Goal: Task Accomplishment & Management: Use online tool/utility

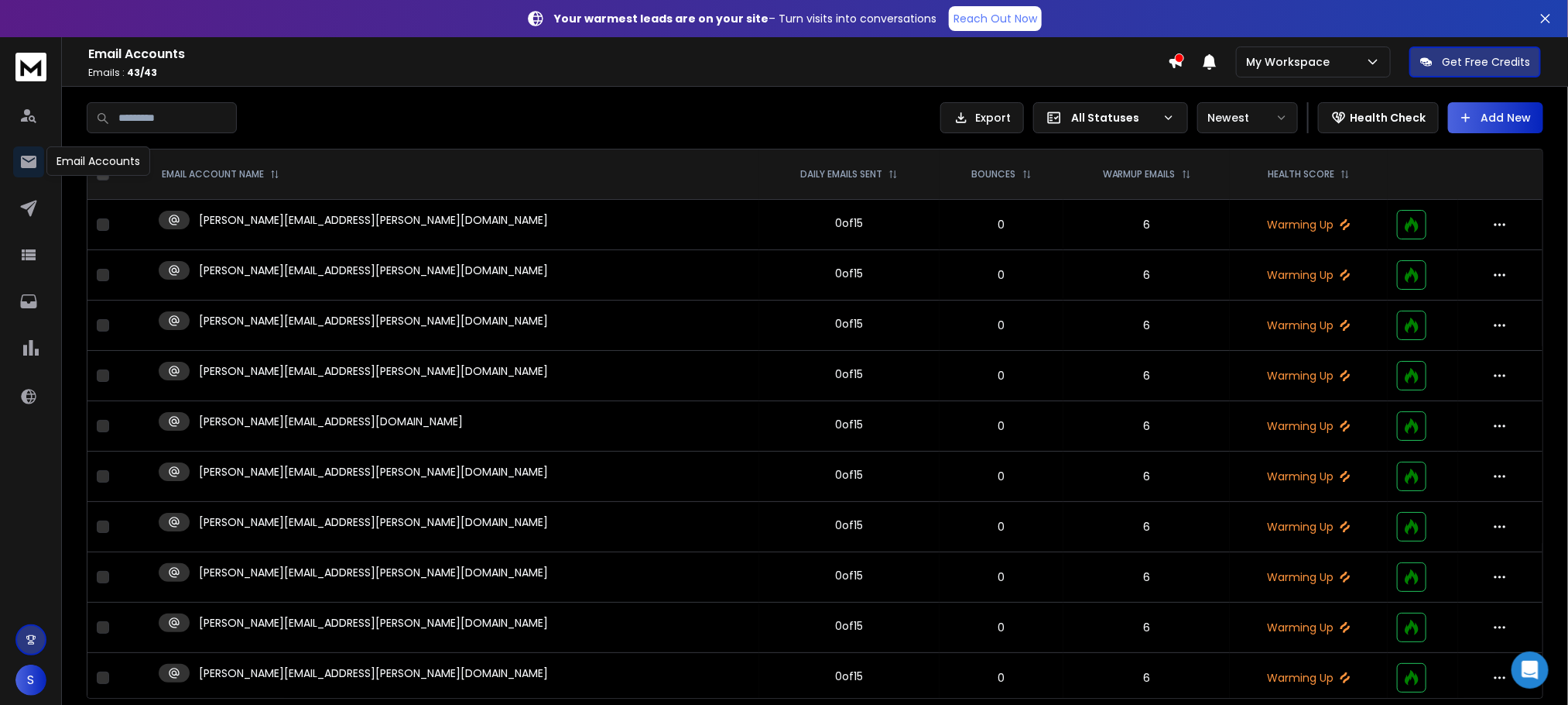
click at [33, 159] on icon at bounding box center [28, 162] width 18 height 18
click at [24, 205] on icon at bounding box center [28, 208] width 16 height 16
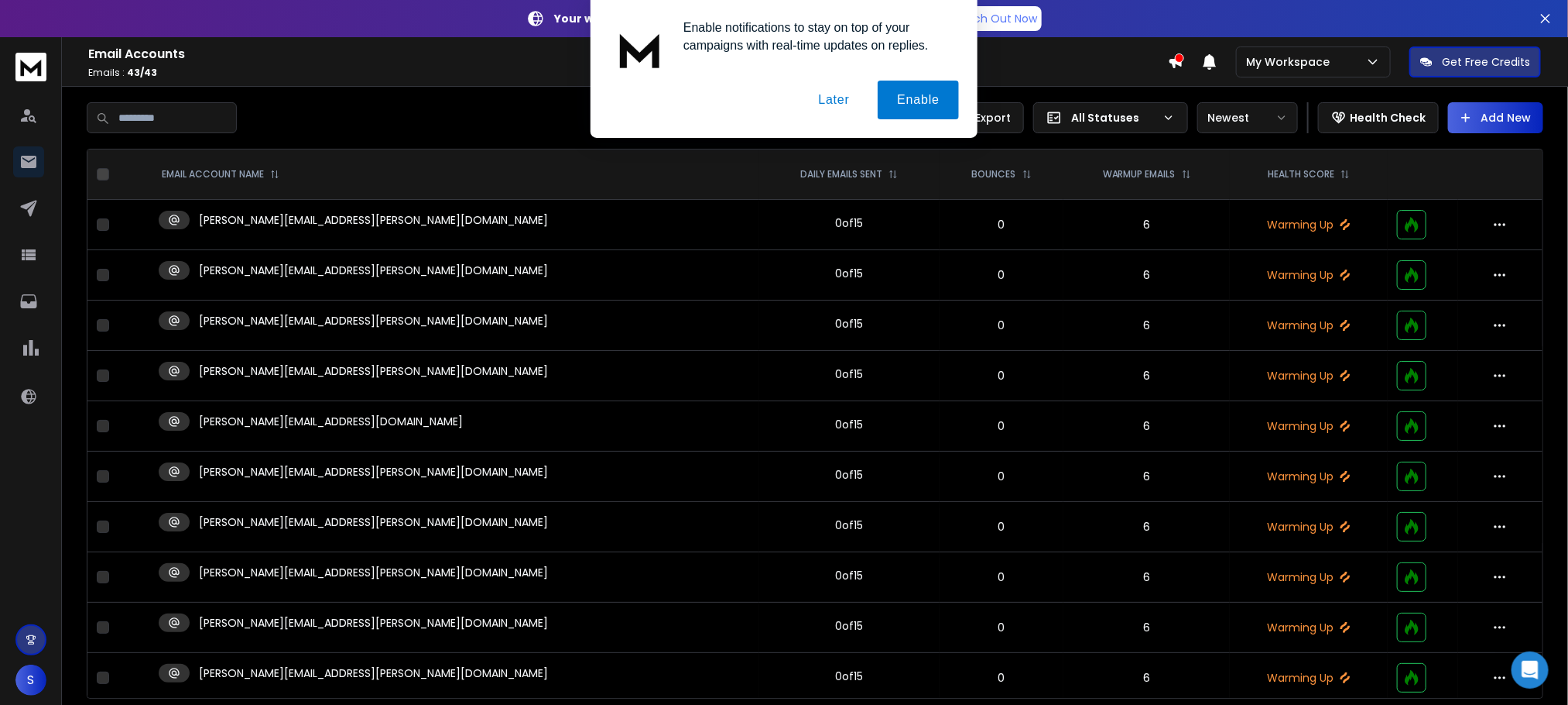
click at [836, 96] on button "Later" at bounding box center [834, 100] width 69 height 38
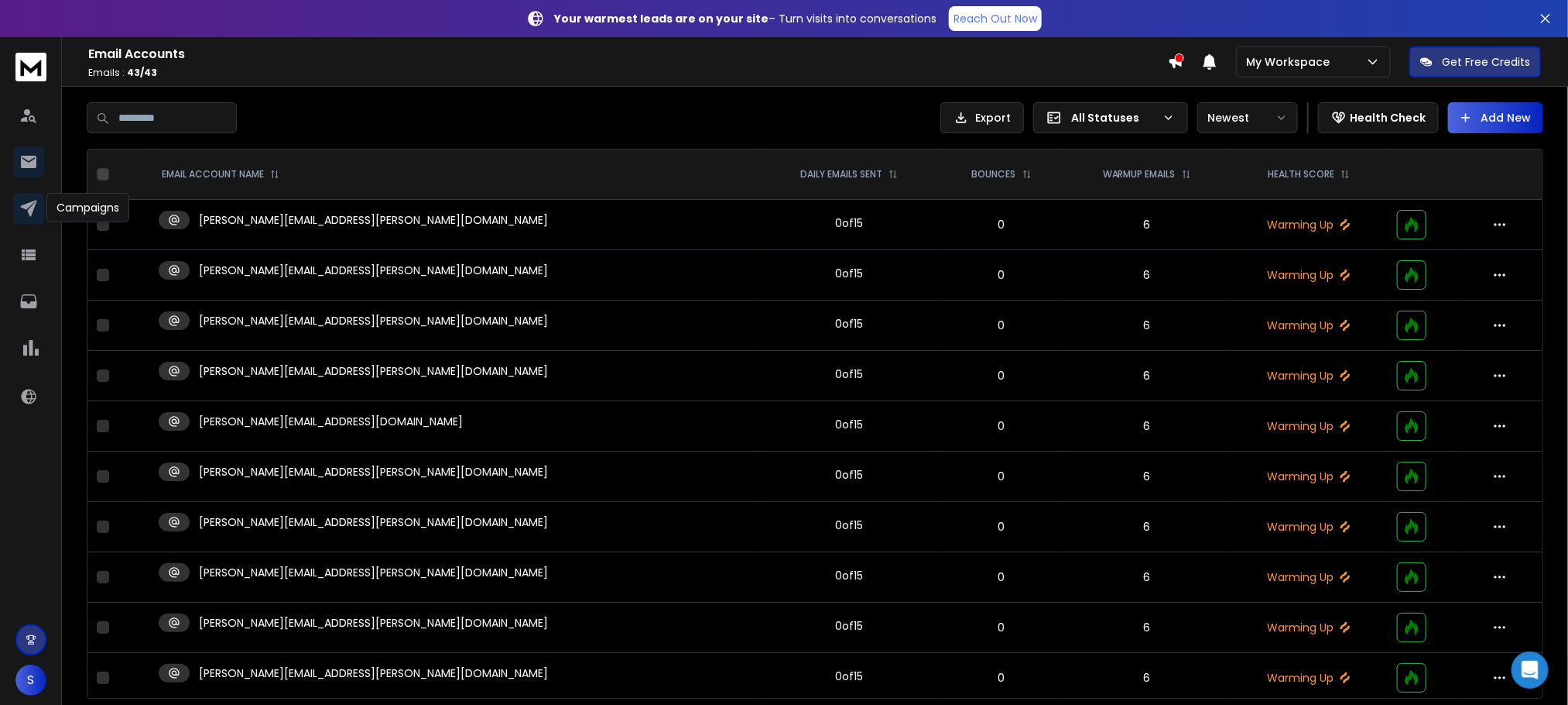
click at [36, 195] on link at bounding box center [29, 208] width 31 height 31
click at [33, 199] on icon at bounding box center [28, 208] width 18 height 18
click at [31, 209] on icon at bounding box center [28, 208] width 16 height 16
click at [21, 193] on link at bounding box center [29, 208] width 31 height 31
click at [31, 208] on icon at bounding box center [28, 208] width 18 height 18
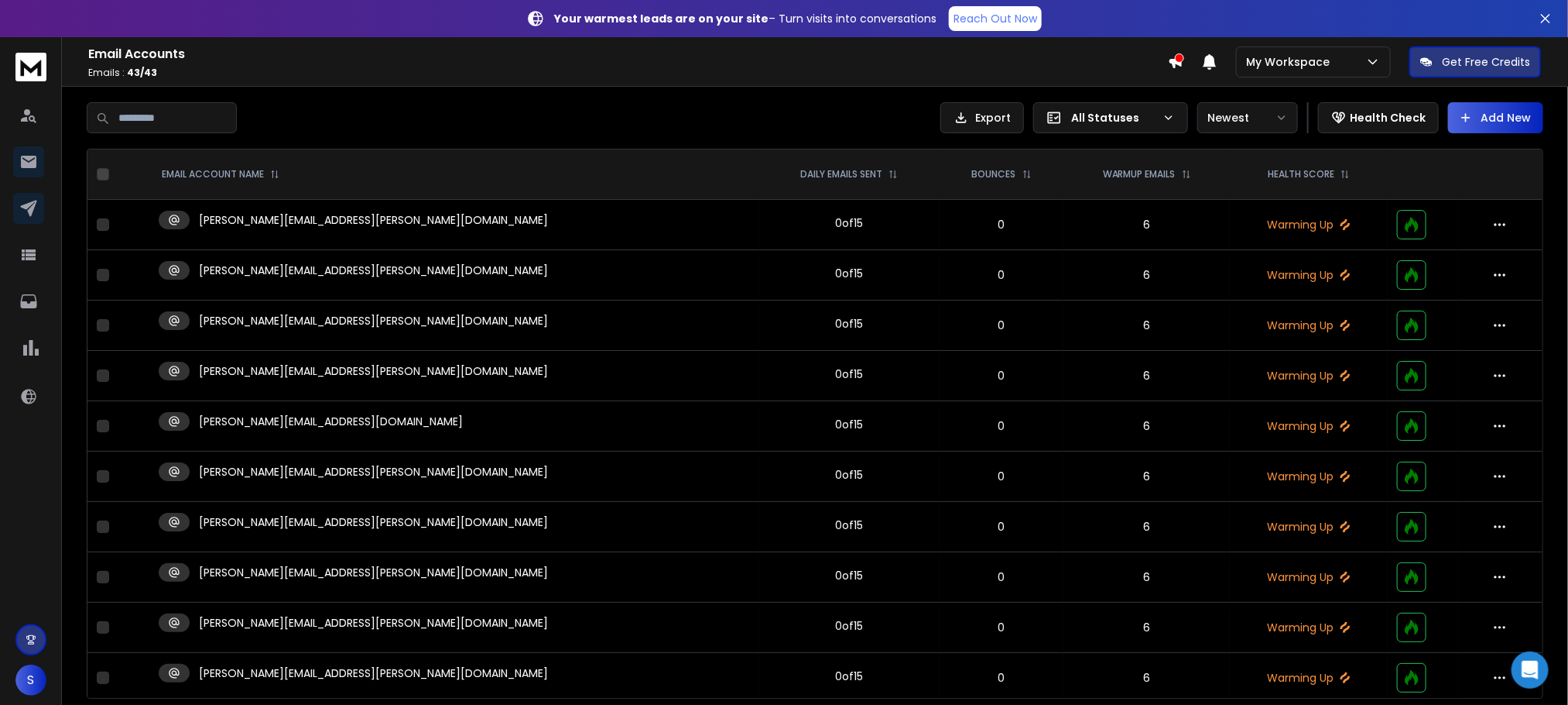
click at [31, 203] on icon at bounding box center [28, 208] width 16 height 16
click at [23, 208] on icon at bounding box center [28, 208] width 16 height 16
click at [33, 202] on icon at bounding box center [28, 208] width 16 height 16
click at [23, 205] on icon at bounding box center [28, 208] width 16 height 16
click at [26, 213] on icon at bounding box center [28, 208] width 18 height 18
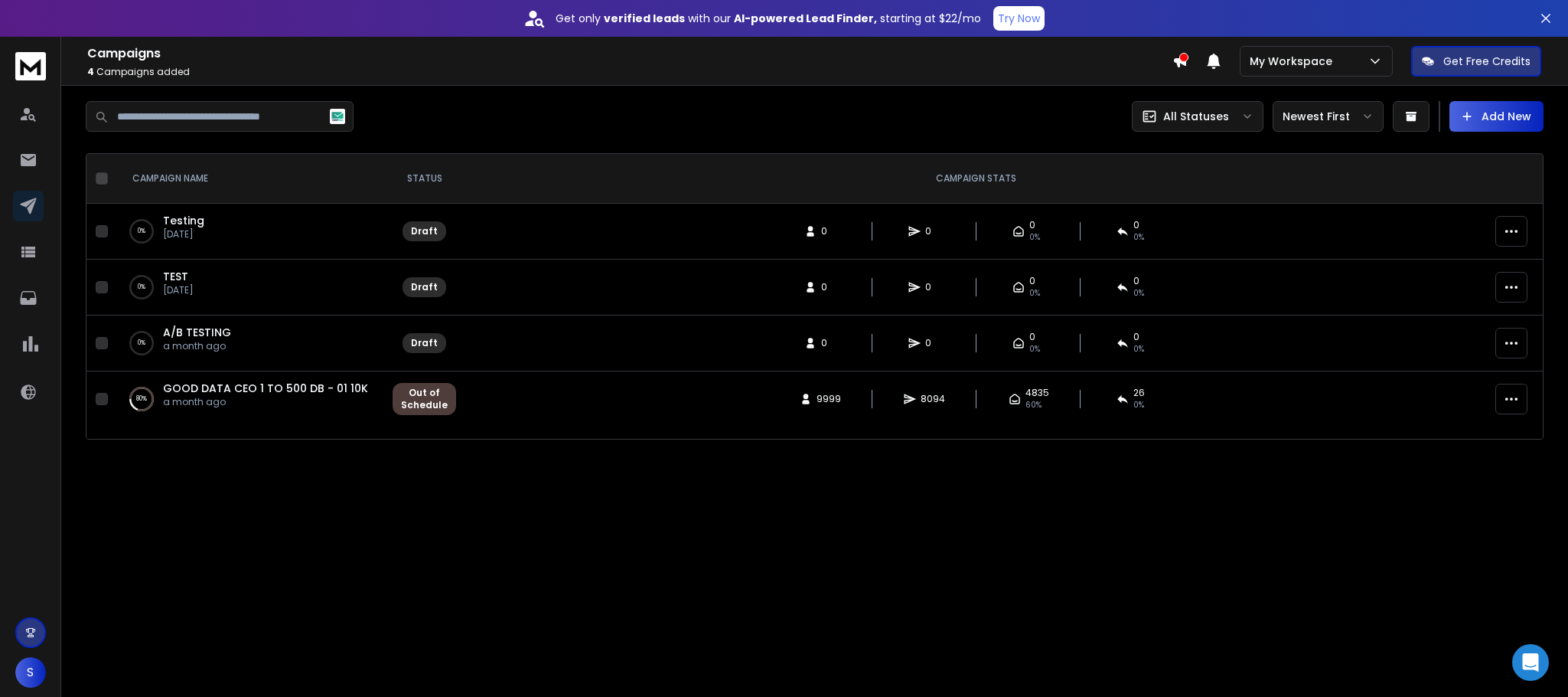
click at [191, 289] on p "[DATE]" at bounding box center [178, 290] width 30 height 12
click at [190, 285] on p "[DATE]" at bounding box center [178, 290] width 30 height 12
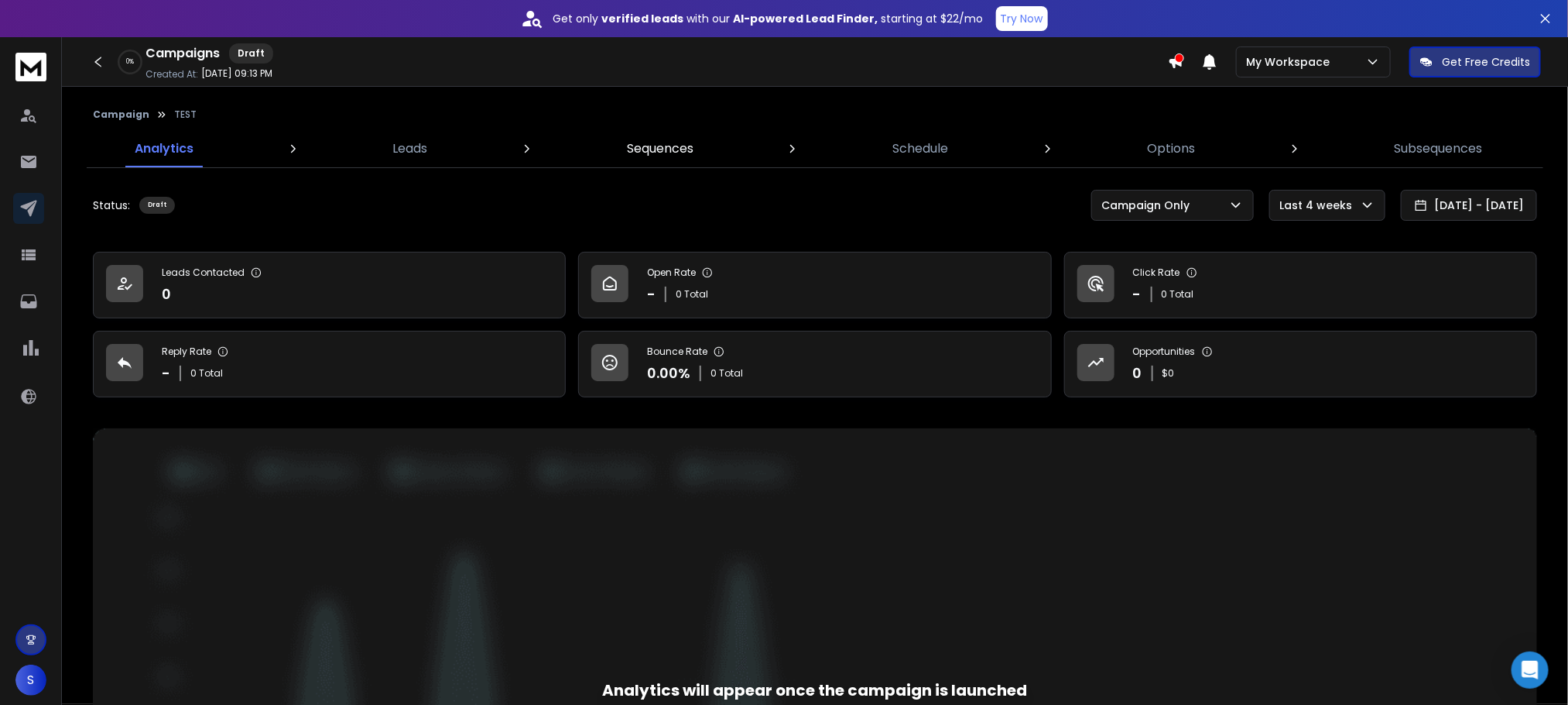
drag, startPoint x: 705, startPoint y: 152, endPoint x: 695, endPoint y: 154, distance: 10.2
click at [704, 153] on div "Analytics Leads Sequences Schedule Options Subsequences" at bounding box center [809, 148] width 1444 height 38
click at [685, 157] on p "Sequences" at bounding box center [660, 148] width 66 height 18
click at [671, 145] on p "Sequences" at bounding box center [660, 148] width 66 height 18
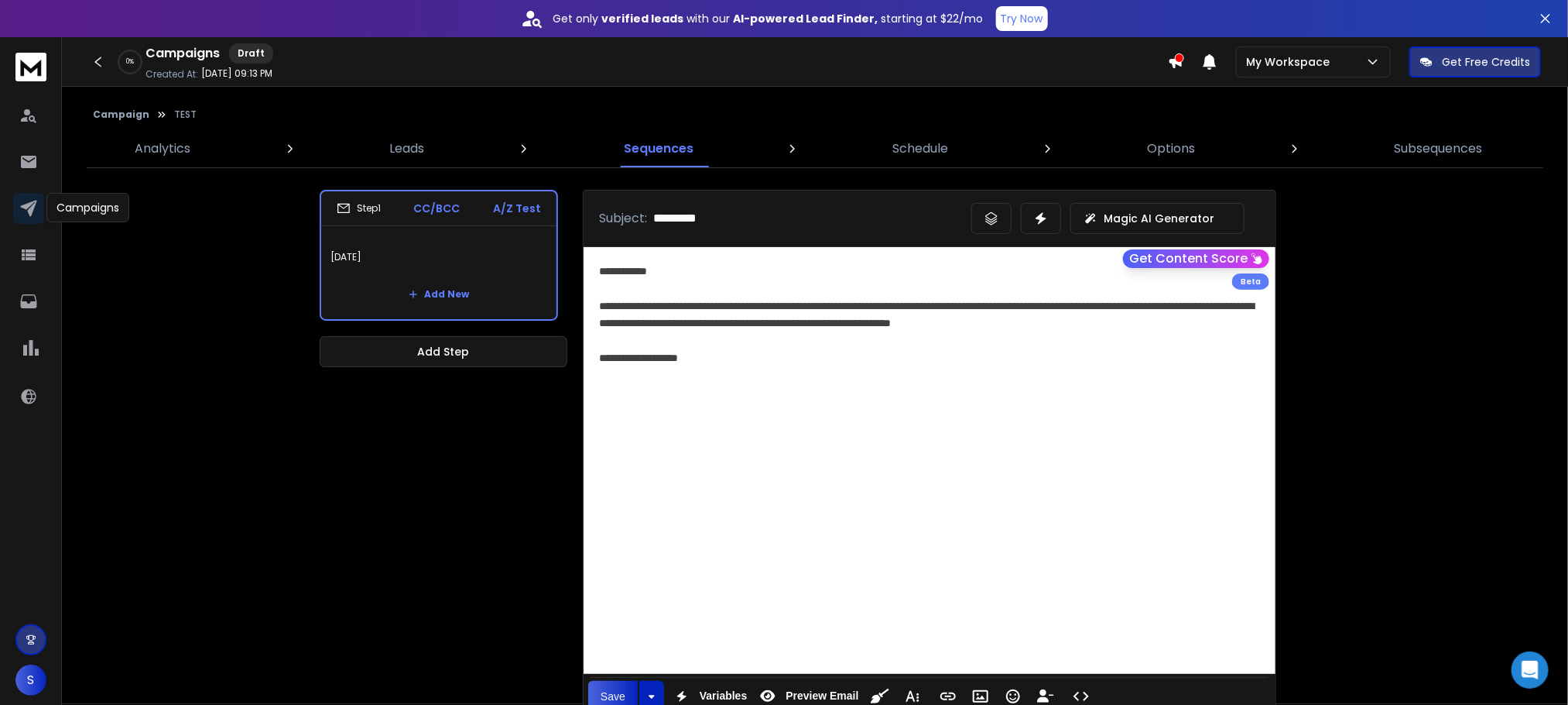
click at [37, 212] on link at bounding box center [29, 208] width 31 height 31
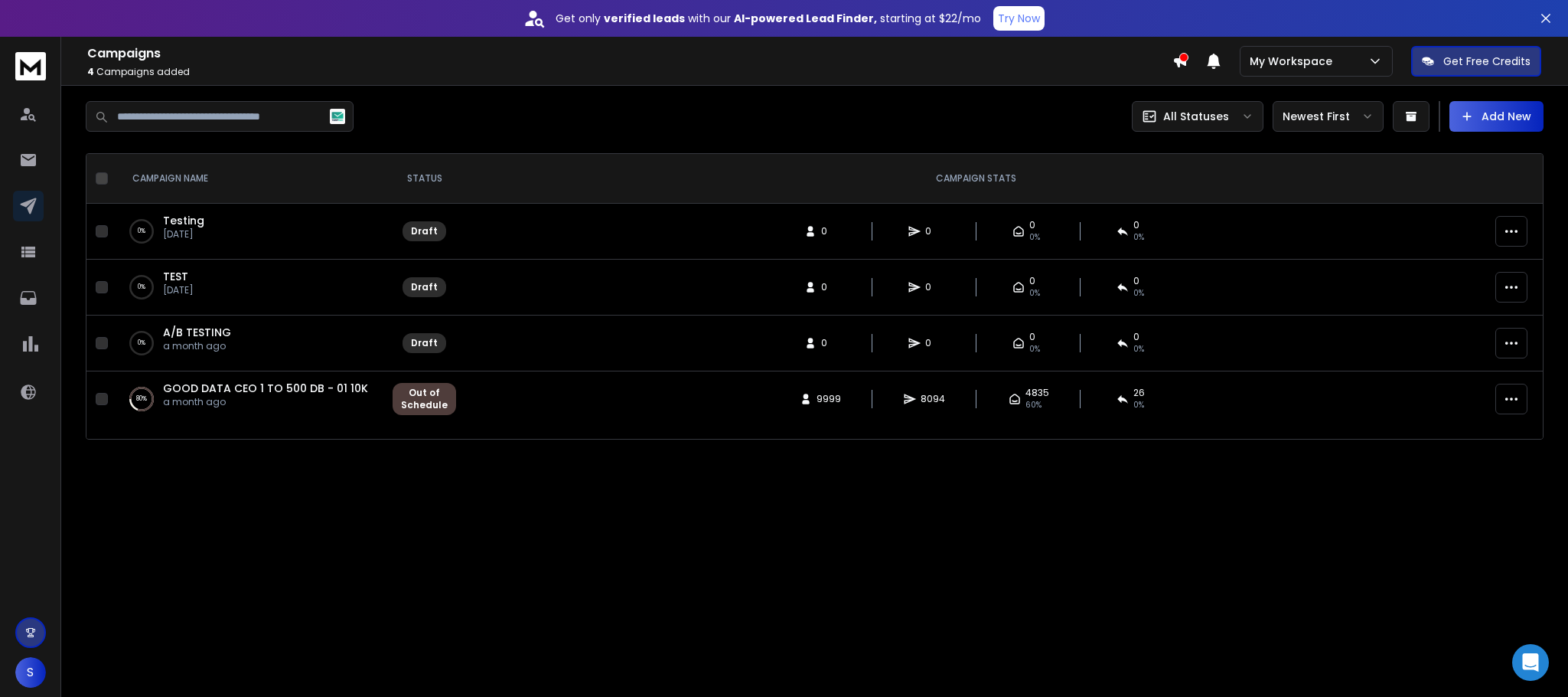
click at [190, 336] on span "A/B TESTING" at bounding box center [197, 332] width 68 height 15
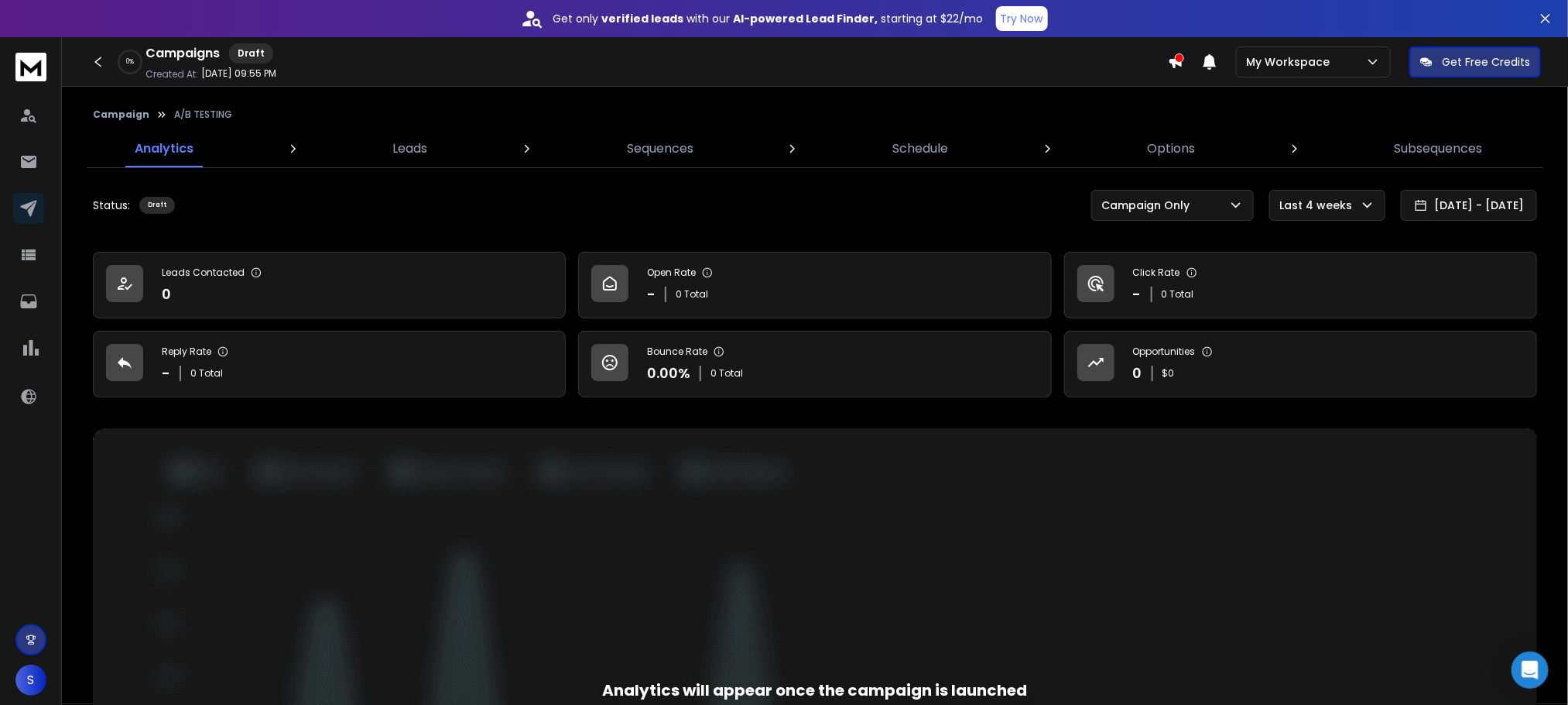
click at [585, 142] on div "Analytics Leads Sequences Schedule Options Subsequences" at bounding box center [809, 148] width 1444 height 38
click at [655, 141] on p "Sequences" at bounding box center [660, 148] width 66 height 18
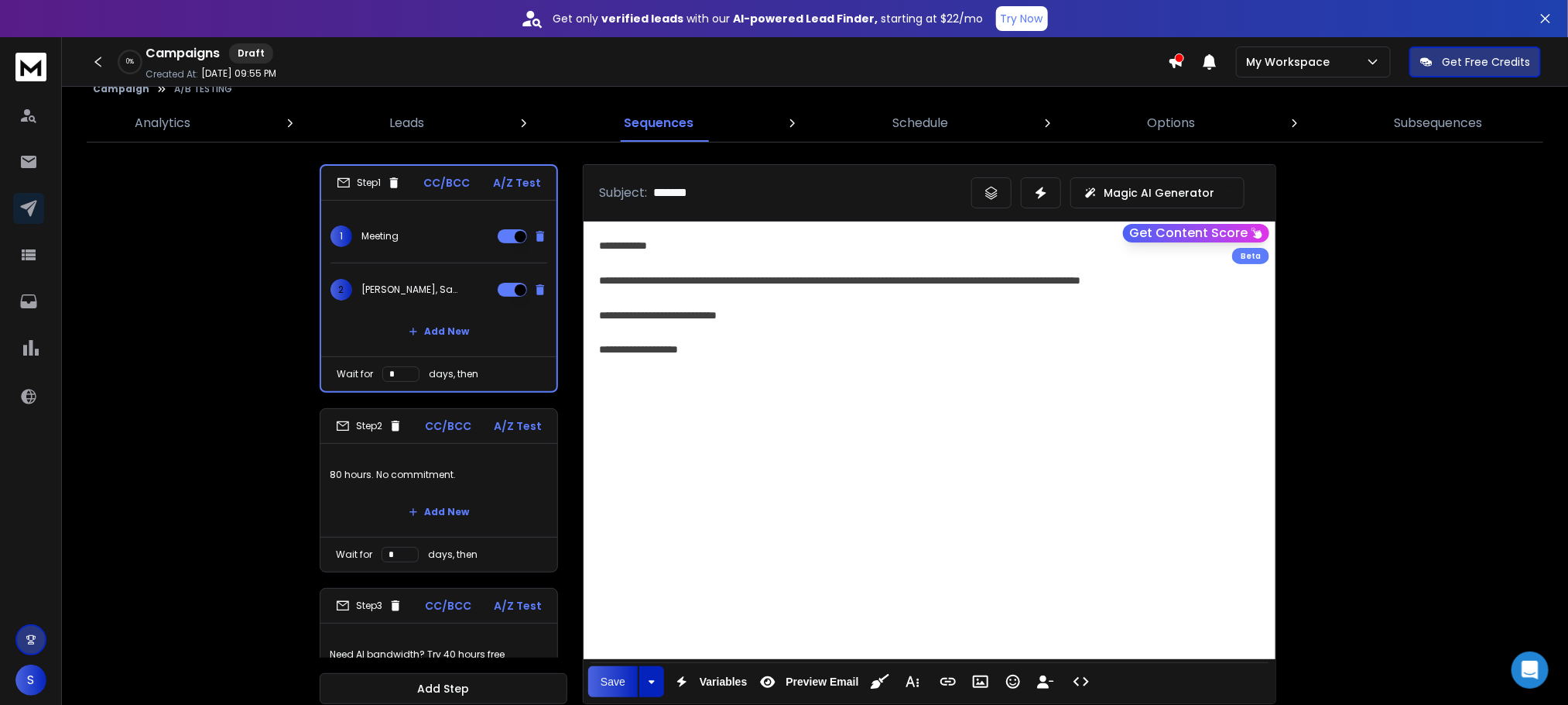
scroll to position [46, 0]
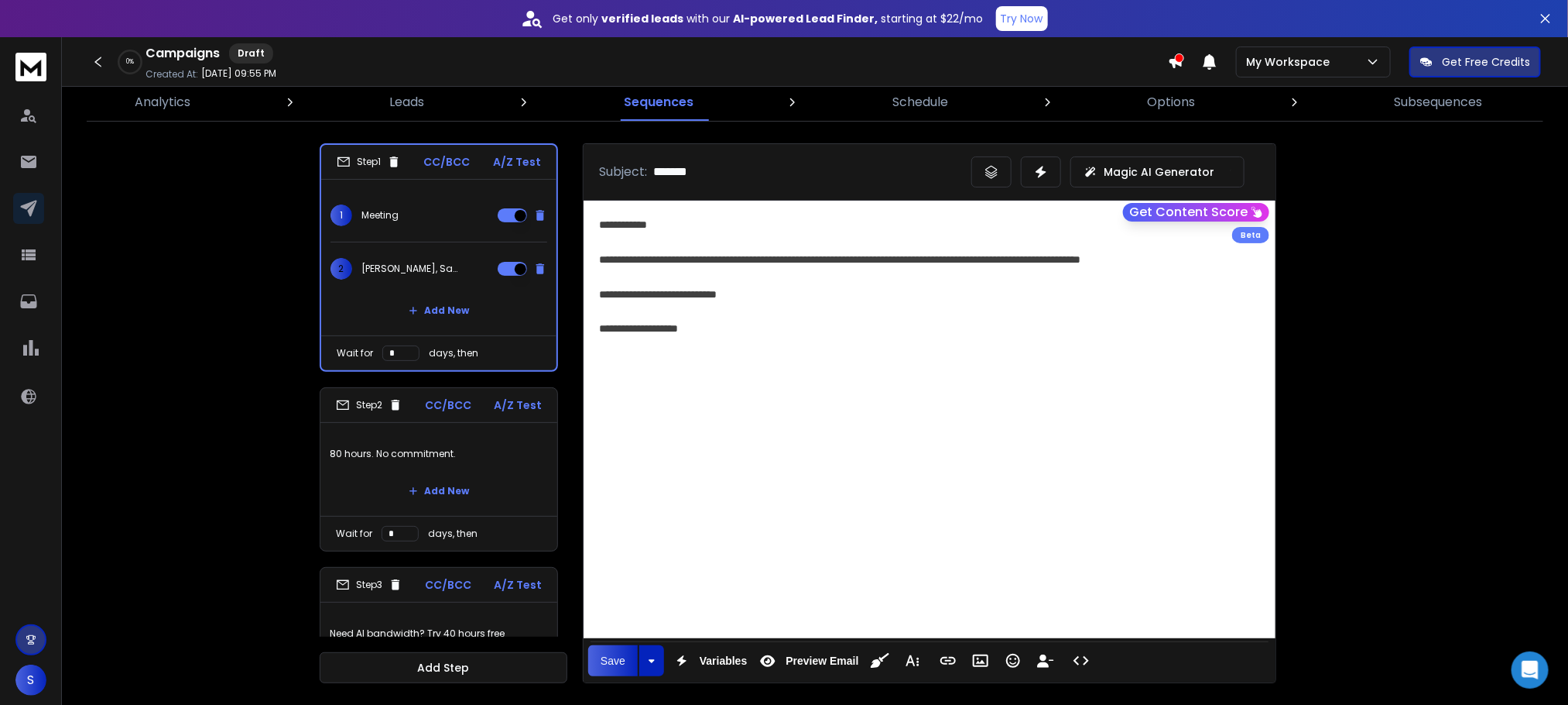
click at [415, 272] on p "Hussain, Say "yes" to connect" at bounding box center [411, 268] width 99 height 13
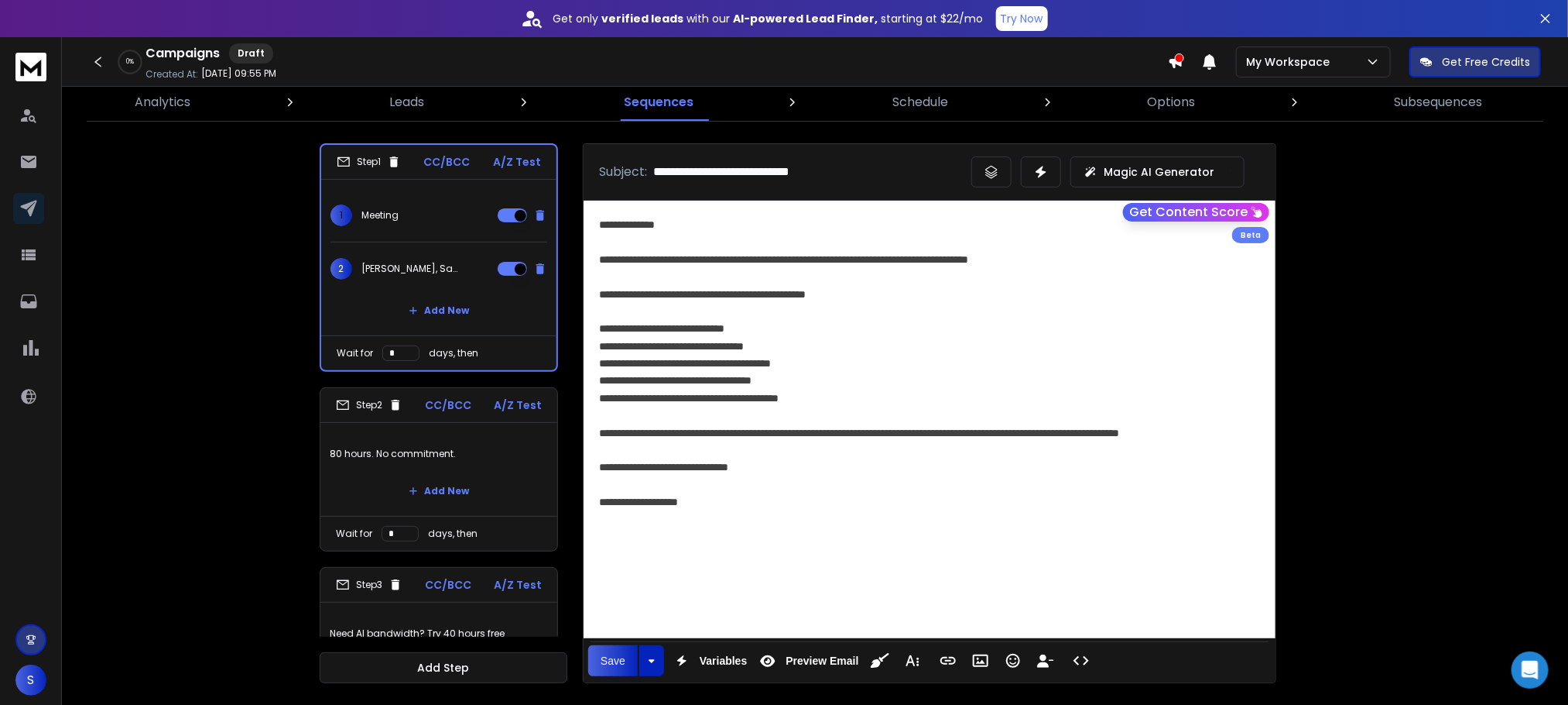
scroll to position [0, 0]
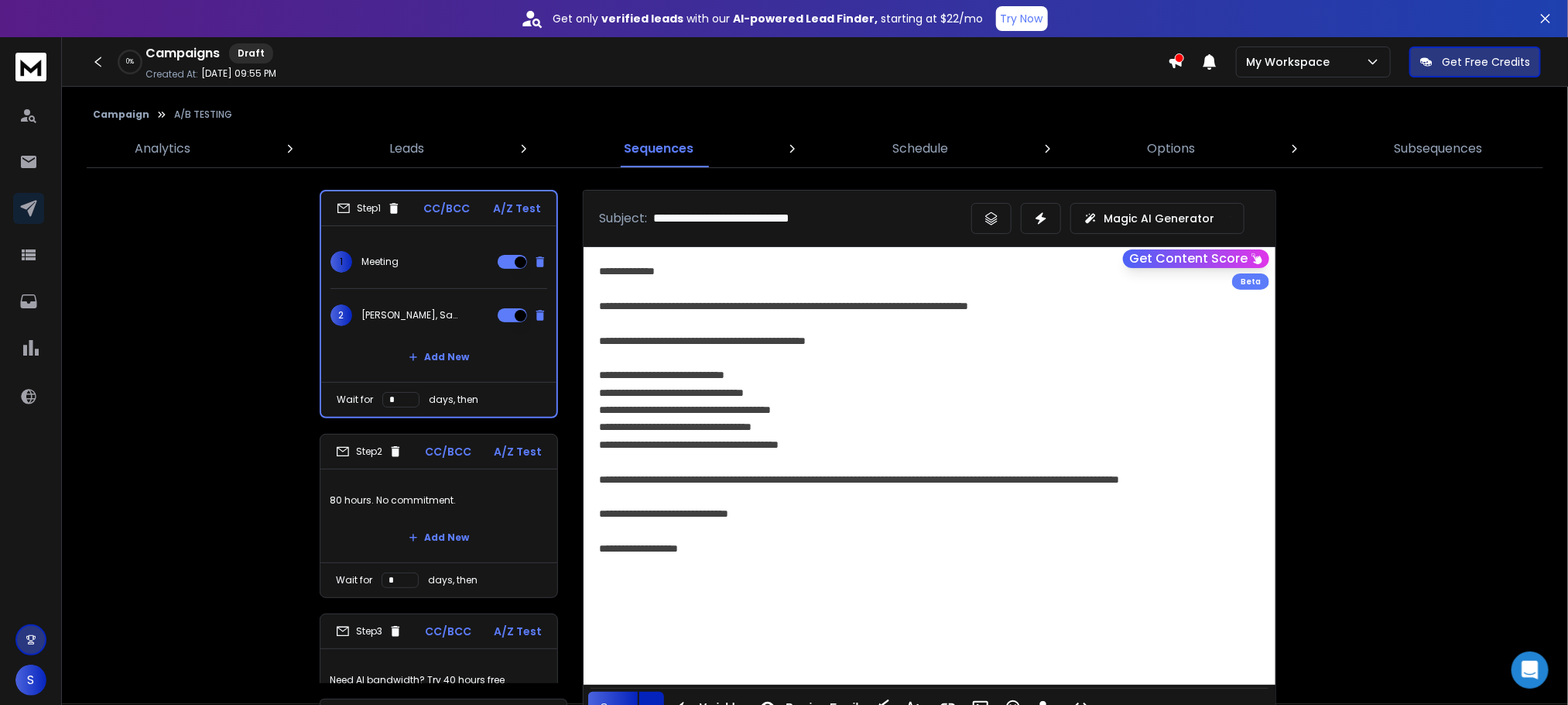
click at [415, 269] on div "1 Meeting" at bounding box center [438, 263] width 216 height 54
type input "*******"
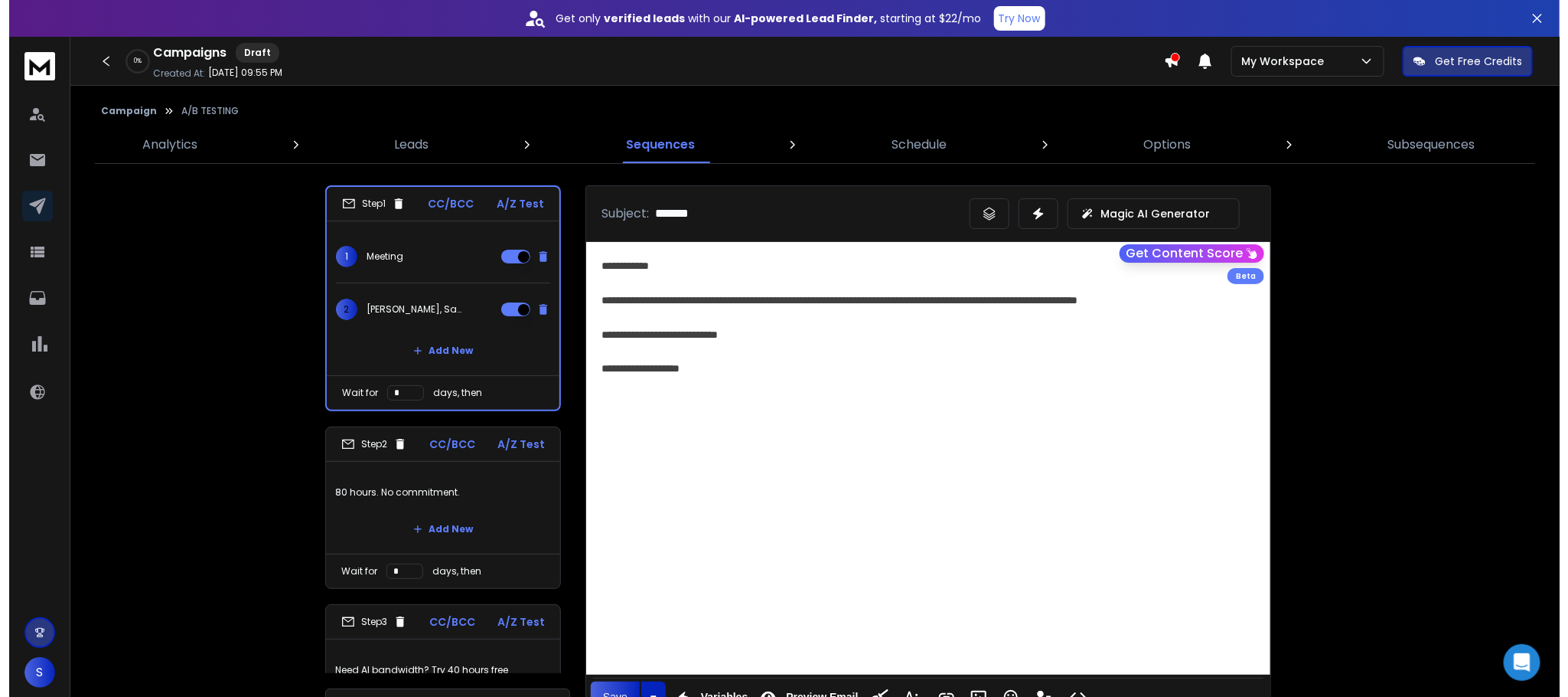
scroll to position [46, 0]
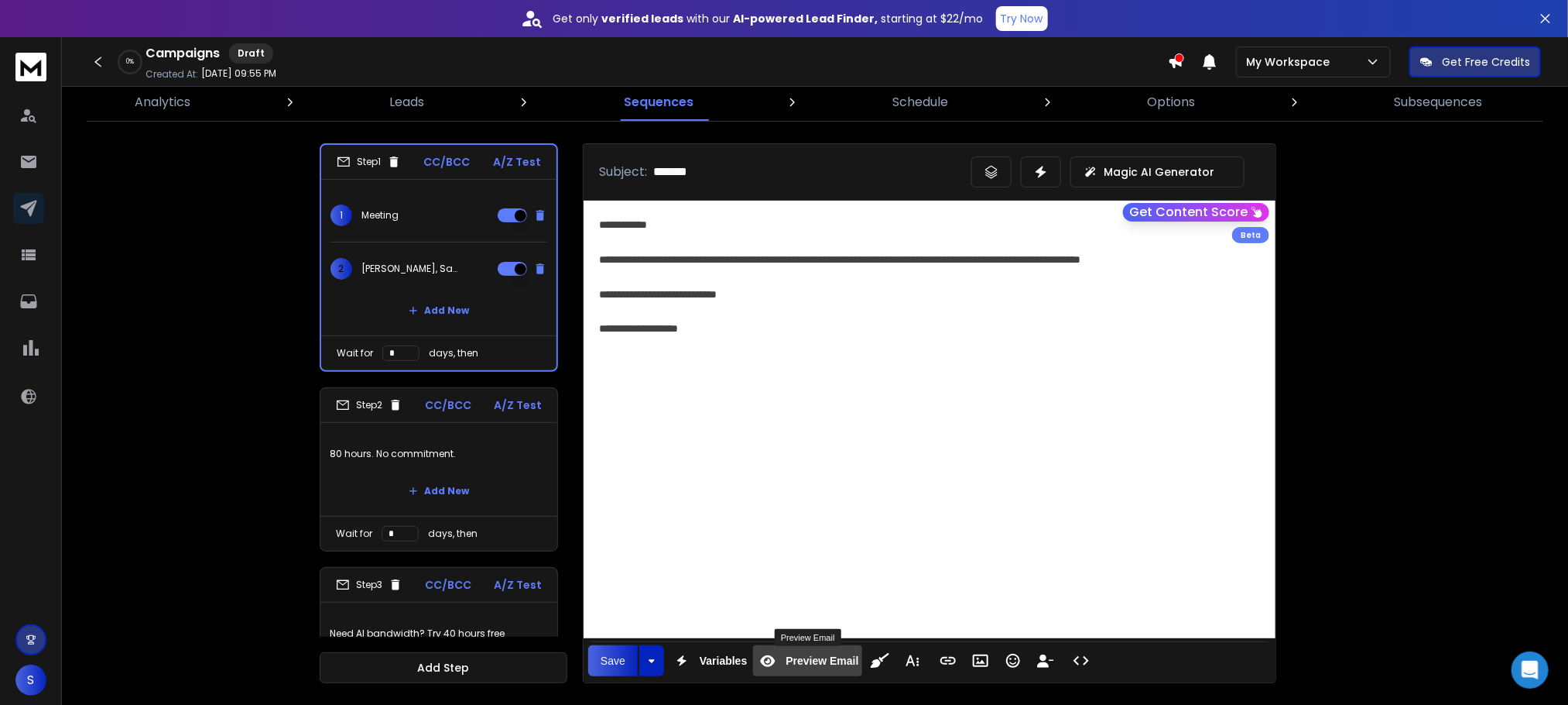
click at [802, 665] on span "Preview Email" at bounding box center [822, 661] width 79 height 13
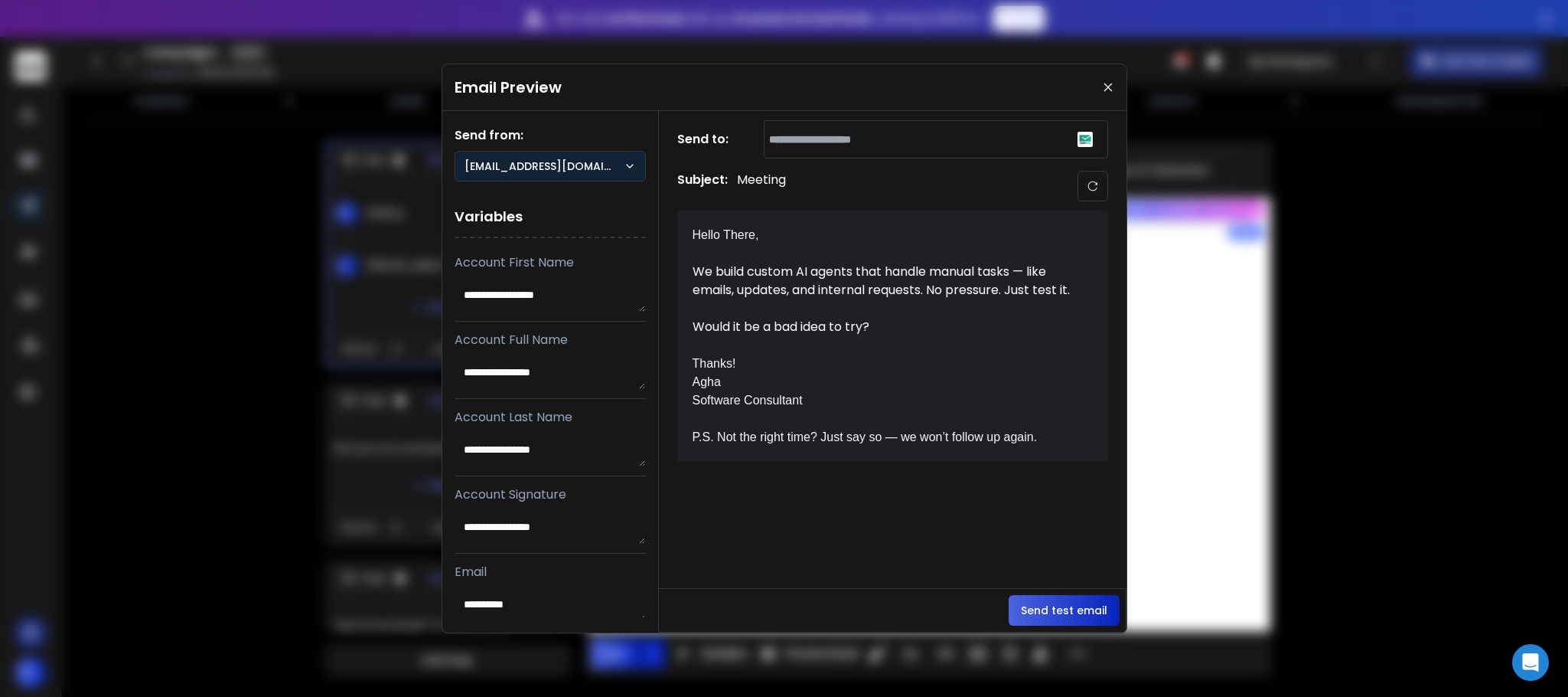
click at [510, 171] on p "[EMAIL_ADDRESS][DOMAIN_NAME]" at bounding box center [544, 166] width 159 height 15
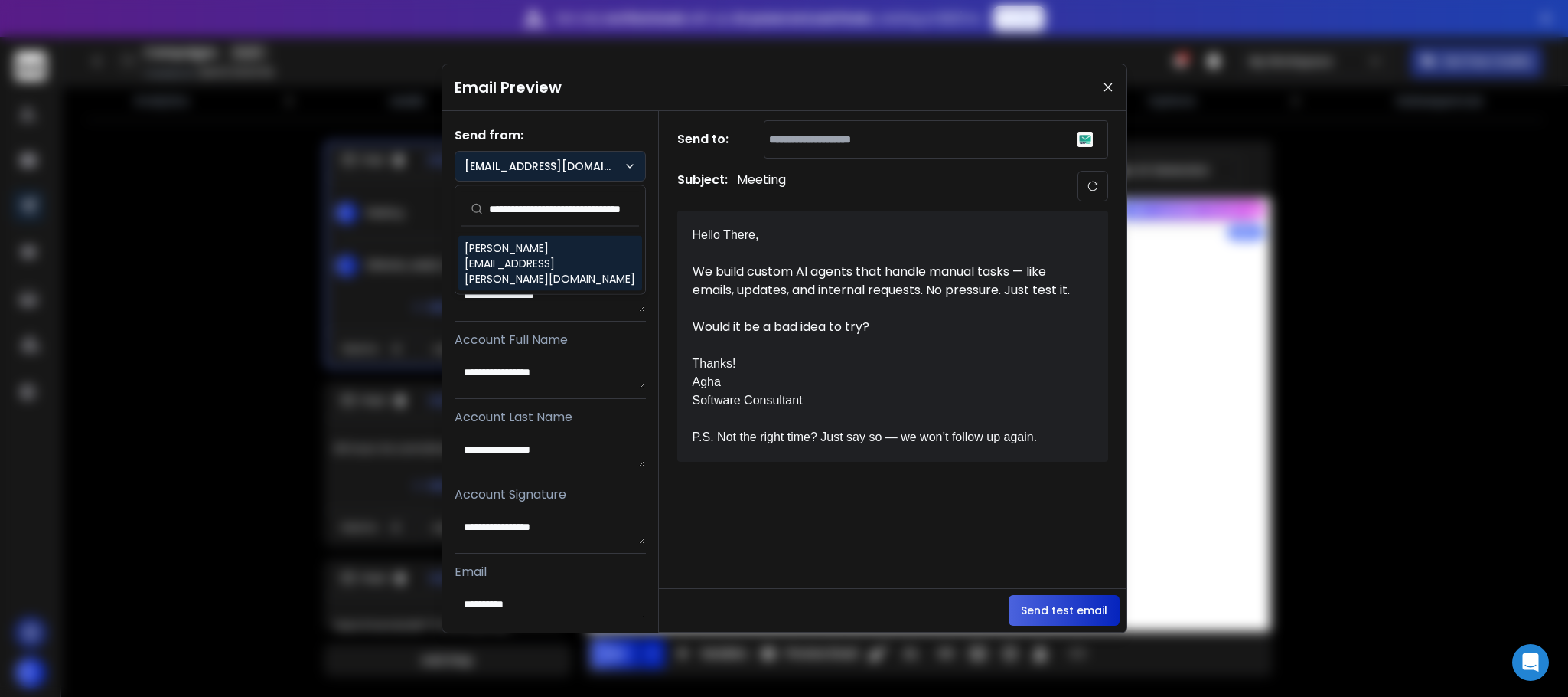
scroll to position [0, 53]
type input "**********"
click at [531, 256] on div "[PERSON_NAME][EMAIL_ADDRESS][PERSON_NAME][DOMAIN_NAME]" at bounding box center [549, 262] width 183 height 55
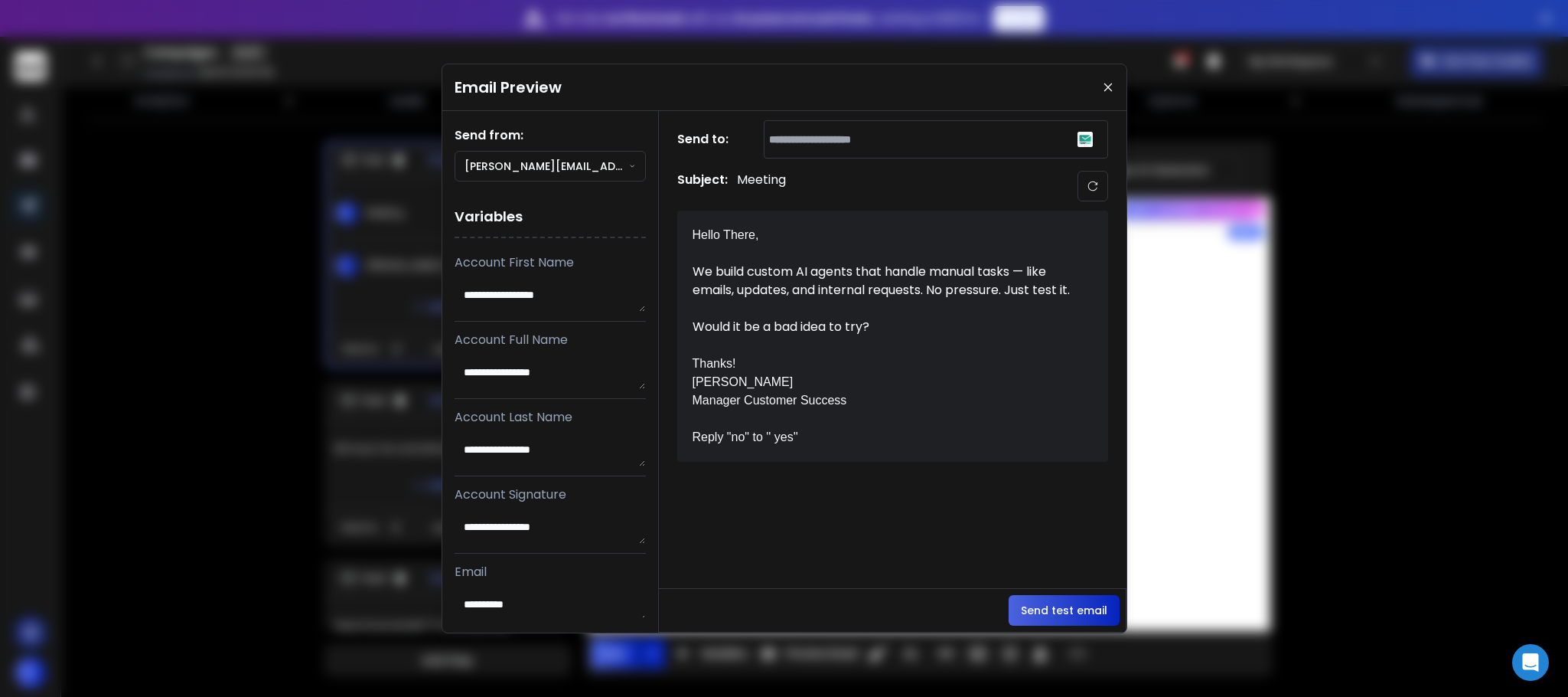
click at [880, 155] on div at bounding box center [936, 139] width 344 height 38
drag, startPoint x: 880, startPoint y: 152, endPoint x: 886, endPoint y: 141, distance: 12.5
click at [886, 141] on p "candaceapple@phoenixanddragon.com" at bounding box center [876, 139] width 195 height 15
drag, startPoint x: 1086, startPoint y: 604, endPoint x: 946, endPoint y: 504, distance: 172.0
click at [1085, 604] on button "Send test email" at bounding box center [1063, 610] width 111 height 30
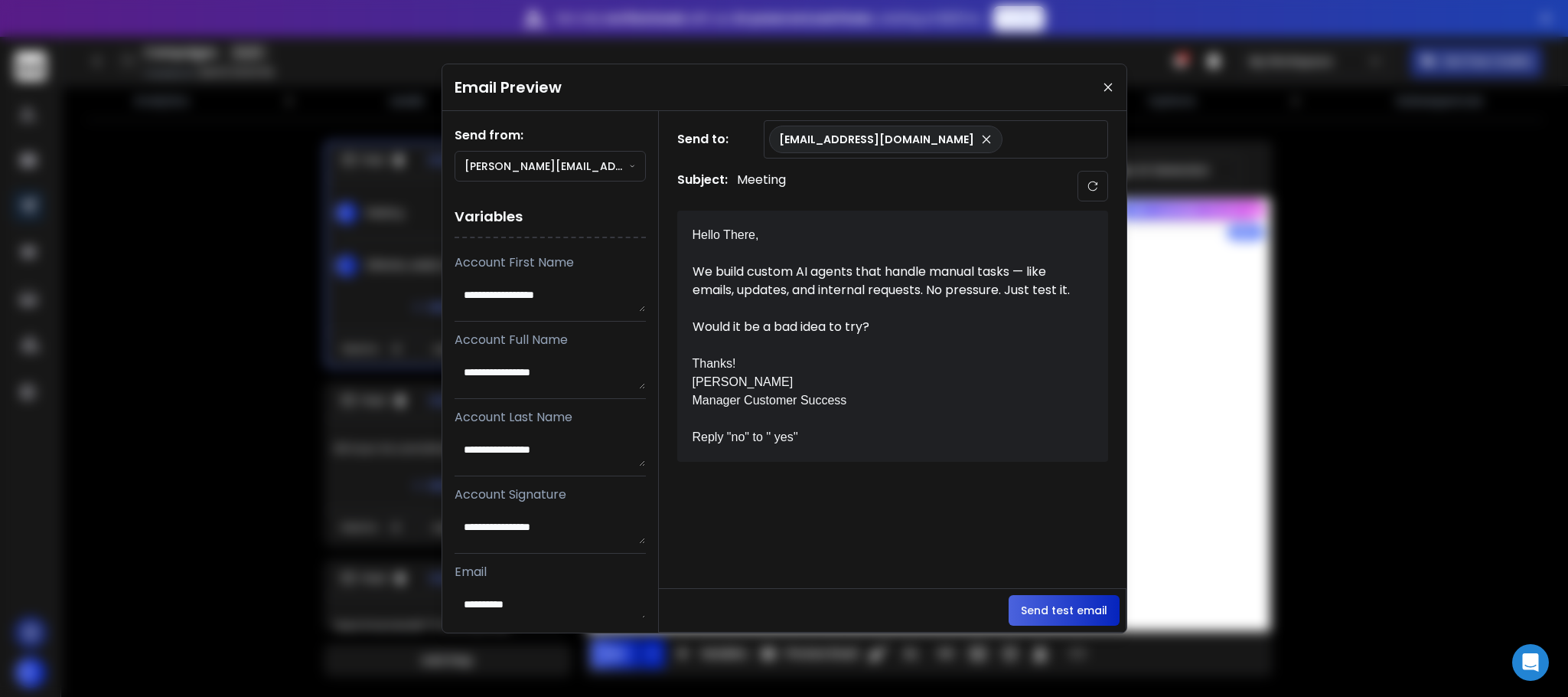
click at [1101, 85] on icon at bounding box center [1107, 87] width 12 height 12
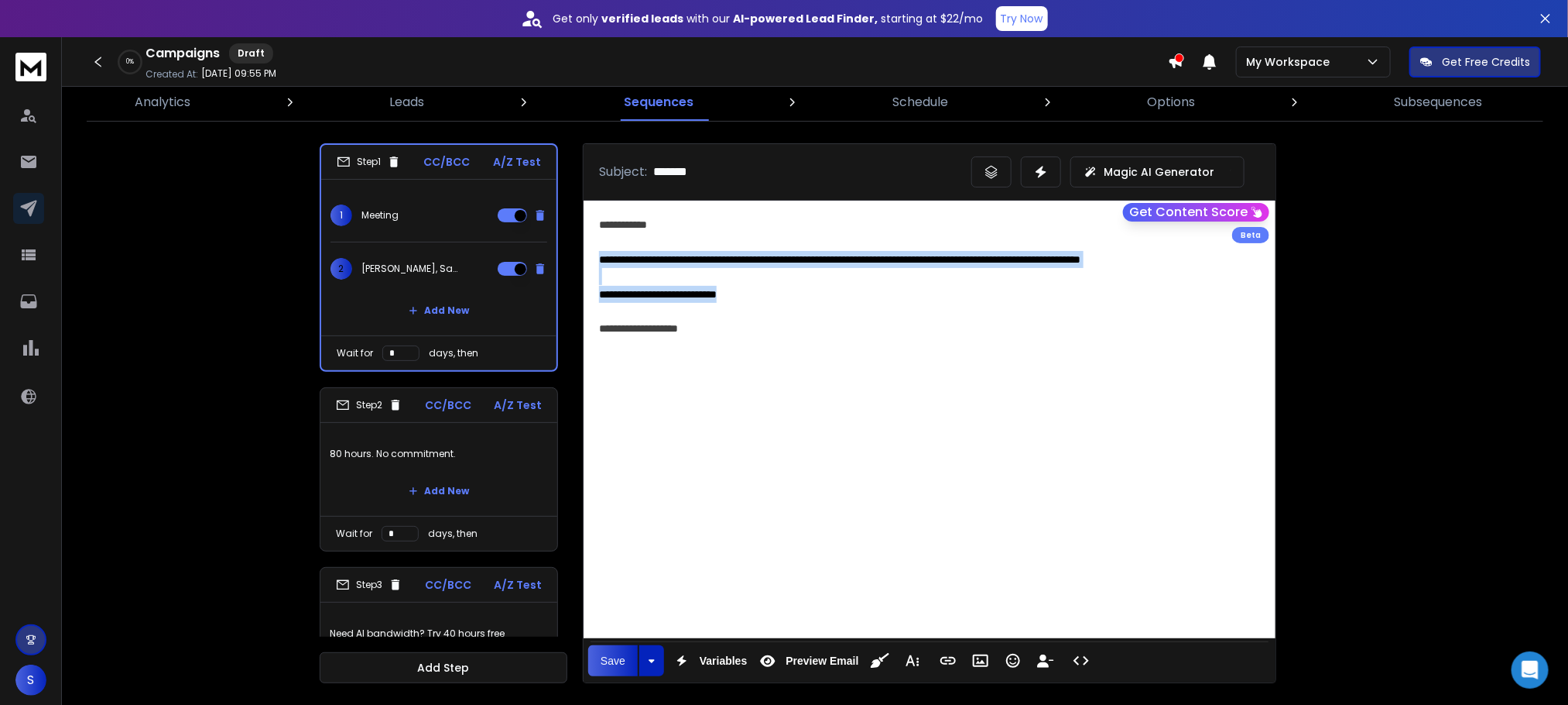
drag, startPoint x: 759, startPoint y: 302, endPoint x: 528, endPoint y: 256, distance: 235.5
click at [528, 256] on div "Step 1 CC/BCC A/Z Test 1 Meeting 2 Hussain, Say "yes" to connect Add New Wait f…" at bounding box center [815, 413] width 991 height 540
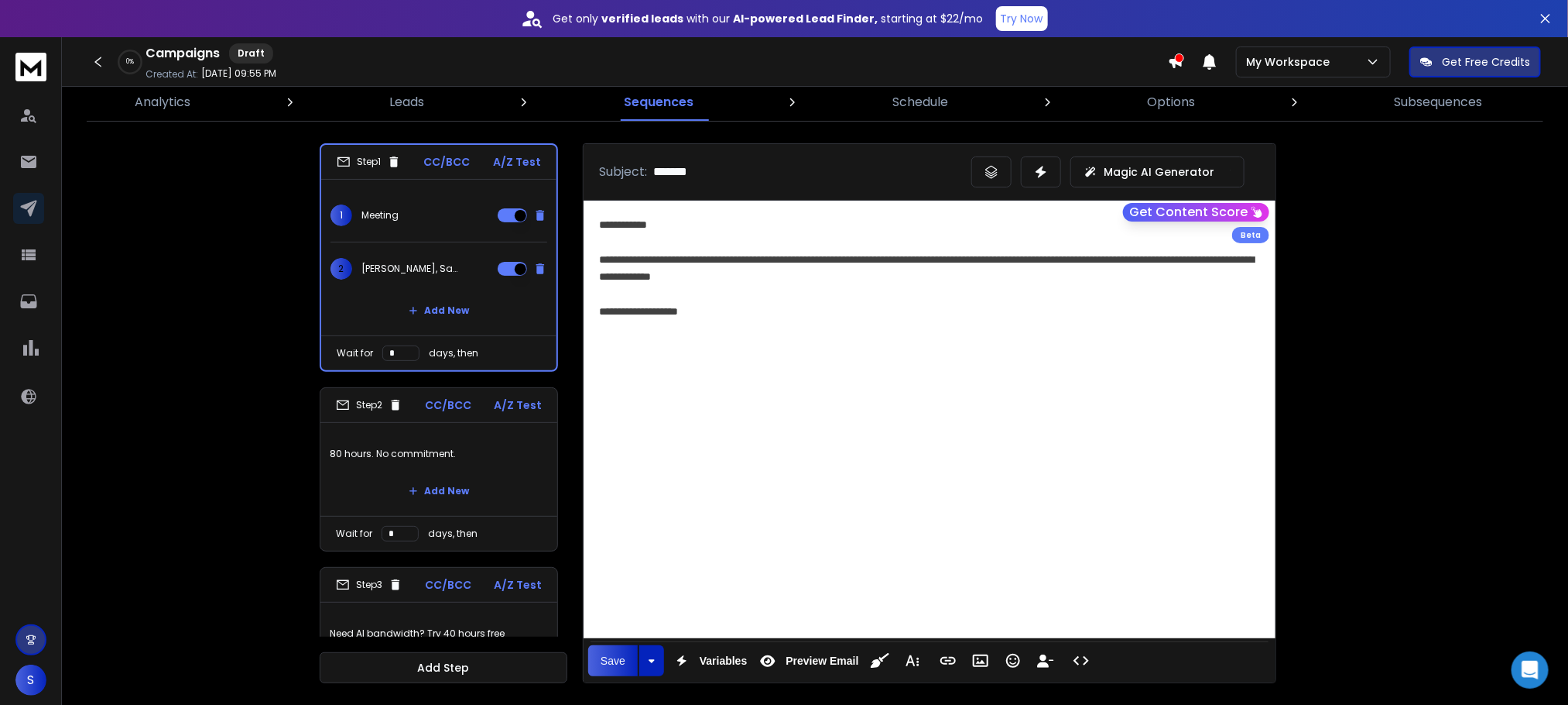
drag, startPoint x: 1126, startPoint y: 264, endPoint x: 1133, endPoint y: 259, distance: 8.6
click at [1127, 264] on div "**********" at bounding box center [929, 268] width 660 height 35
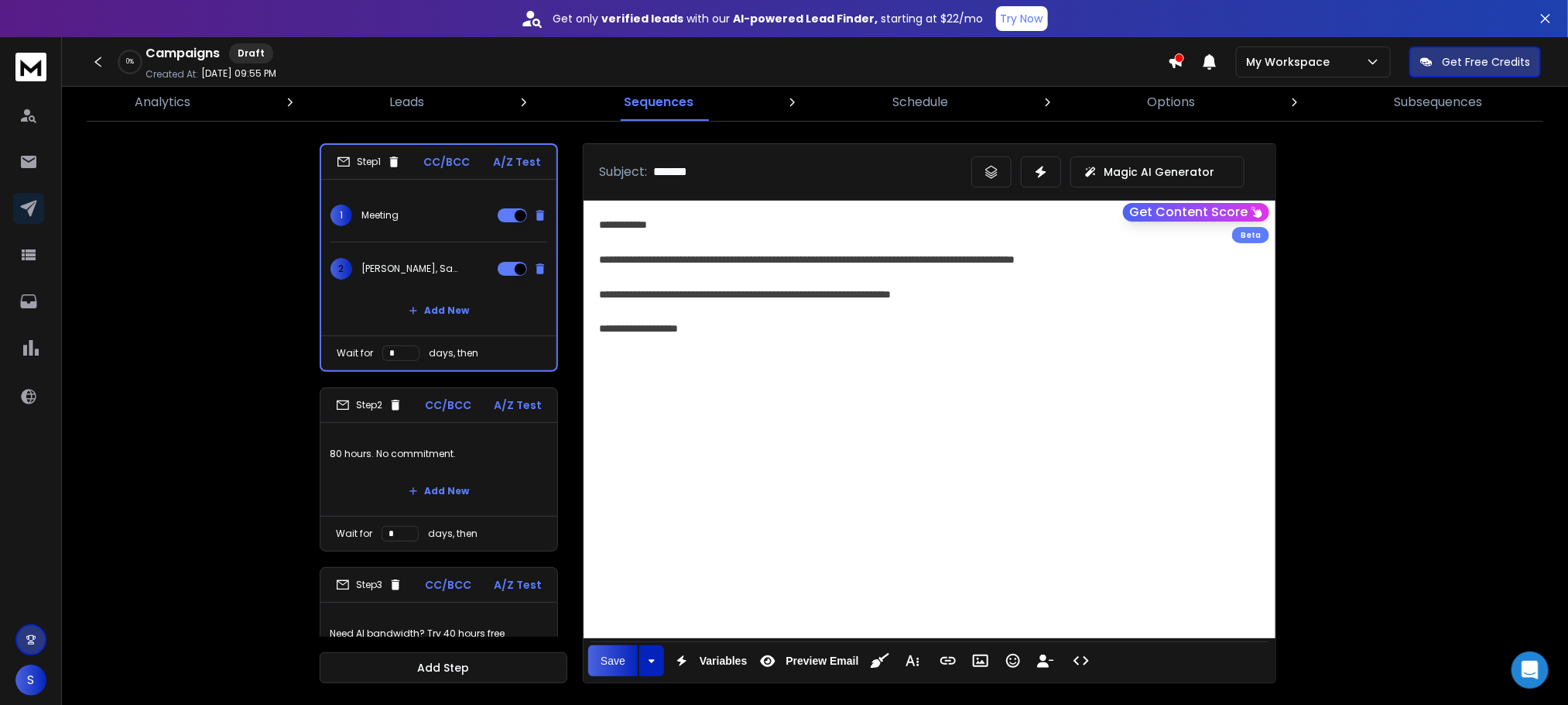
click at [807, 293] on div "**********" at bounding box center [929, 294] width 660 height 17
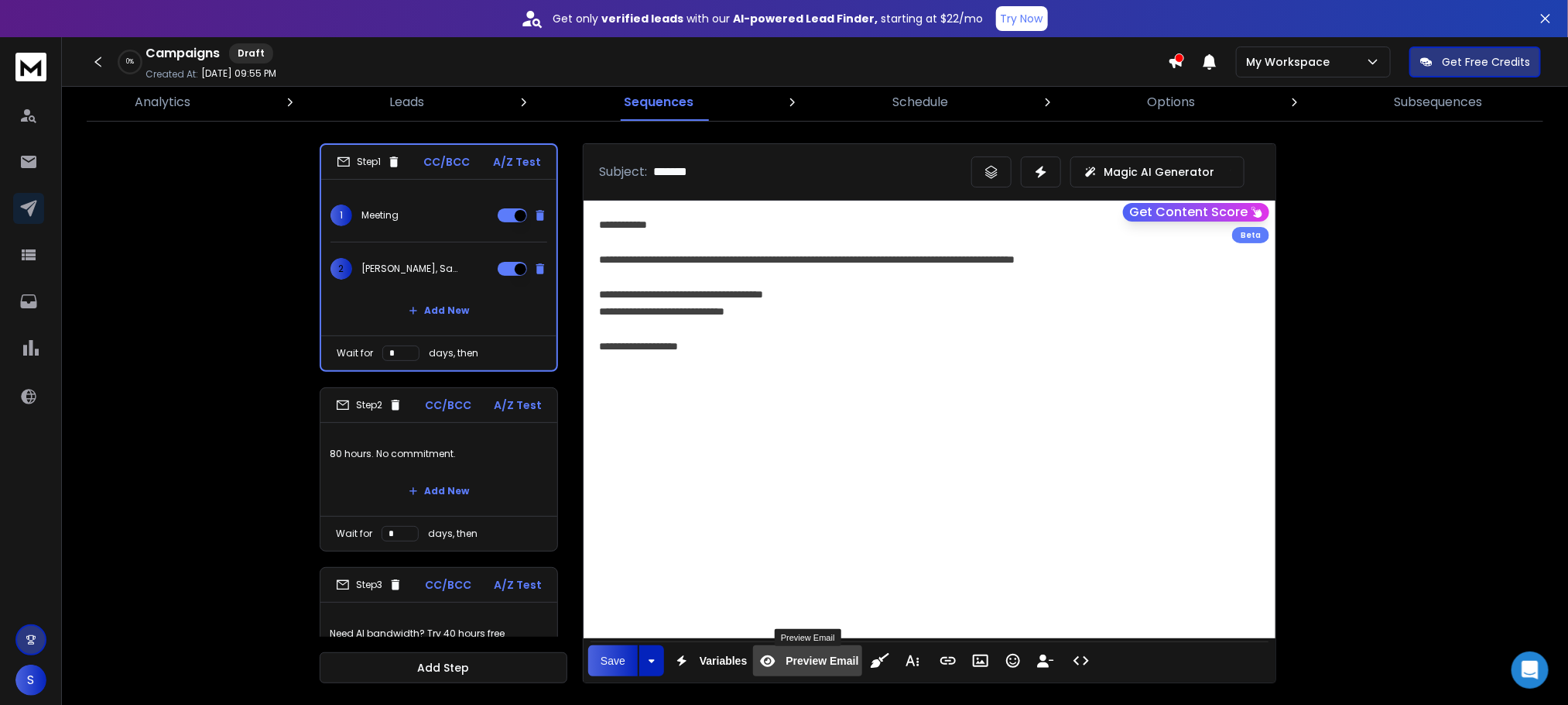
click at [815, 661] on span "Preview Email" at bounding box center [822, 661] width 79 height 13
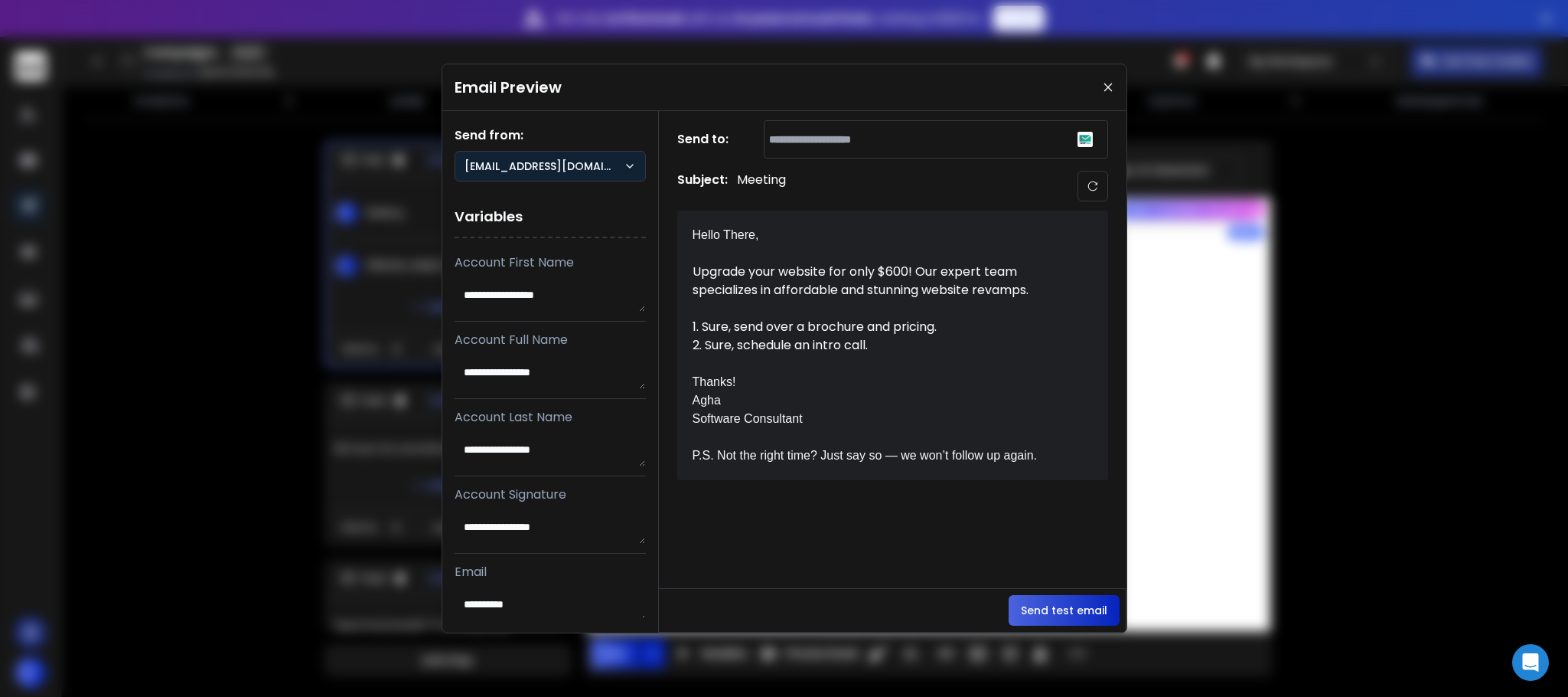
click at [574, 168] on p "[EMAIL_ADDRESS][DOMAIN_NAME]" at bounding box center [544, 166] width 159 height 15
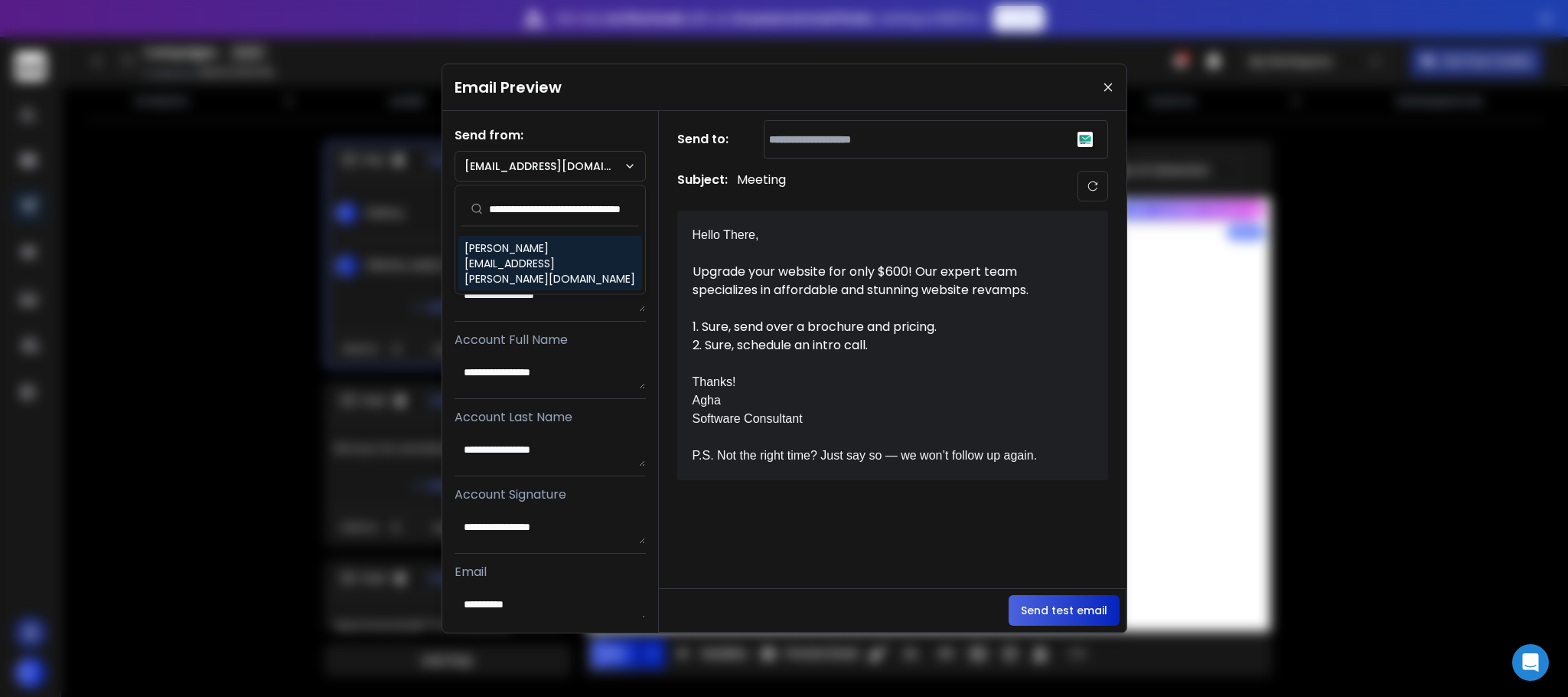
scroll to position [0, 53]
type input "**********"
click at [564, 249] on div "[PERSON_NAME][EMAIL_ADDRESS][PERSON_NAME][DOMAIN_NAME]" at bounding box center [550, 262] width 171 height 46
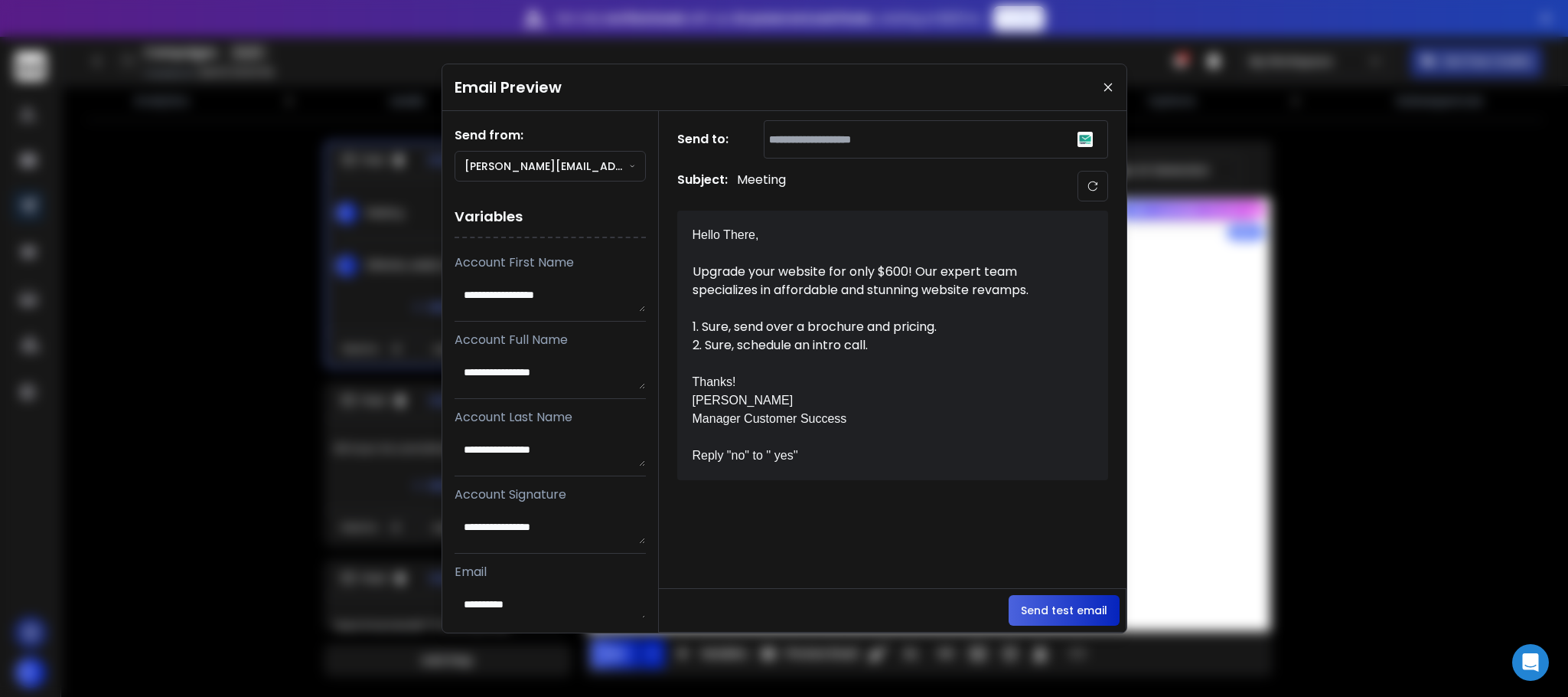
click at [835, 157] on div at bounding box center [936, 139] width 344 height 38
click at [836, 145] on input at bounding box center [935, 139] width 334 height 28
click at [1042, 607] on button "Send test email" at bounding box center [1063, 610] width 111 height 30
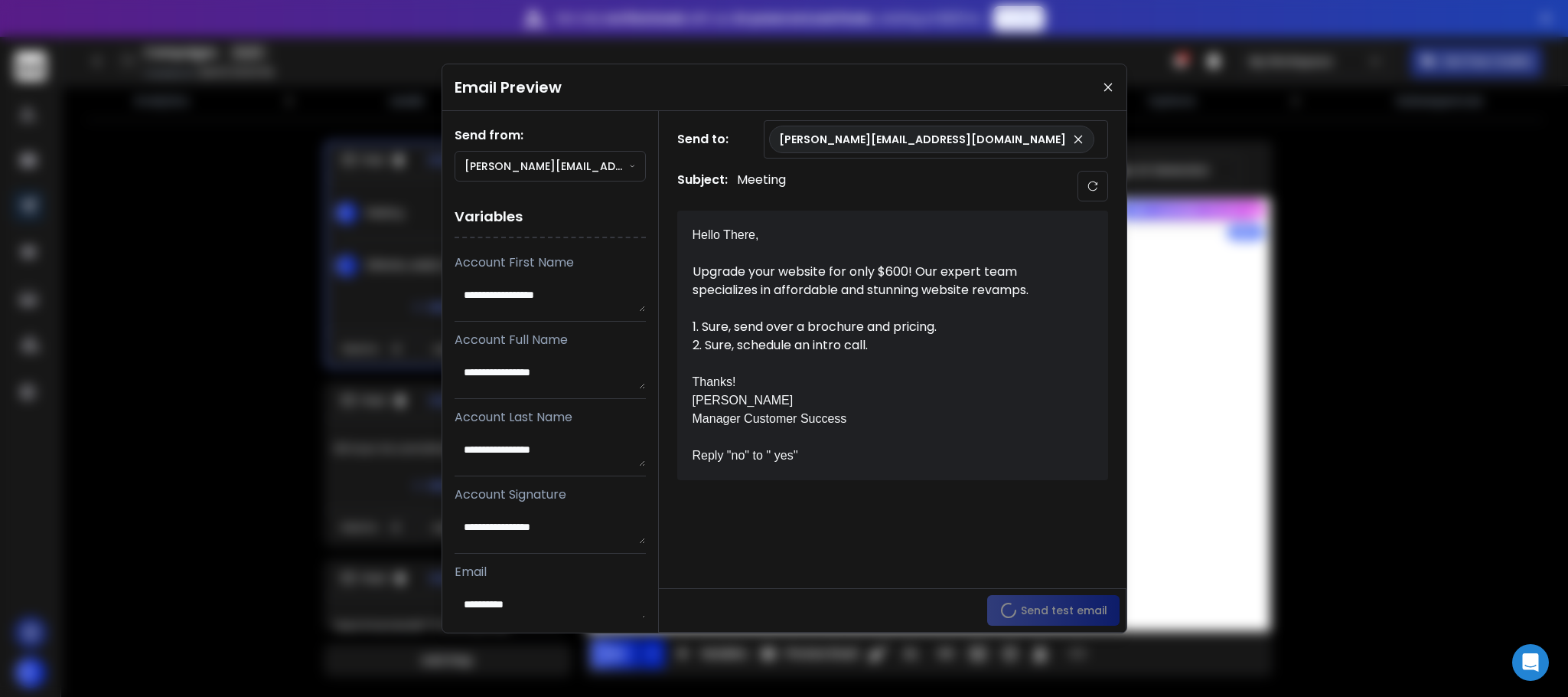
click at [1072, 139] on icon at bounding box center [1078, 139] width 12 height 12
click at [964, 139] on input at bounding box center [935, 139] width 334 height 28
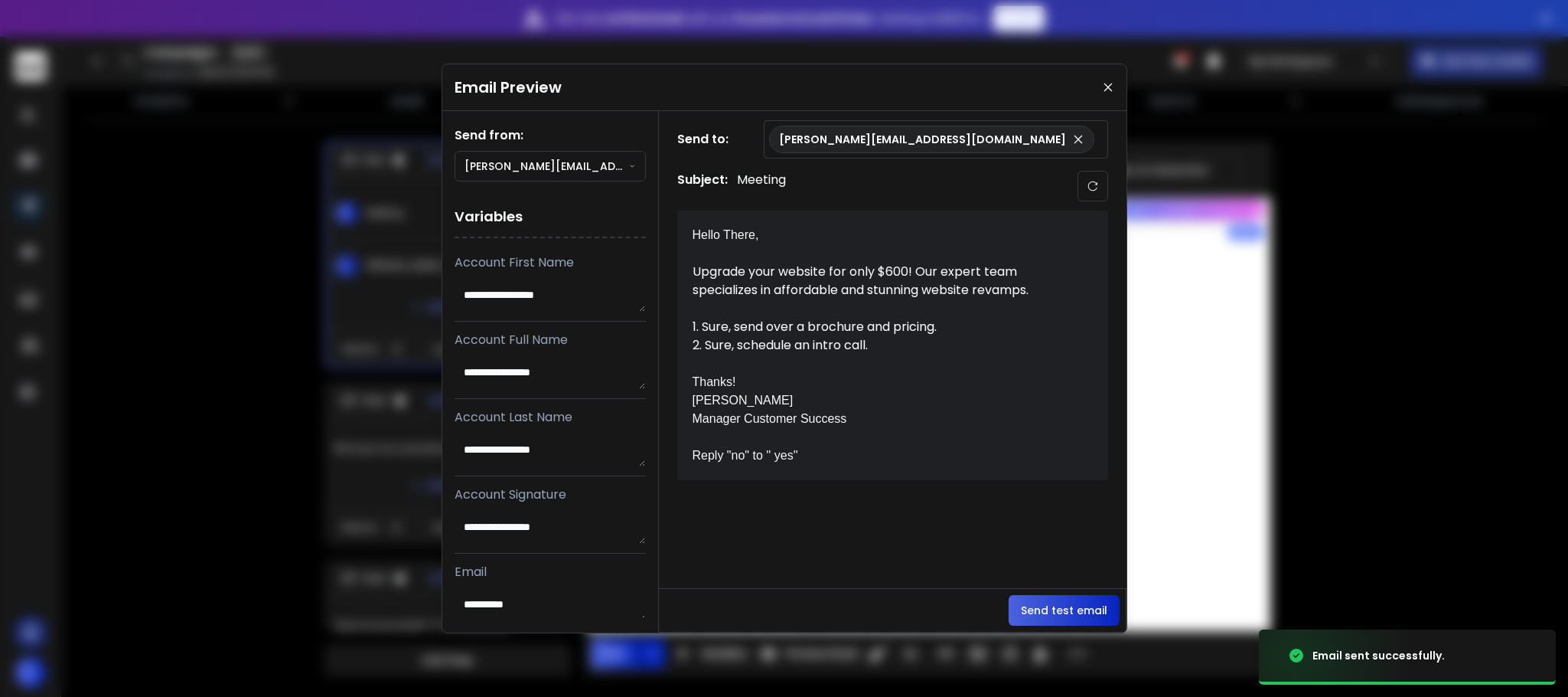
drag, startPoint x: 1045, startPoint y: 603, endPoint x: 1004, endPoint y: 568, distance: 53.9
click at [1045, 602] on button "Send test email" at bounding box center [1063, 610] width 111 height 30
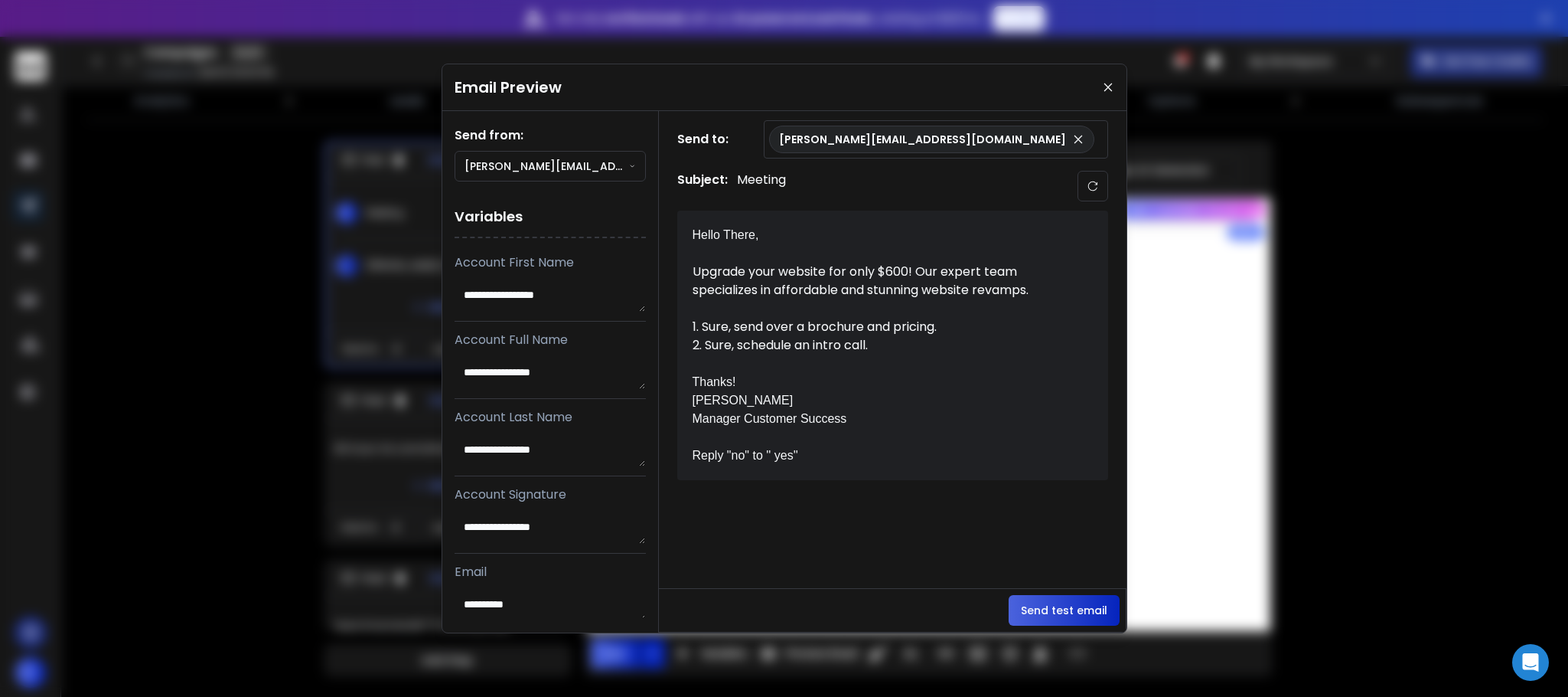
click at [1074, 621] on button "Send test email" at bounding box center [1063, 610] width 111 height 30
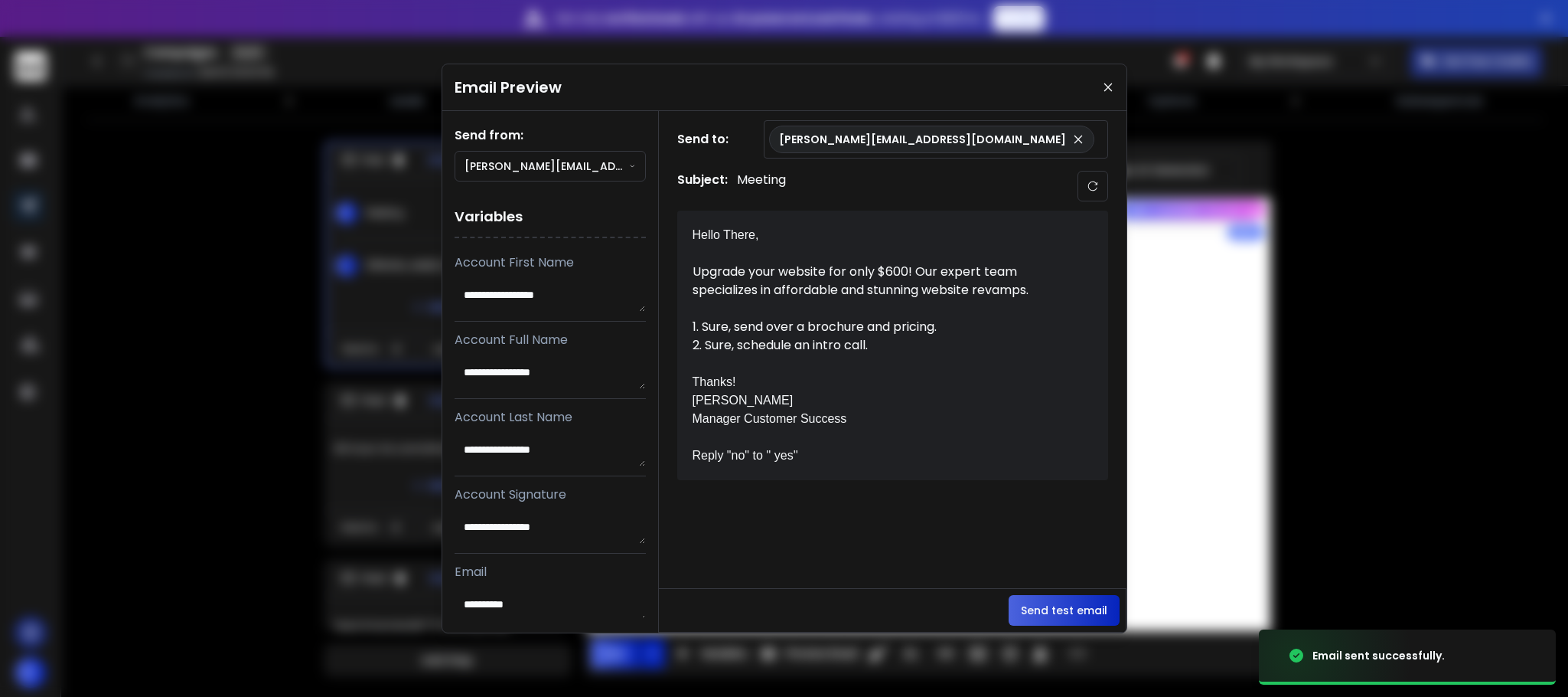
click at [1072, 140] on icon at bounding box center [1078, 139] width 12 height 12
click at [1066, 615] on button "Send test email" at bounding box center [1063, 610] width 111 height 30
click at [1164, 145] on icon at bounding box center [1170, 139] width 12 height 12
click at [996, 145] on input at bounding box center [935, 139] width 334 height 28
click at [1074, 620] on button "Send test email" at bounding box center [1063, 610] width 111 height 30
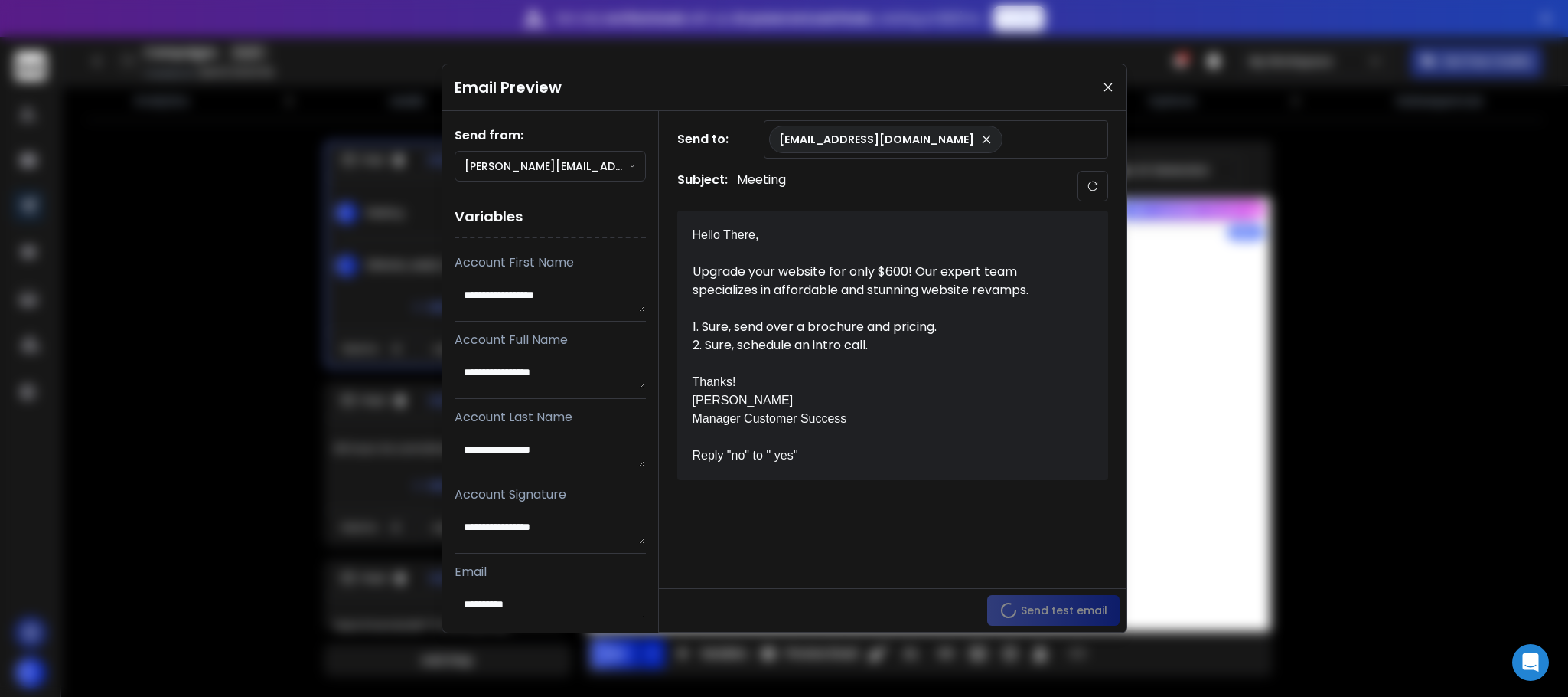
click at [980, 139] on icon at bounding box center [985, 139] width 12 height 12
click at [1061, 604] on button "Send test email" at bounding box center [1063, 610] width 111 height 30
click at [980, 140] on icon at bounding box center [985, 139] width 12 height 12
click at [942, 138] on input at bounding box center [935, 139] width 334 height 28
click at [1061, 609] on button "Send test email" at bounding box center [1063, 610] width 111 height 30
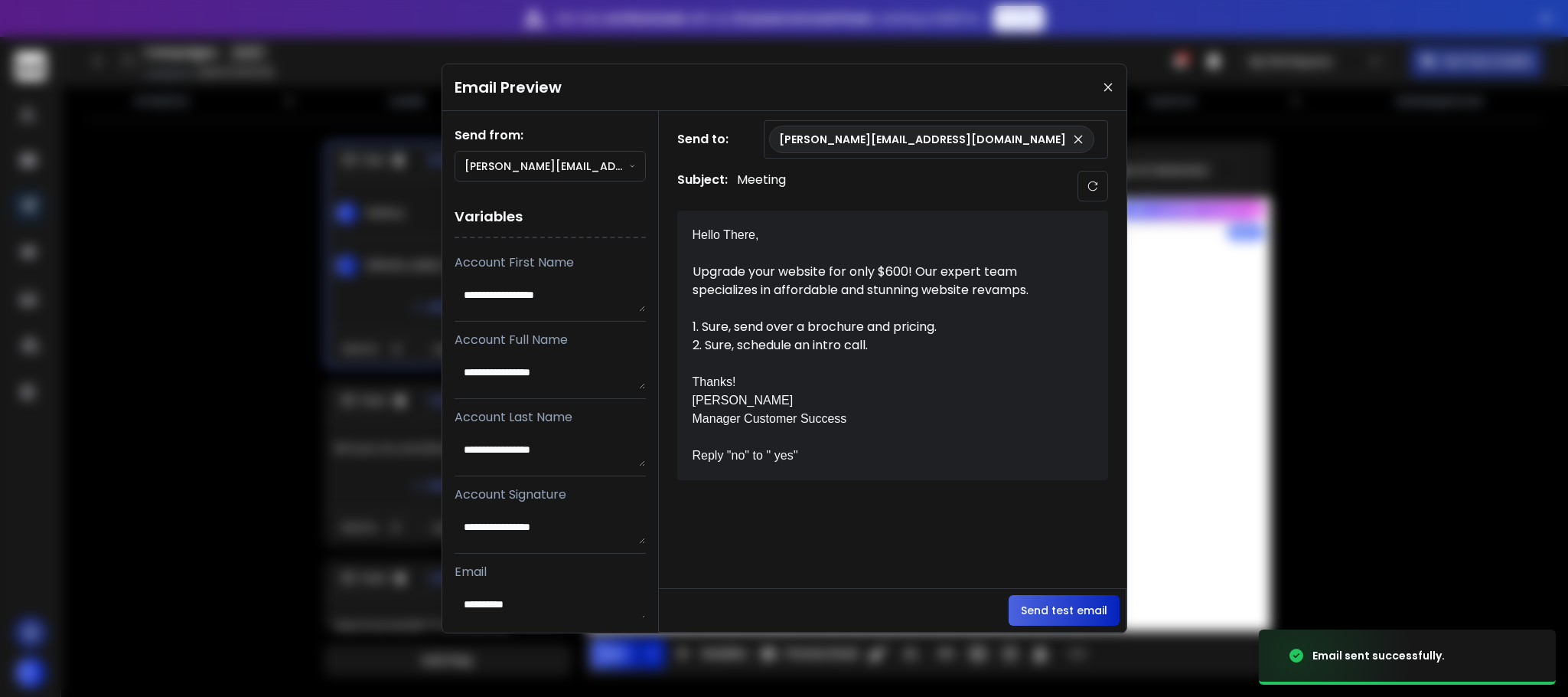
click at [1072, 136] on icon at bounding box center [1078, 139] width 12 height 12
click at [978, 136] on input at bounding box center [935, 139] width 334 height 28
click at [1105, 607] on button "Send test email" at bounding box center [1063, 610] width 111 height 30
click at [980, 139] on icon at bounding box center [985, 139] width 12 height 12
click at [905, 139] on input at bounding box center [935, 139] width 334 height 28
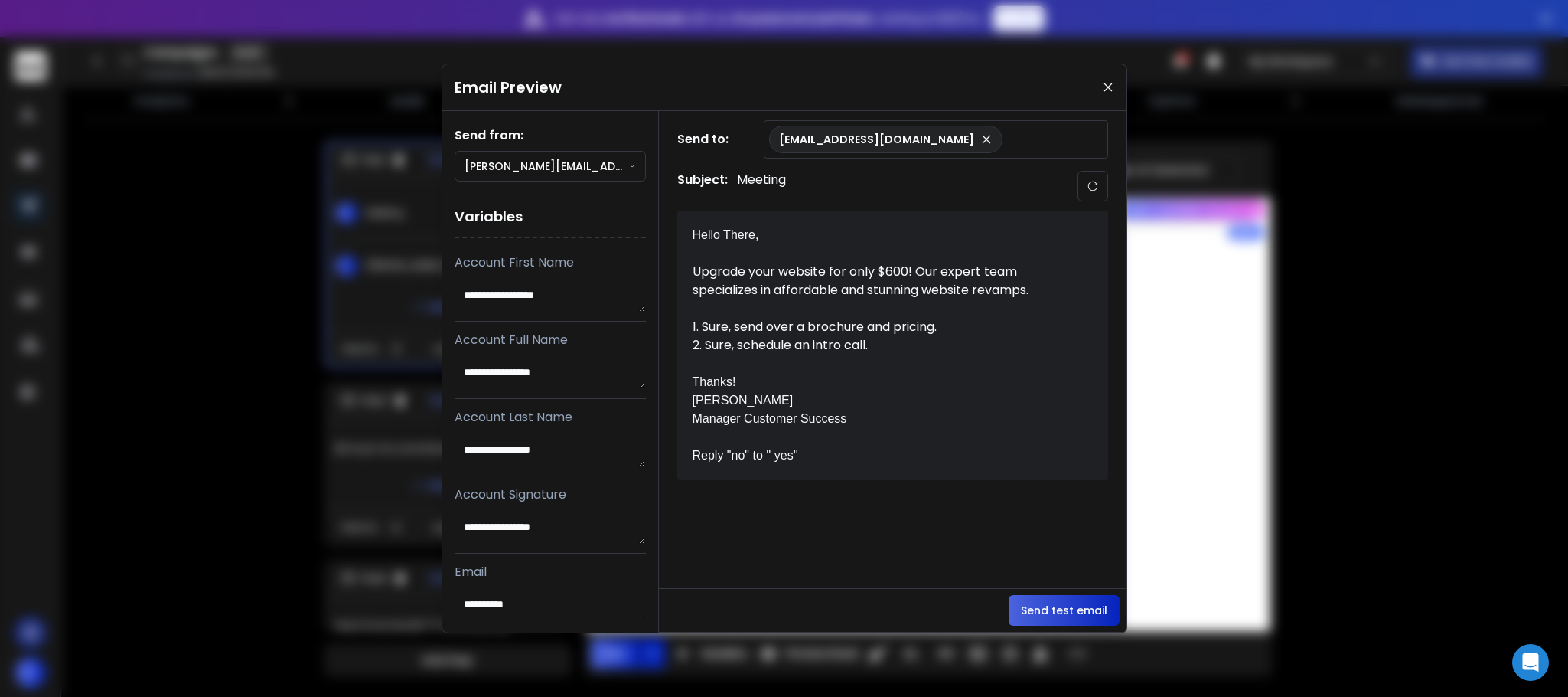
click at [1045, 603] on button "Send test email" at bounding box center [1063, 610] width 111 height 30
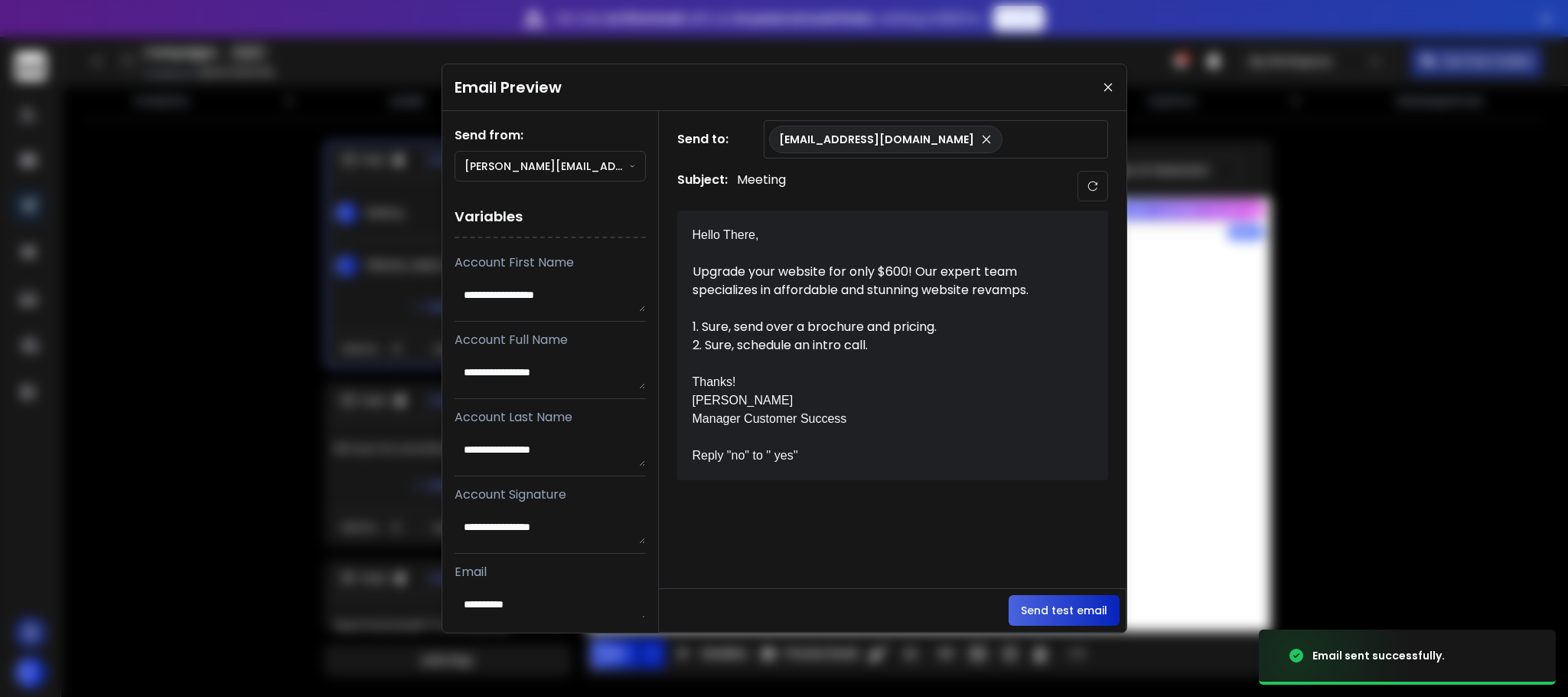
click at [980, 139] on icon at bounding box center [985, 139] width 12 height 12
click at [1084, 607] on button "Send test email" at bounding box center [1063, 610] width 111 height 30
click at [893, 143] on div "jdd@hangley.com" at bounding box center [931, 139] width 325 height 28
click at [1072, 143] on icon at bounding box center [1078, 139] width 12 height 12
click at [893, 143] on input at bounding box center [935, 139] width 334 height 28
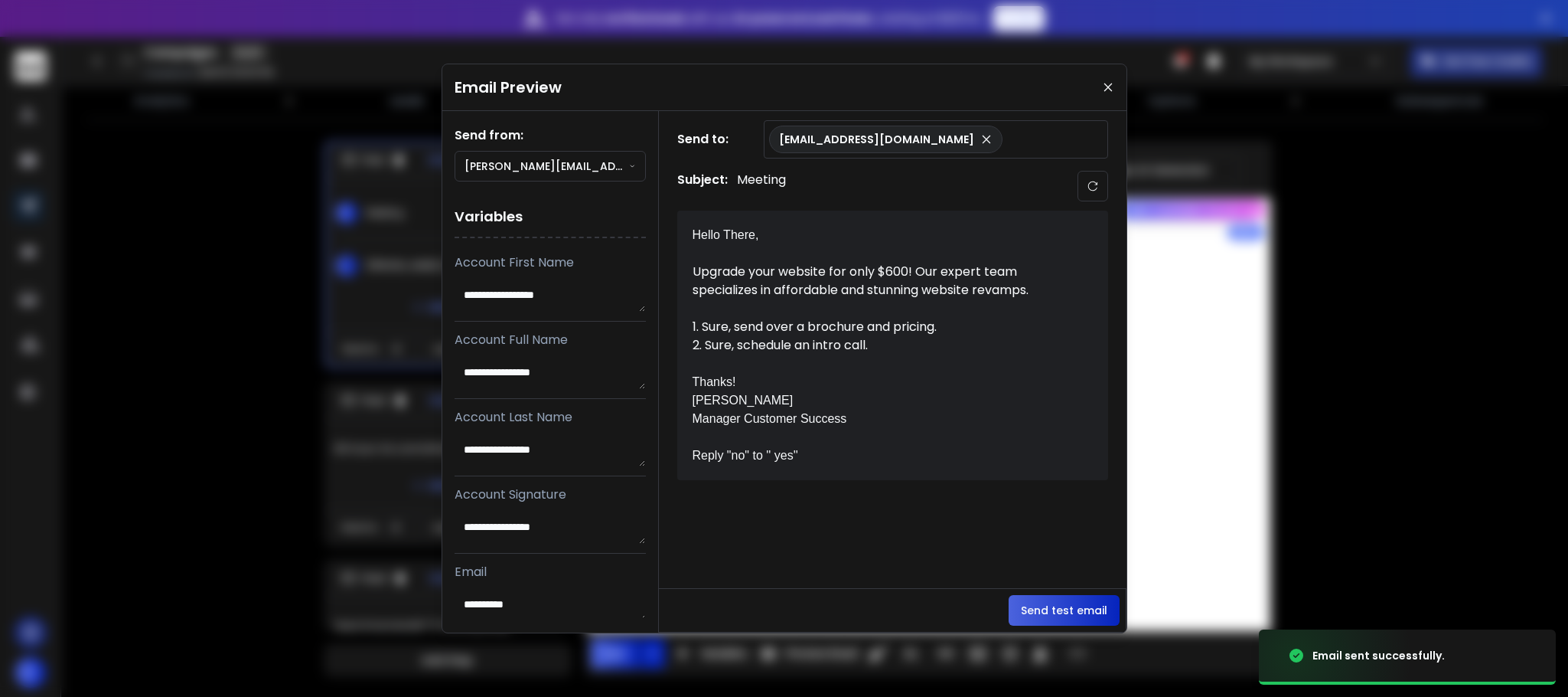
click at [1088, 625] on button "Send test email" at bounding box center [1063, 610] width 111 height 30
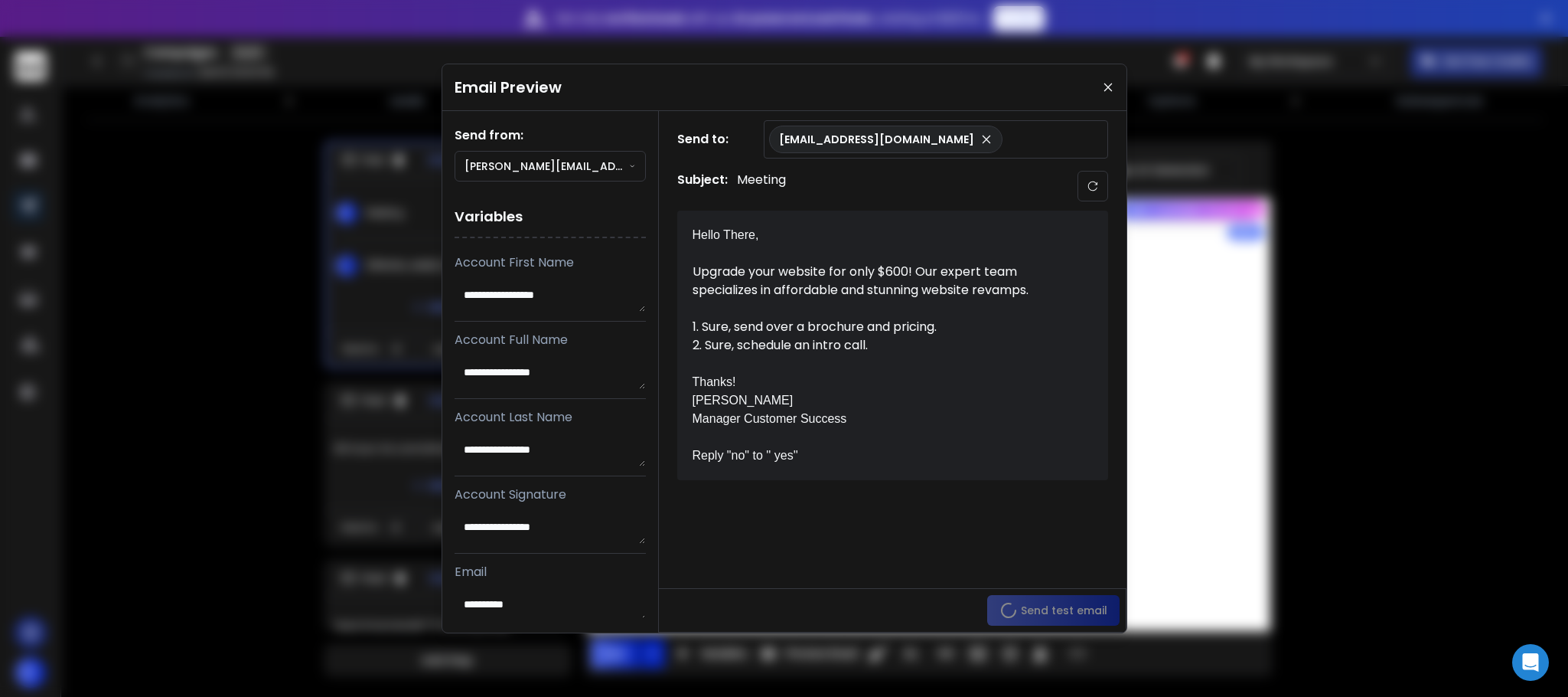
click at [982, 136] on icon at bounding box center [985, 139] width 9 height 9
click at [963, 136] on input at bounding box center [935, 139] width 334 height 28
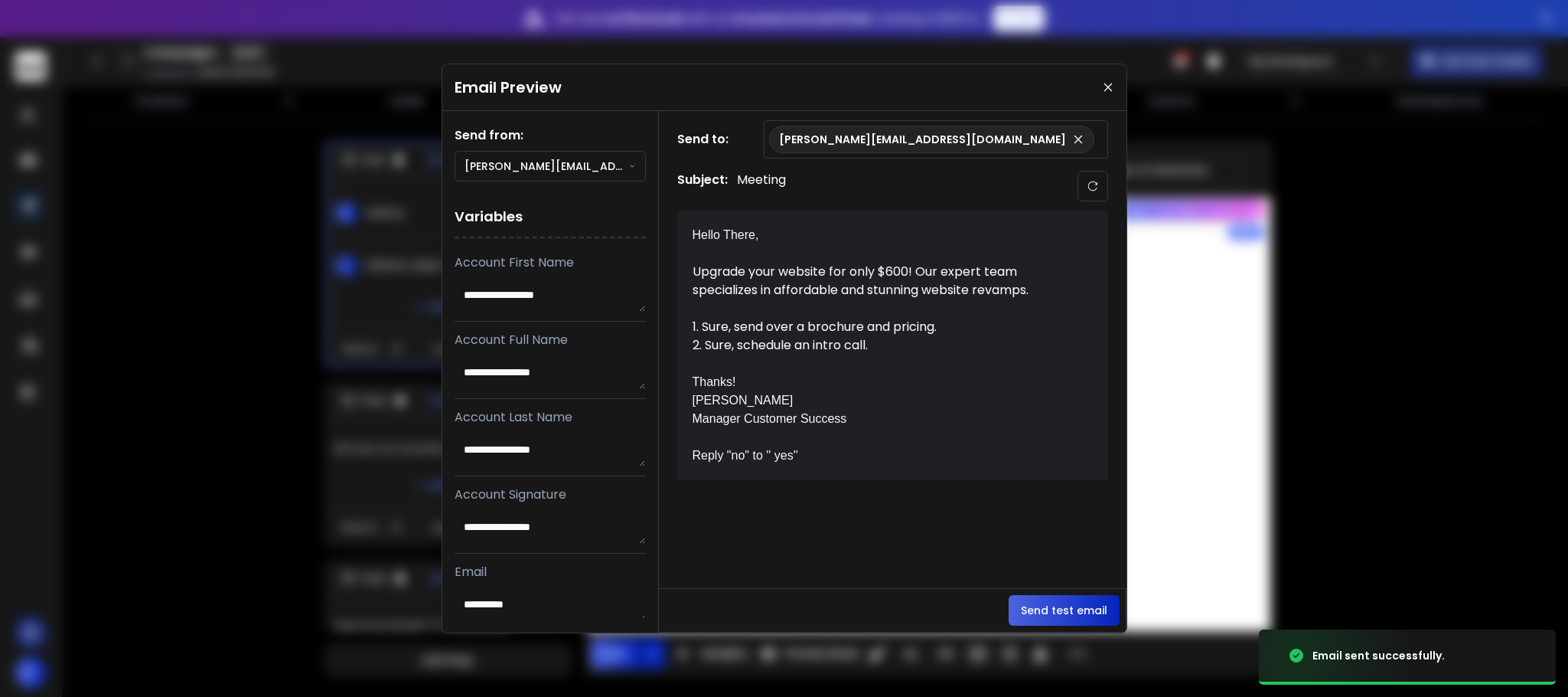
click at [1054, 613] on button "Send test email" at bounding box center [1063, 610] width 111 height 30
click at [1072, 143] on icon at bounding box center [1078, 139] width 12 height 12
click at [1100, 141] on input at bounding box center [1267, 139] width 334 height 28
click at [1042, 602] on button "Send test email" at bounding box center [1063, 610] width 111 height 30
click at [1164, 144] on icon at bounding box center [1170, 139] width 12 height 12
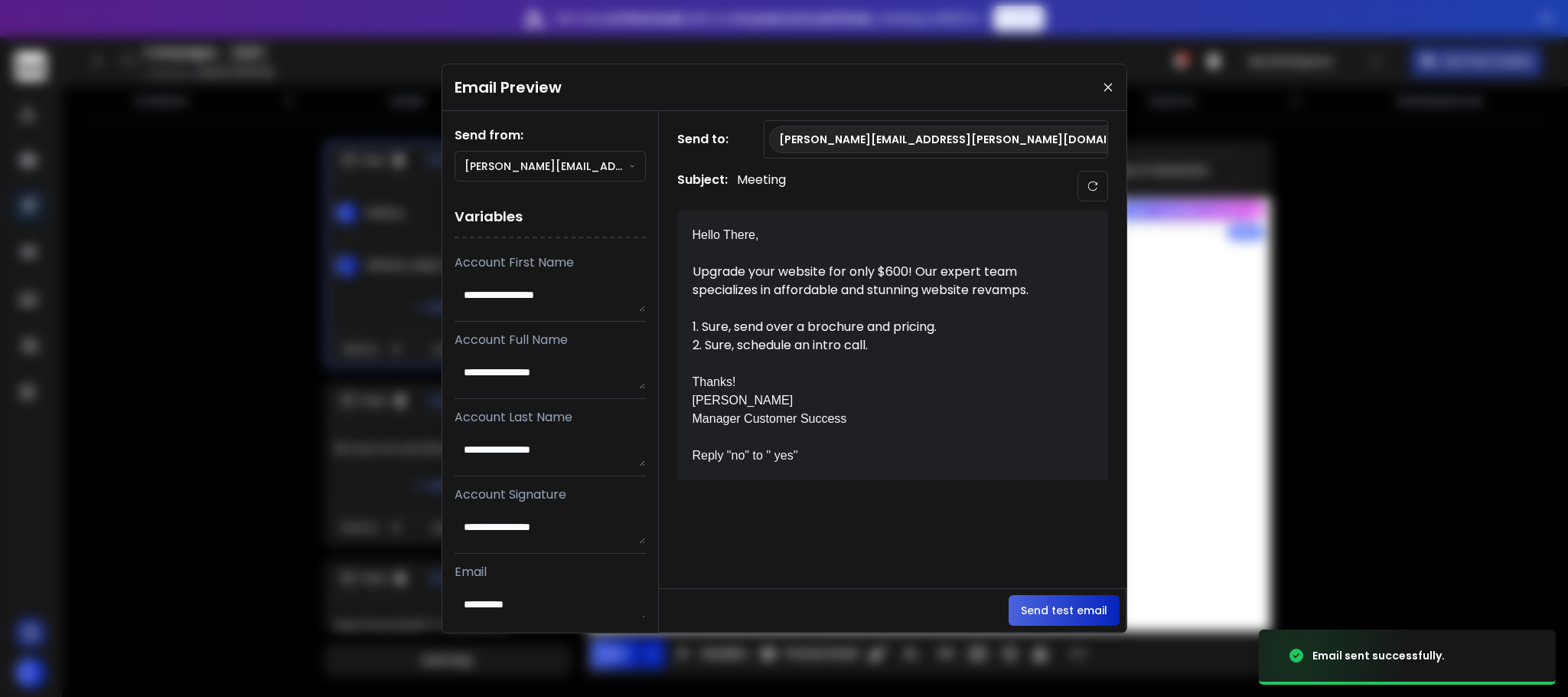
click at [1192, 144] on input at bounding box center [1358, 139] width 334 height 28
click at [1056, 632] on div "Send test email" at bounding box center [892, 610] width 468 height 45
click at [1051, 598] on button "Send test email" at bounding box center [1063, 610] width 111 height 30
click at [1164, 140] on icon at bounding box center [1170, 139] width 12 height 12
click at [1192, 140] on input at bounding box center [1358, 139] width 334 height 28
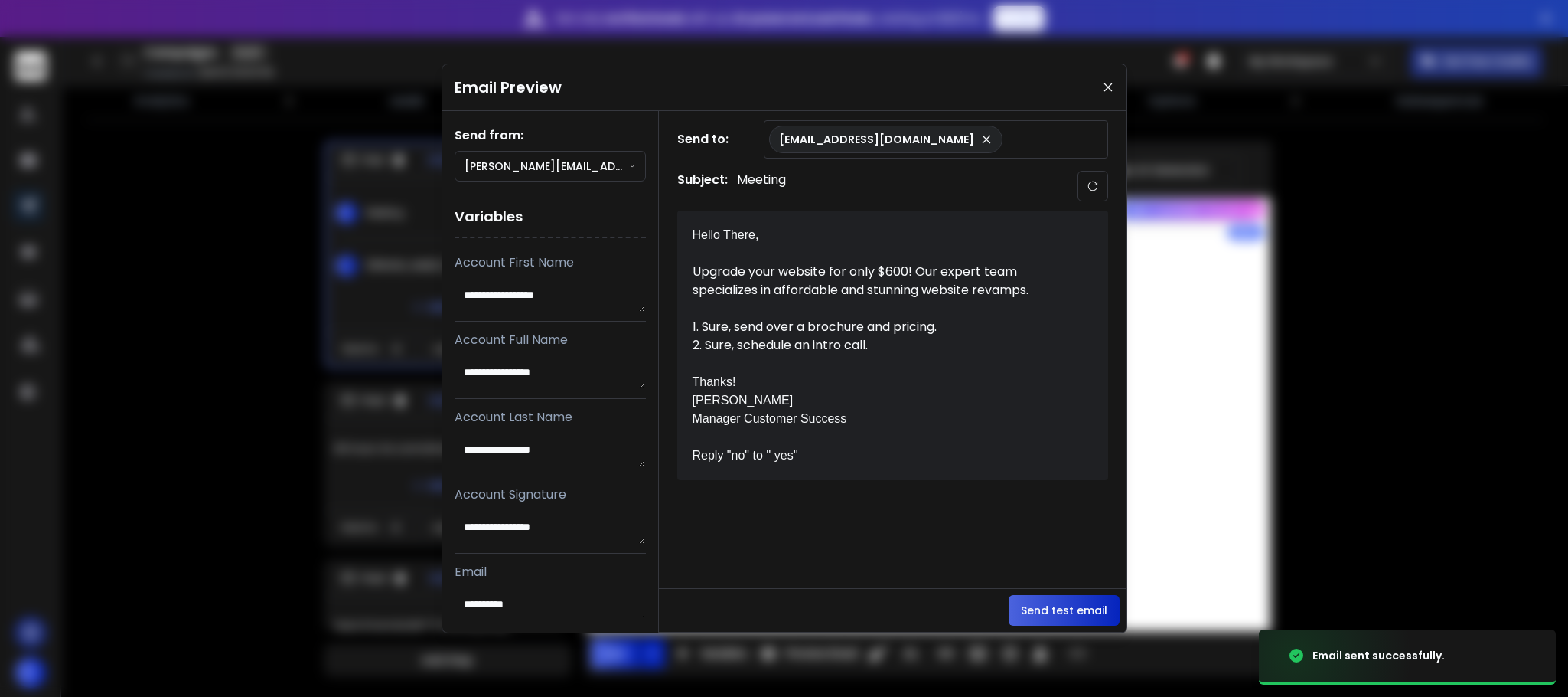
drag, startPoint x: 1070, startPoint y: 611, endPoint x: 1049, endPoint y: 597, distance: 25.2
click at [1068, 615] on button "Send test email" at bounding box center [1063, 610] width 111 height 30
click at [982, 139] on icon at bounding box center [985, 139] width 9 height 9
click at [960, 139] on input at bounding box center [935, 139] width 334 height 28
click at [1024, 610] on button "Send test email" at bounding box center [1063, 610] width 111 height 30
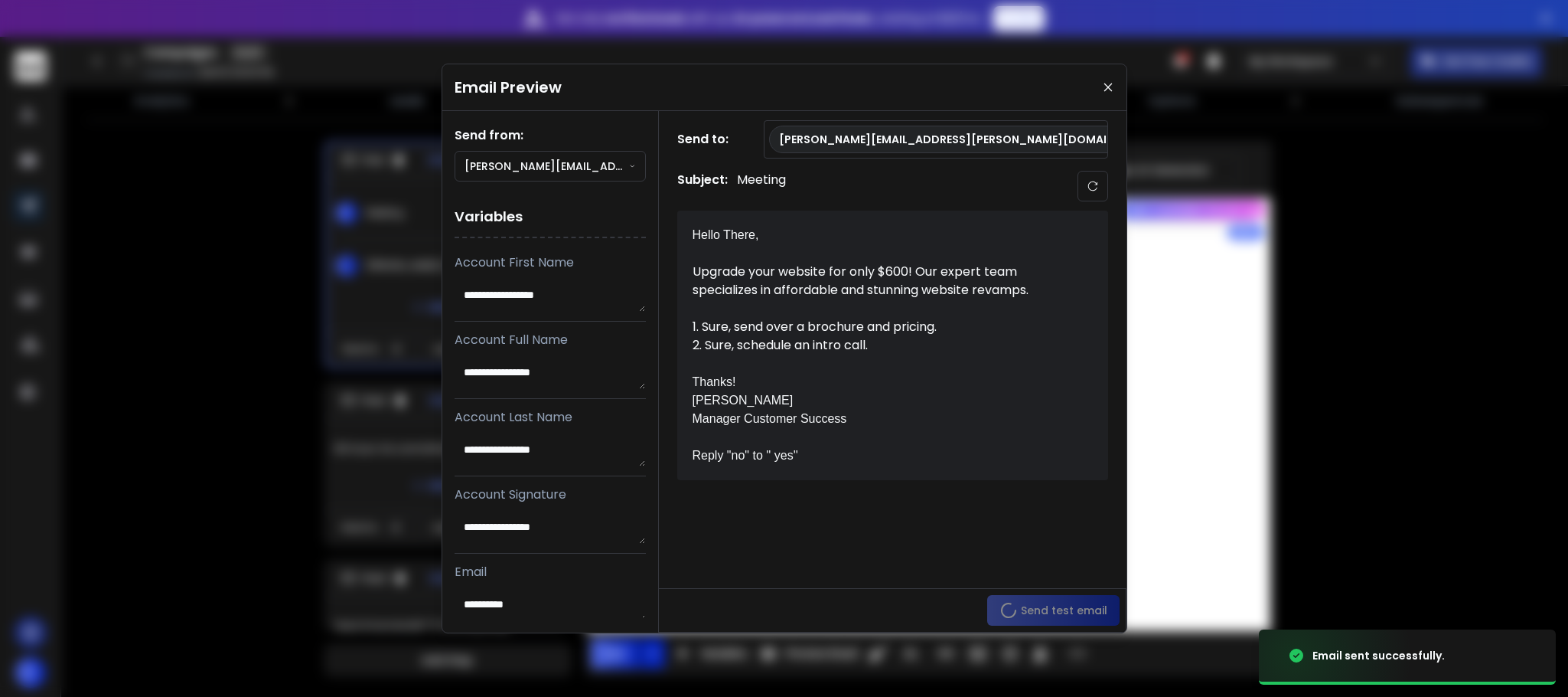
click at [1164, 145] on icon at bounding box center [1170, 139] width 12 height 12
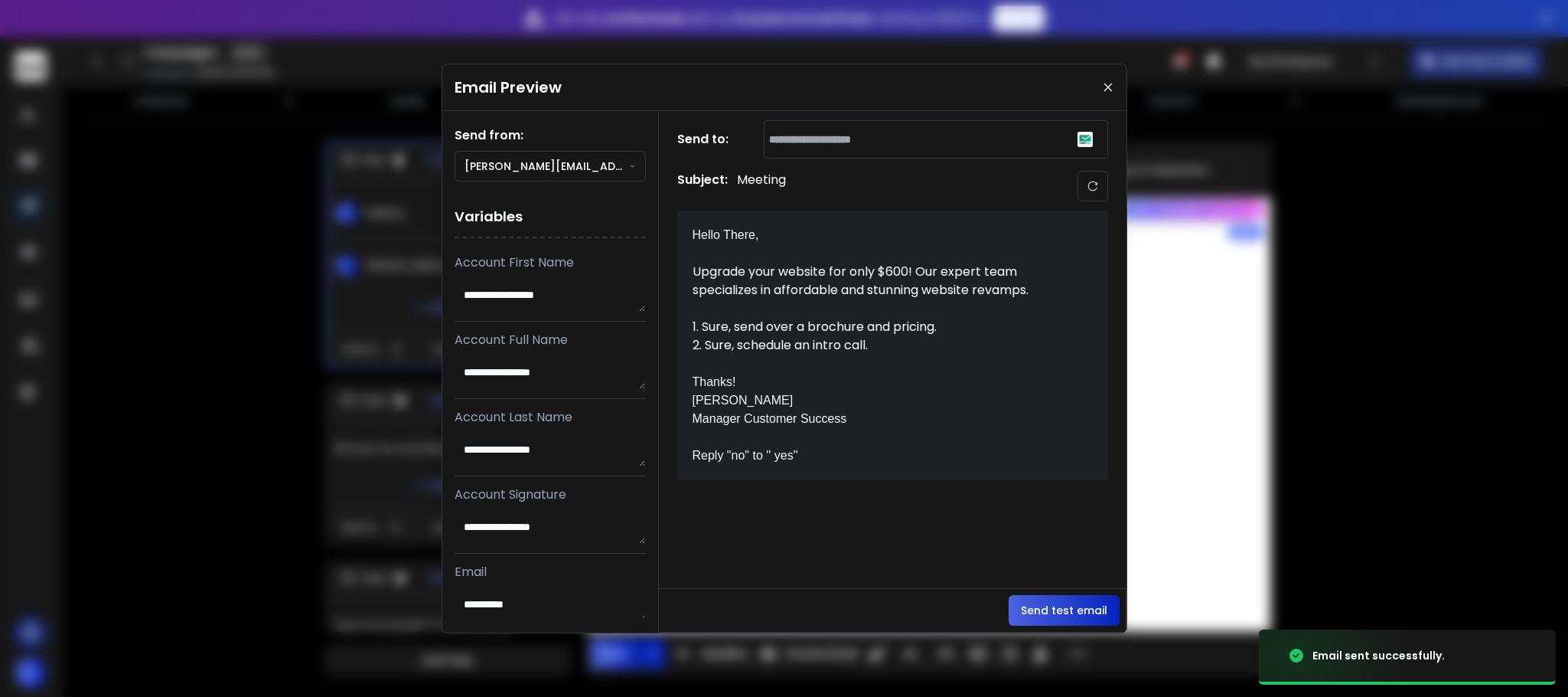
click at [963, 145] on input at bounding box center [935, 139] width 334 height 28
click at [1054, 616] on button "Send test email" at bounding box center [1063, 610] width 111 height 30
click at [980, 141] on icon at bounding box center [985, 139] width 12 height 12
click at [925, 141] on input at bounding box center [935, 139] width 334 height 28
click at [1050, 610] on button "Send test email" at bounding box center [1063, 610] width 111 height 30
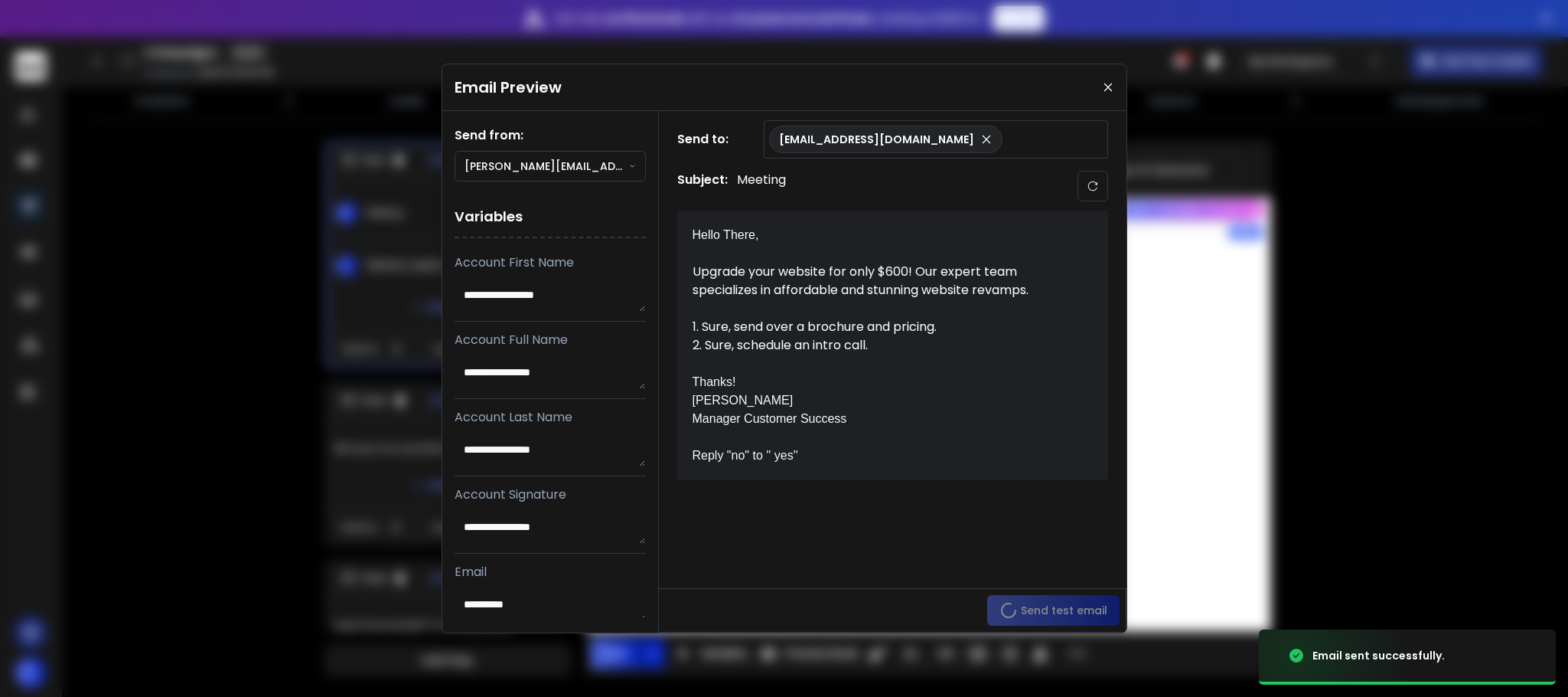
click at [983, 136] on icon at bounding box center [985, 139] width 12 height 12
click at [983, 136] on input at bounding box center [935, 139] width 334 height 28
click at [1085, 613] on button "Send test email" at bounding box center [1063, 610] width 111 height 30
click at [980, 138] on icon at bounding box center [985, 139] width 12 height 12
click at [935, 138] on input at bounding box center [935, 139] width 334 height 28
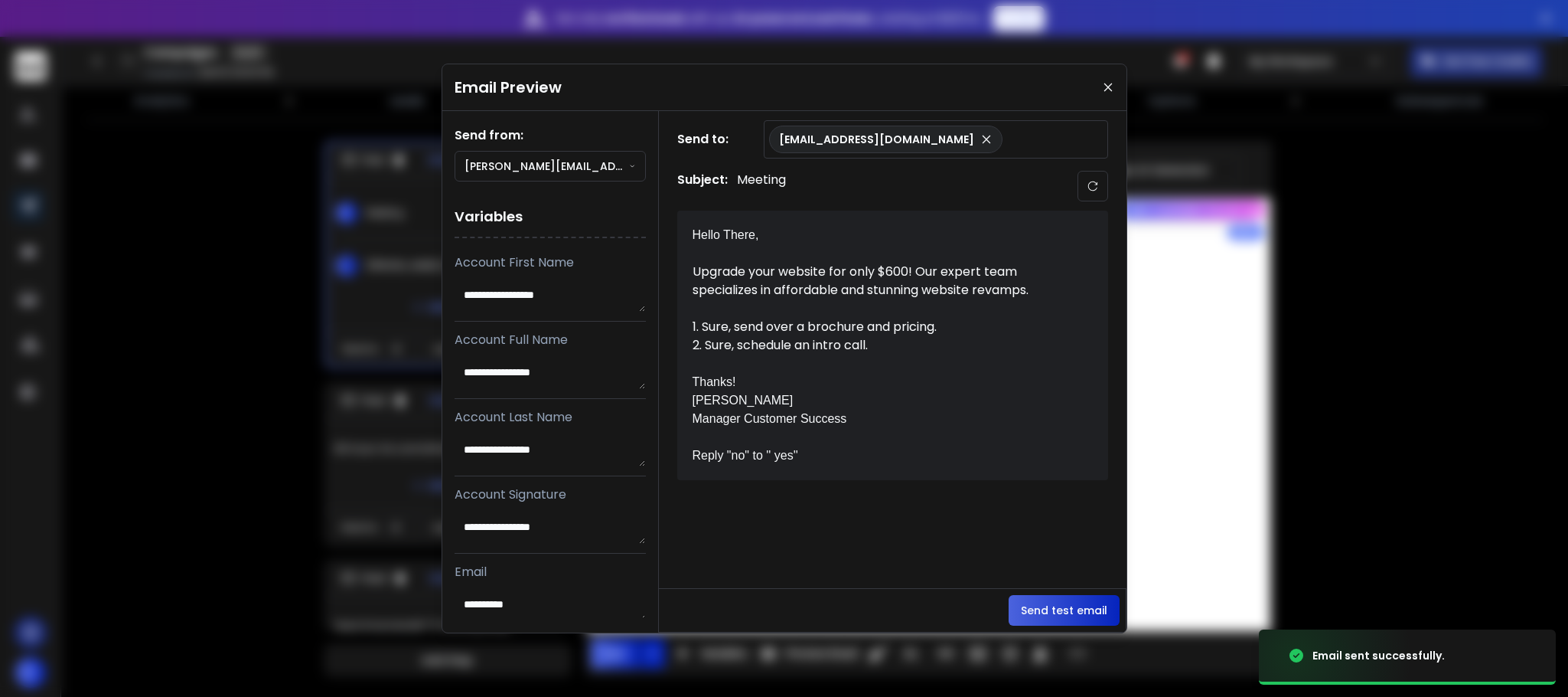
click at [1023, 610] on button "Send test email" at bounding box center [1063, 610] width 111 height 30
click at [984, 144] on icon at bounding box center [985, 139] width 12 height 12
click at [984, 144] on input at bounding box center [935, 139] width 334 height 28
click at [1100, 603] on button "Send test email" at bounding box center [1063, 610] width 111 height 30
click at [1072, 138] on icon at bounding box center [1078, 139] width 12 height 12
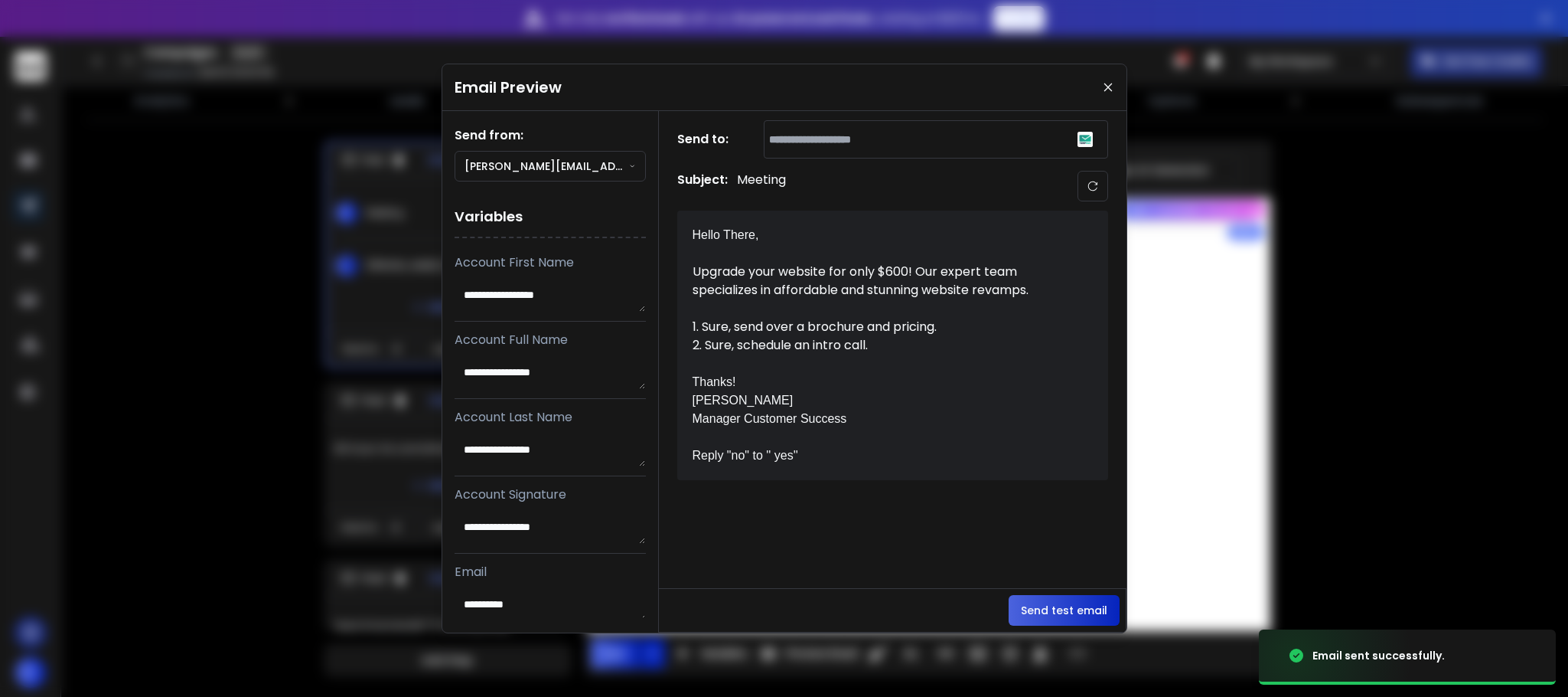
click at [946, 138] on input at bounding box center [935, 139] width 334 height 28
click at [1077, 623] on button "Send test email" at bounding box center [1063, 610] width 111 height 30
click at [1164, 134] on icon at bounding box center [1170, 139] width 12 height 12
click at [923, 136] on input at bounding box center [935, 139] width 334 height 28
click at [1065, 613] on button "Send test email" at bounding box center [1063, 610] width 111 height 30
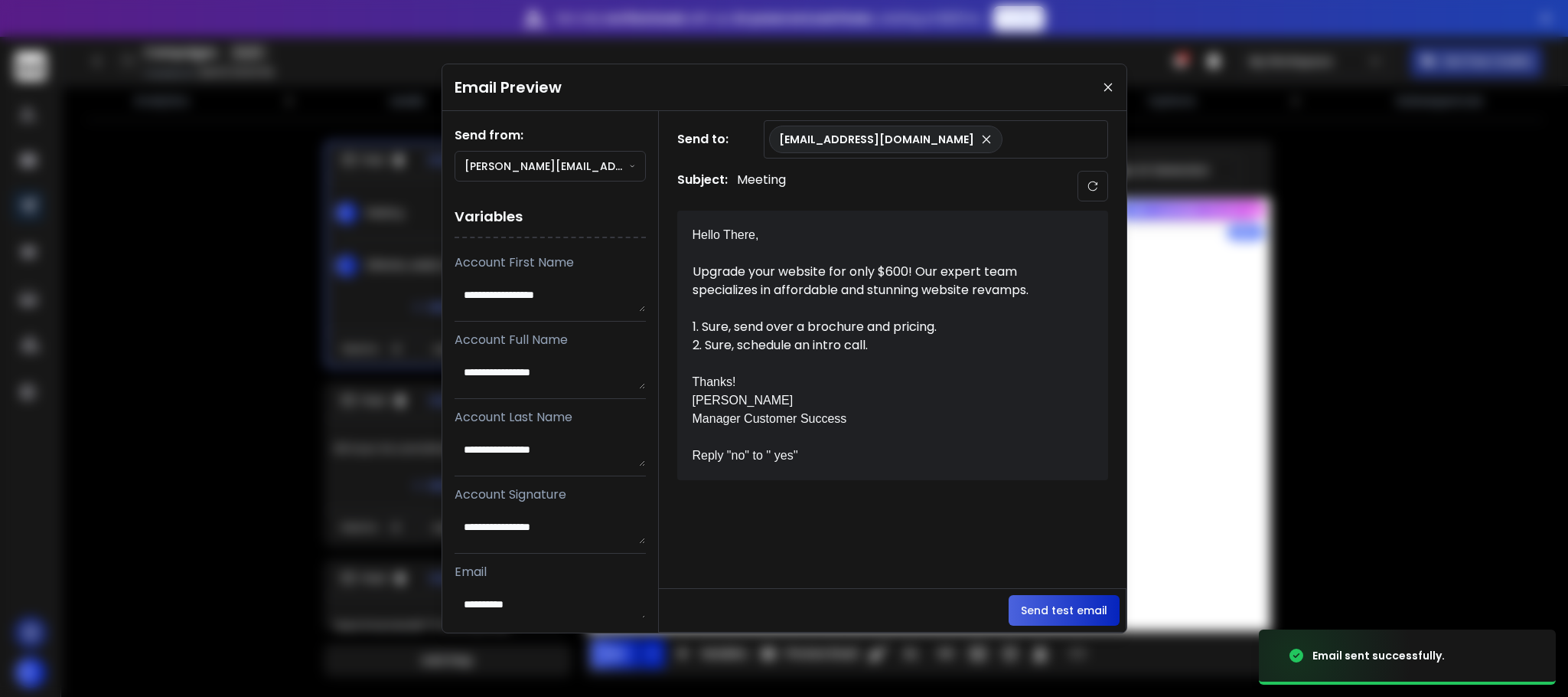
click at [980, 138] on icon at bounding box center [985, 139] width 12 height 12
click at [974, 138] on input at bounding box center [935, 139] width 334 height 28
click at [1085, 613] on button "Send test email" at bounding box center [1063, 610] width 111 height 30
click at [992, 139] on icon at bounding box center [985, 139] width 12 height 12
click at [1001, 139] on input at bounding box center [935, 139] width 334 height 28
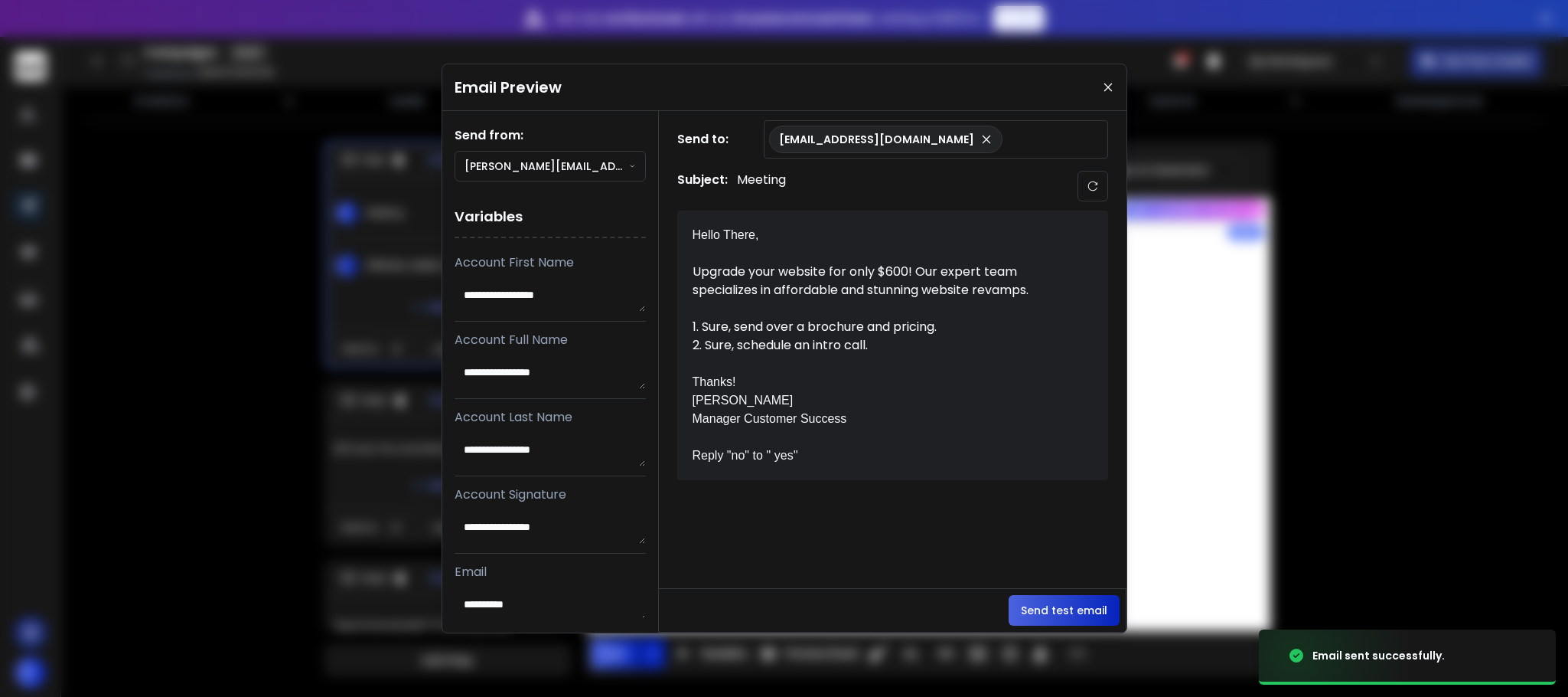
click at [1052, 609] on button "Send test email" at bounding box center [1063, 610] width 111 height 30
click at [1052, 609] on div "Send test email" at bounding box center [892, 610] width 468 height 45
click at [982, 141] on icon at bounding box center [985, 139] width 9 height 9
click at [957, 141] on input at bounding box center [935, 139] width 334 height 28
click at [1086, 613] on button "Send test email" at bounding box center [1063, 610] width 111 height 30
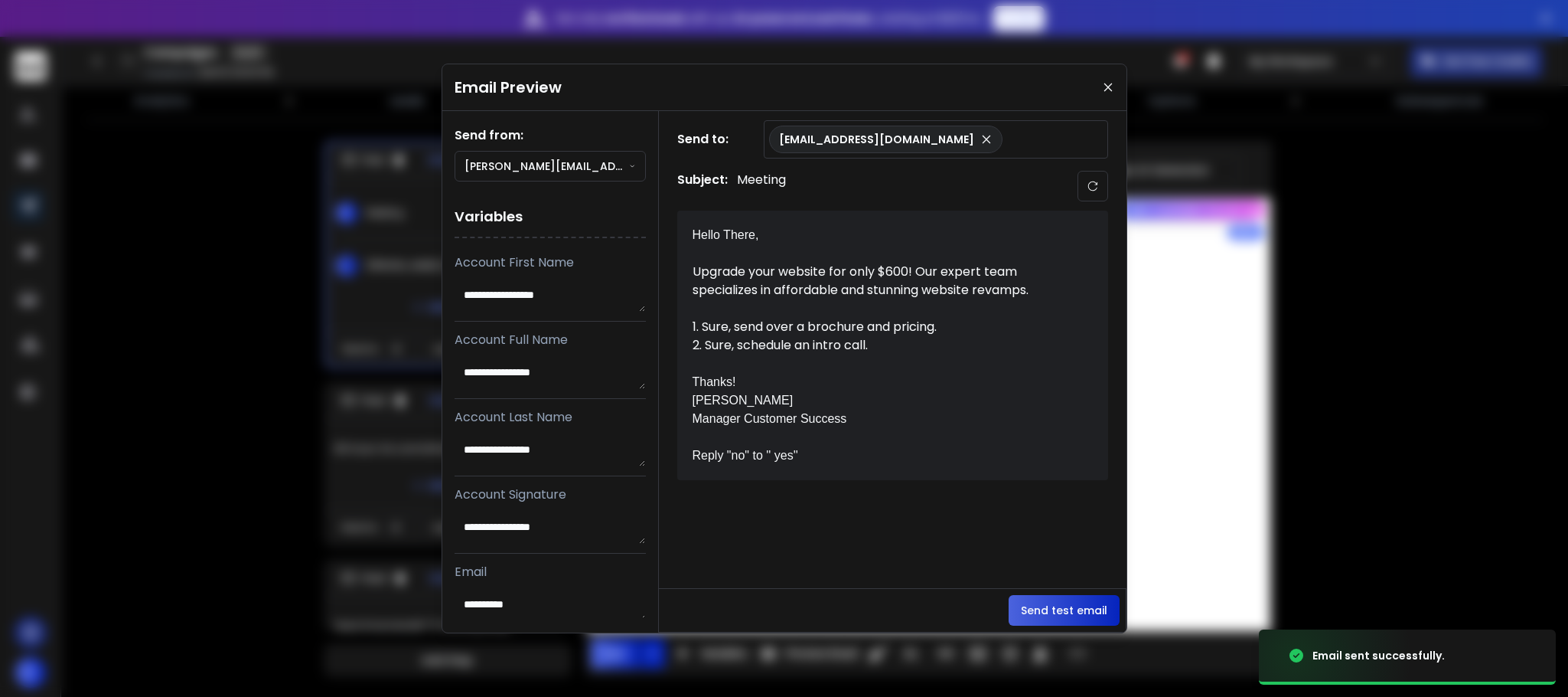
click at [980, 140] on icon at bounding box center [985, 139] width 12 height 12
click at [978, 140] on input at bounding box center [935, 139] width 334 height 28
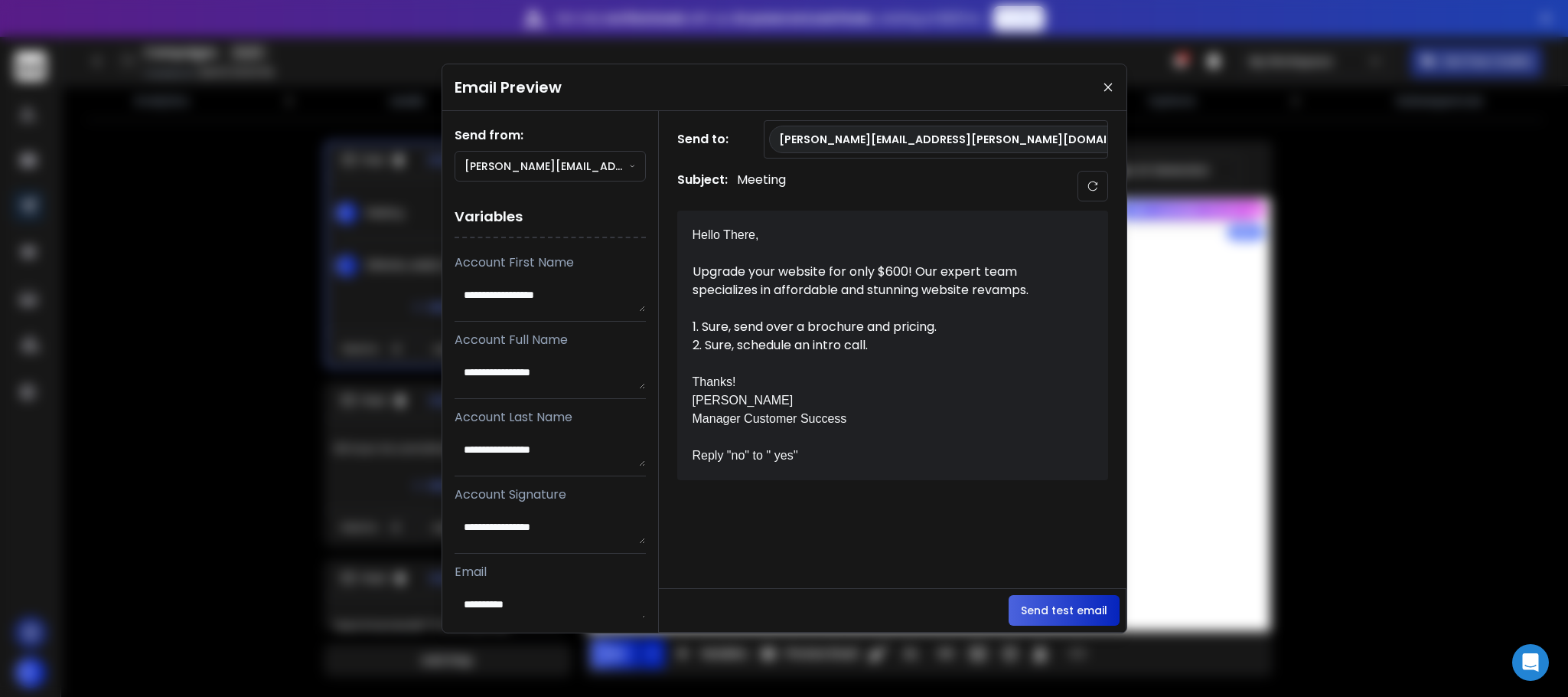
click at [1075, 603] on button "Send test email" at bounding box center [1063, 610] width 111 height 30
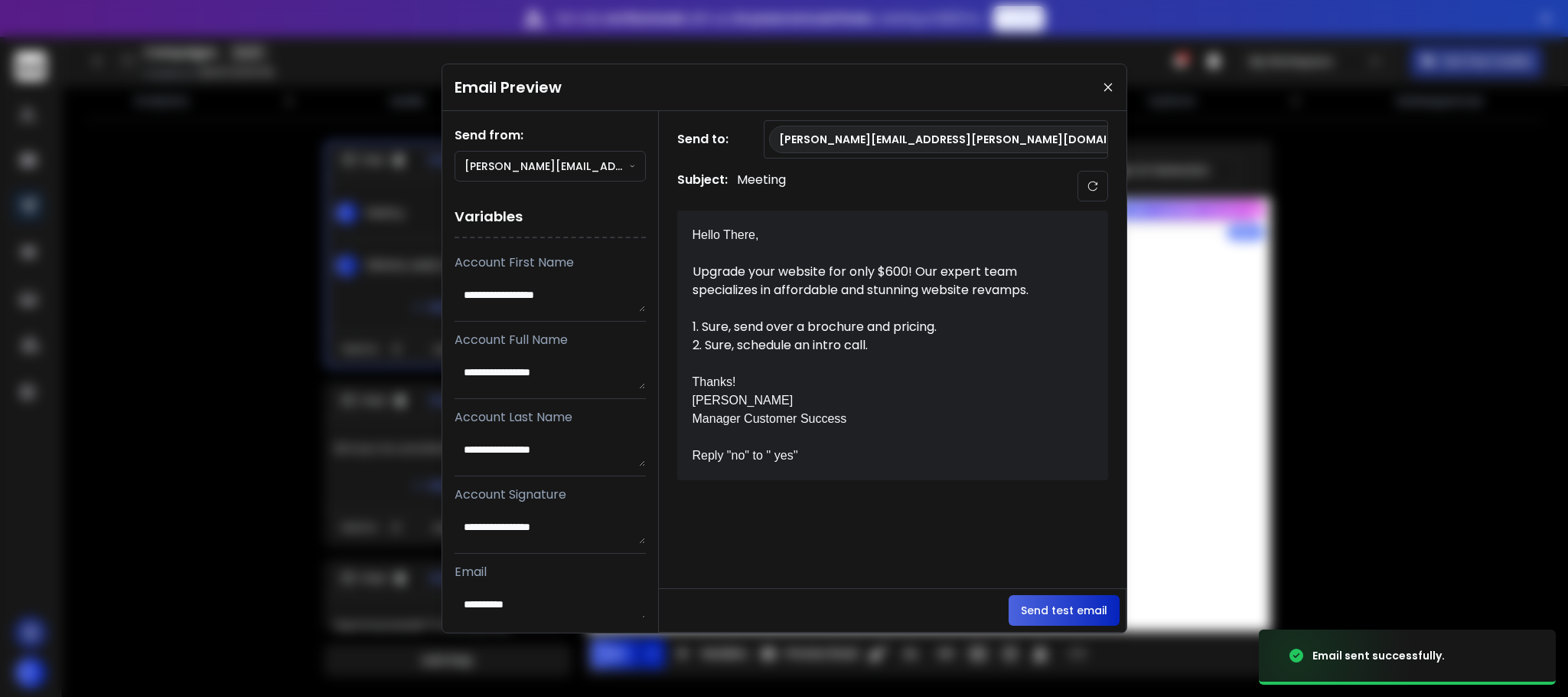
click at [1165, 143] on icon at bounding box center [1169, 139] width 9 height 9
click at [1192, 143] on input at bounding box center [1358, 139] width 334 height 28
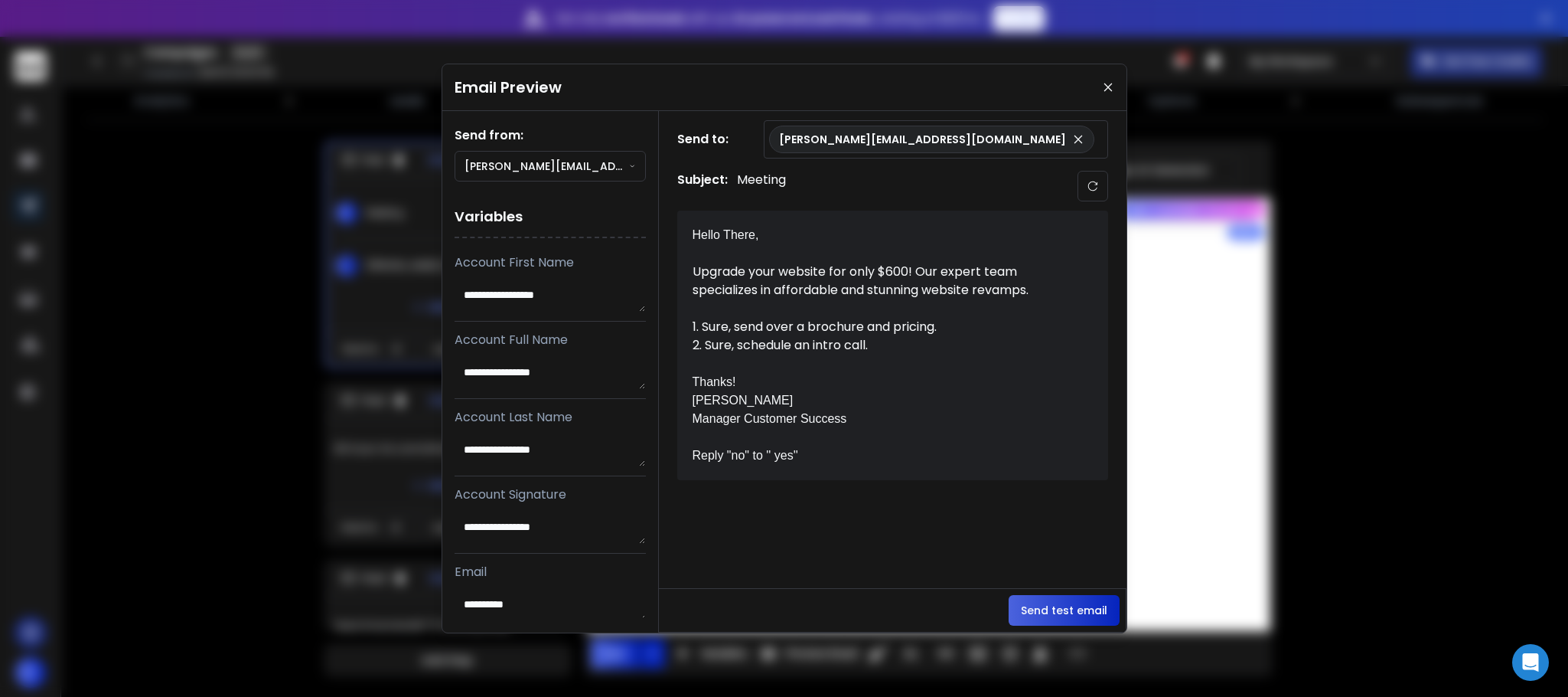
click at [1101, 584] on div "Send to: nathan@fossinc.com Subject: Meeting Hello There, Upgrade your website …" at bounding box center [891, 372] width 468 height 522
click at [1091, 604] on button "Send test email" at bounding box center [1063, 610] width 111 height 30
click at [1072, 140] on icon at bounding box center [1078, 139] width 12 height 12
click at [911, 140] on div "nathan@fossinc.com" at bounding box center [936, 139] width 344 height 38
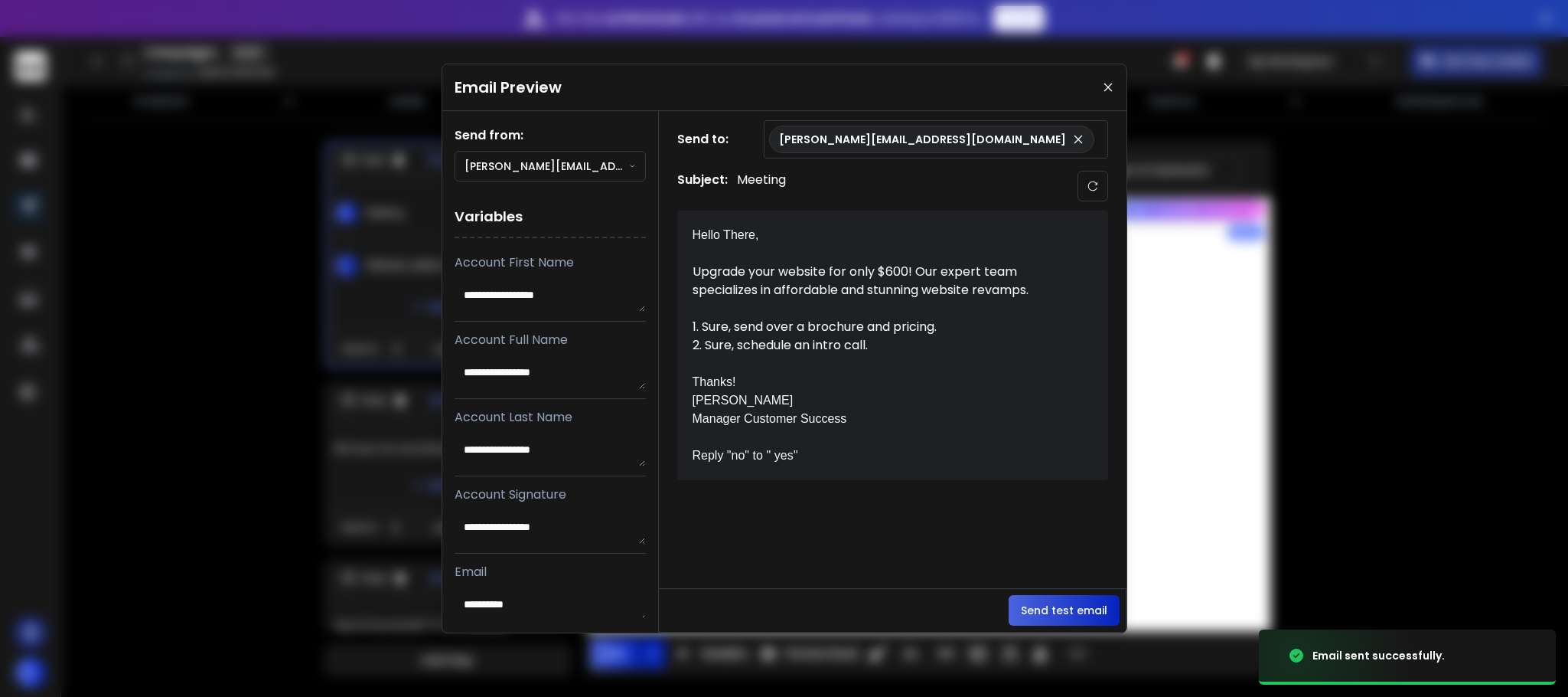
click at [1072, 602] on button "Send test email" at bounding box center [1063, 610] width 111 height 30
click at [1072, 141] on icon at bounding box center [1078, 139] width 12 height 12
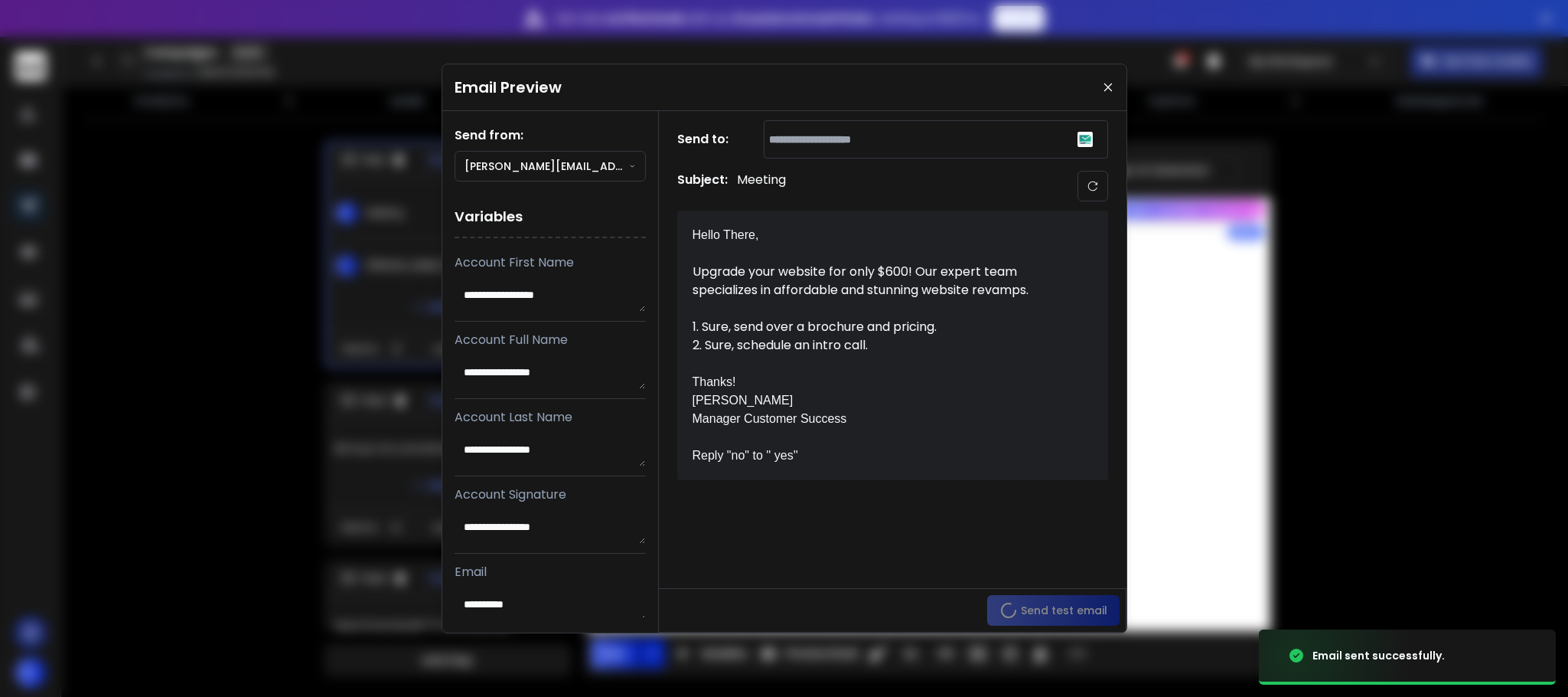
click at [967, 141] on input at bounding box center [935, 139] width 334 height 28
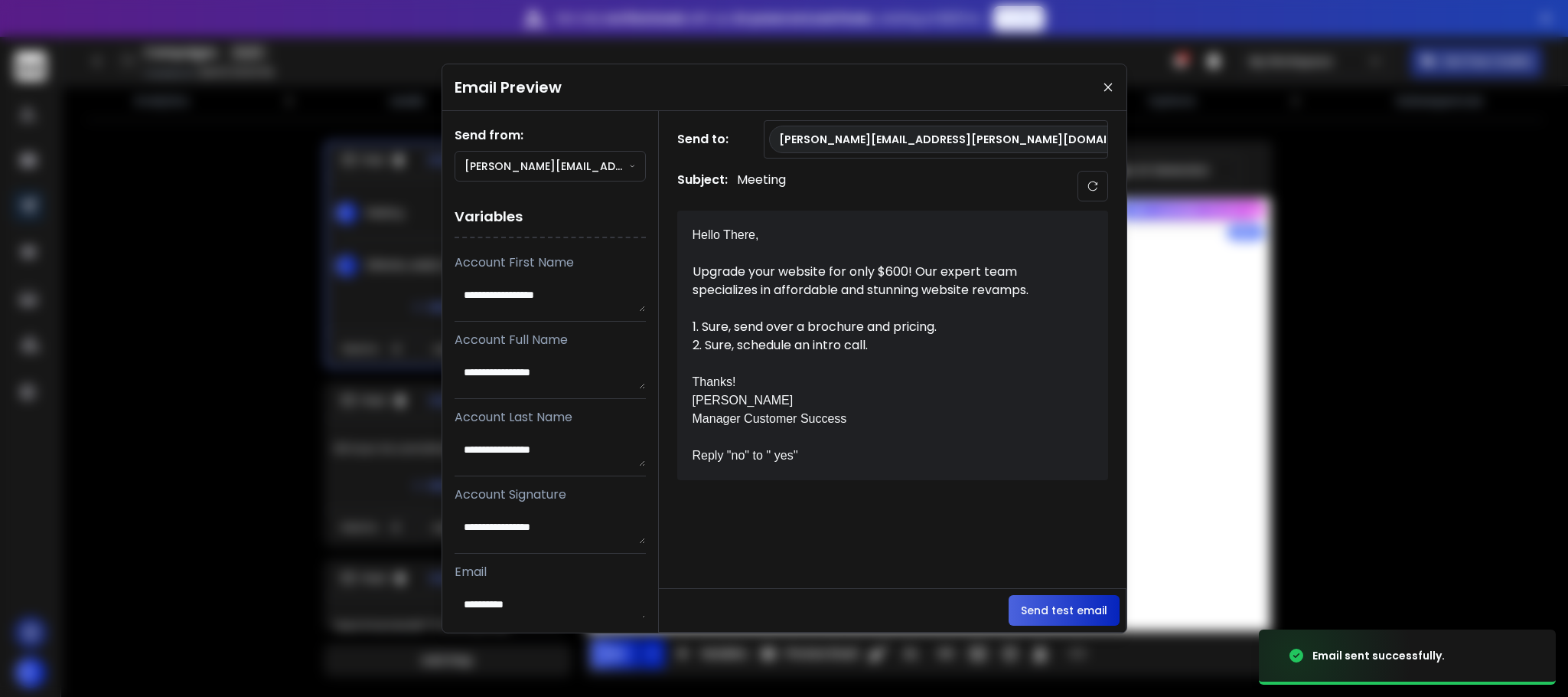
click at [1070, 618] on button "Send test email" at bounding box center [1063, 610] width 111 height 30
click at [1164, 138] on icon at bounding box center [1170, 139] width 12 height 12
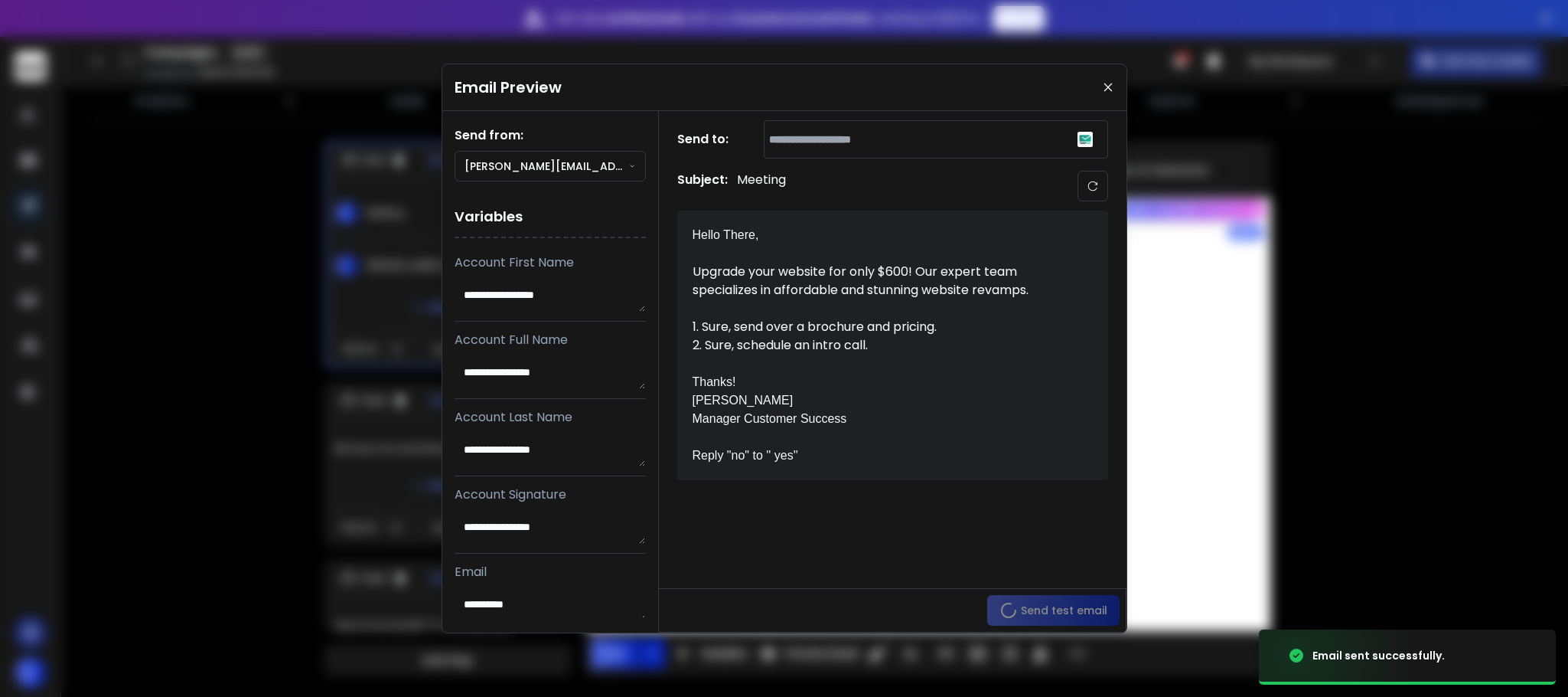
click at [1026, 138] on input at bounding box center [935, 139] width 334 height 28
click at [1061, 628] on div "Send test email" at bounding box center [892, 610] width 468 height 45
click at [1065, 620] on button "Send test email" at bounding box center [1063, 610] width 111 height 30
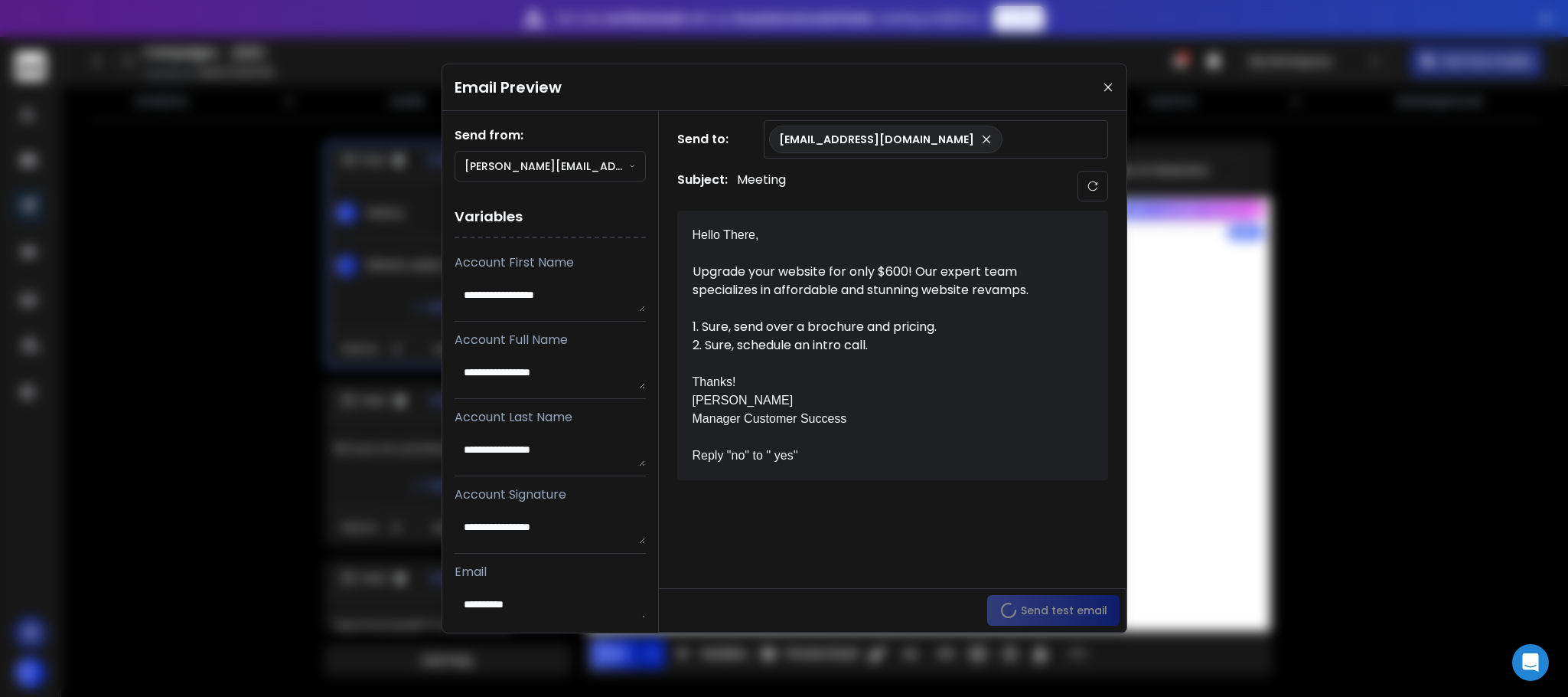
click at [919, 128] on div "hunter@rpmstaffing.net" at bounding box center [886, 139] width 234 height 28
click at [921, 131] on div "hunter@rpmstaffing.net" at bounding box center [886, 139] width 234 height 28
click at [980, 136] on icon at bounding box center [985, 139] width 12 height 12
click at [923, 136] on input at bounding box center [935, 139] width 334 height 28
click at [980, 145] on icon at bounding box center [985, 139] width 12 height 12
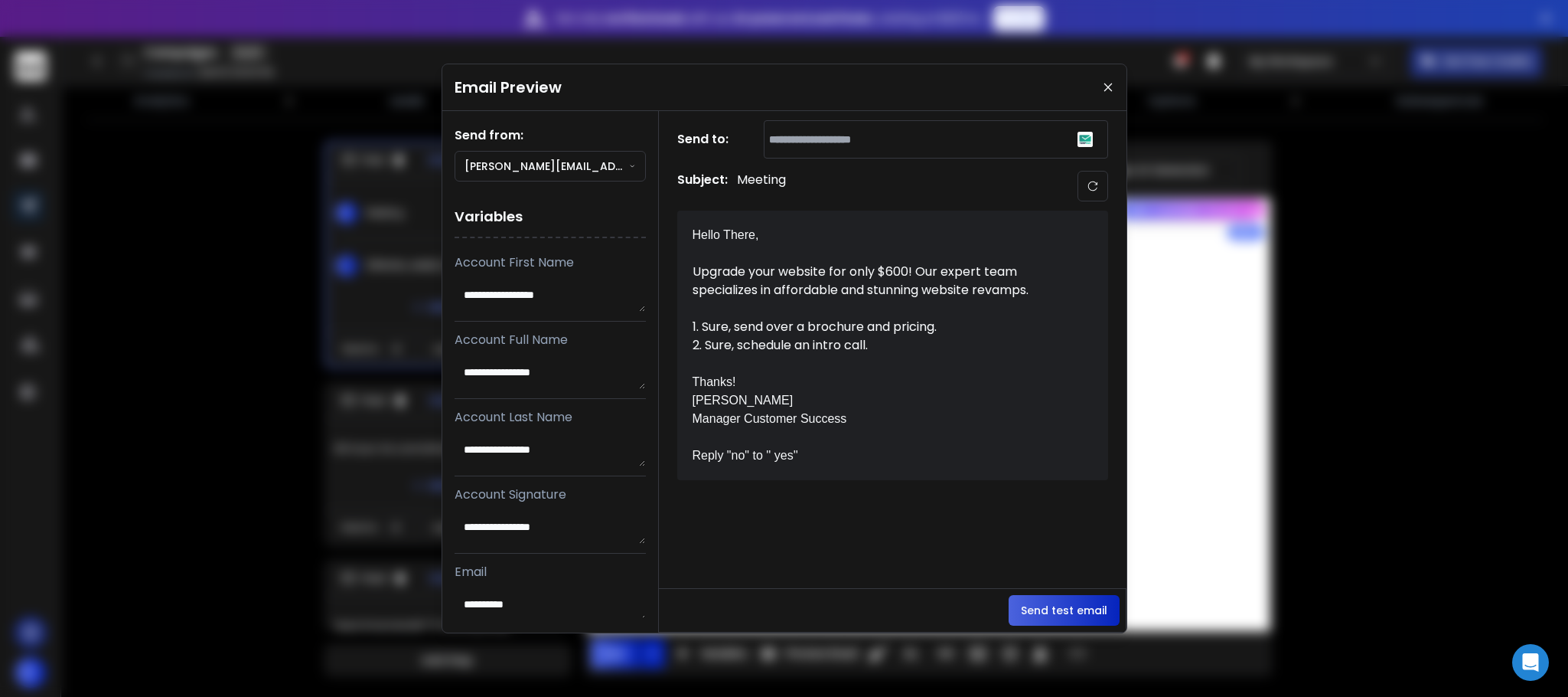
click at [925, 145] on input at bounding box center [935, 139] width 334 height 28
click at [1059, 618] on button "Send test email" at bounding box center [1063, 610] width 111 height 30
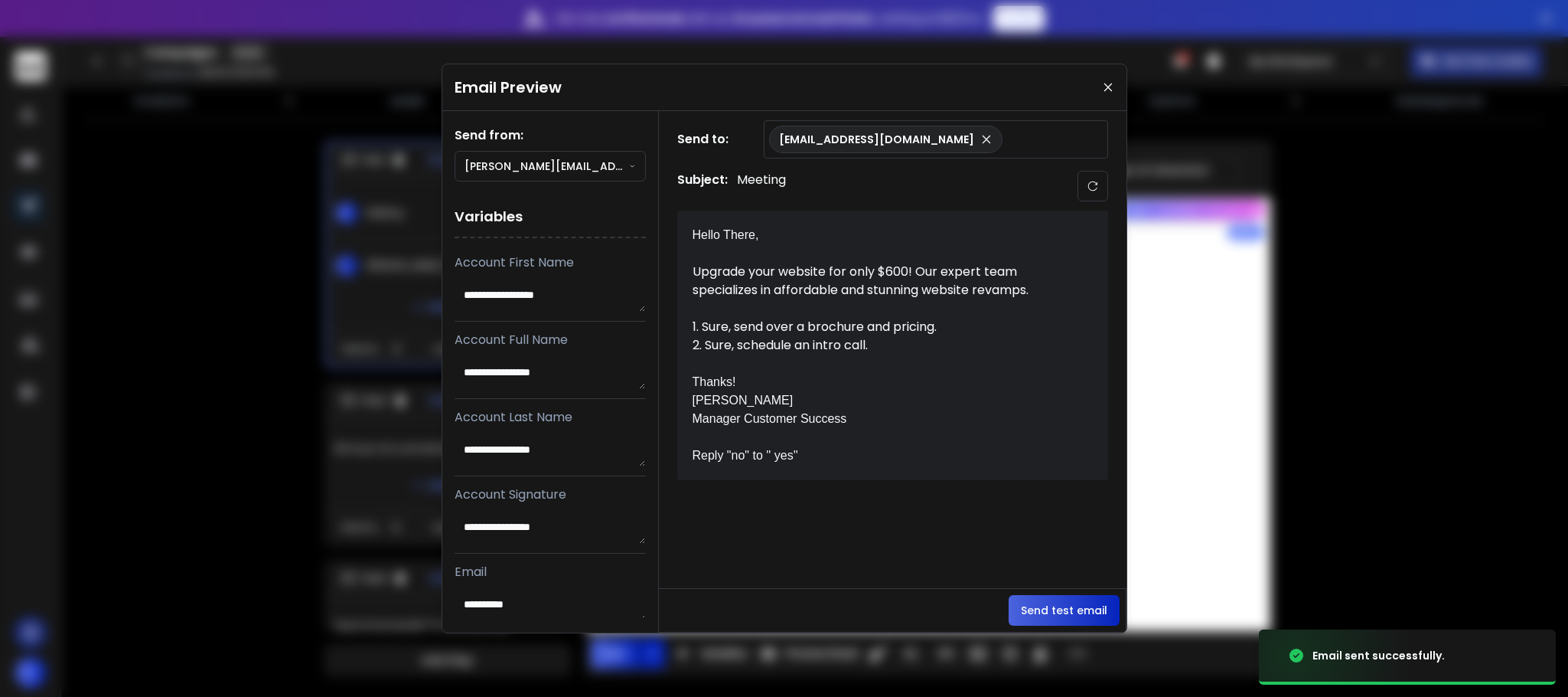
click at [980, 138] on icon at bounding box center [985, 139] width 12 height 12
click at [940, 138] on div "TRuedi@uplifteducation.org" at bounding box center [936, 139] width 344 height 38
click at [1059, 598] on button "Send test email" at bounding box center [1063, 610] width 111 height 30
click at [980, 138] on icon at bounding box center [985, 139] width 12 height 12
click at [951, 138] on div at bounding box center [936, 139] width 344 height 38
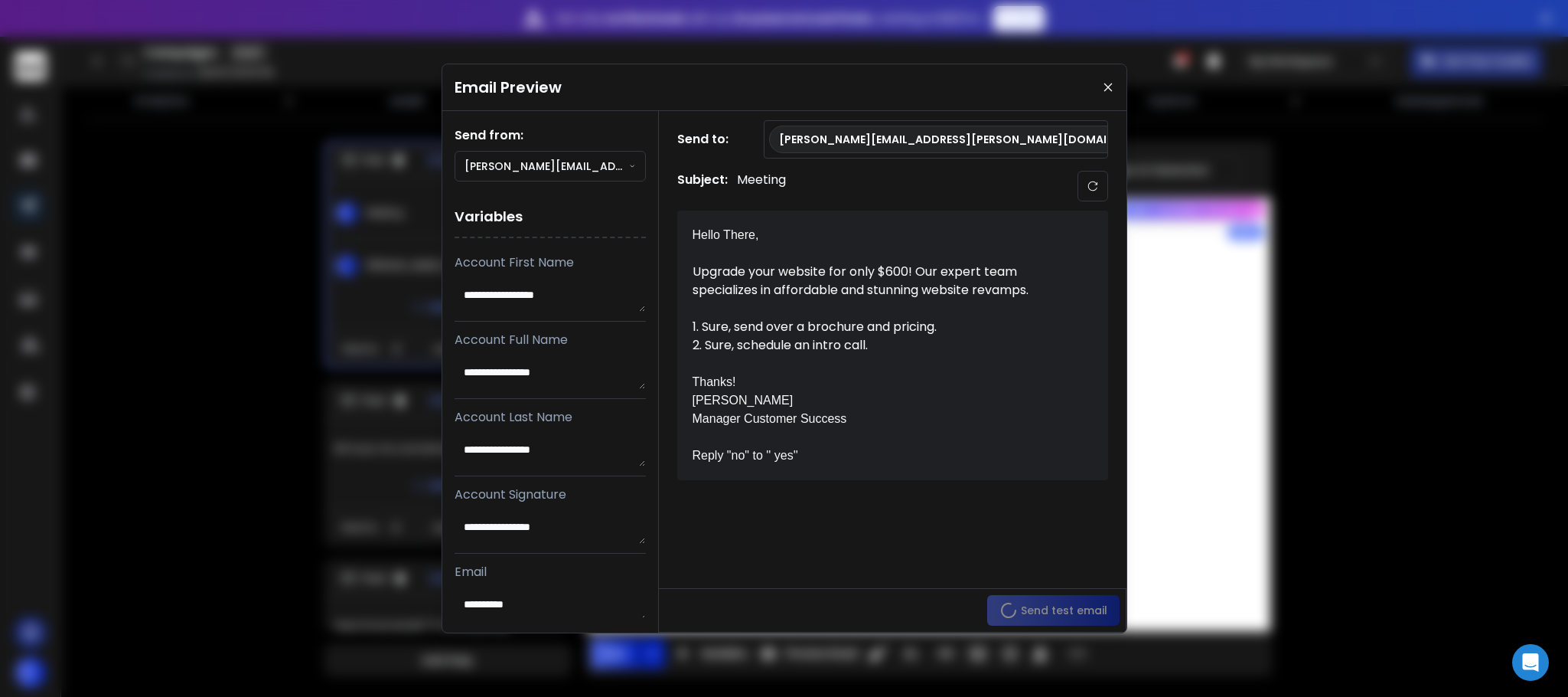
click at [1061, 613] on div "Send test email" at bounding box center [892, 610] width 468 height 45
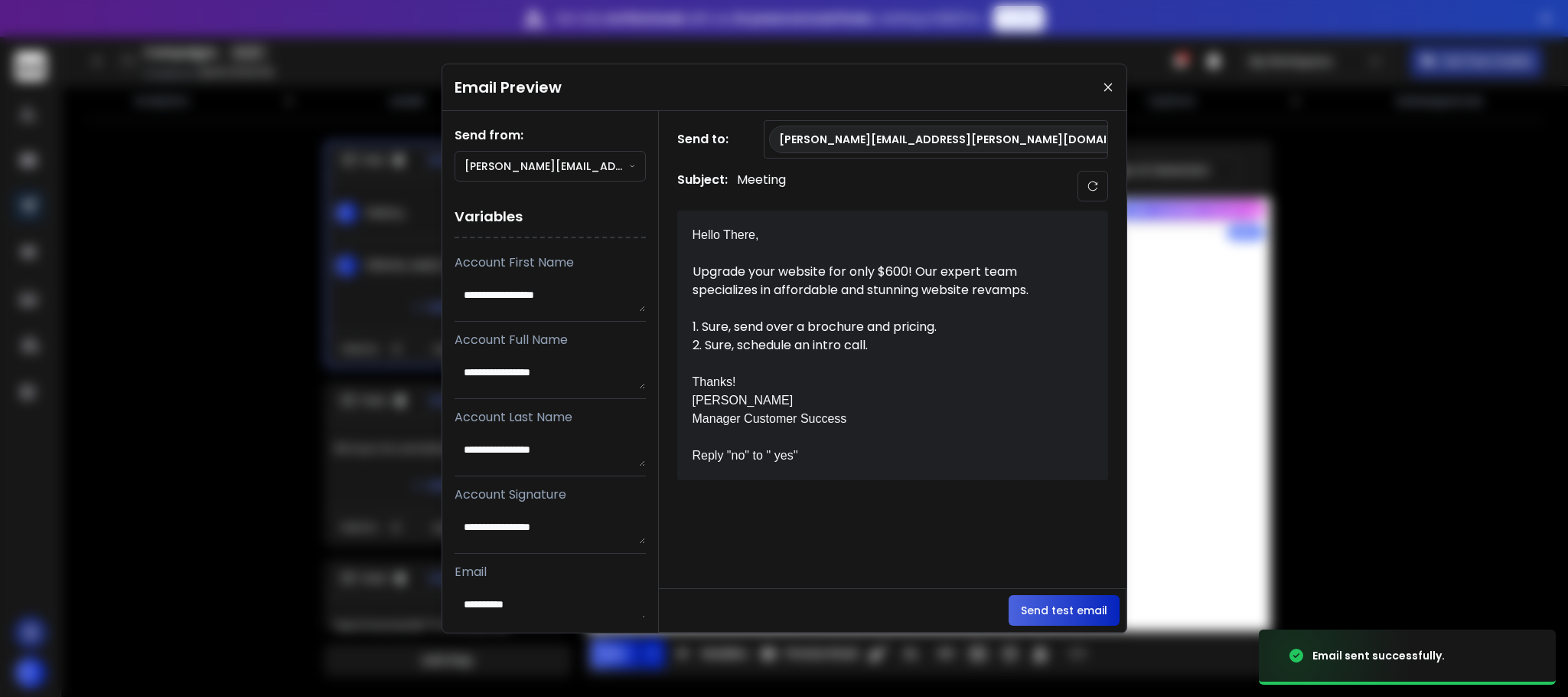
click at [1164, 140] on icon at bounding box center [1170, 139] width 12 height 12
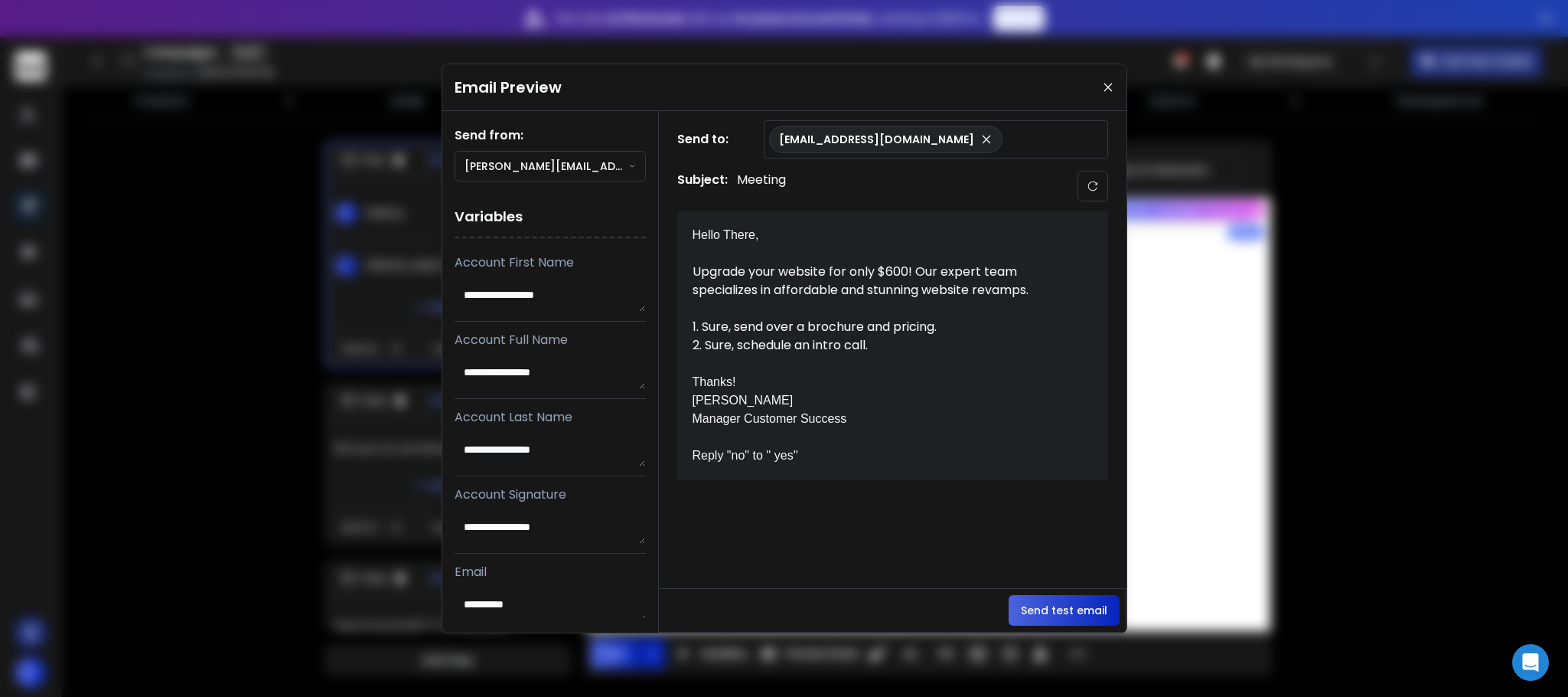
click at [1061, 610] on button "Send test email" at bounding box center [1063, 610] width 111 height 30
click at [1089, 607] on button "Send test email" at bounding box center [1063, 610] width 111 height 30
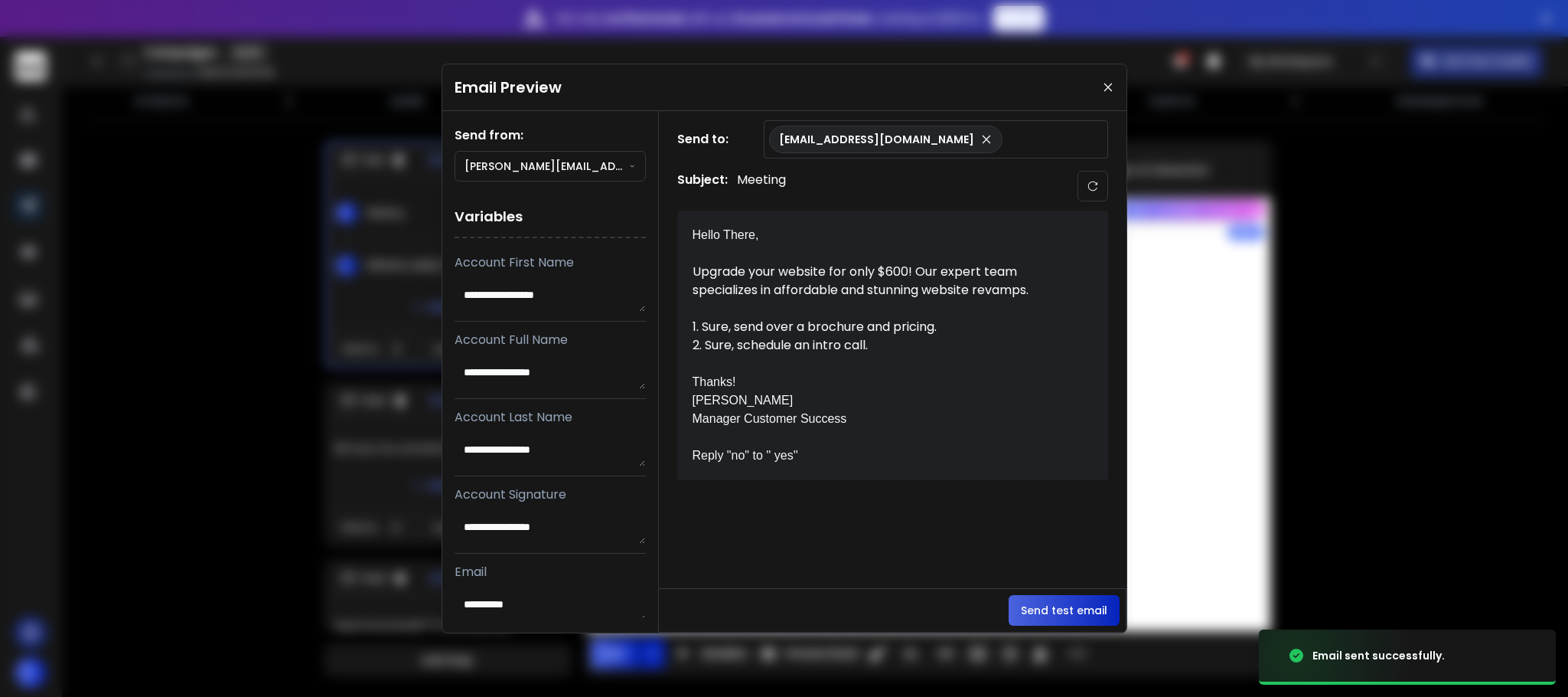
click at [982, 139] on icon at bounding box center [985, 139] width 9 height 9
click at [908, 139] on input at bounding box center [935, 139] width 334 height 28
click at [1065, 614] on button "Send test email" at bounding box center [1063, 610] width 111 height 30
click at [982, 140] on icon at bounding box center [985, 139] width 9 height 9
click at [901, 140] on input at bounding box center [935, 139] width 334 height 28
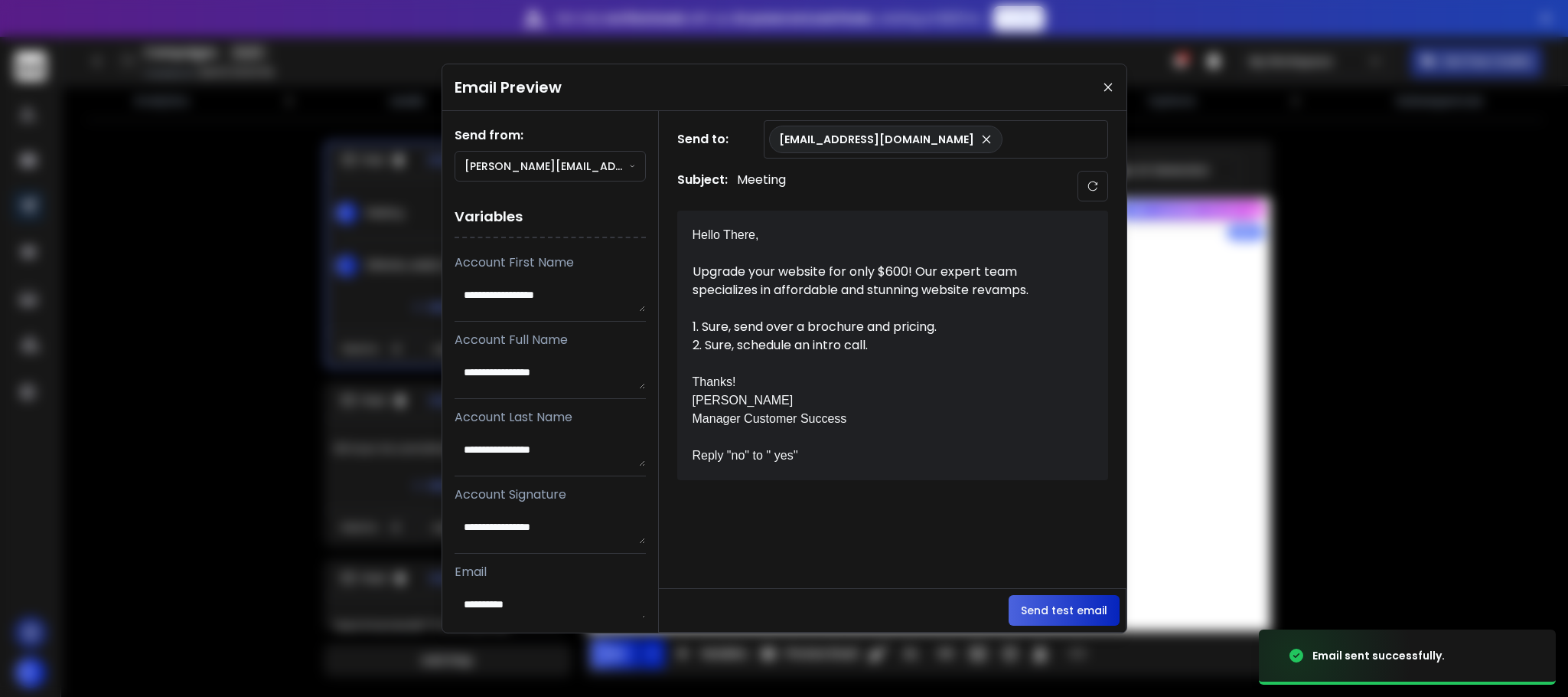
click at [1061, 609] on button "Send test email" at bounding box center [1063, 610] width 111 height 30
click at [982, 141] on icon at bounding box center [985, 139] width 9 height 9
click at [1008, 141] on input at bounding box center [1175, 139] width 334 height 28
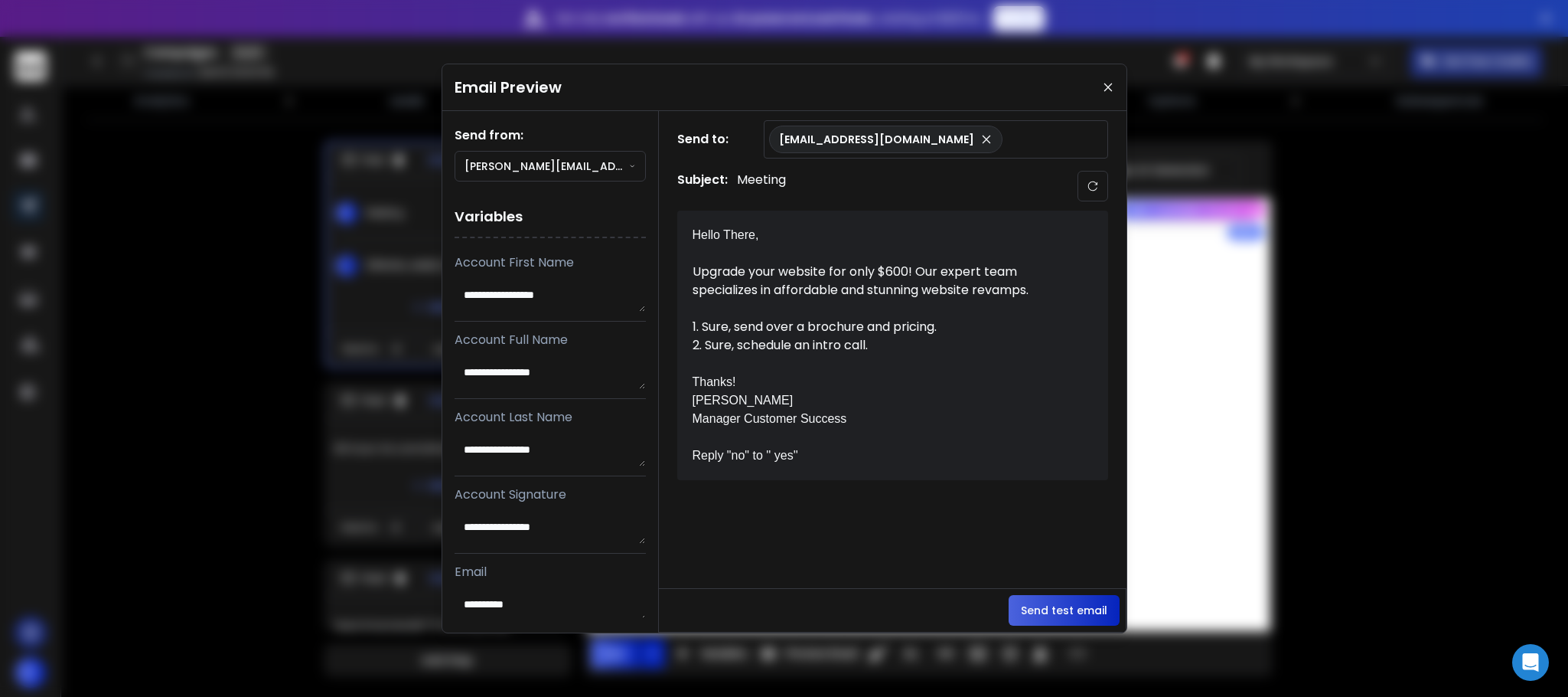
click at [1068, 602] on button "Send test email" at bounding box center [1063, 610] width 111 height 30
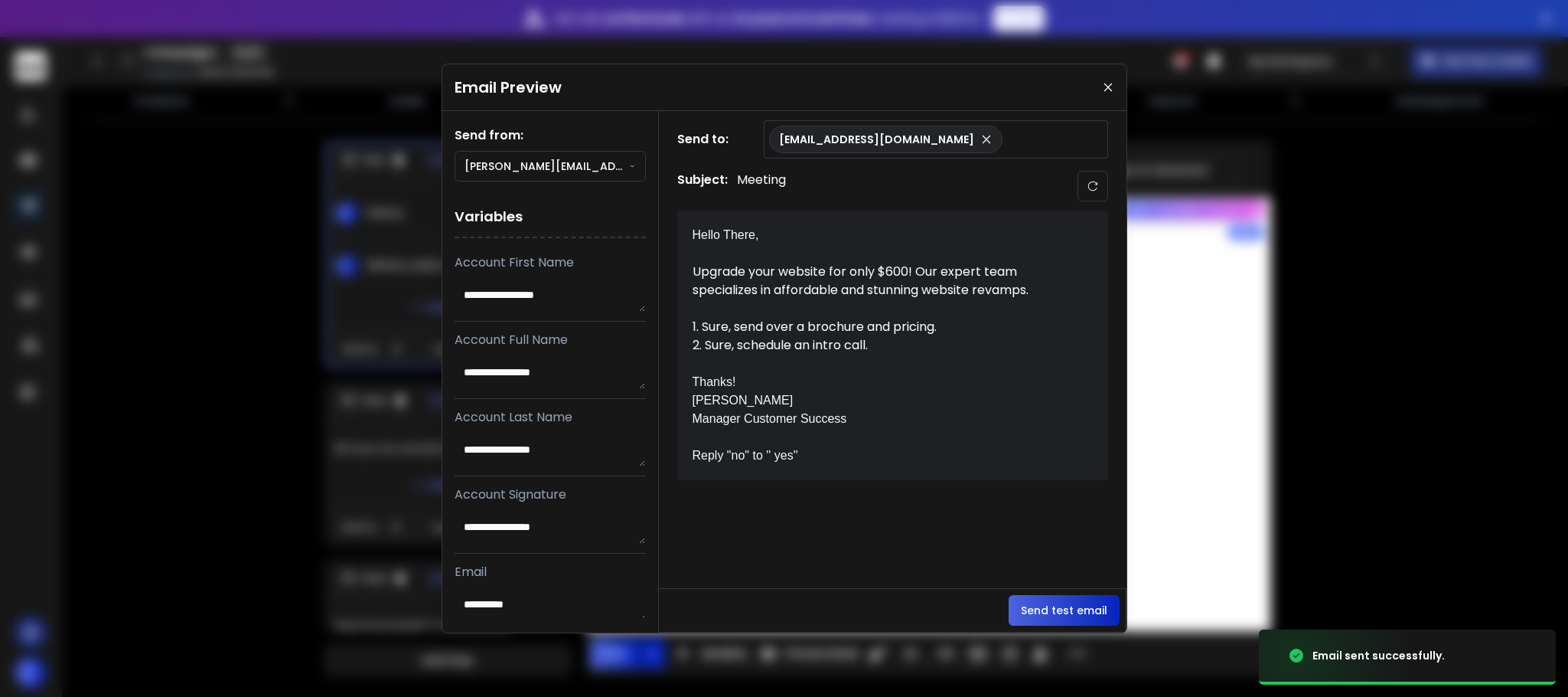
click at [980, 139] on icon at bounding box center [985, 139] width 12 height 12
click at [978, 139] on input at bounding box center [935, 139] width 334 height 28
click at [1058, 607] on button "Send test email" at bounding box center [1063, 610] width 111 height 30
click at [939, 147] on div "rajiv@triwavesolutions.com" at bounding box center [886, 139] width 234 height 28
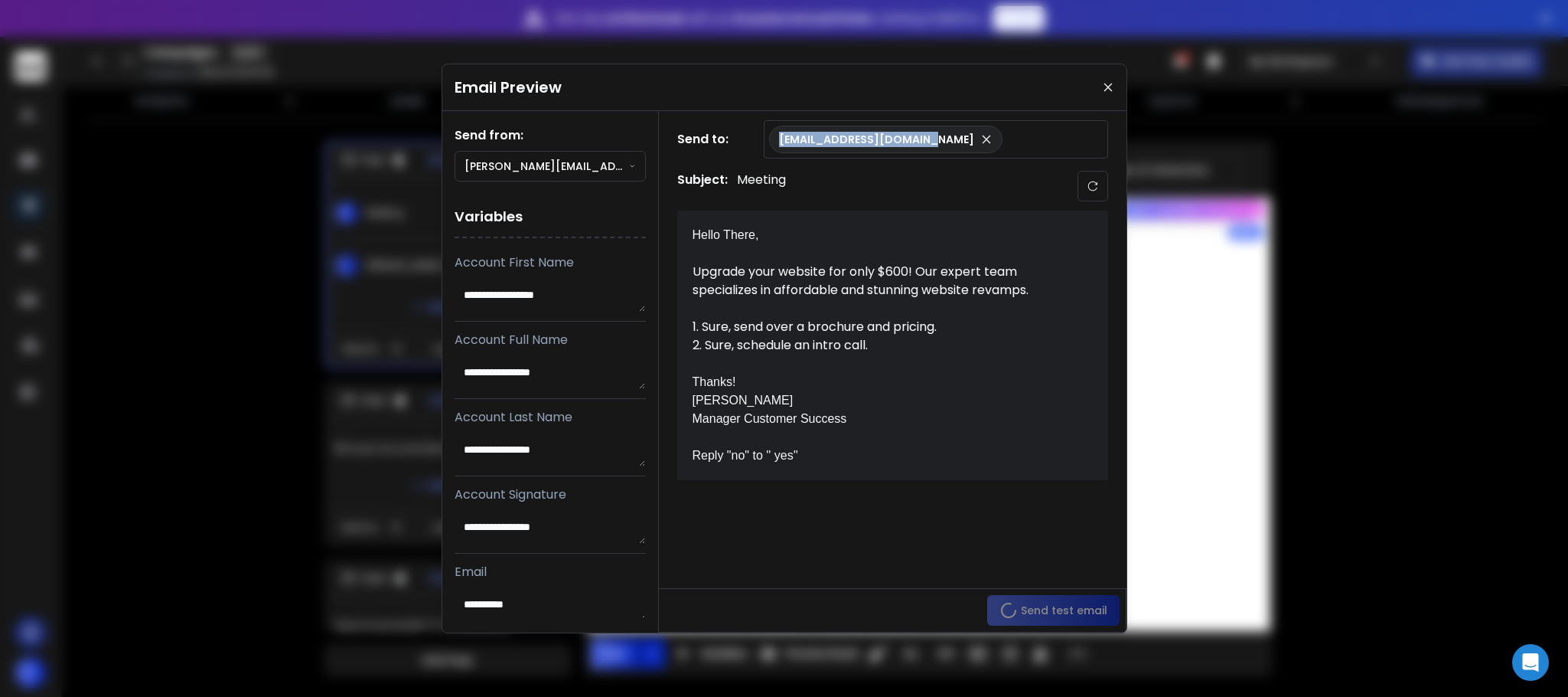
click at [980, 139] on icon at bounding box center [985, 139] width 12 height 12
click at [939, 139] on input at bounding box center [935, 139] width 334 height 28
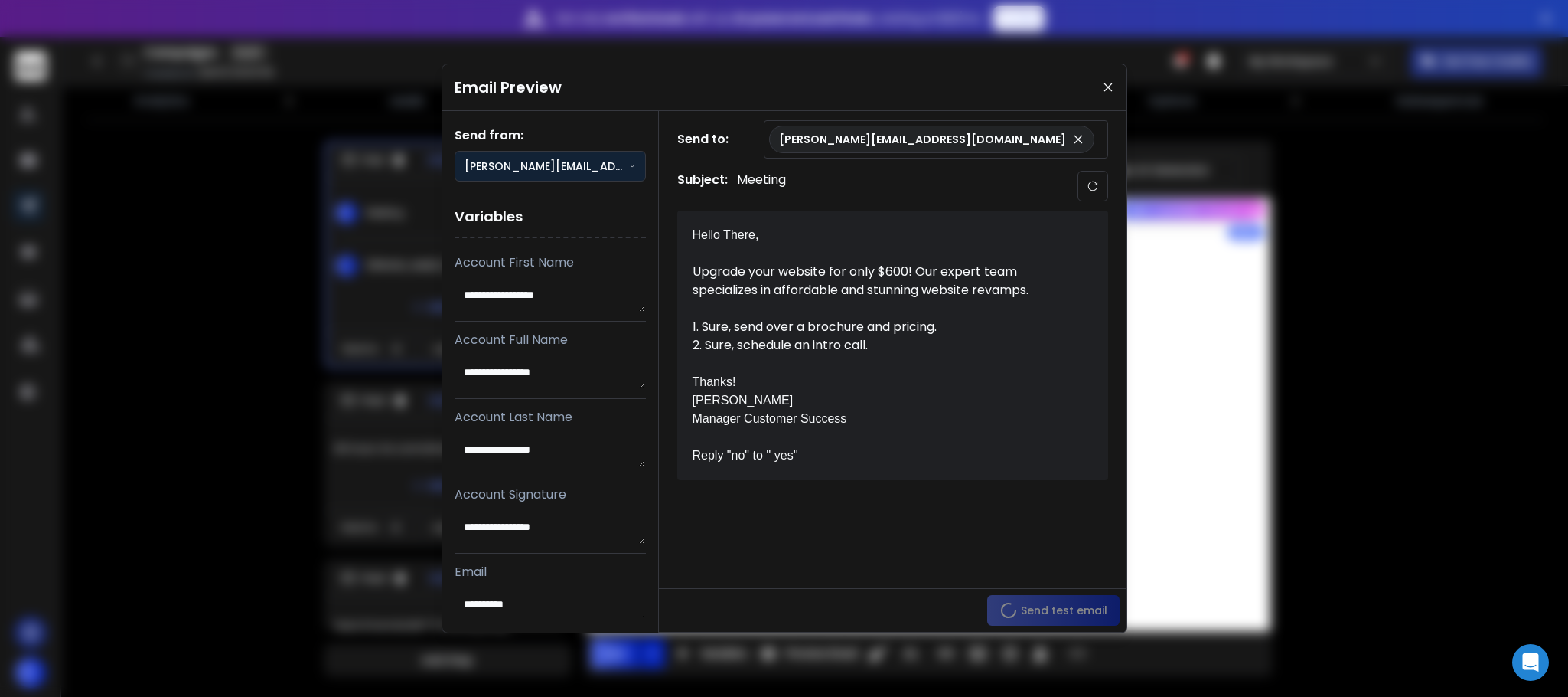
click at [598, 175] on button "[PERSON_NAME][EMAIL_ADDRESS][PERSON_NAME][DOMAIN_NAME]" at bounding box center [549, 166] width 191 height 30
type input "**********"
click at [600, 120] on div "**********" at bounding box center [784, 372] width 684 height 523
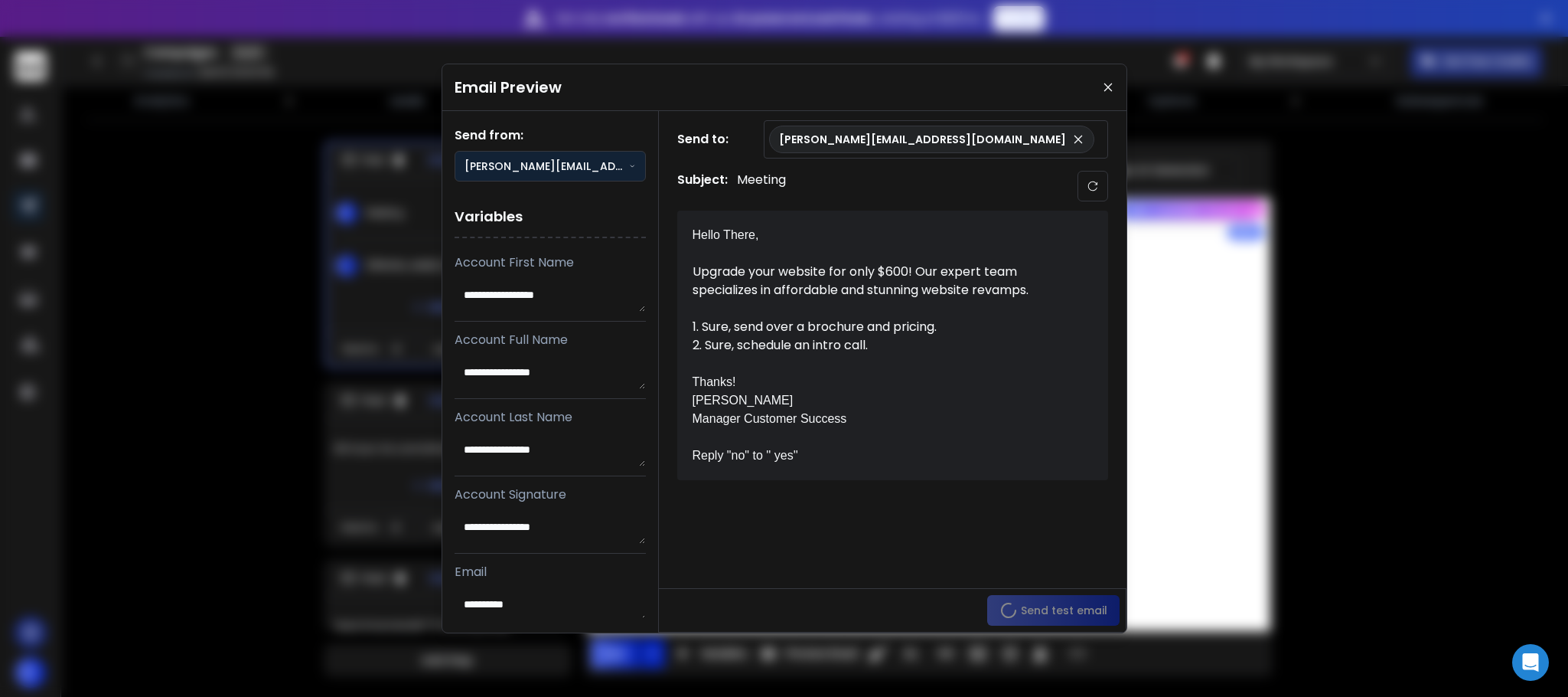
click at [579, 164] on p "[PERSON_NAME][EMAIL_ADDRESS][PERSON_NAME][DOMAIN_NAME]" at bounding box center [547, 166] width 165 height 15
type input "**********"
click at [629, 117] on div "**********" at bounding box center [784, 372] width 684 height 523
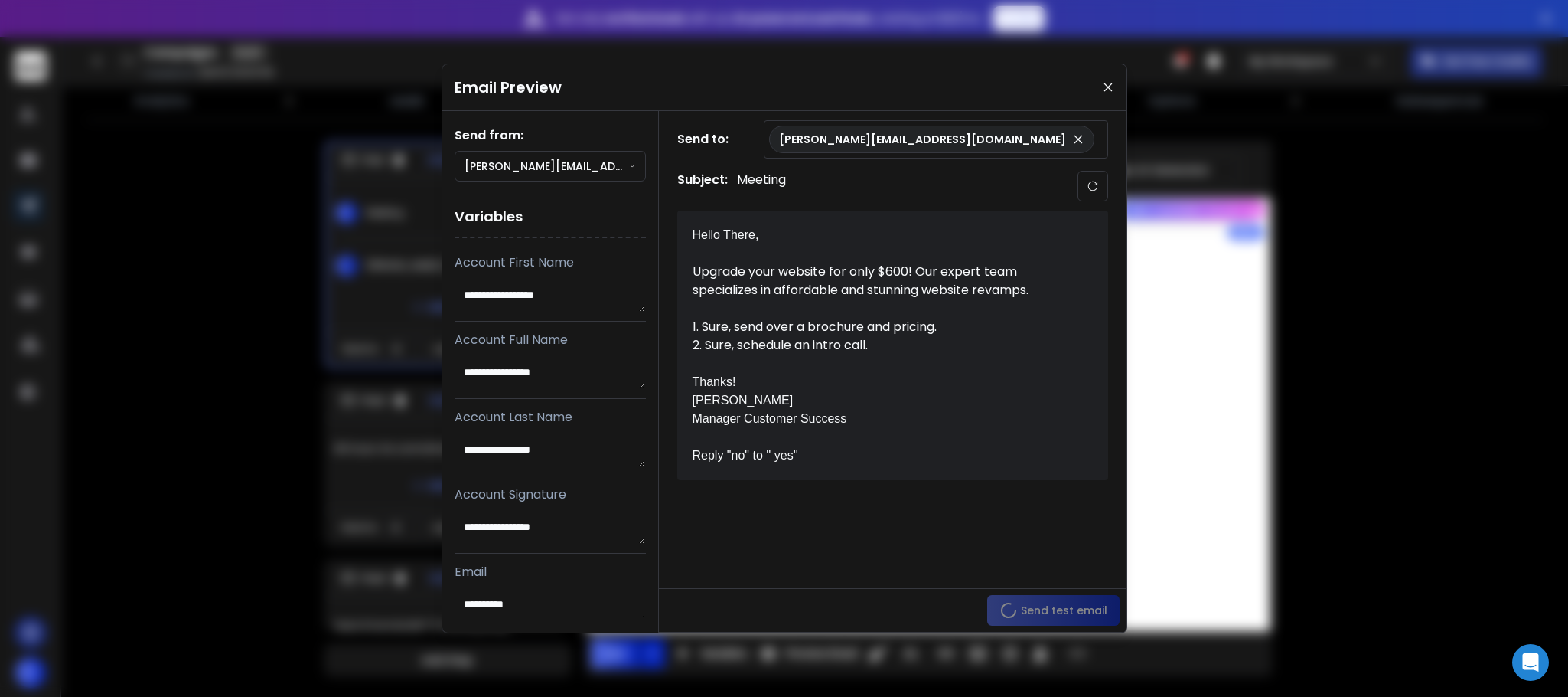
click at [579, 186] on div "**********" at bounding box center [549, 372] width 216 height 492
click at [586, 161] on p "[PERSON_NAME][EMAIL_ADDRESS][PERSON_NAME][DOMAIN_NAME]" at bounding box center [547, 166] width 165 height 15
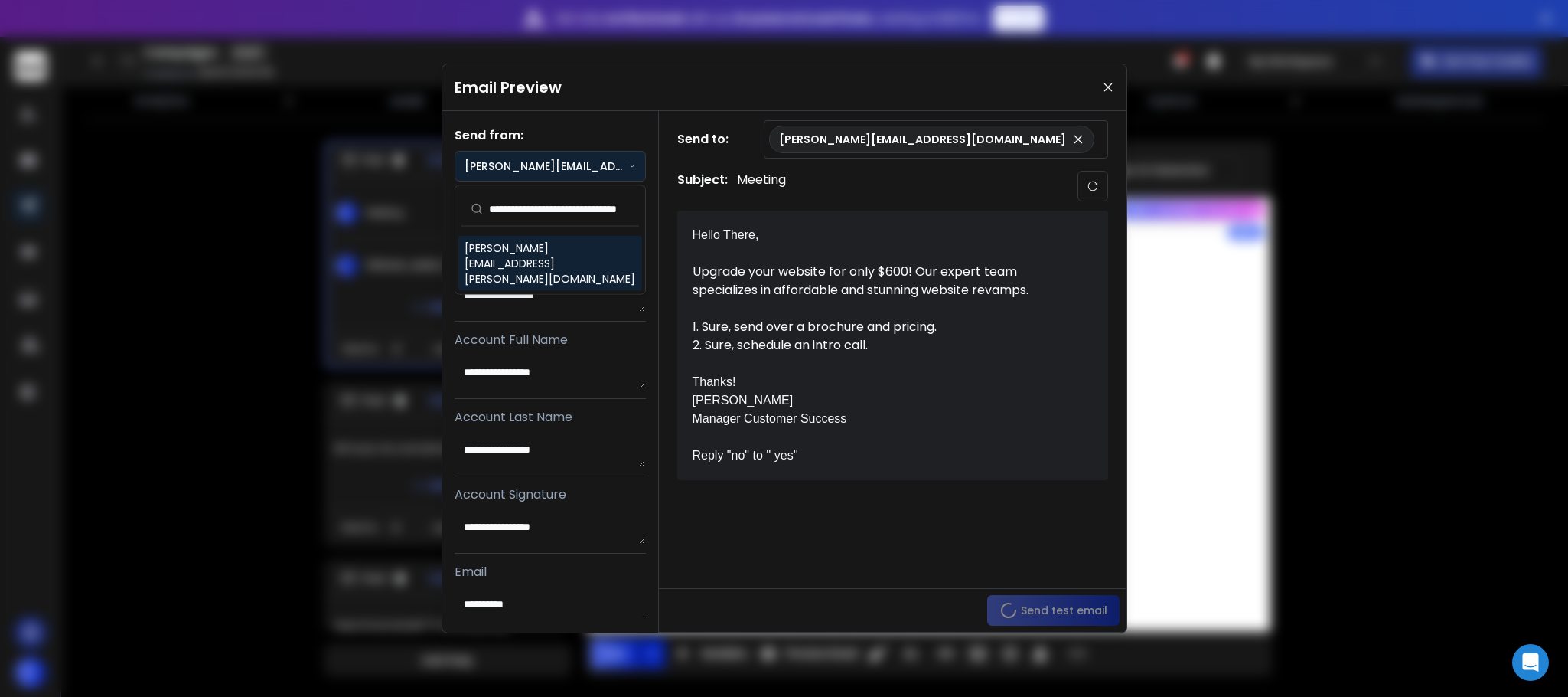
scroll to position [0, 51]
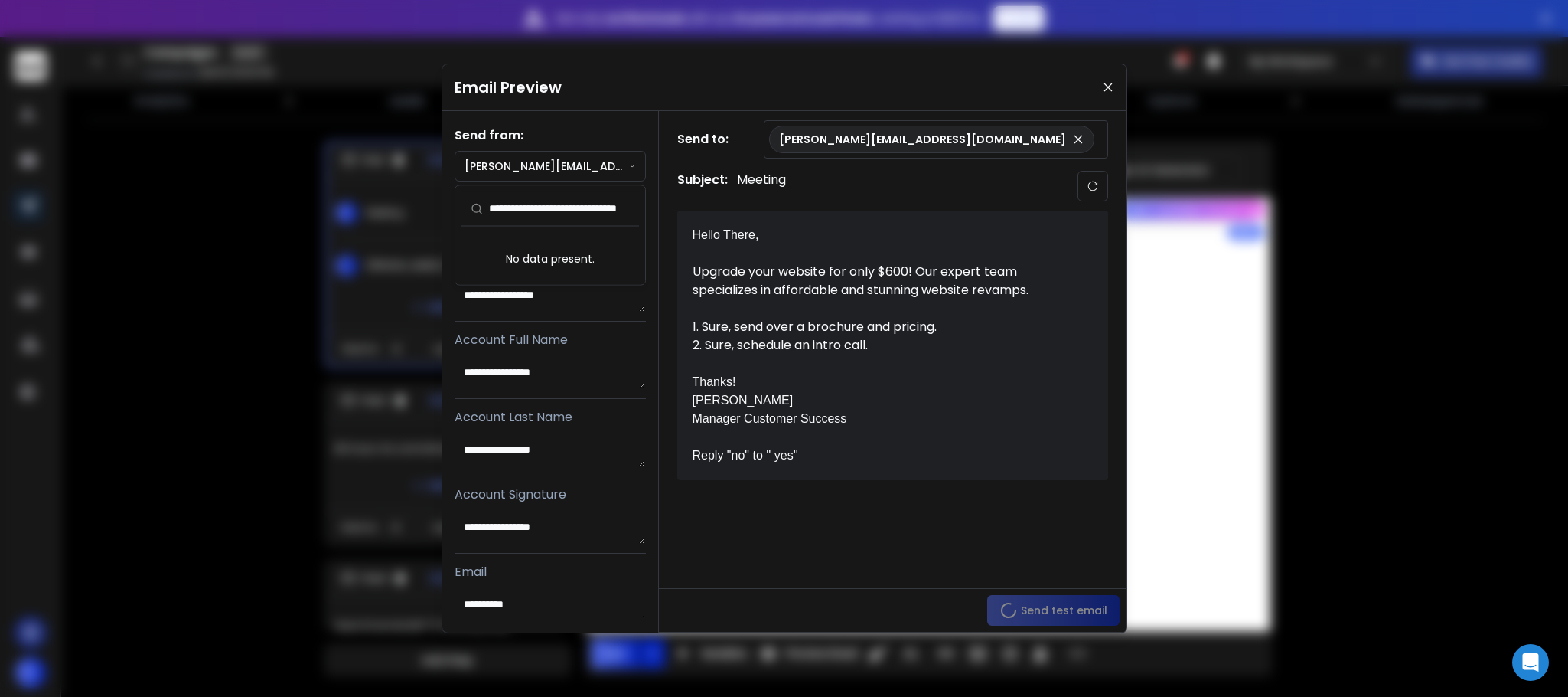
click at [579, 214] on input "**********" at bounding box center [558, 208] width 140 height 33
type input "**********"
click at [1100, 85] on div "Email Preview" at bounding box center [784, 87] width 684 height 46
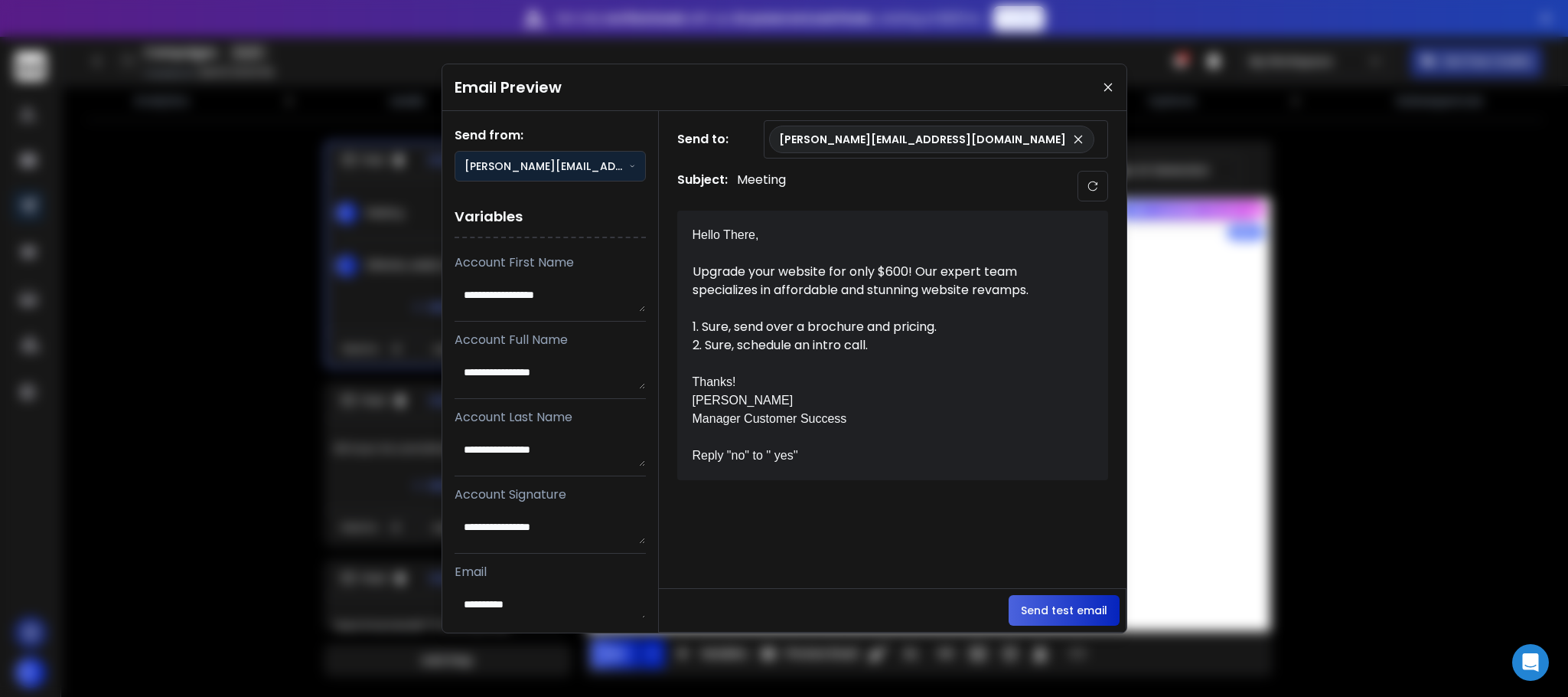
click at [551, 163] on p "[PERSON_NAME][EMAIL_ADDRESS][PERSON_NAME][DOMAIN_NAME]" at bounding box center [547, 166] width 165 height 15
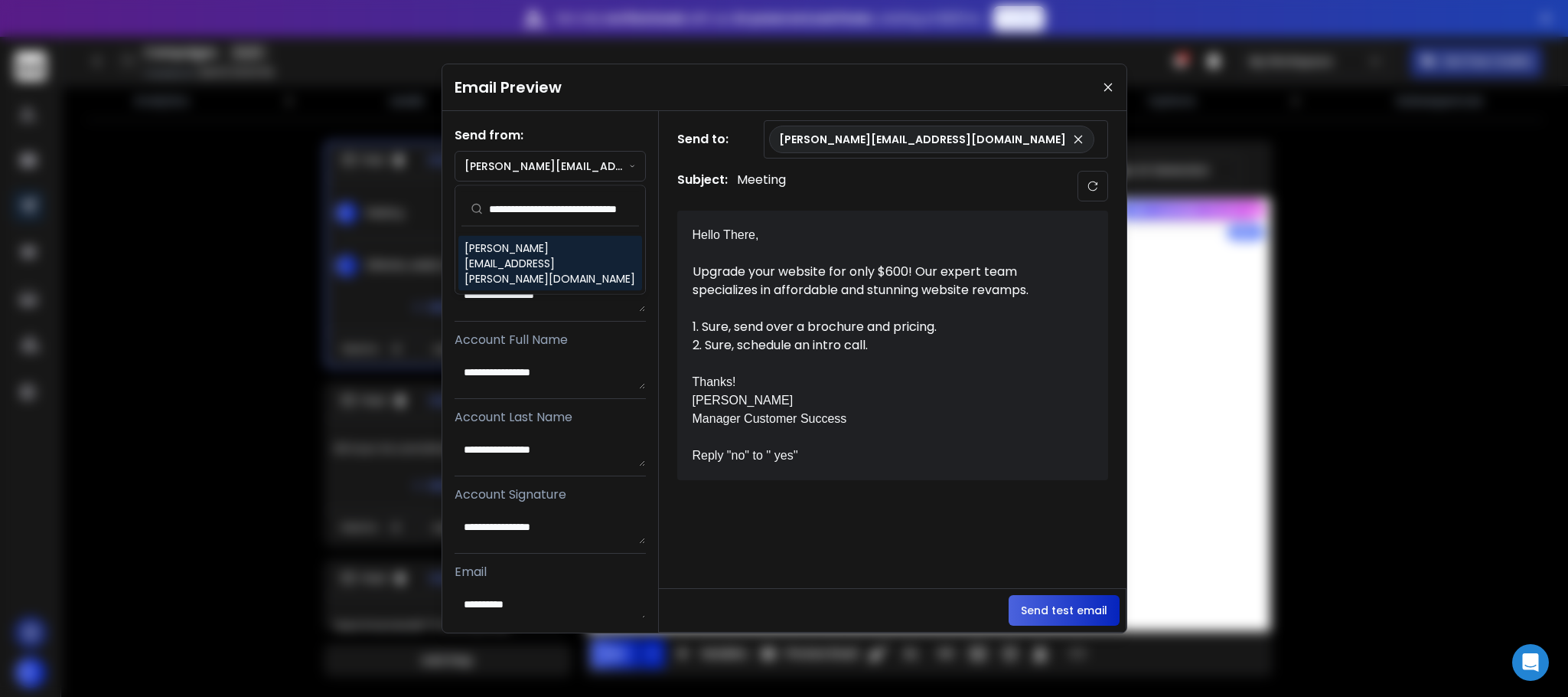
scroll to position [0, 51]
type input "**********"
click at [549, 264] on div "**********" at bounding box center [549, 240] width 191 height 109
click at [549, 253] on div "[PERSON_NAME][EMAIL_ADDRESS][PERSON_NAME][DOMAIN_NAME]" at bounding box center [550, 262] width 171 height 46
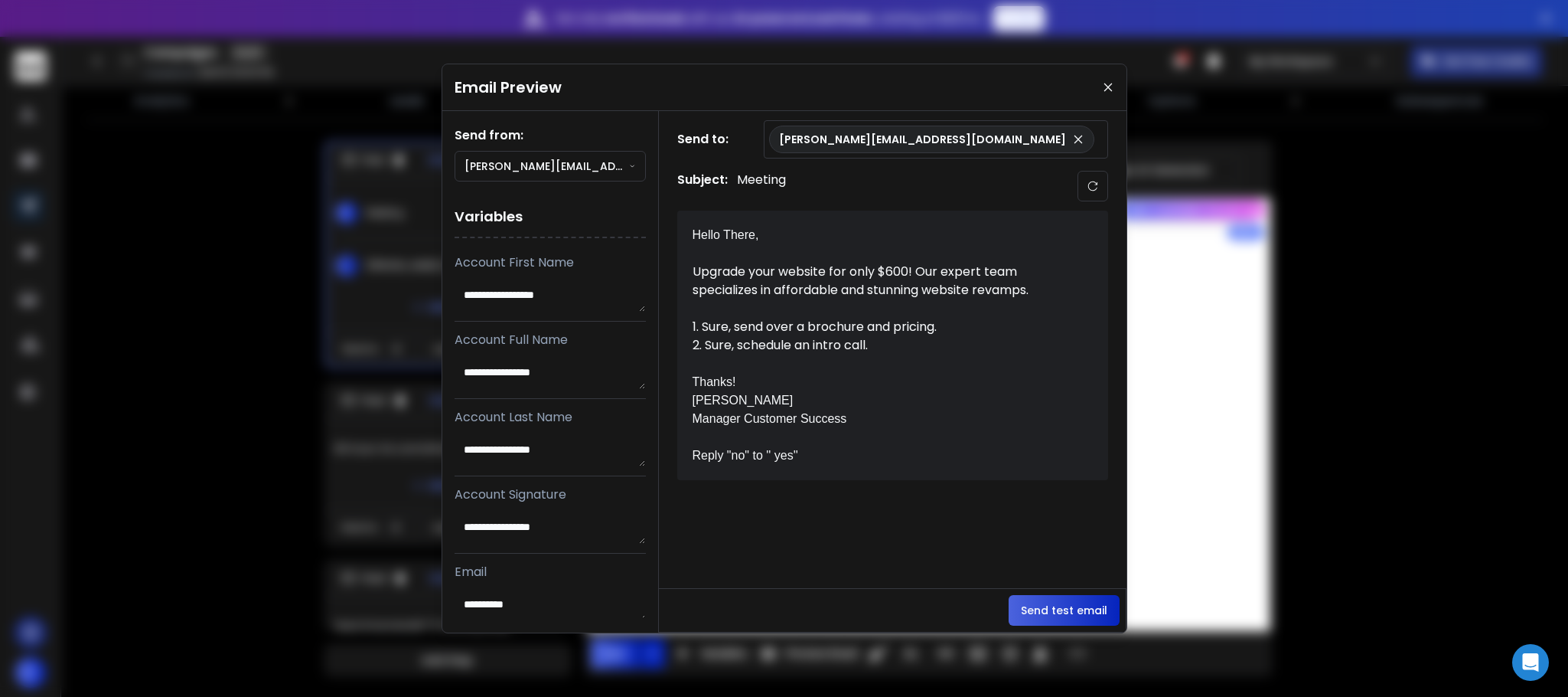
click at [1100, 627] on div "Send test email" at bounding box center [892, 610] width 468 height 45
click at [1101, 619] on button "Send test email" at bounding box center [1063, 610] width 111 height 30
click at [1074, 140] on icon at bounding box center [1078, 139] width 9 height 9
click at [1072, 140] on icon at bounding box center [1078, 139] width 12 height 12
click at [1100, 138] on input at bounding box center [1267, 139] width 334 height 28
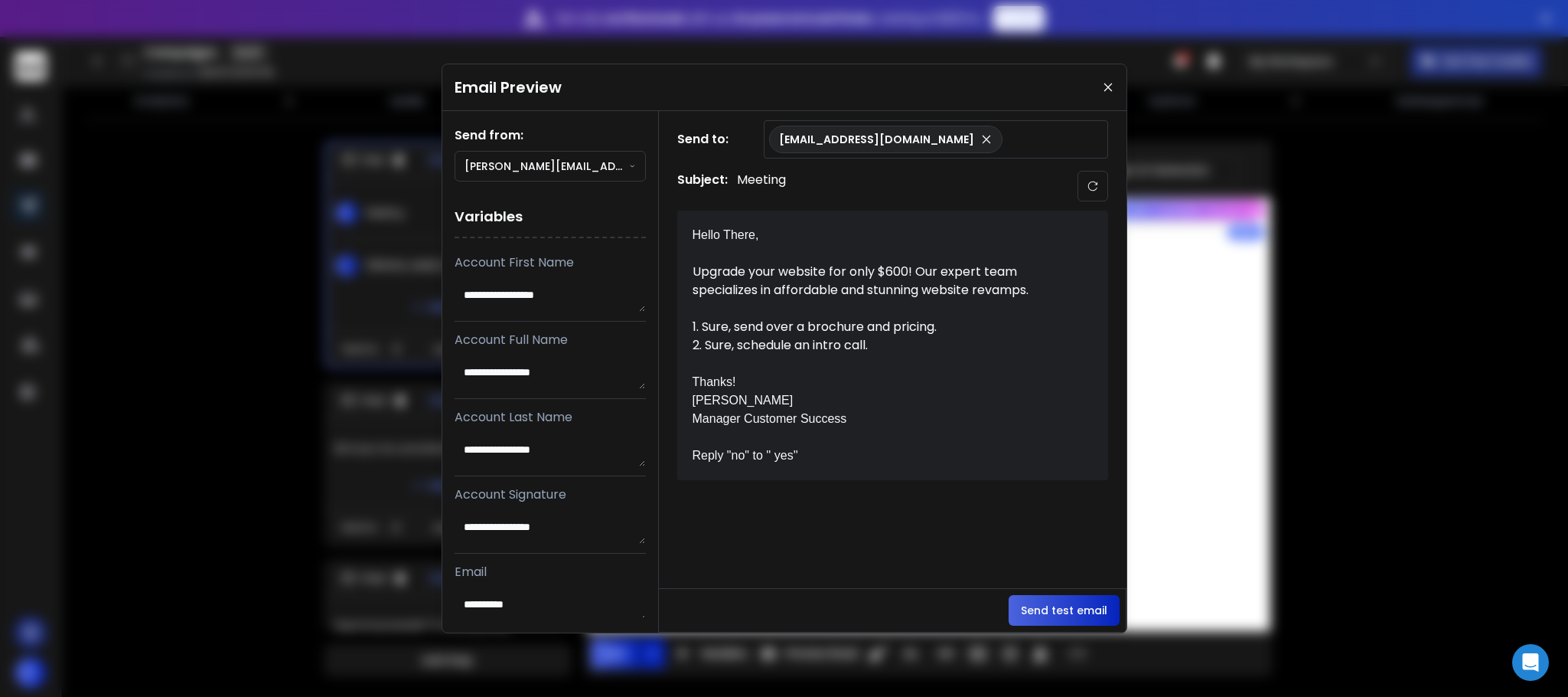
click at [1066, 618] on button "Send test email" at bounding box center [1063, 610] width 111 height 30
click at [982, 141] on icon at bounding box center [985, 139] width 9 height 9
click at [919, 141] on input at bounding box center [935, 139] width 334 height 28
click at [1094, 610] on button "Send test email" at bounding box center [1063, 610] width 111 height 30
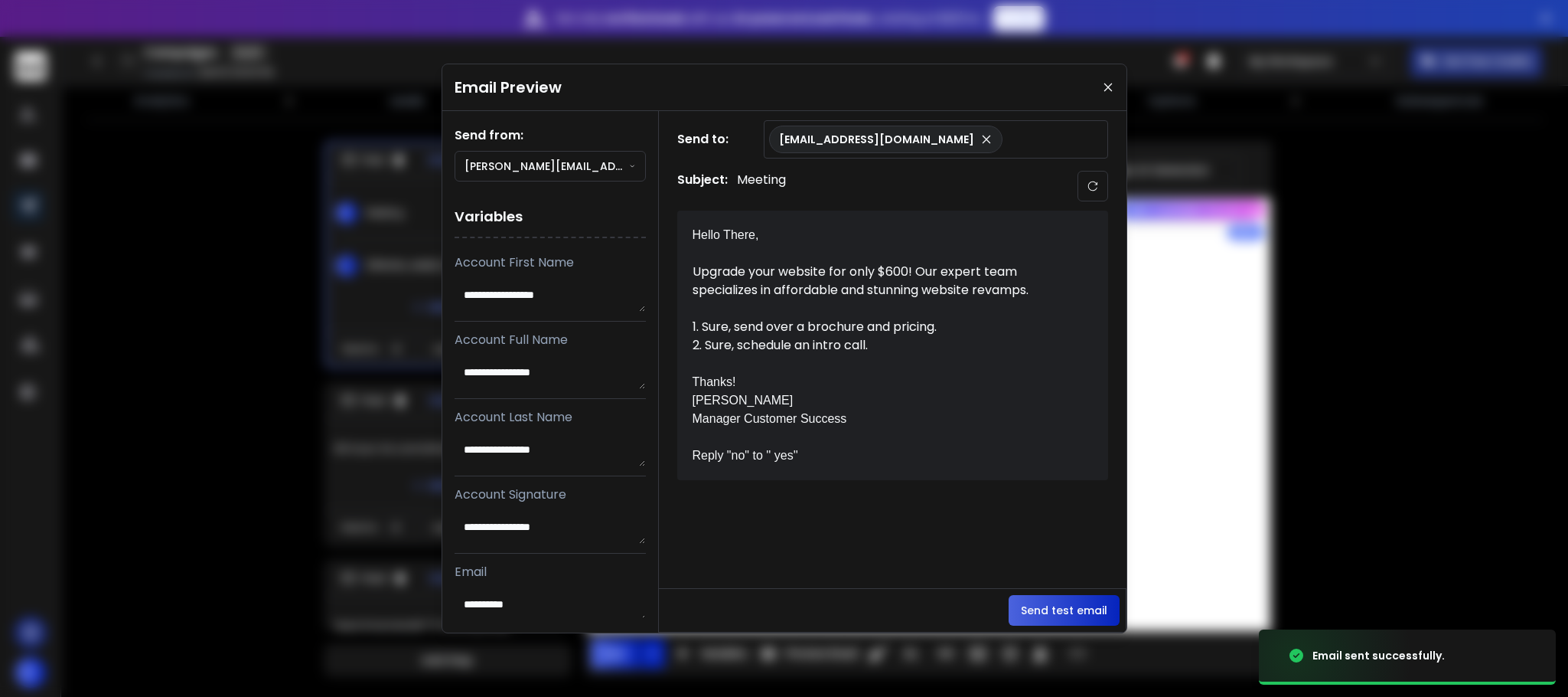
click at [980, 136] on icon at bounding box center [985, 139] width 12 height 12
click at [889, 136] on input at bounding box center [935, 139] width 334 height 28
click at [1047, 610] on button "Send test email" at bounding box center [1063, 610] width 111 height 30
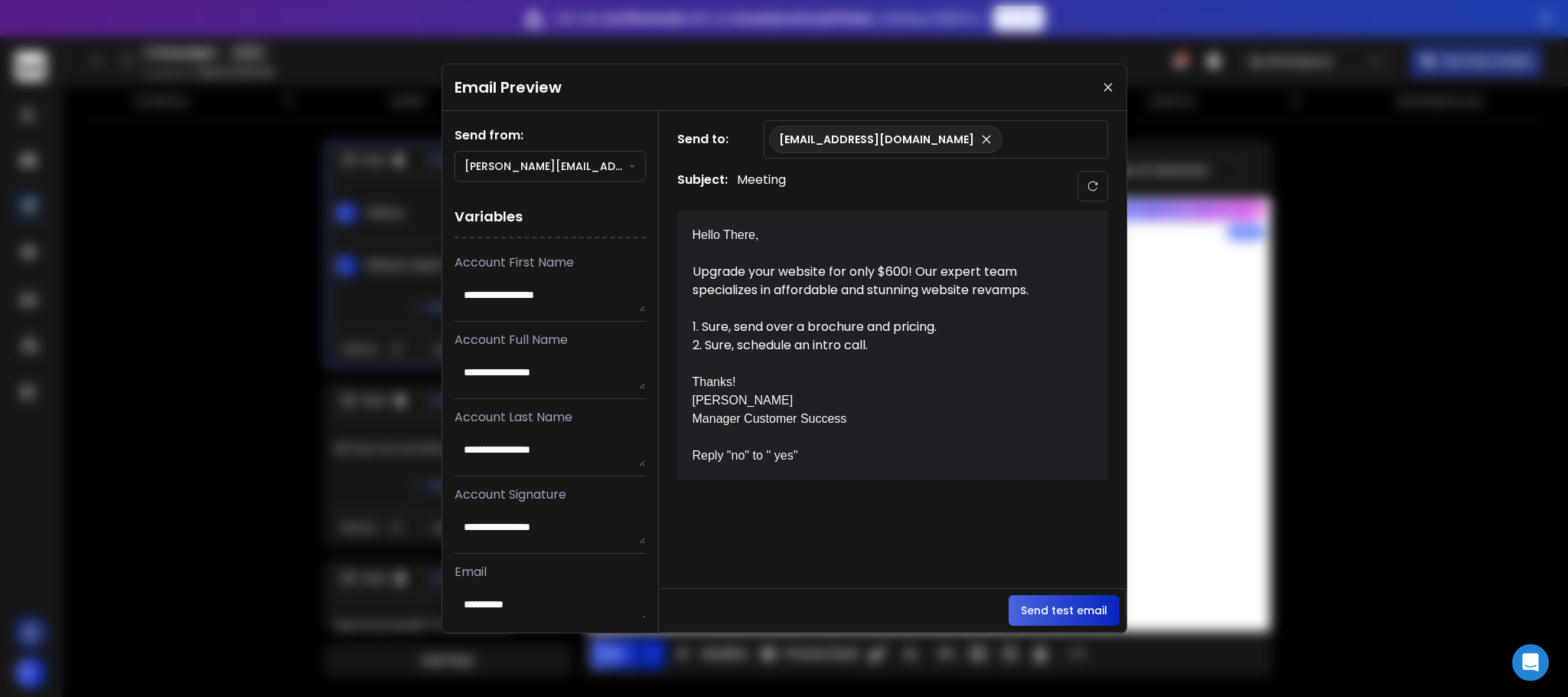
click at [948, 131] on div "ucsadvancement@jesuits.org" at bounding box center [886, 139] width 234 height 28
click at [980, 136] on icon at bounding box center [985, 139] width 12 height 12
click at [948, 136] on input at bounding box center [935, 139] width 334 height 28
click at [1070, 613] on button "Send test email" at bounding box center [1063, 610] width 111 height 30
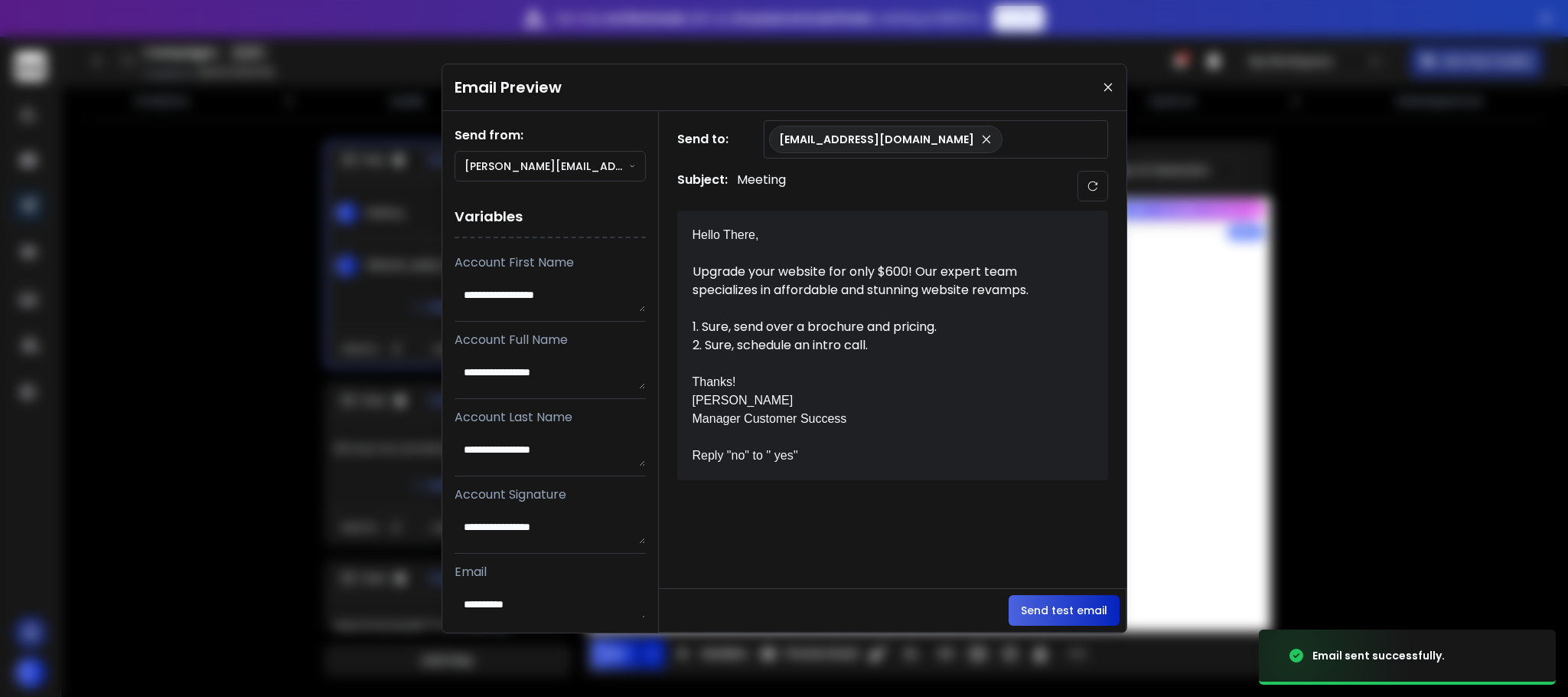
click at [990, 139] on icon at bounding box center [985, 139] width 9 height 9
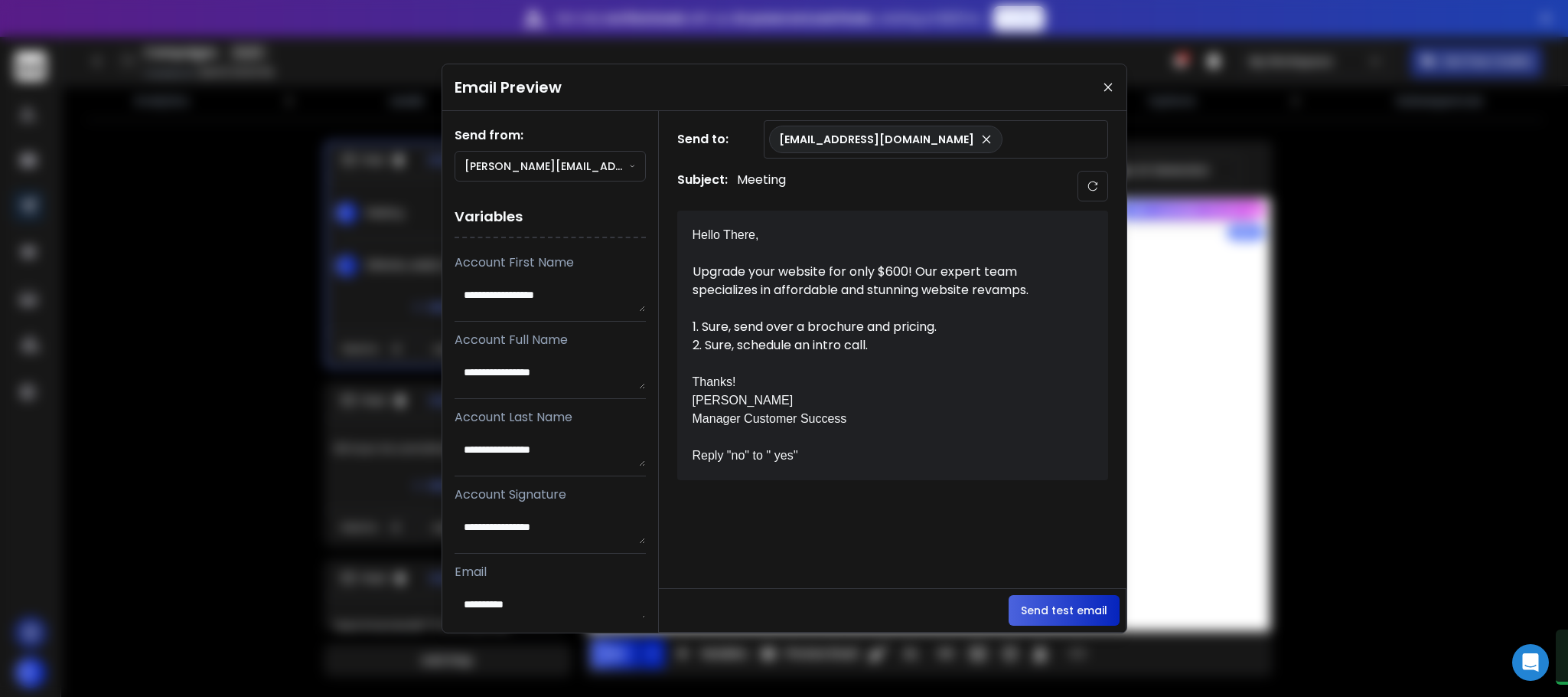
click at [1052, 615] on button "Send test email" at bounding box center [1063, 610] width 111 height 30
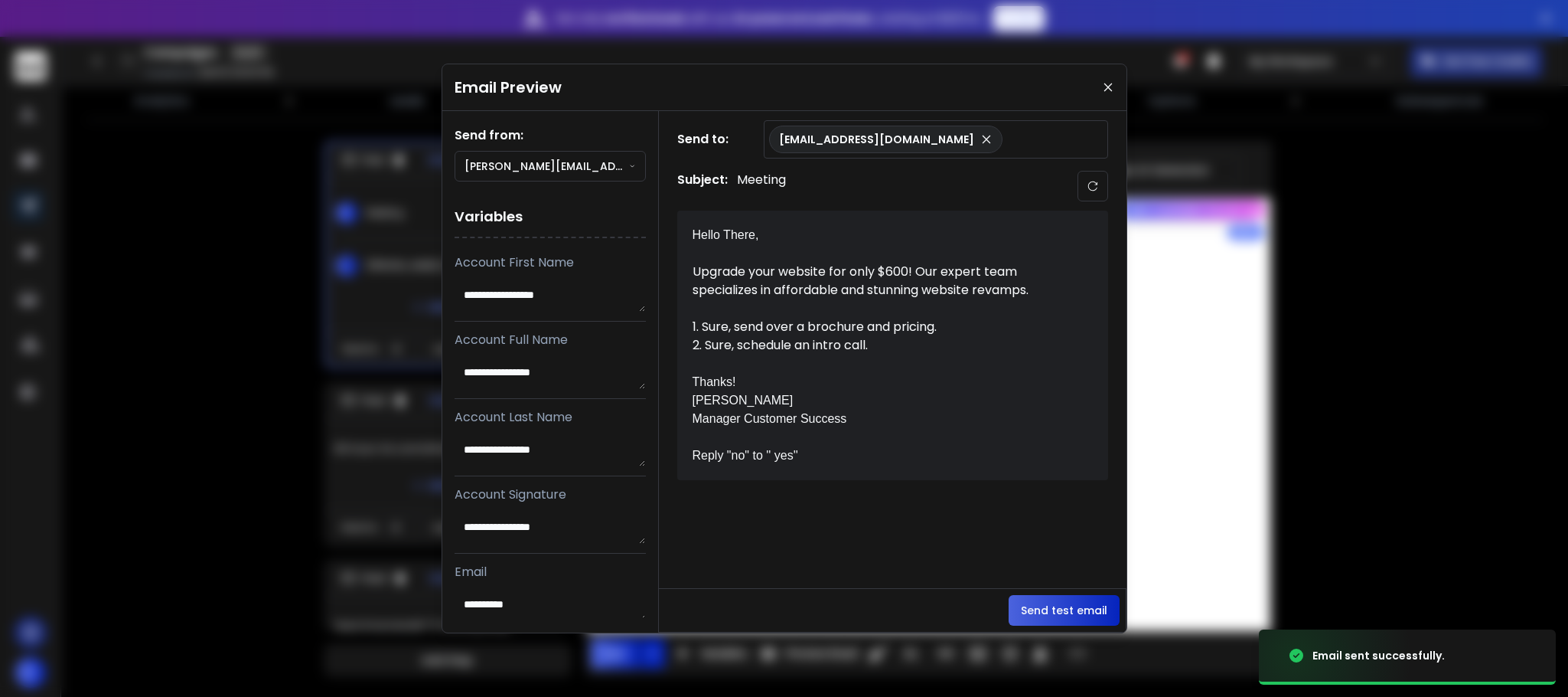
click at [980, 136] on icon at bounding box center [985, 139] width 12 height 12
click at [902, 136] on input at bounding box center [935, 139] width 334 height 28
click at [1091, 599] on button "Send test email" at bounding box center [1063, 610] width 111 height 30
click at [980, 141] on icon at bounding box center [985, 139] width 12 height 12
click at [900, 141] on input at bounding box center [935, 139] width 334 height 28
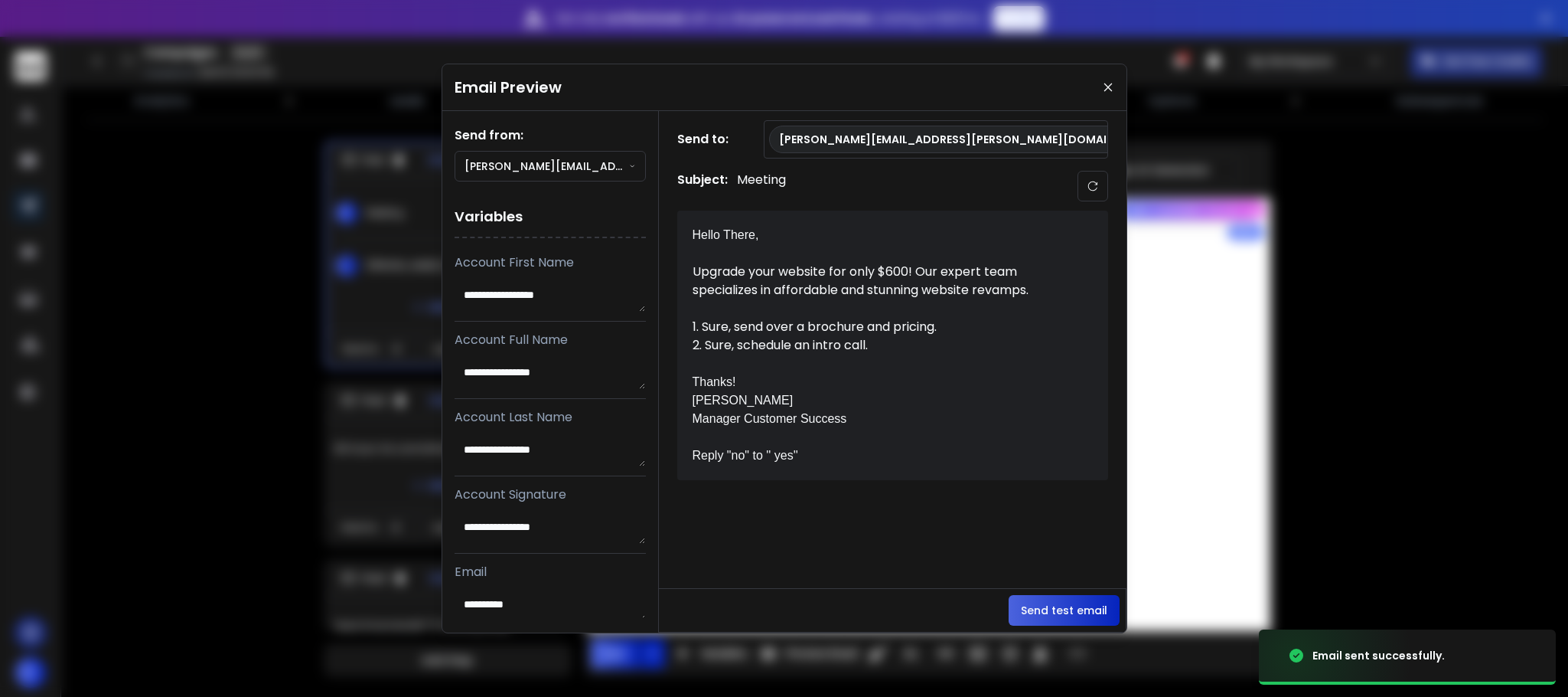
click at [1093, 610] on button "Send test email" at bounding box center [1063, 610] width 111 height 30
click at [1164, 144] on icon at bounding box center [1170, 139] width 12 height 12
click at [1105, 610] on button "Send test email" at bounding box center [1063, 610] width 111 height 30
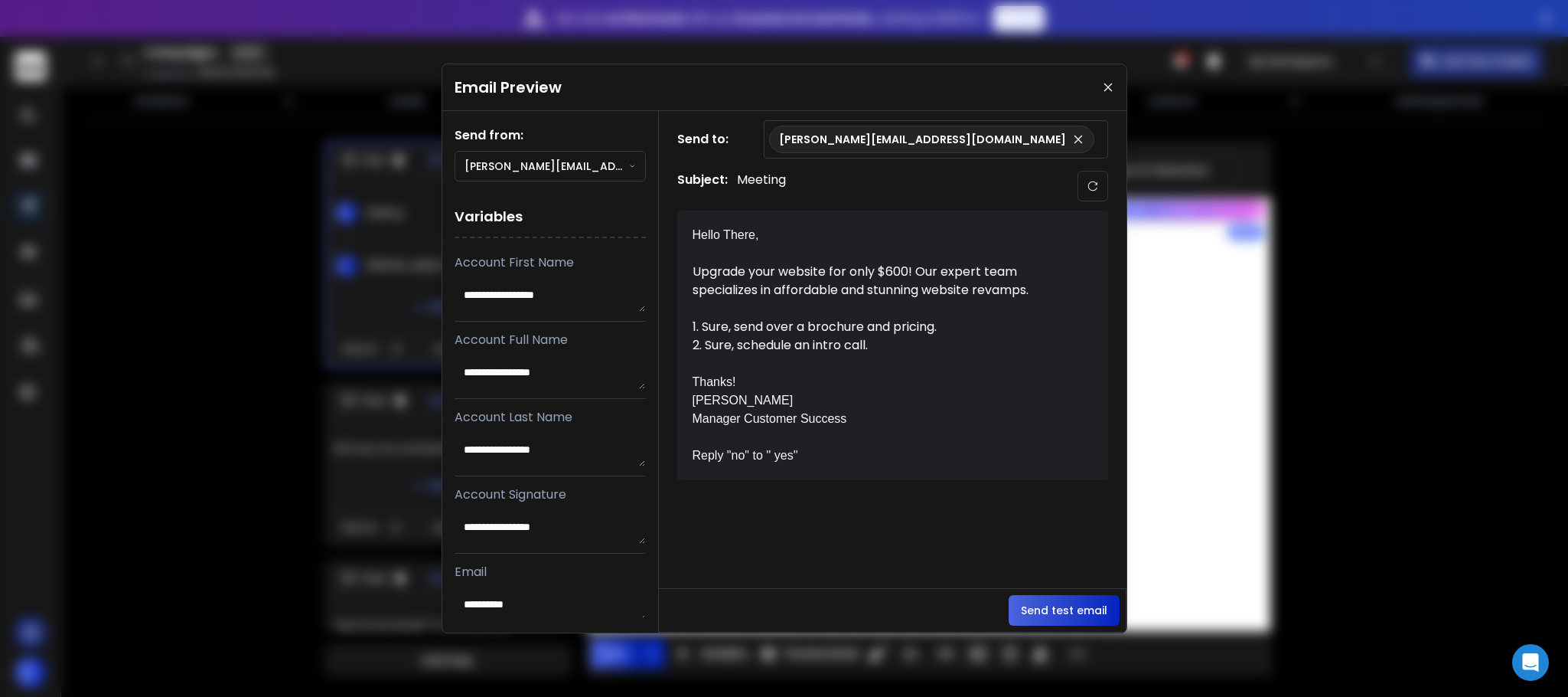
click at [1074, 139] on icon at bounding box center [1078, 139] width 9 height 9
click at [1008, 139] on input at bounding box center [1175, 139] width 334 height 28
click at [1040, 621] on button "Send test email" at bounding box center [1063, 610] width 111 height 30
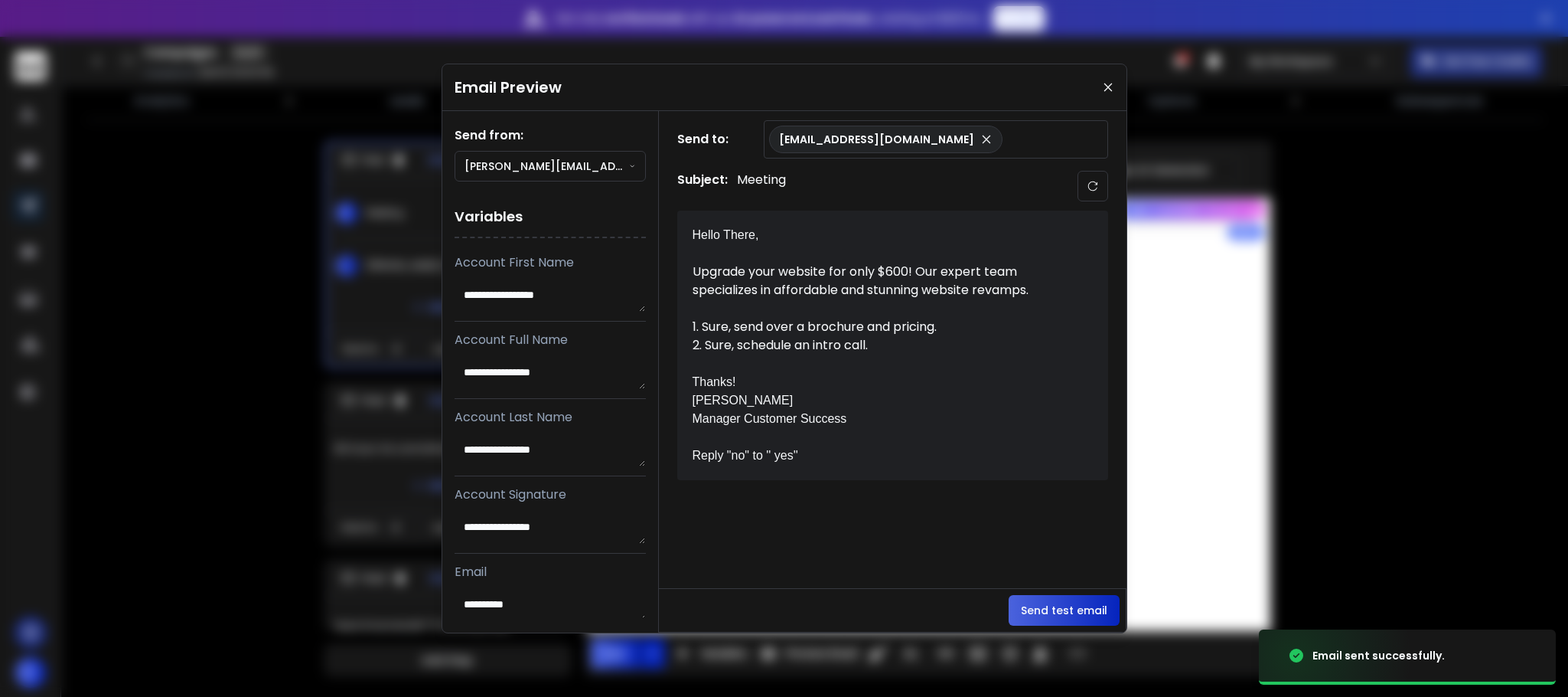
click at [907, 143] on div "charlief@worthsa.com" at bounding box center [886, 139] width 234 height 28
click at [980, 136] on icon at bounding box center [985, 139] width 12 height 12
click at [916, 136] on div "charlief@worthsa.com" at bounding box center [936, 139] width 344 height 38
click at [1107, 616] on button "Send test email" at bounding box center [1063, 610] width 111 height 30
click at [939, 131] on div "jmccormick@cmsaero.com" at bounding box center [886, 139] width 234 height 28
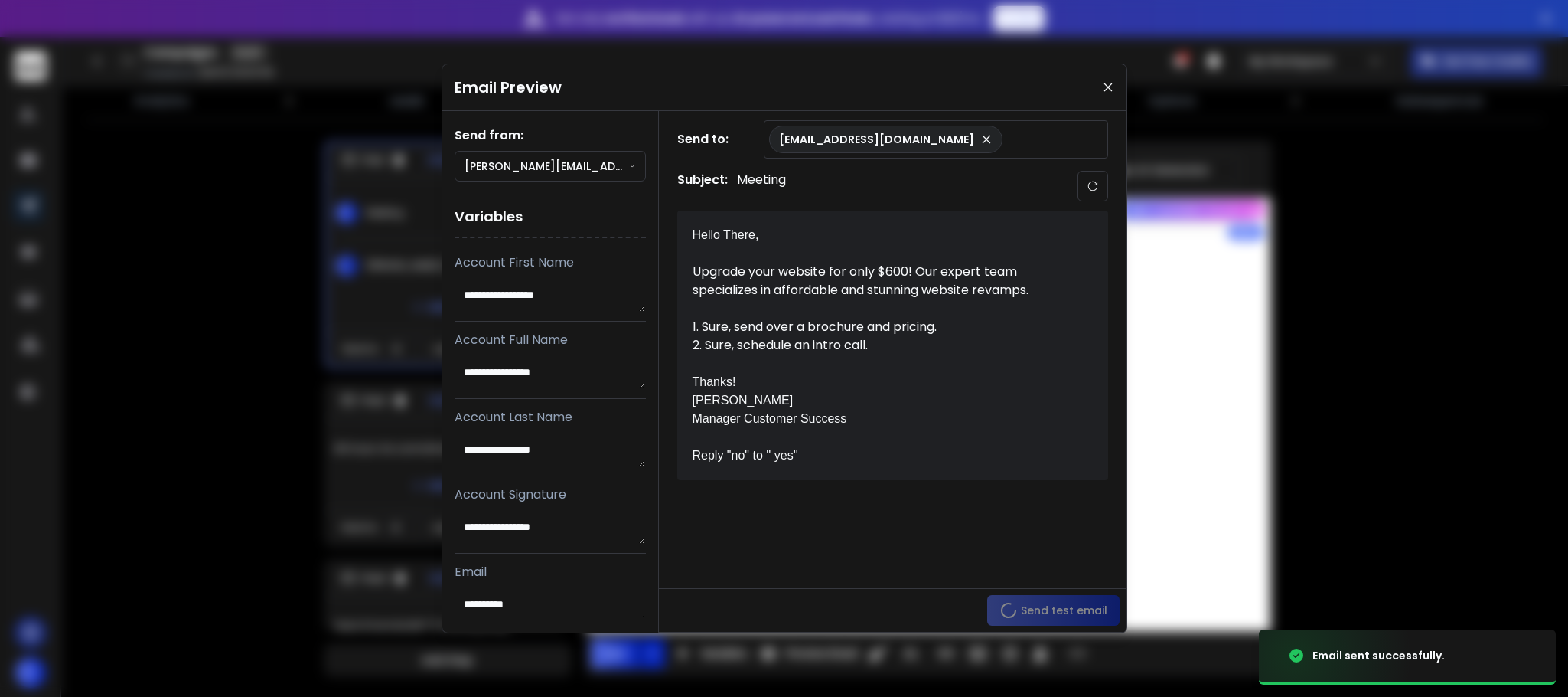
click at [982, 139] on icon at bounding box center [985, 139] width 9 height 9
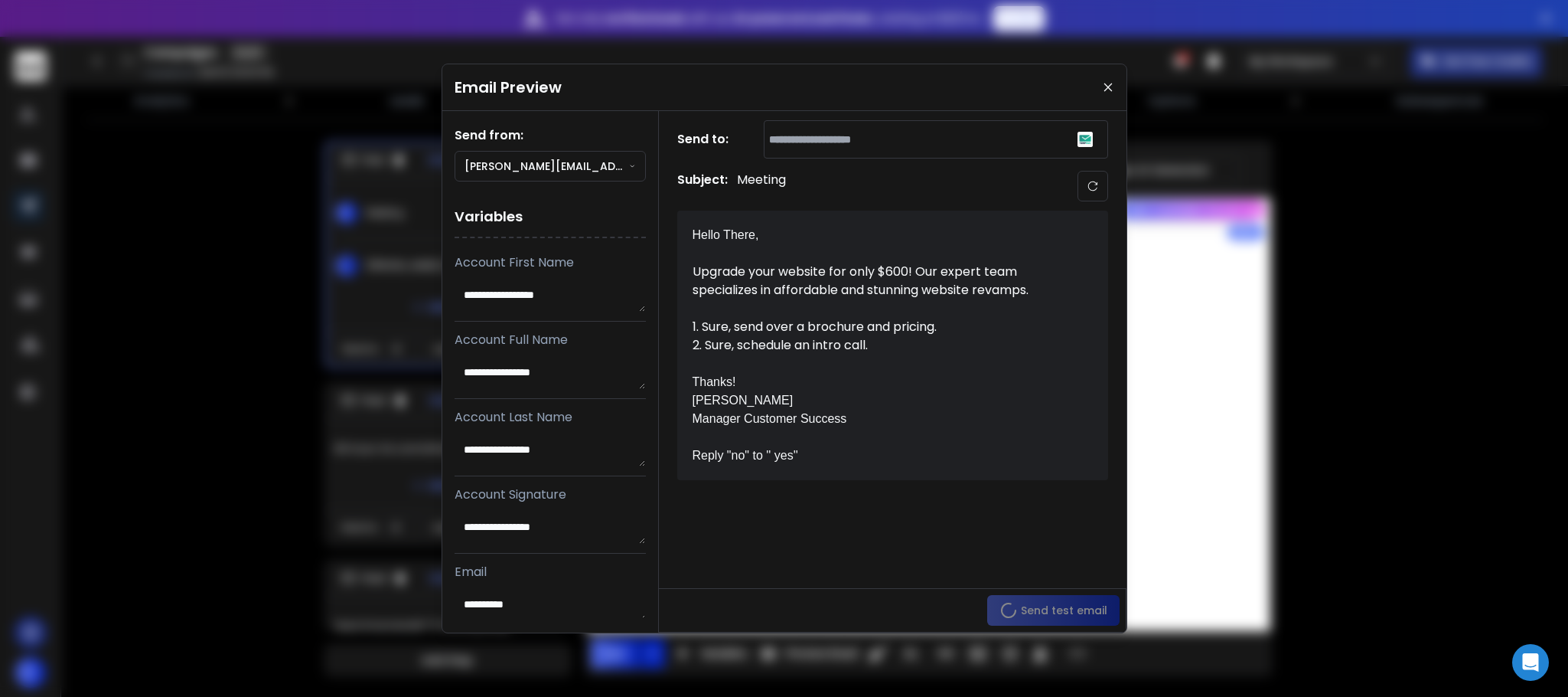
click at [944, 140] on div at bounding box center [936, 139] width 344 height 38
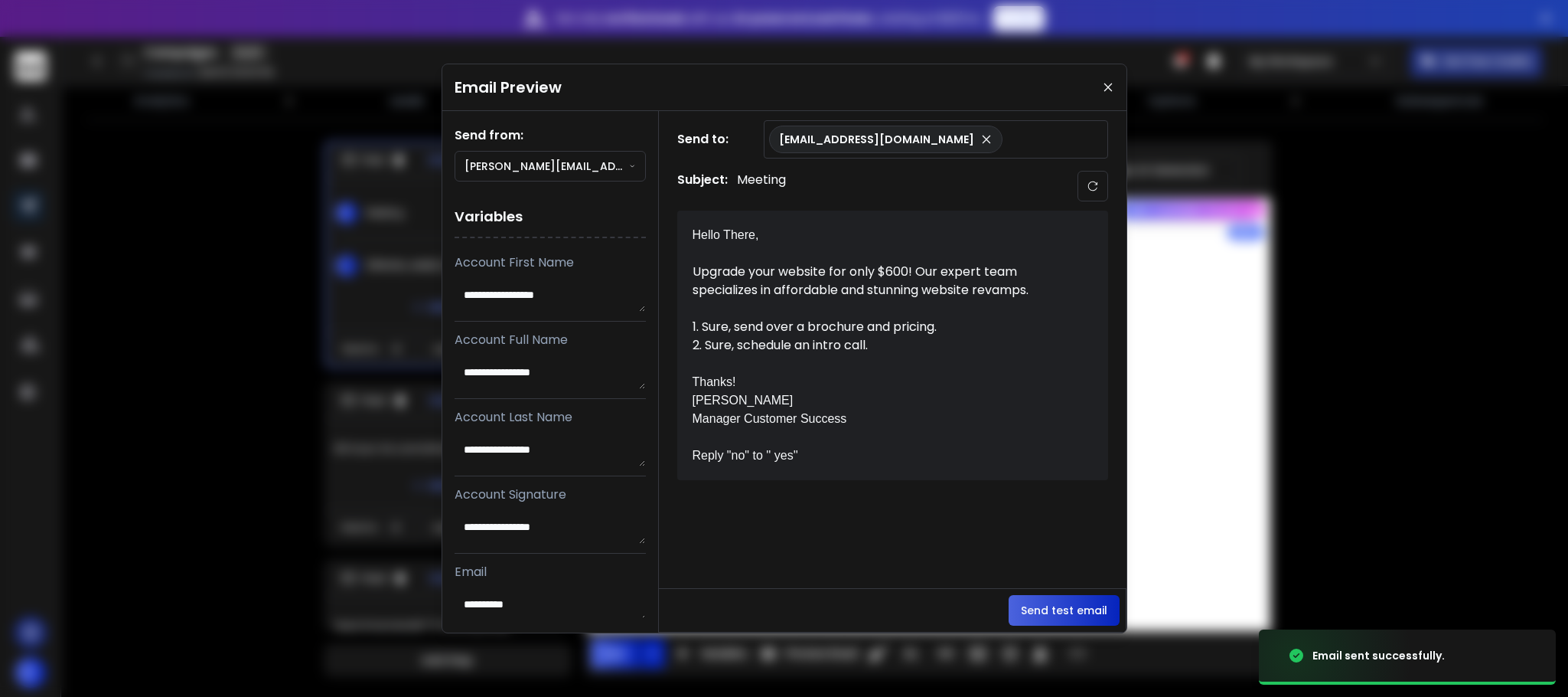
click at [1061, 610] on button "Send test email" at bounding box center [1063, 610] width 111 height 30
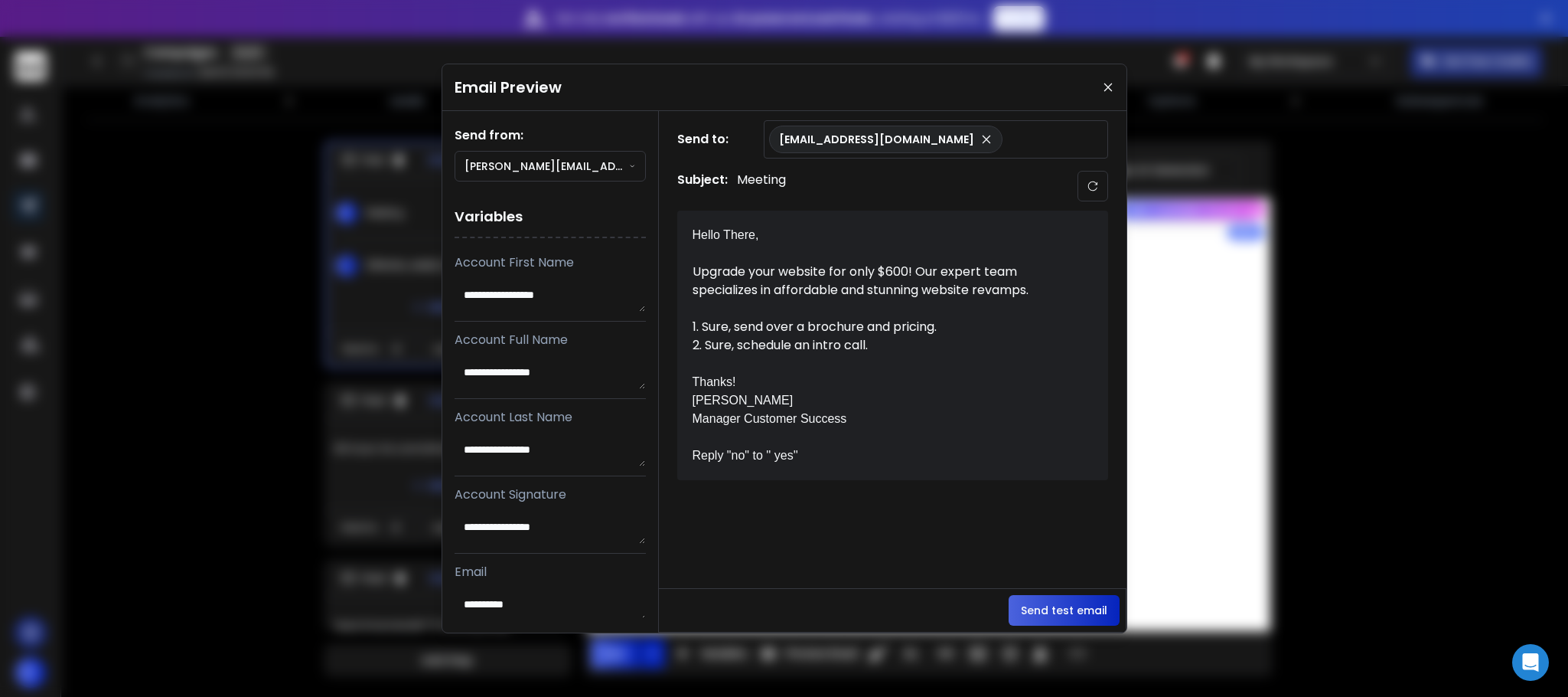
click at [980, 136] on div "lmanriquez@TrilogyNextgen.com" at bounding box center [886, 139] width 234 height 28
click at [980, 136] on icon at bounding box center [985, 139] width 12 height 12
click at [968, 136] on input at bounding box center [935, 139] width 334 height 28
click at [1100, 623] on button "Send test email" at bounding box center [1063, 610] width 111 height 30
click at [980, 139] on icon at bounding box center [985, 139] width 12 height 12
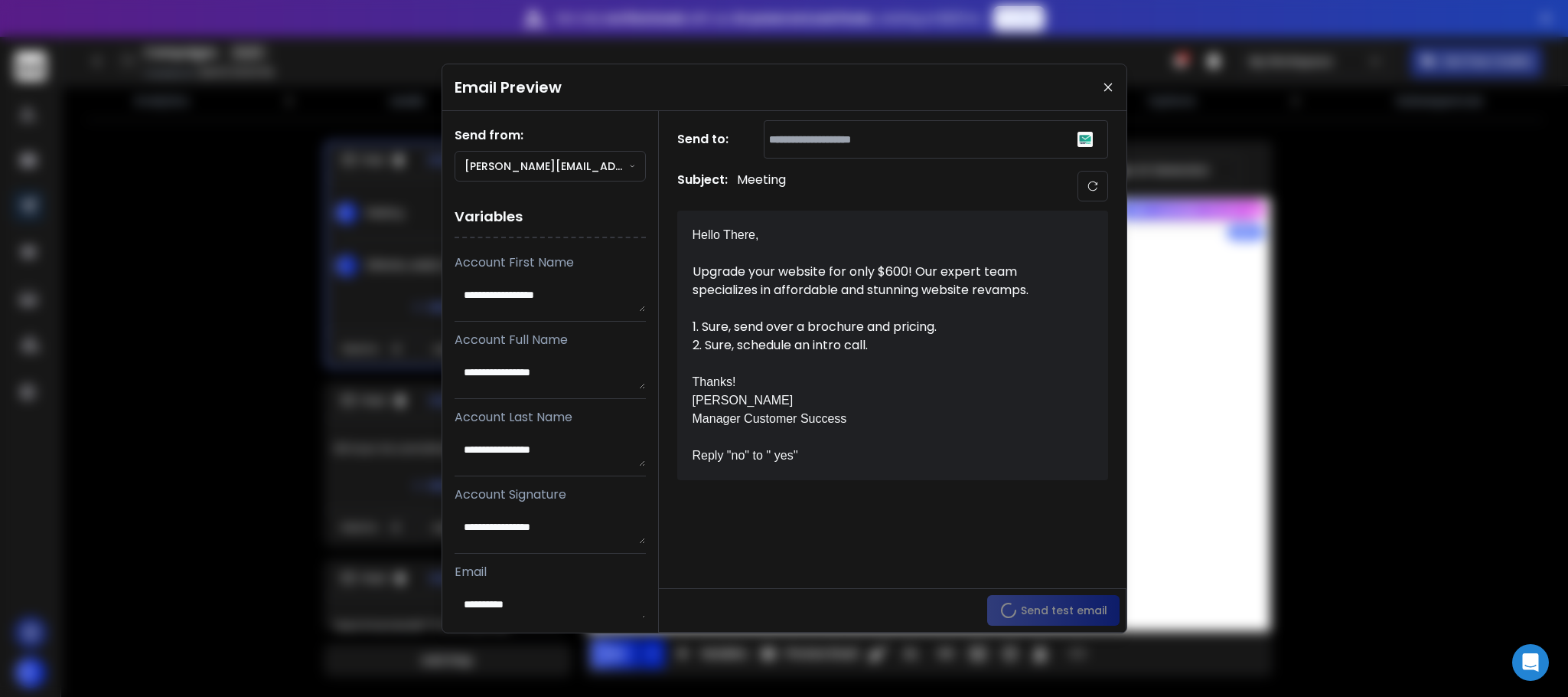
click at [921, 139] on input at bounding box center [935, 139] width 334 height 28
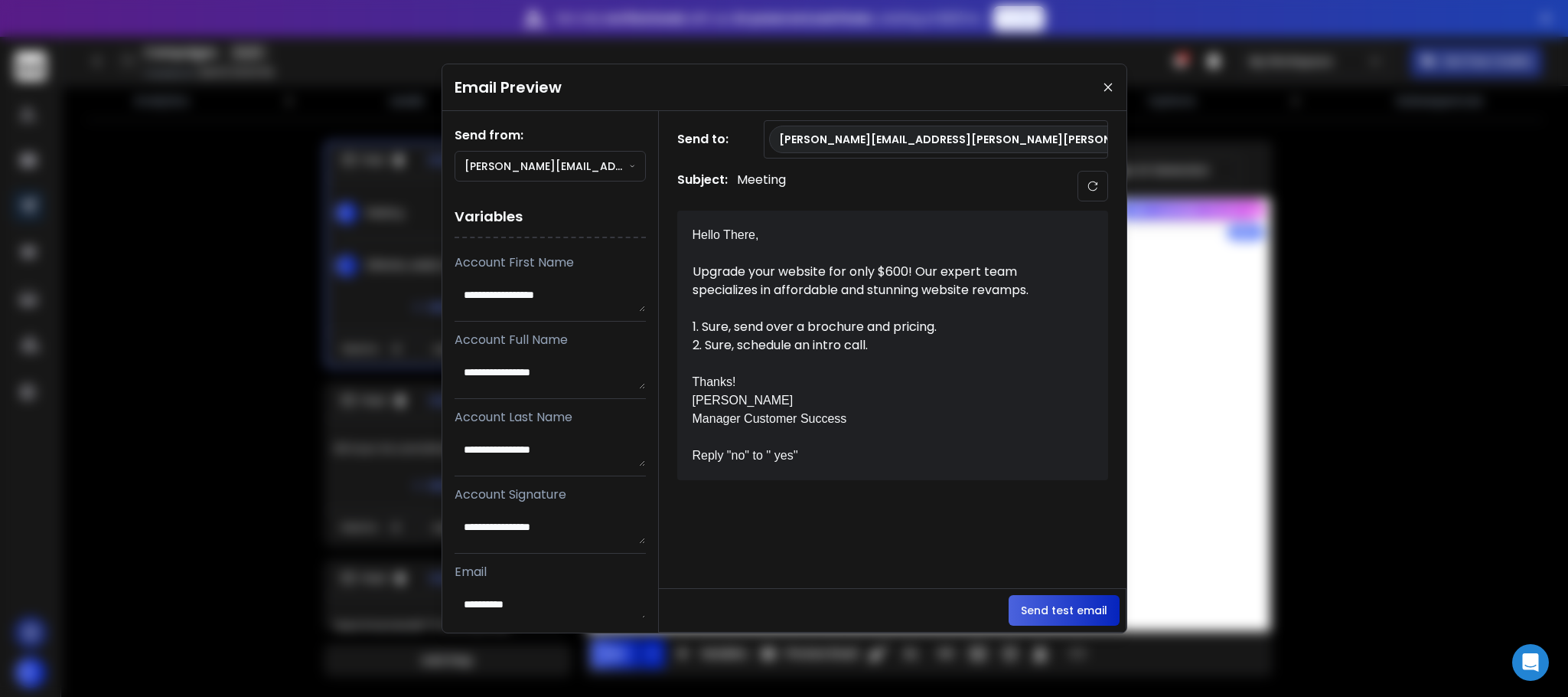
click at [1065, 610] on button "Send test email" at bounding box center [1063, 610] width 111 height 30
click at [1255, 141] on icon at bounding box center [1261, 139] width 12 height 12
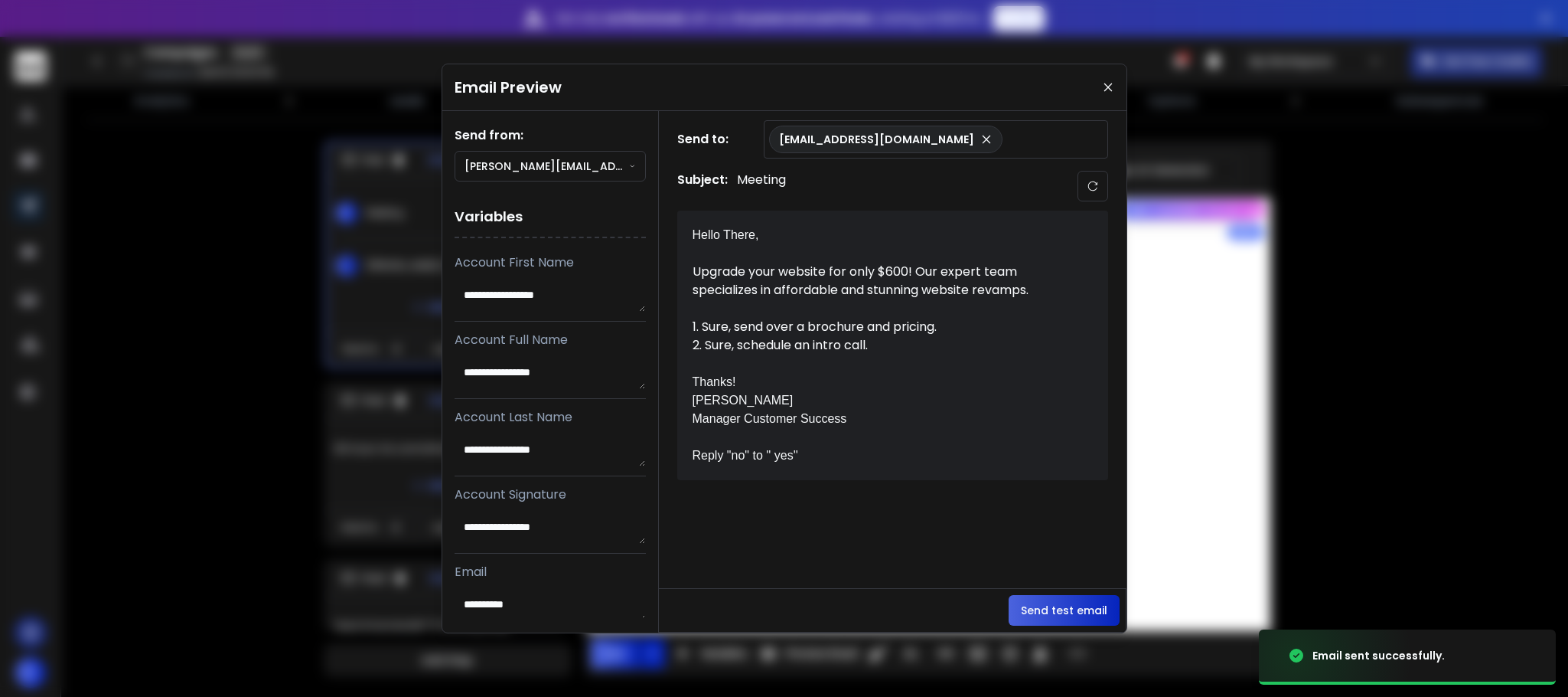
drag, startPoint x: 1057, startPoint y: 602, endPoint x: 802, endPoint y: 535, distance: 263.7
click at [1057, 600] on button "Send test email" at bounding box center [1063, 610] width 111 height 30
click at [980, 139] on icon at bounding box center [985, 139] width 12 height 12
click at [1008, 139] on input at bounding box center [1175, 139] width 334 height 28
click at [1068, 616] on button "Send test email" at bounding box center [1063, 610] width 111 height 30
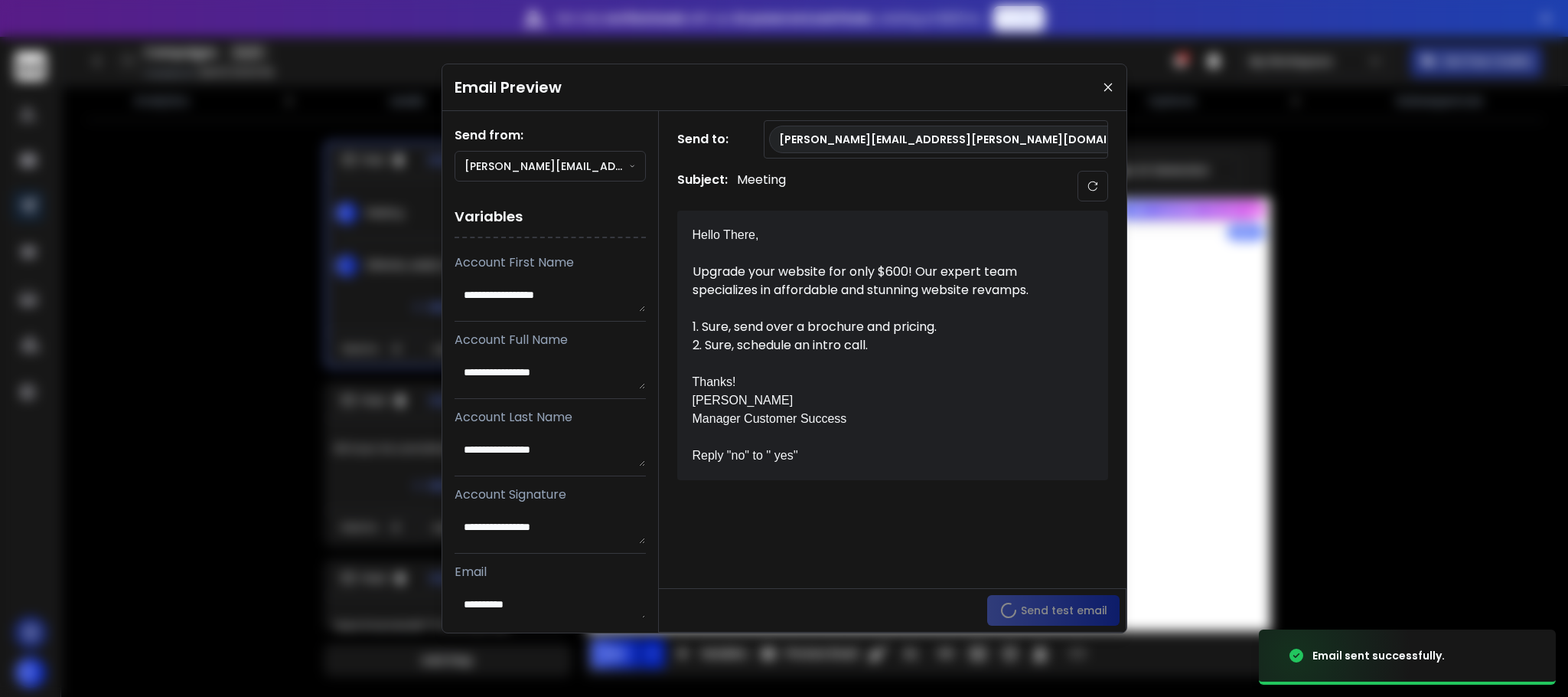
click at [1164, 141] on icon at bounding box center [1170, 139] width 12 height 12
click at [1192, 141] on input at bounding box center [1358, 139] width 334 height 28
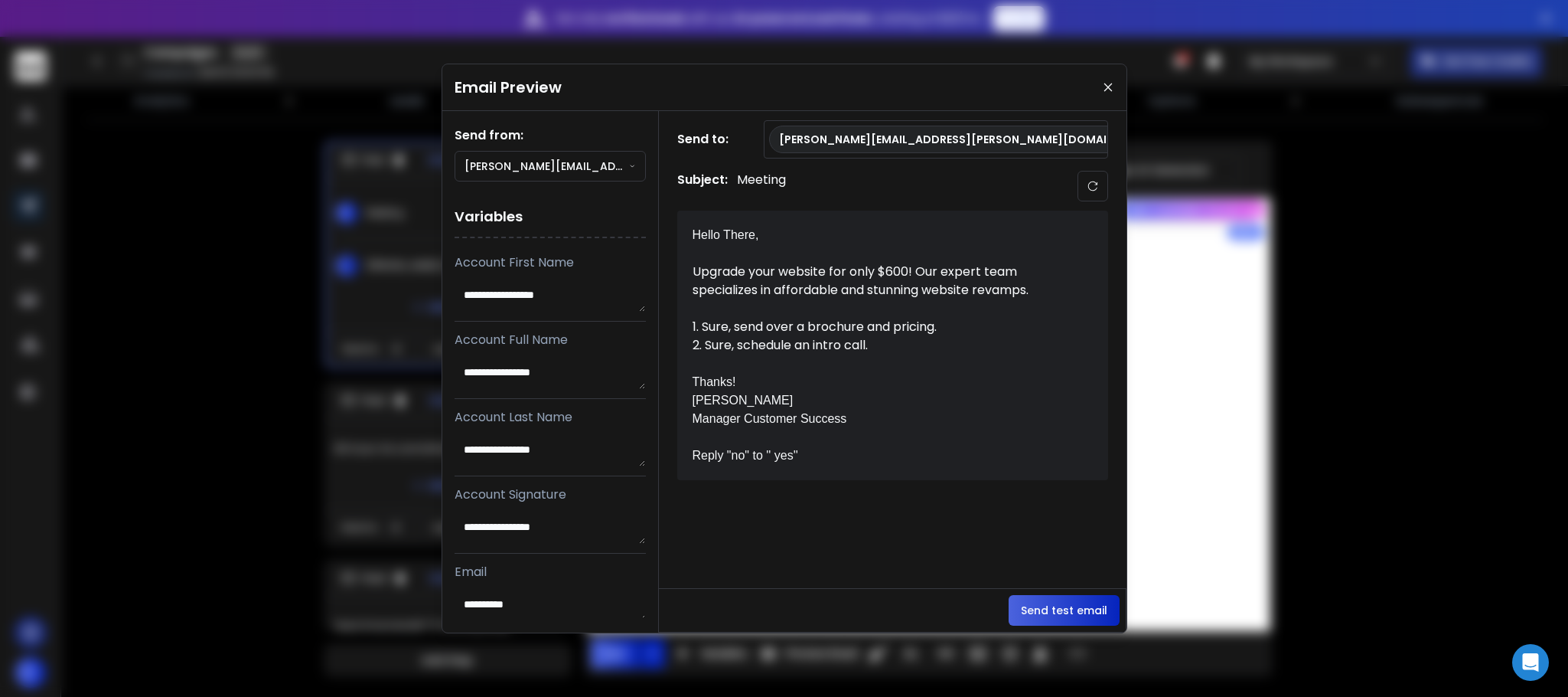
click at [1075, 610] on button "Send test email" at bounding box center [1063, 610] width 111 height 30
click at [1164, 145] on icon at bounding box center [1170, 139] width 12 height 12
click at [962, 145] on input at bounding box center [935, 139] width 334 height 28
click at [1035, 604] on button "Send test email" at bounding box center [1063, 610] width 111 height 30
click at [1072, 134] on icon at bounding box center [1078, 139] width 12 height 12
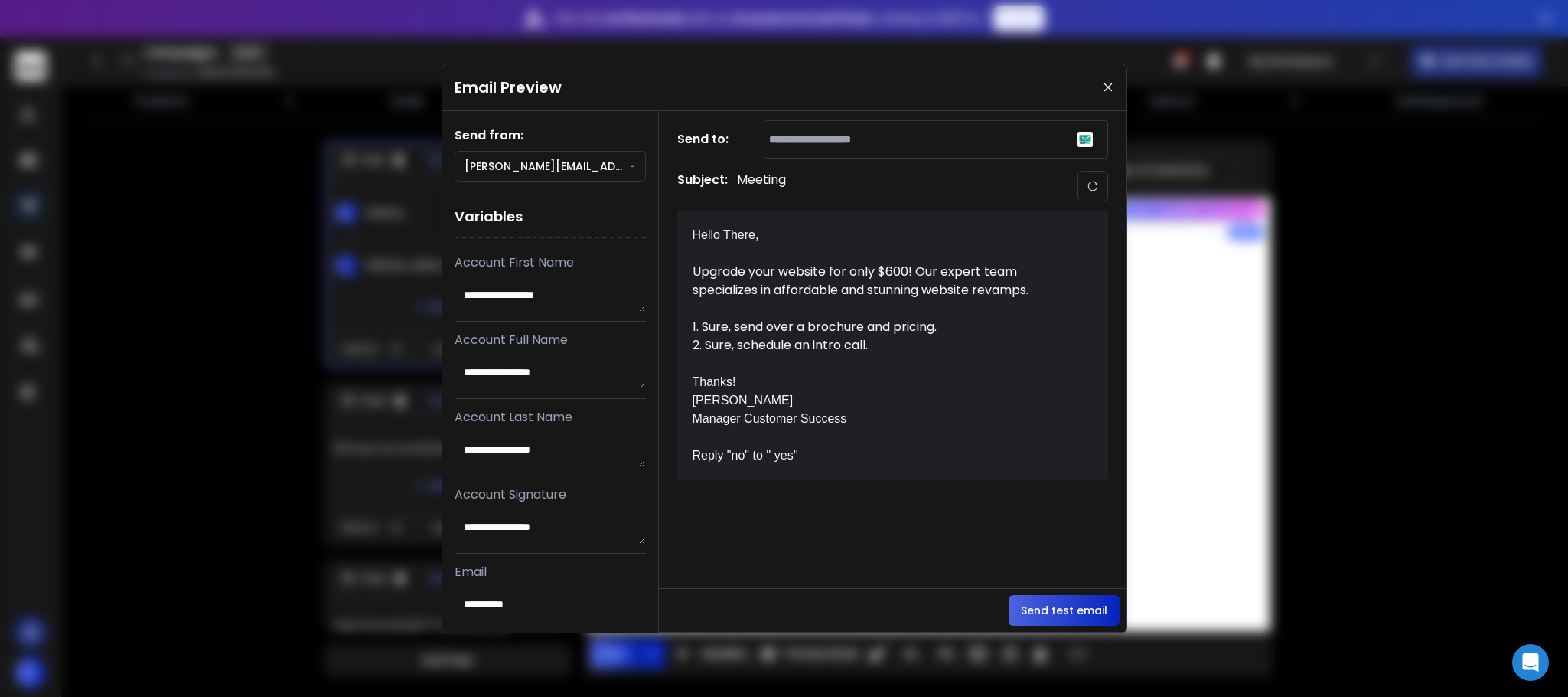
click at [979, 134] on input at bounding box center [935, 139] width 334 height 28
click at [1054, 607] on button "Send test email" at bounding box center [1063, 610] width 111 height 30
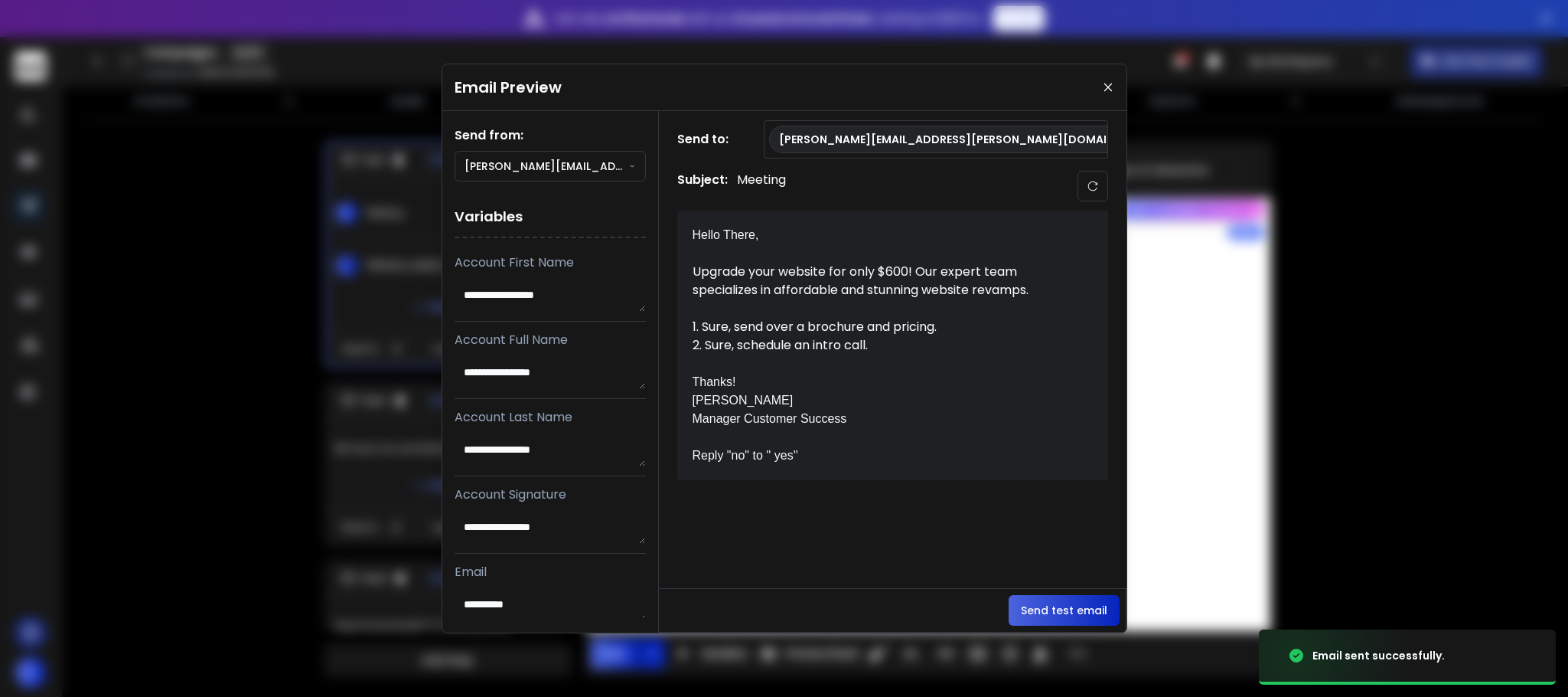
click at [1164, 136] on icon at bounding box center [1170, 139] width 12 height 12
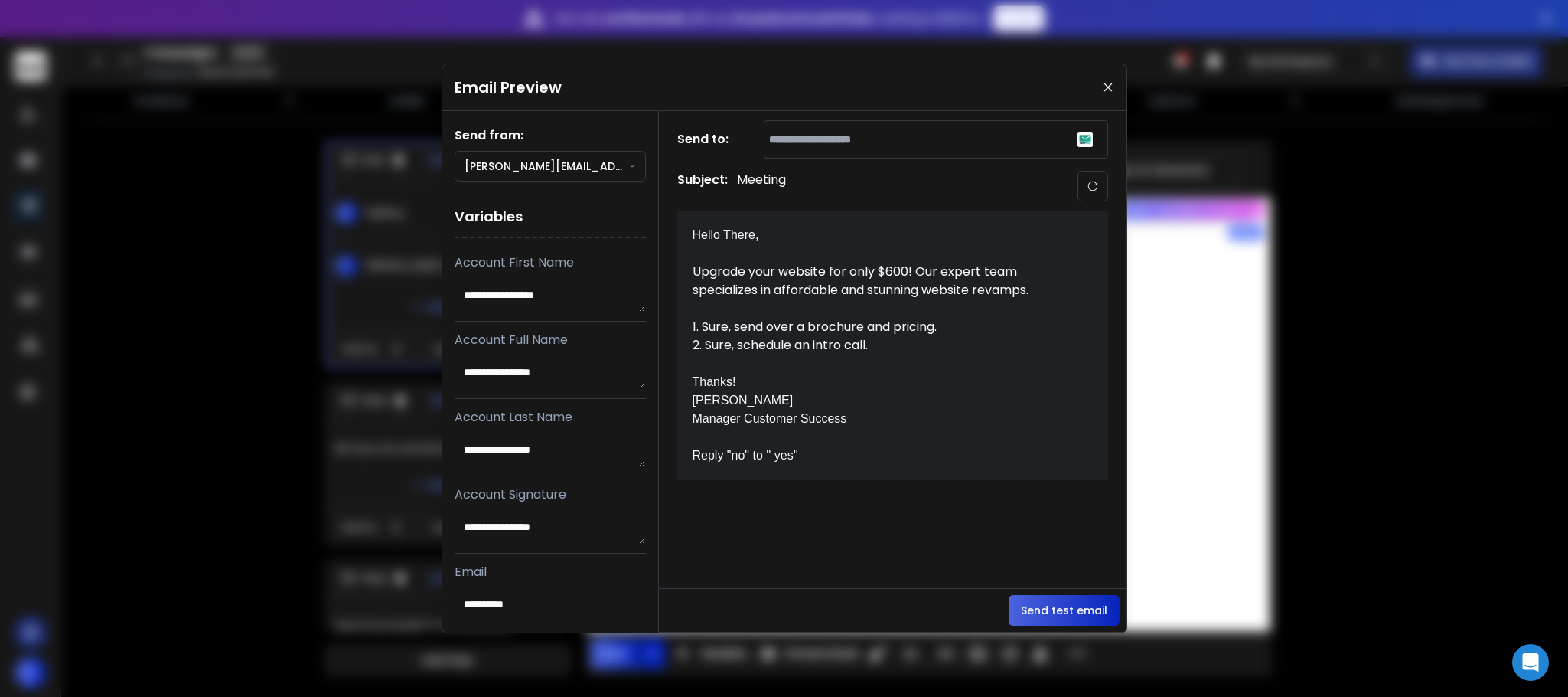
click at [917, 136] on input at bounding box center [935, 139] width 334 height 28
click at [1062, 599] on button "Send test email" at bounding box center [1063, 610] width 111 height 30
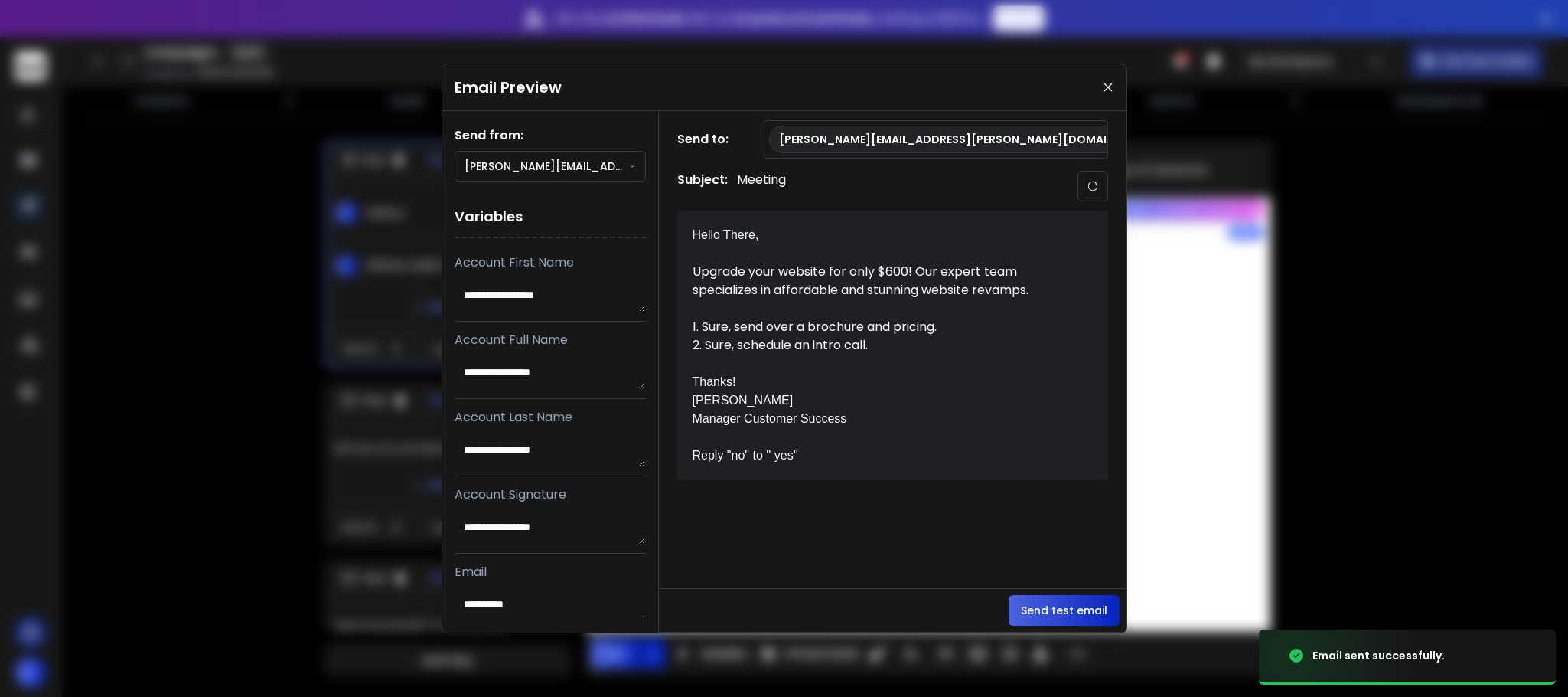
click at [1165, 144] on icon at bounding box center [1169, 139] width 9 height 9
click at [987, 144] on input at bounding box center [935, 139] width 334 height 28
click at [1093, 620] on button "Send test email" at bounding box center [1063, 610] width 111 height 30
click at [980, 138] on icon at bounding box center [985, 139] width 12 height 12
click at [926, 138] on input at bounding box center [935, 139] width 334 height 28
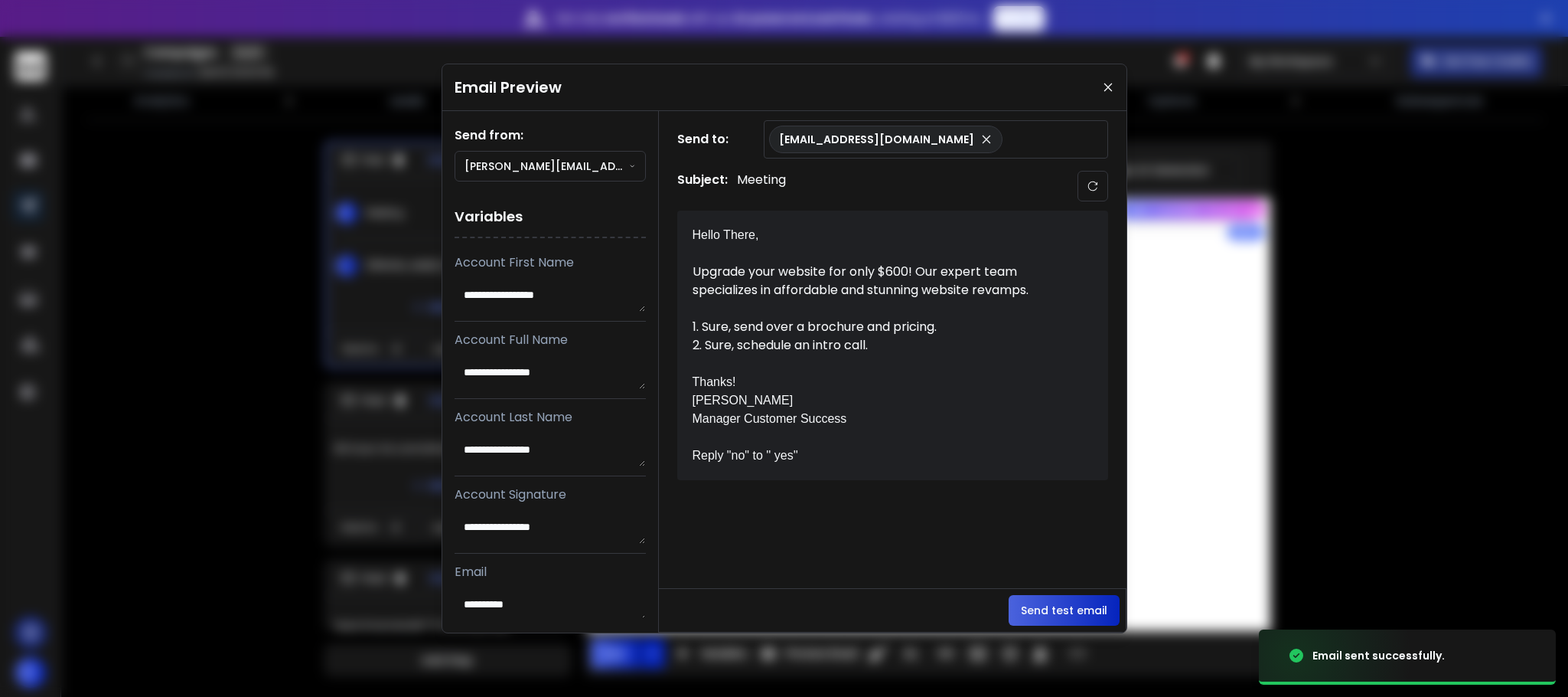
click at [1078, 602] on button "Send test email" at bounding box center [1063, 610] width 111 height 30
click at [980, 136] on icon at bounding box center [985, 139] width 12 height 12
click at [908, 136] on input at bounding box center [935, 139] width 334 height 28
click at [1061, 609] on button "Send test email" at bounding box center [1063, 610] width 111 height 30
click at [1072, 136] on icon at bounding box center [1078, 139] width 12 height 12
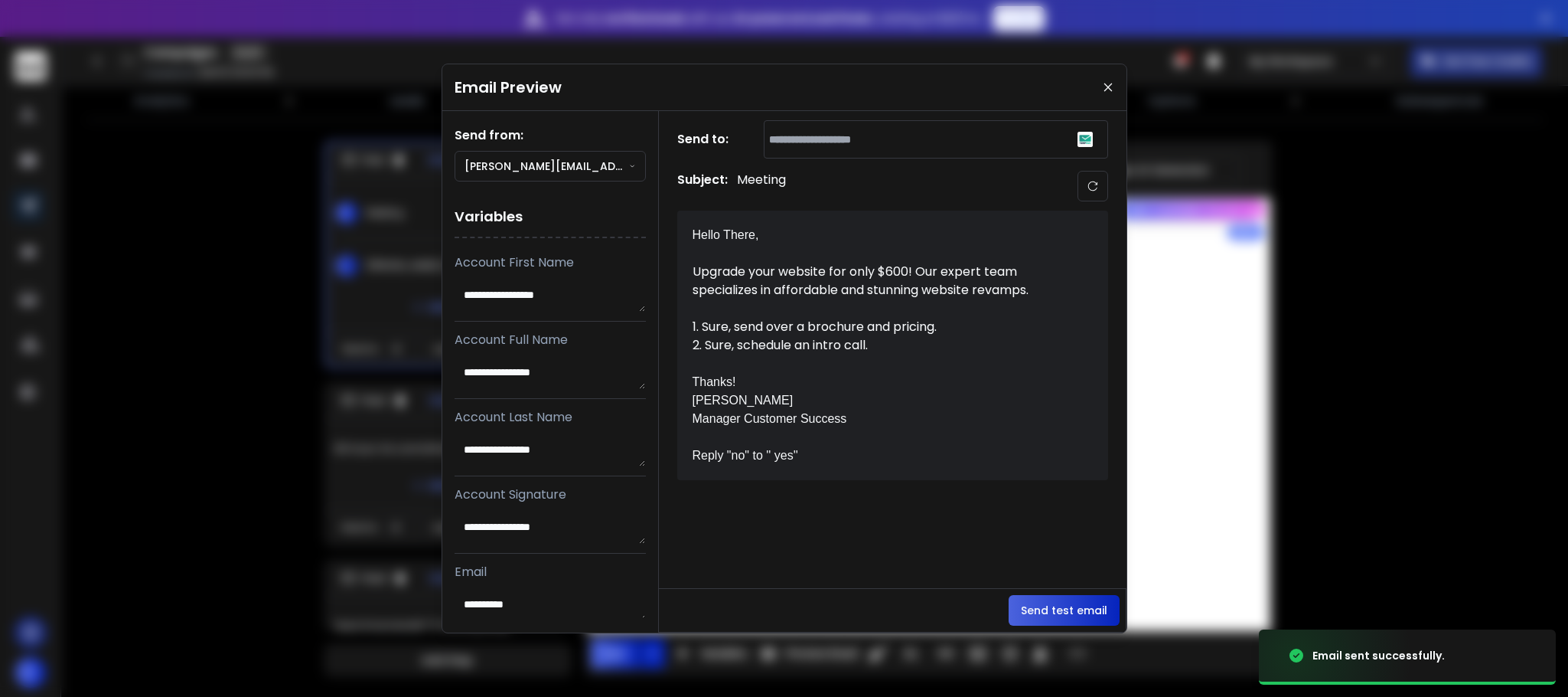
click at [935, 136] on input at bounding box center [935, 139] width 334 height 28
click at [1066, 607] on button "Send test email" at bounding box center [1063, 610] width 111 height 30
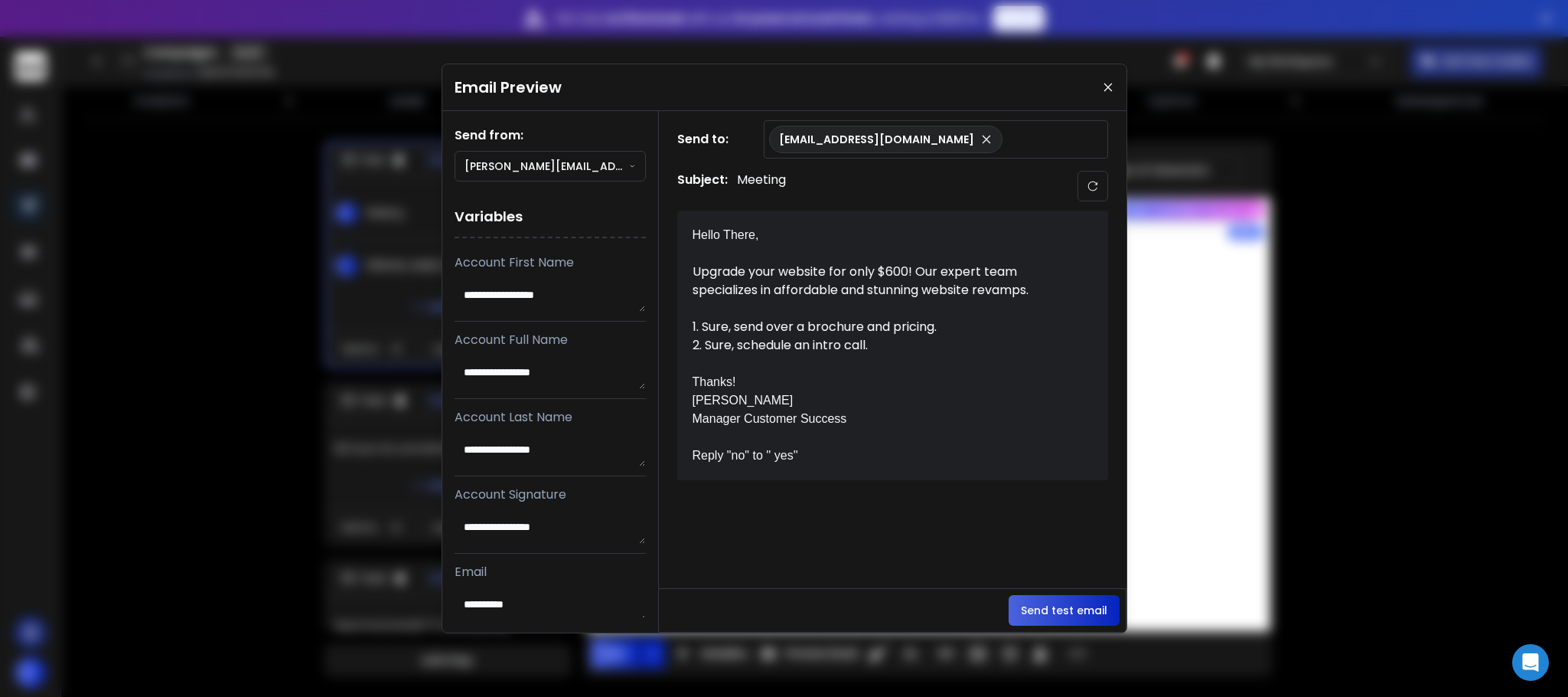
click at [980, 143] on icon at bounding box center [985, 139] width 12 height 12
click at [960, 143] on input at bounding box center [935, 139] width 334 height 28
click at [1074, 623] on button "Send test email" at bounding box center [1063, 610] width 111 height 30
click at [980, 143] on icon at bounding box center [985, 139] width 12 height 12
click at [1059, 614] on button "Send test email" at bounding box center [1063, 610] width 111 height 30
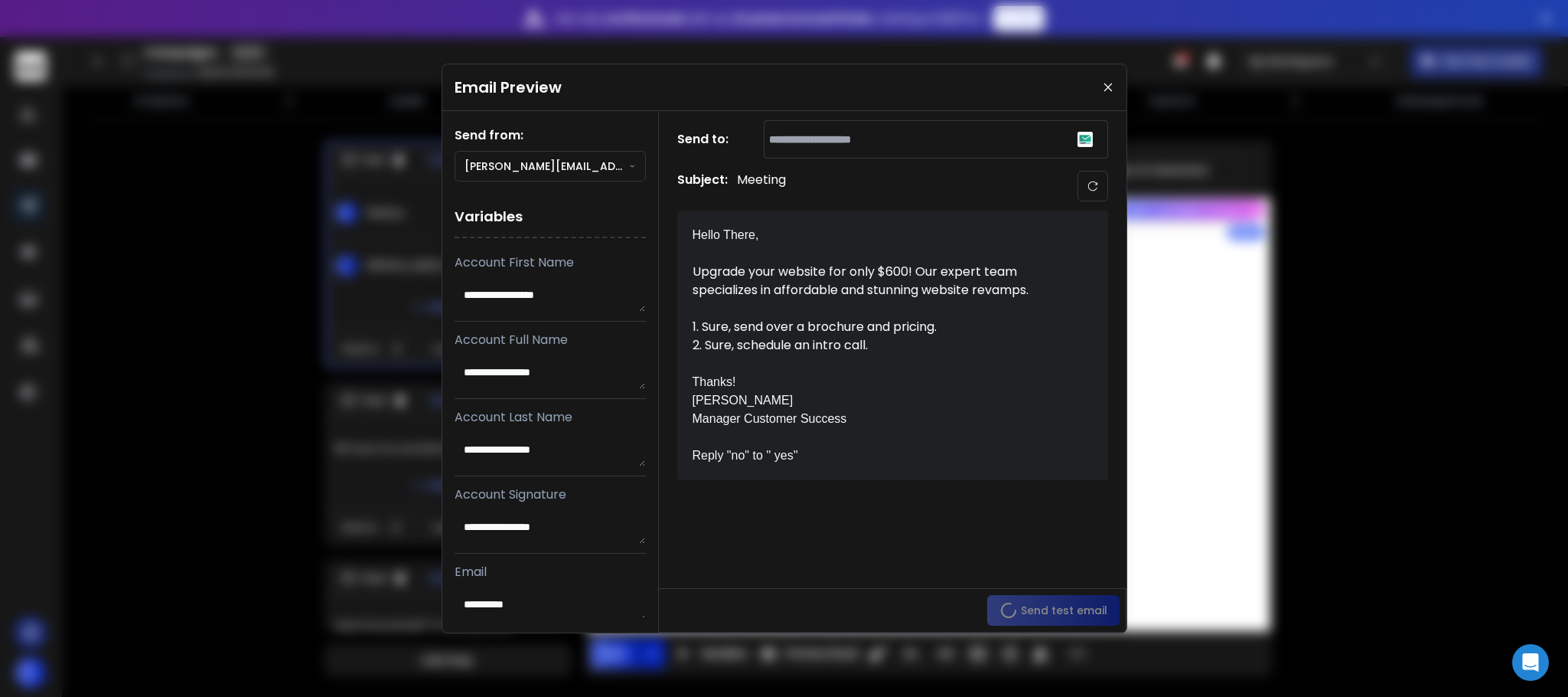
click at [907, 136] on input at bounding box center [935, 139] width 334 height 28
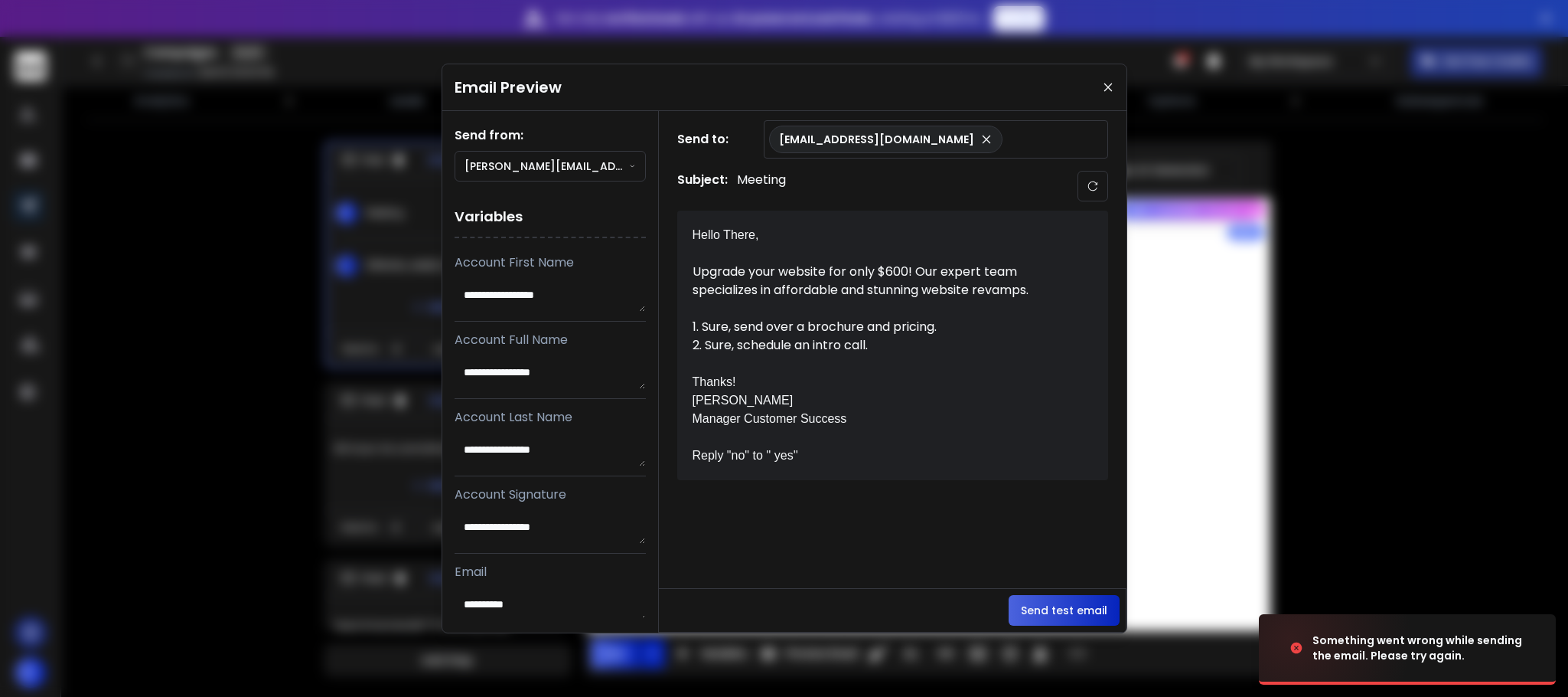
click at [1067, 610] on button "Send test email" at bounding box center [1063, 610] width 111 height 30
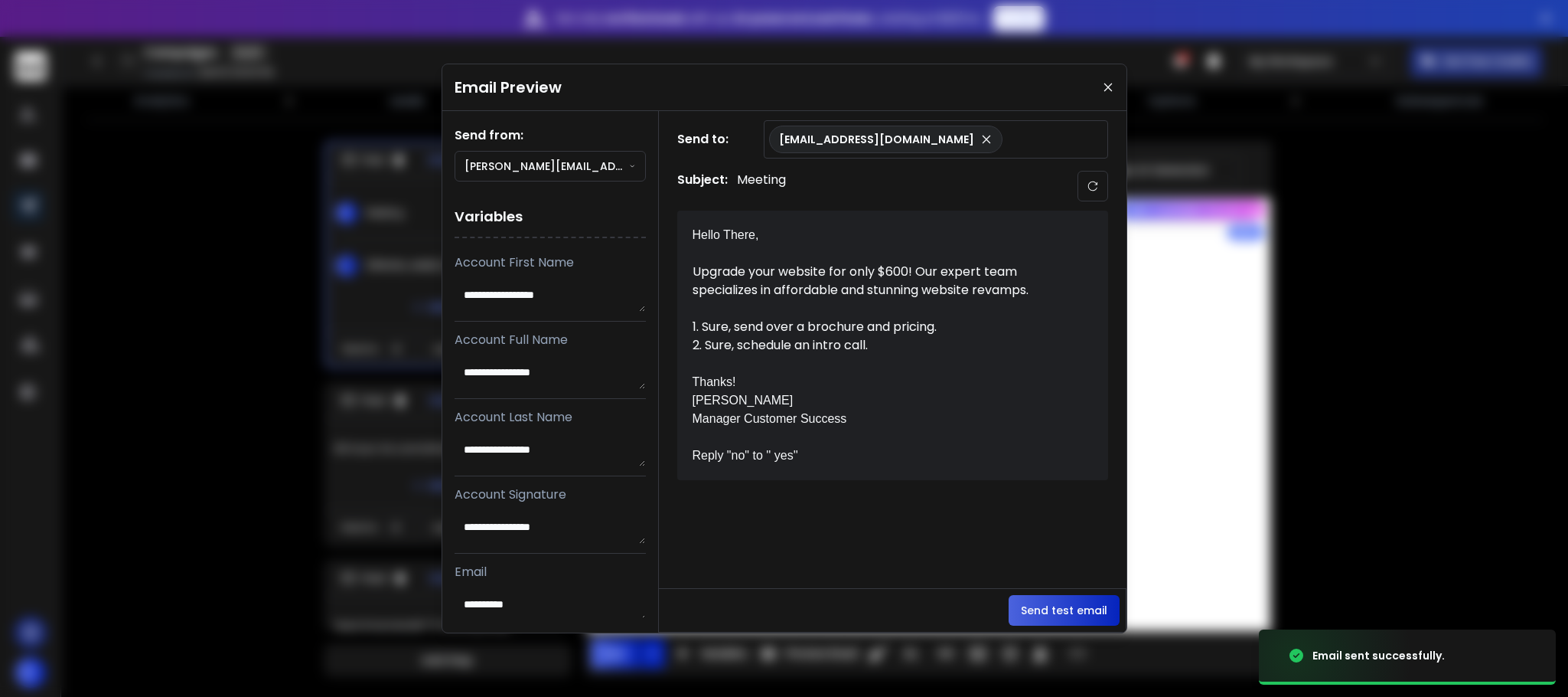
click at [980, 140] on icon at bounding box center [985, 139] width 12 height 12
click at [923, 140] on input at bounding box center [935, 139] width 334 height 28
click at [1062, 631] on div "**********" at bounding box center [784, 349] width 685 height 571
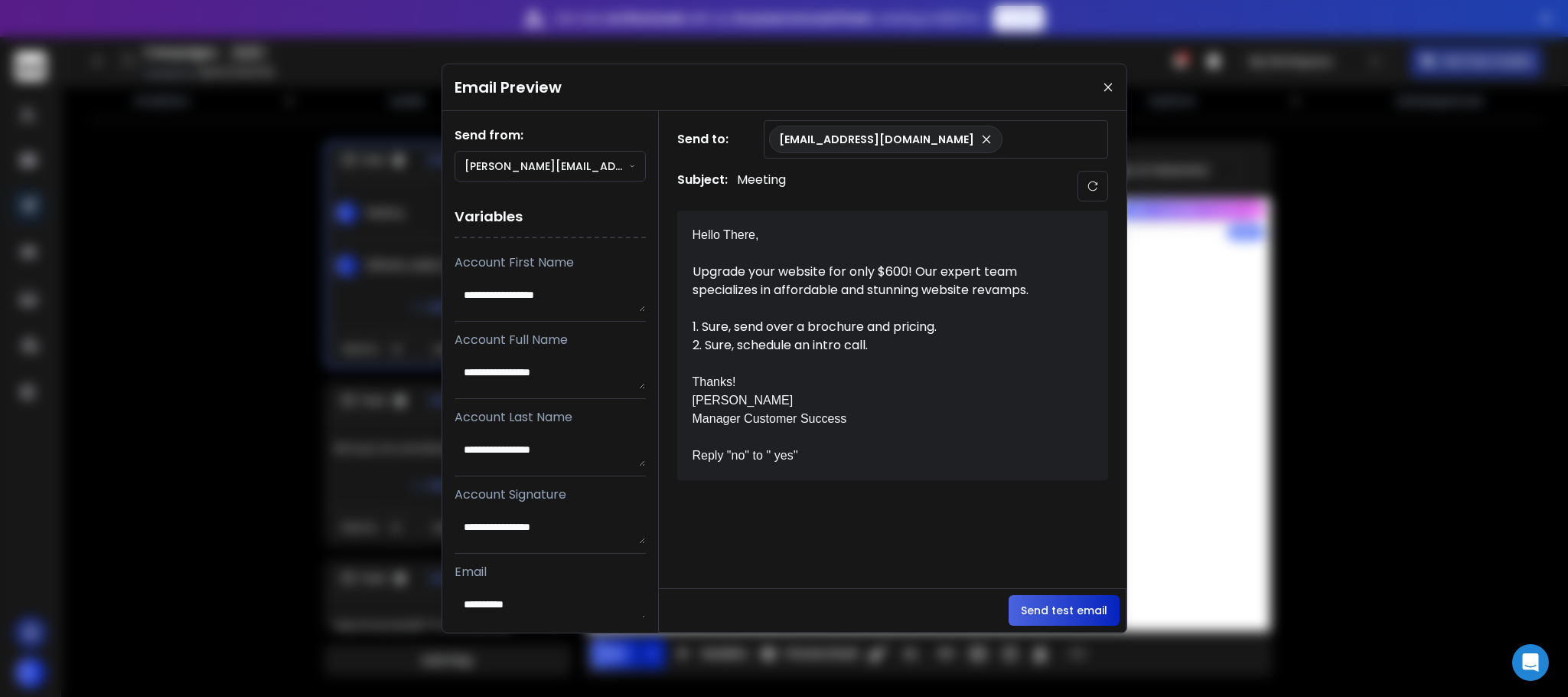
click at [1063, 616] on button "Send test email" at bounding box center [1063, 610] width 111 height 30
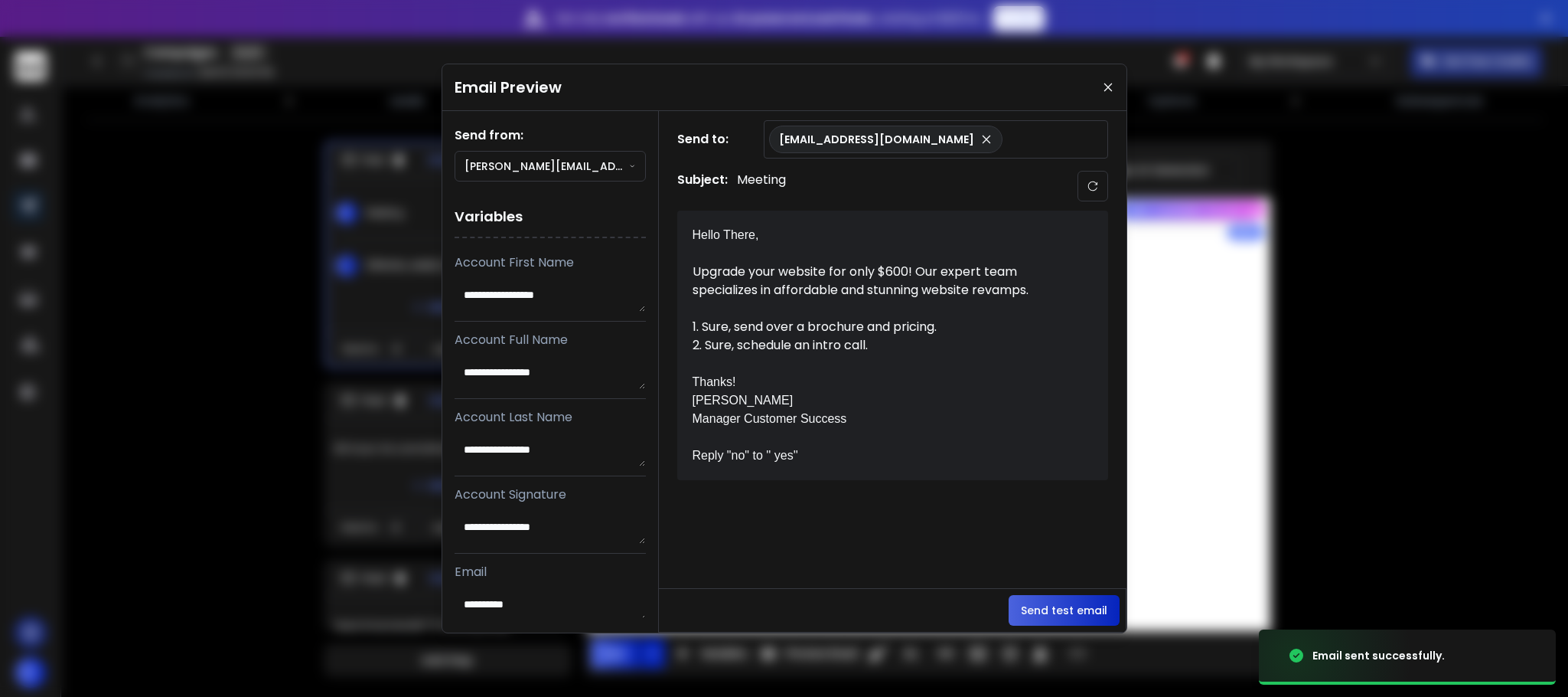
click at [980, 140] on icon at bounding box center [985, 139] width 12 height 12
click at [1008, 140] on input at bounding box center [1175, 139] width 334 height 28
click at [1083, 604] on button "Send test email" at bounding box center [1063, 610] width 111 height 30
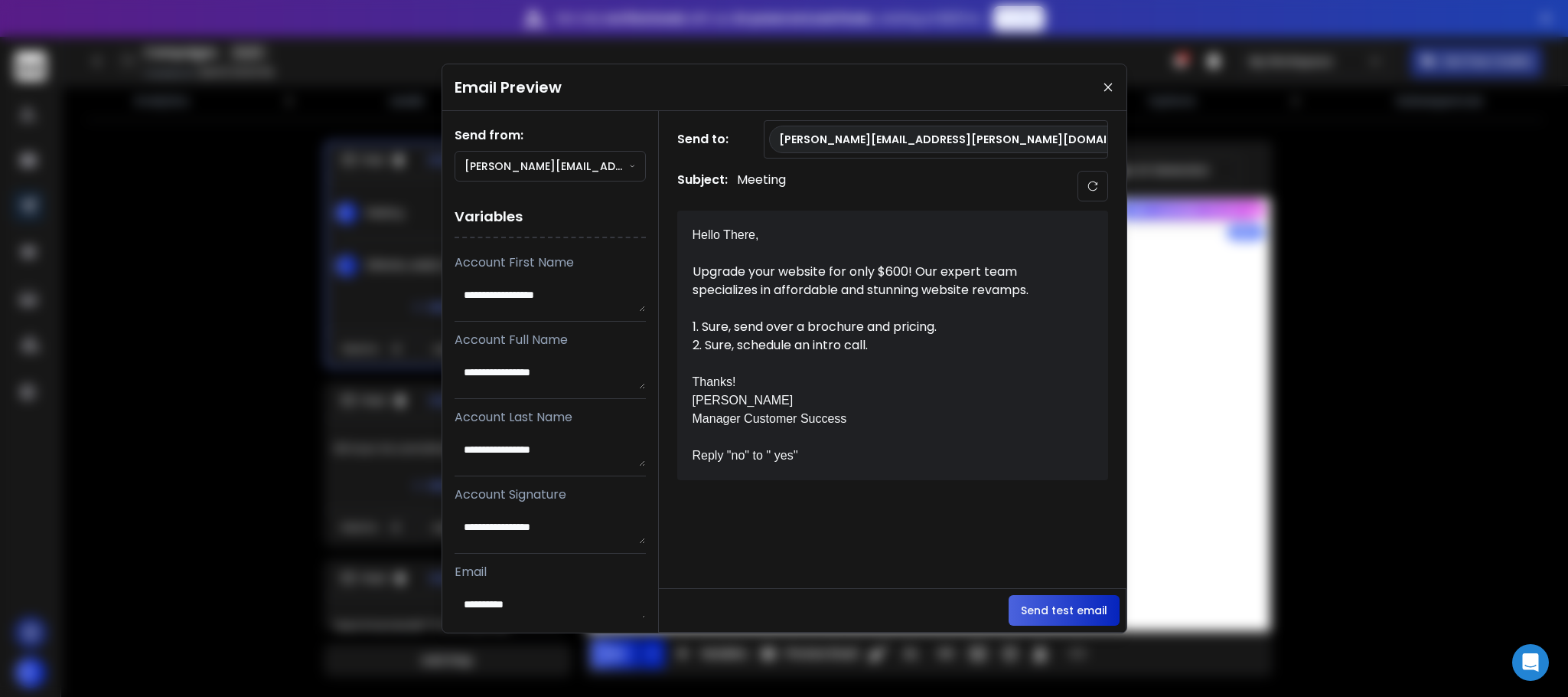
click at [1164, 139] on icon at bounding box center [1170, 139] width 12 height 12
click at [1192, 139] on input at bounding box center [1358, 139] width 334 height 28
click at [1057, 603] on button "Send test email" at bounding box center [1063, 610] width 111 height 30
click at [1164, 145] on icon at bounding box center [1170, 139] width 12 height 12
click at [957, 145] on input at bounding box center [935, 139] width 334 height 28
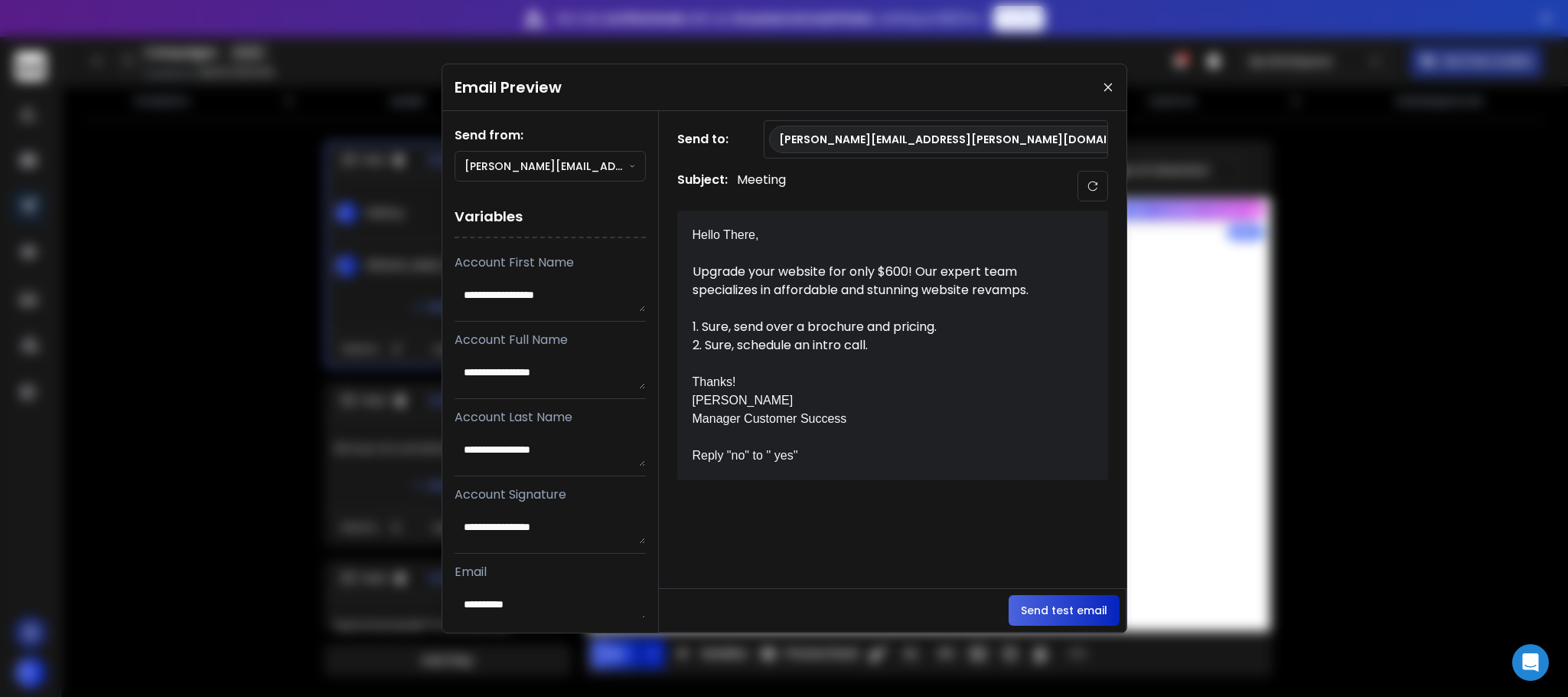
click at [1045, 618] on button "Send test email" at bounding box center [1063, 610] width 111 height 30
click at [1164, 136] on icon at bounding box center [1170, 139] width 12 height 12
click at [942, 136] on input at bounding box center [935, 139] width 334 height 28
click at [1078, 595] on button "Send test email" at bounding box center [1063, 610] width 111 height 30
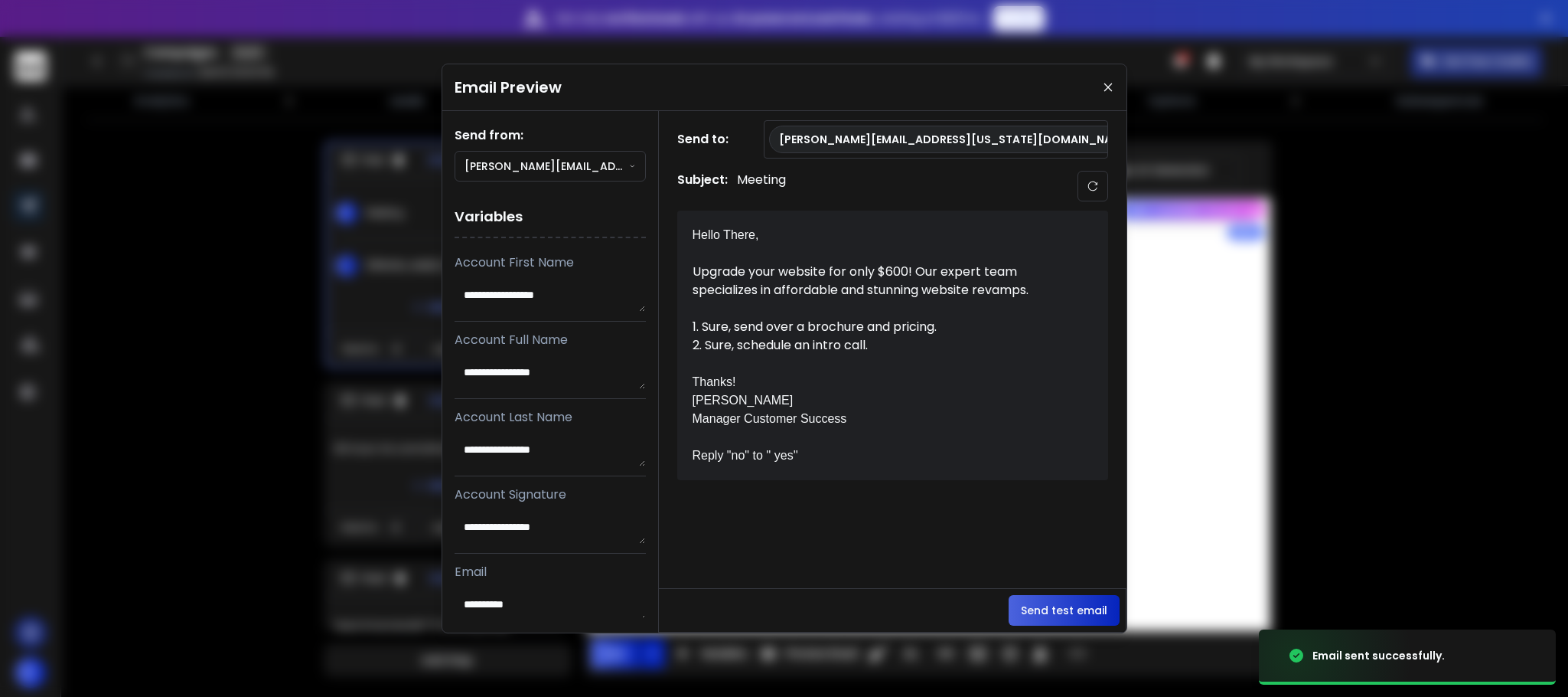
click at [956, 139] on div "sammuel.washington@hp.com" at bounding box center [965, 139] width 392 height 28
click at [1138, 144] on icon at bounding box center [1144, 139] width 12 height 12
click at [1167, 144] on input at bounding box center [1333, 139] width 334 height 28
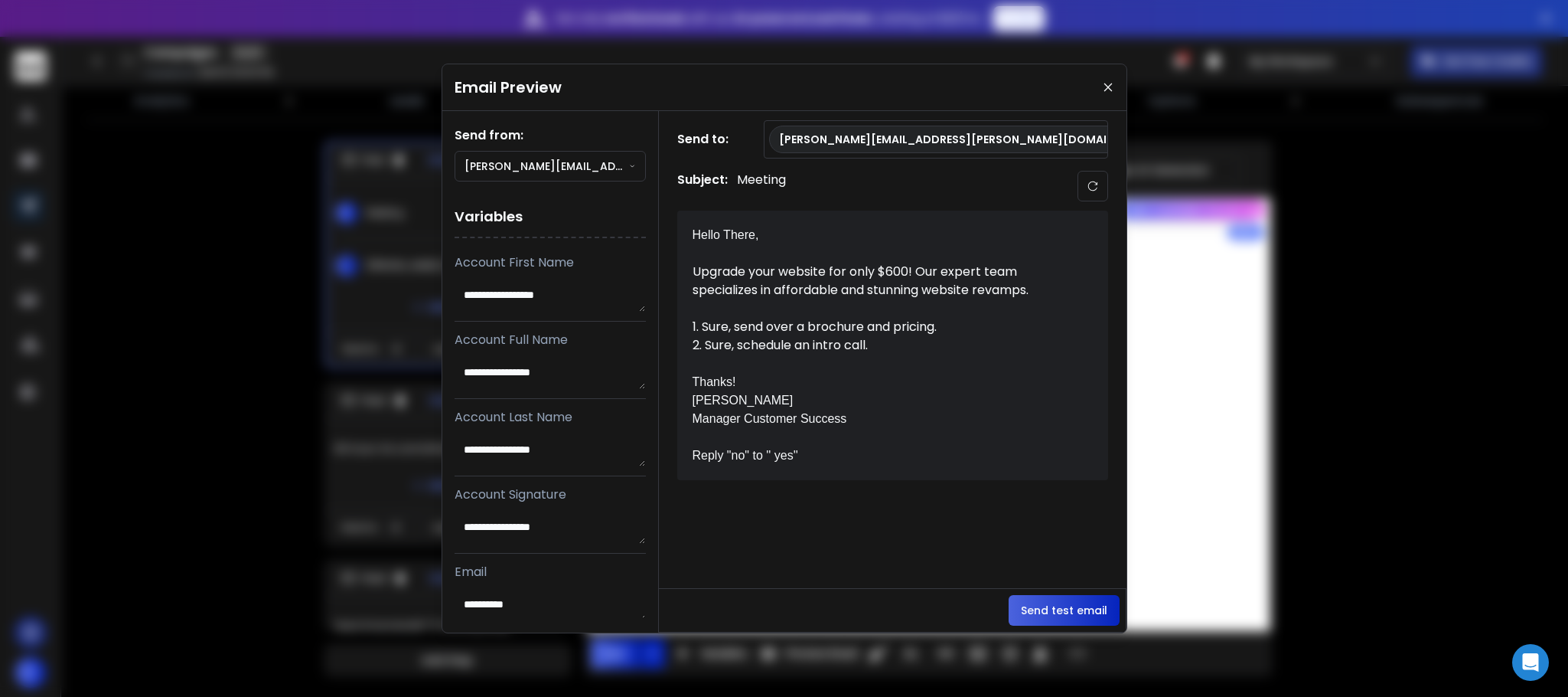
click at [1058, 615] on button "Send test email" at bounding box center [1063, 610] width 111 height 30
click at [1164, 139] on icon at bounding box center [1170, 139] width 12 height 12
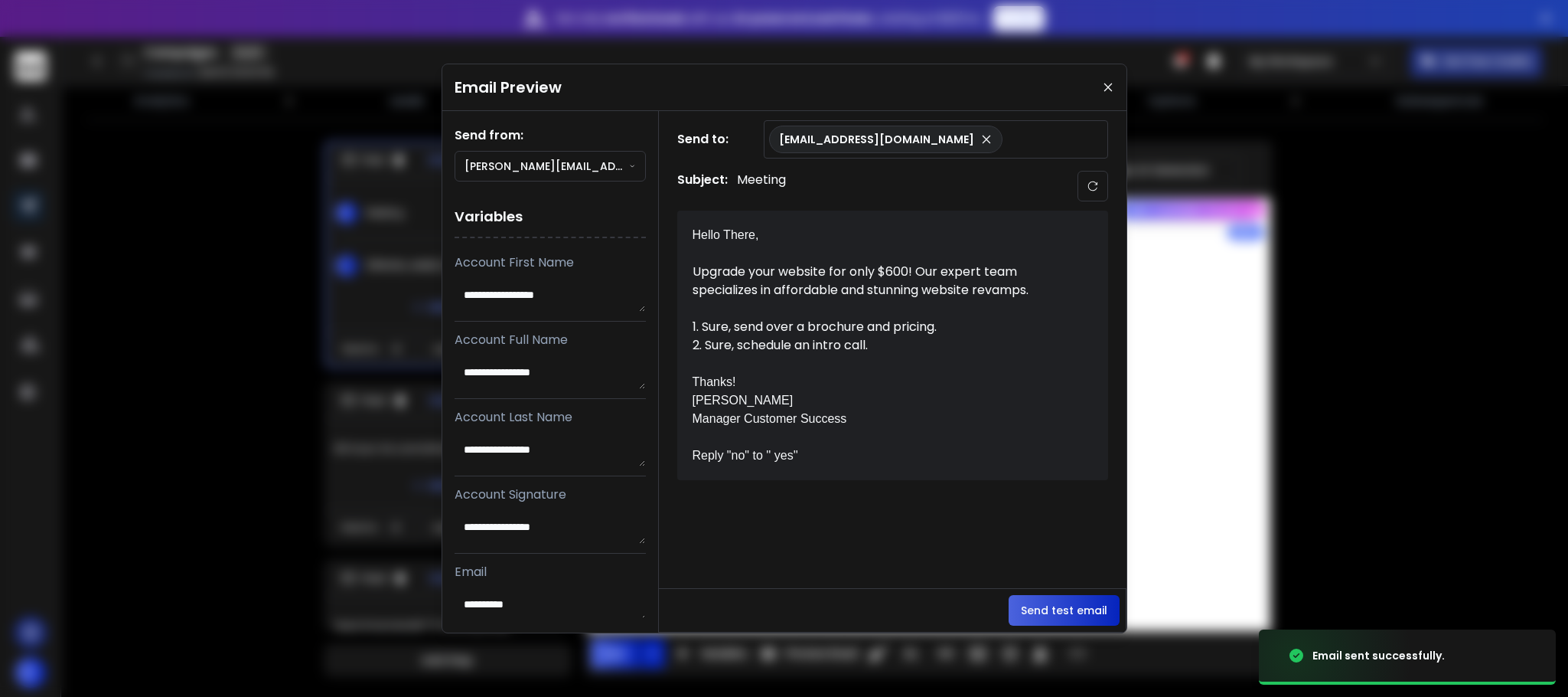
click at [1067, 607] on button "Send test email" at bounding box center [1063, 610] width 111 height 30
click at [982, 141] on icon at bounding box center [985, 139] width 9 height 9
click at [947, 141] on input at bounding box center [935, 139] width 334 height 28
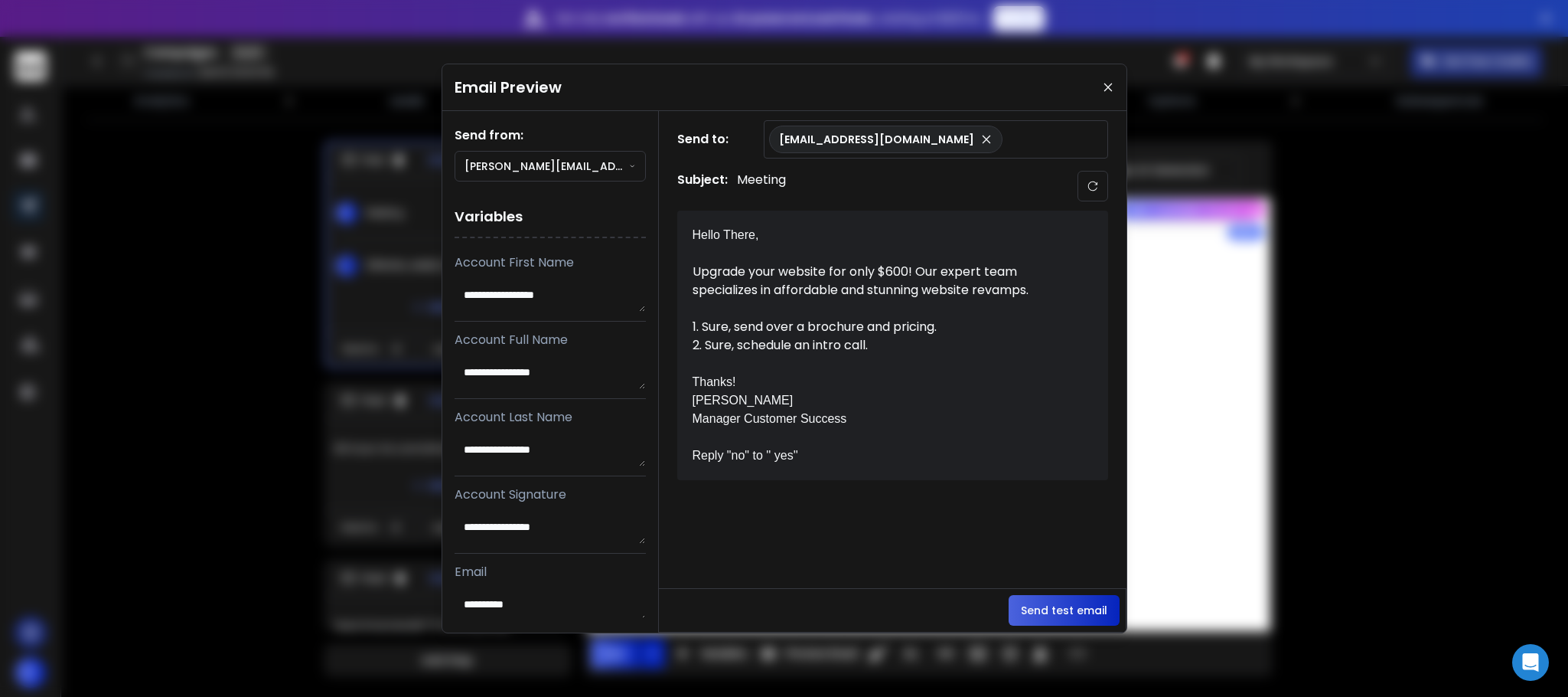
click at [1056, 610] on button "Send test email" at bounding box center [1063, 610] width 111 height 30
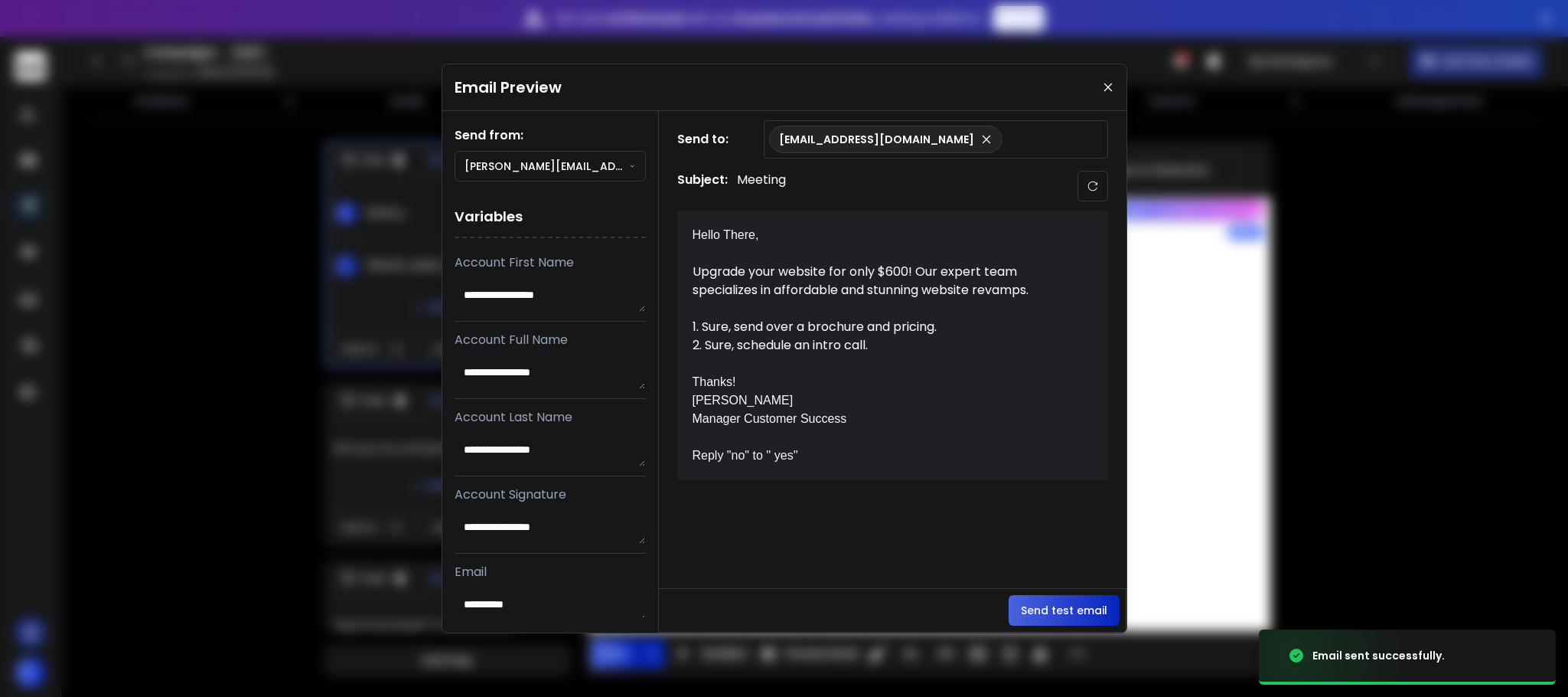
click at [982, 140] on icon at bounding box center [985, 139] width 9 height 9
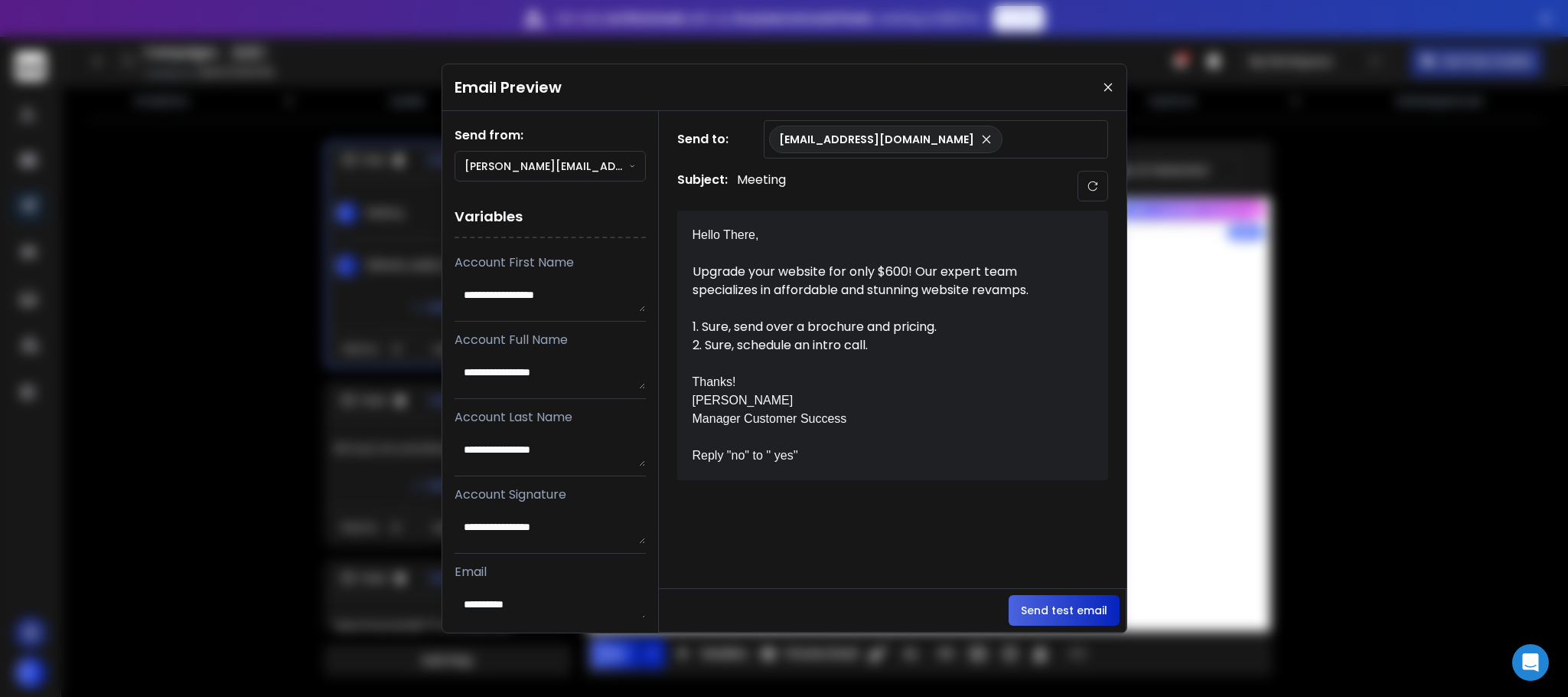
click at [1081, 610] on button "Send test email" at bounding box center [1063, 610] width 111 height 30
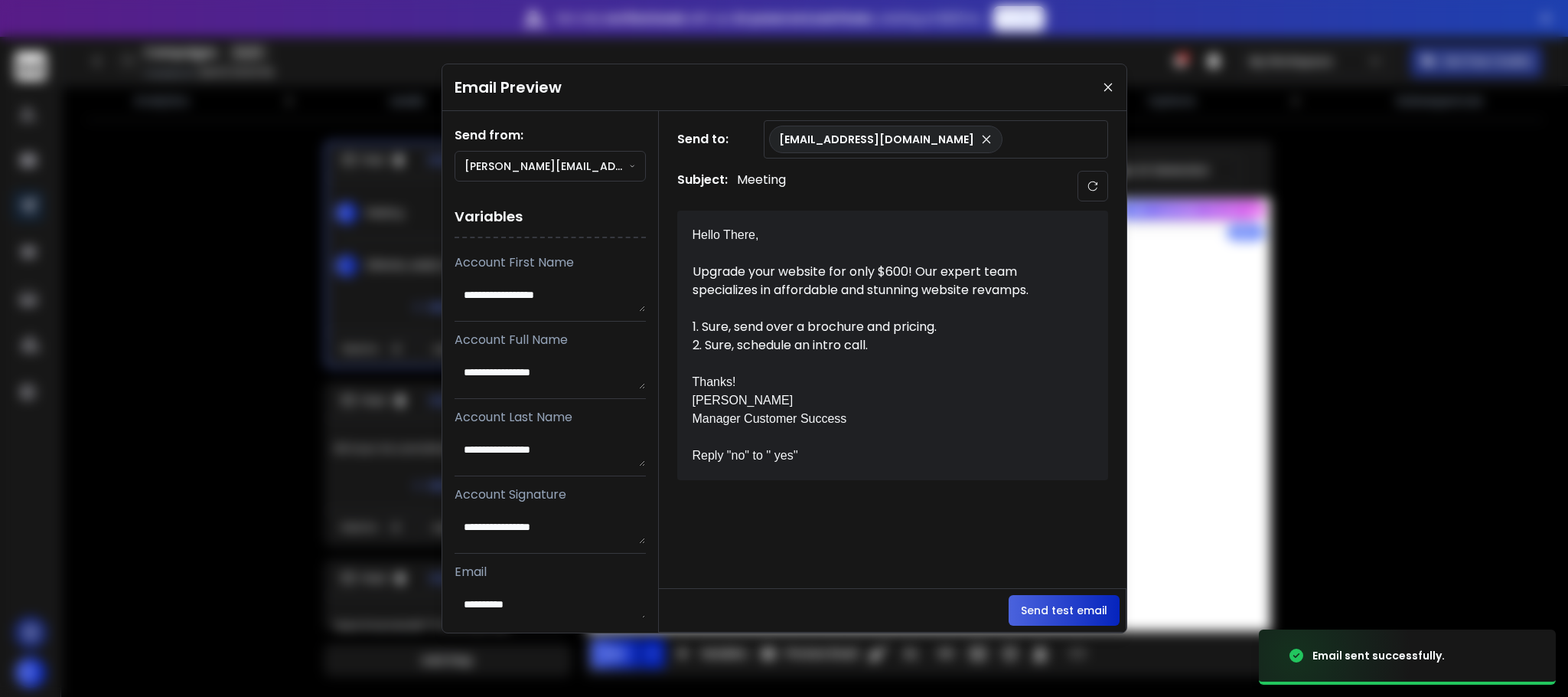
click at [980, 140] on icon at bounding box center [985, 139] width 12 height 12
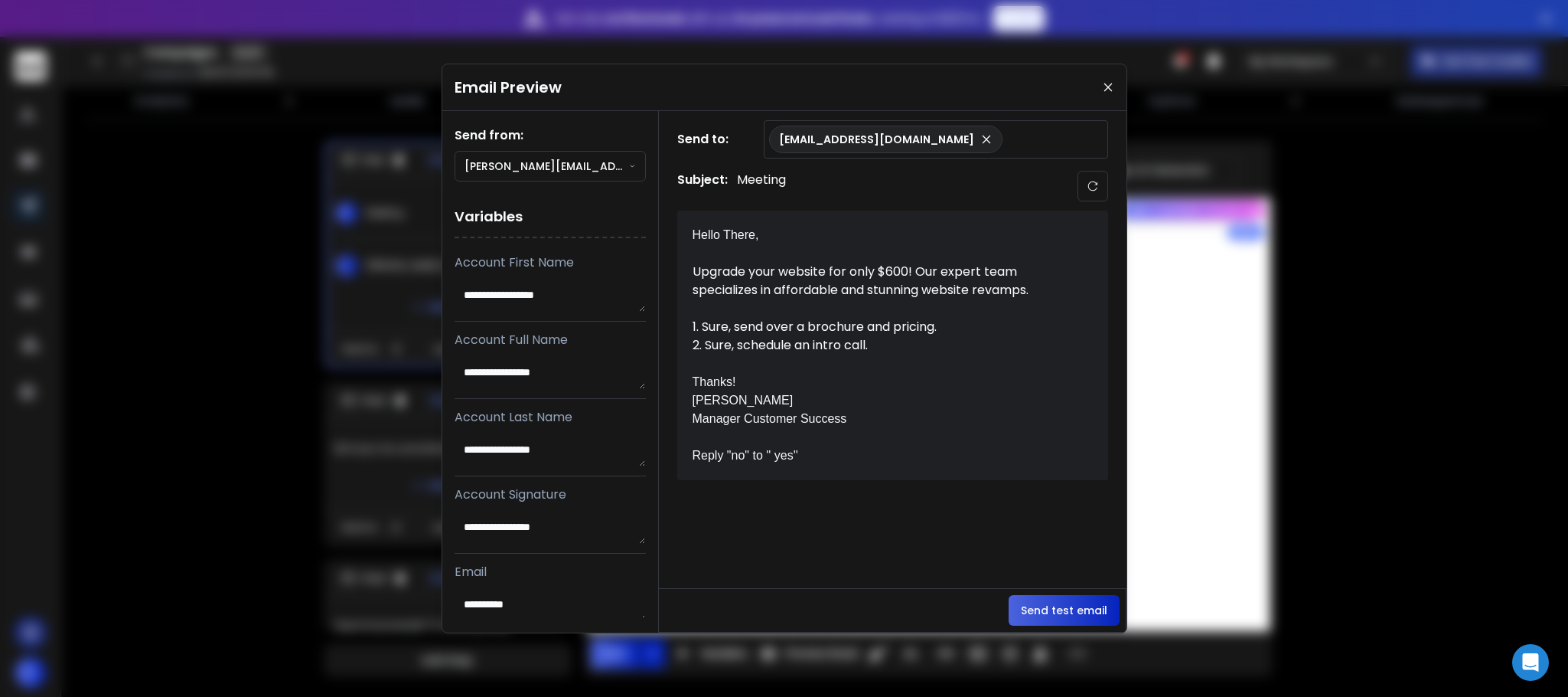
click at [1049, 610] on button "Send test email" at bounding box center [1063, 610] width 111 height 30
click at [980, 143] on icon at bounding box center [985, 139] width 12 height 12
click at [939, 143] on input at bounding box center [935, 139] width 334 height 28
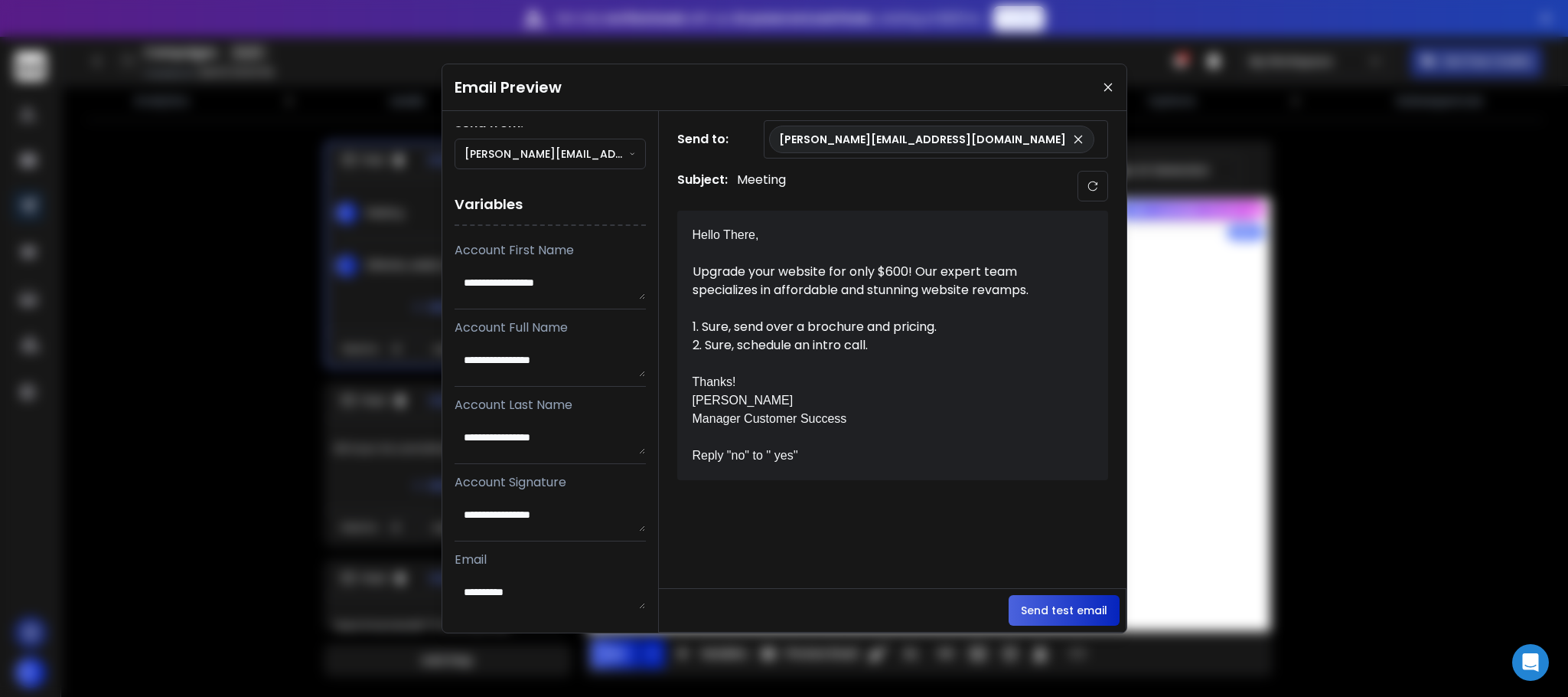
click at [1072, 138] on icon at bounding box center [1078, 139] width 12 height 12
click at [870, 138] on input at bounding box center [935, 139] width 334 height 28
click at [874, 129] on div "victor@ipark.fi" at bounding box center [931, 139] width 325 height 28
click at [1072, 140] on icon at bounding box center [1078, 139] width 12 height 12
click at [873, 140] on div "victor@ipark.fi" at bounding box center [936, 139] width 344 height 38
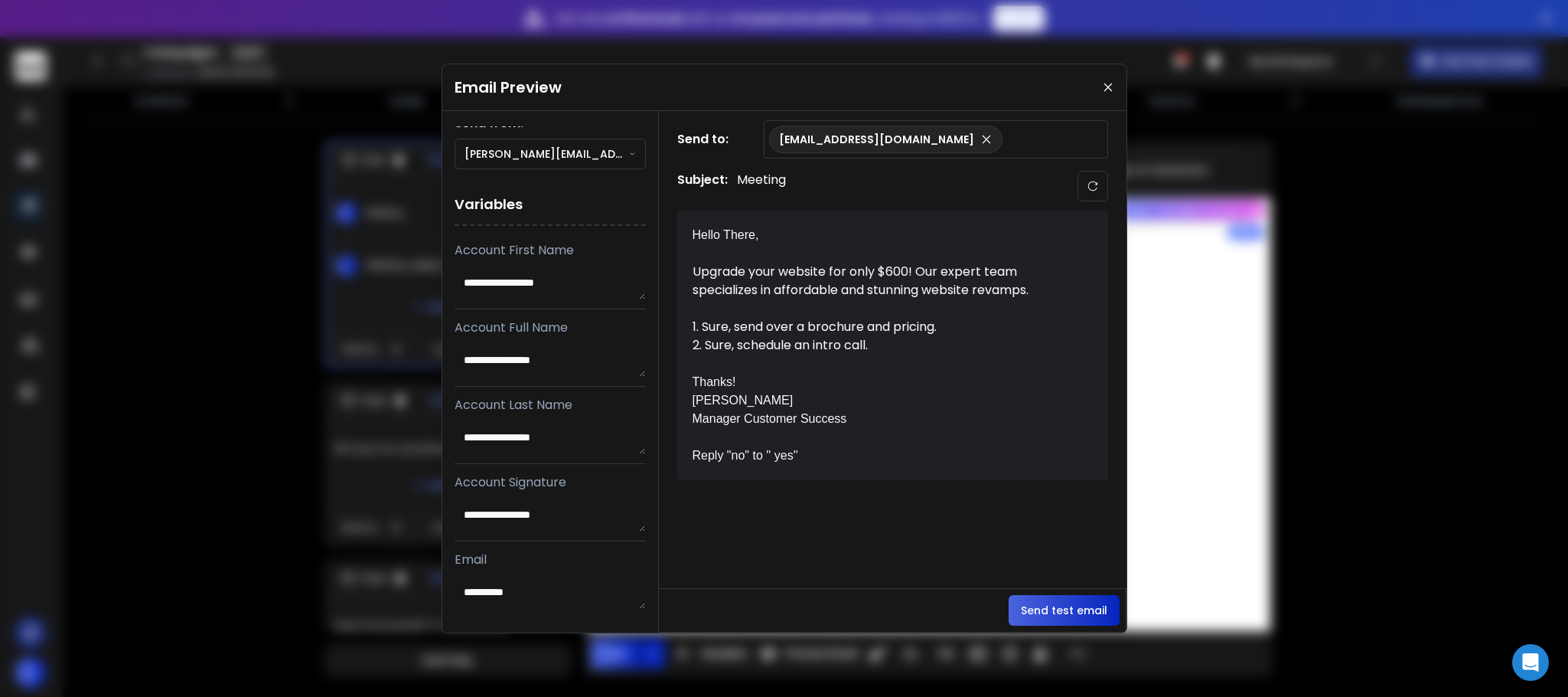
click at [1089, 609] on button "Send test email" at bounding box center [1063, 610] width 111 height 30
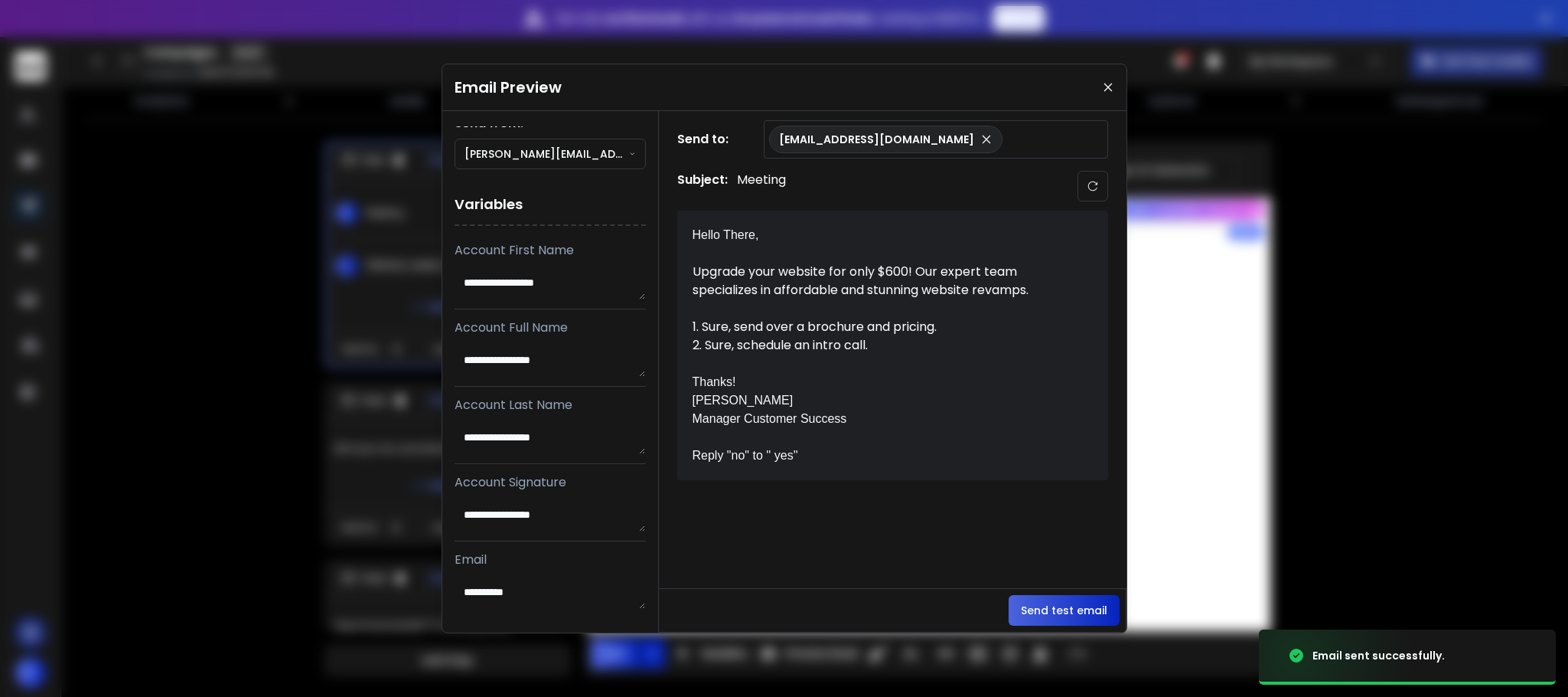
click at [980, 134] on icon at bounding box center [985, 139] width 12 height 12
click at [1008, 134] on input at bounding box center [1175, 139] width 334 height 28
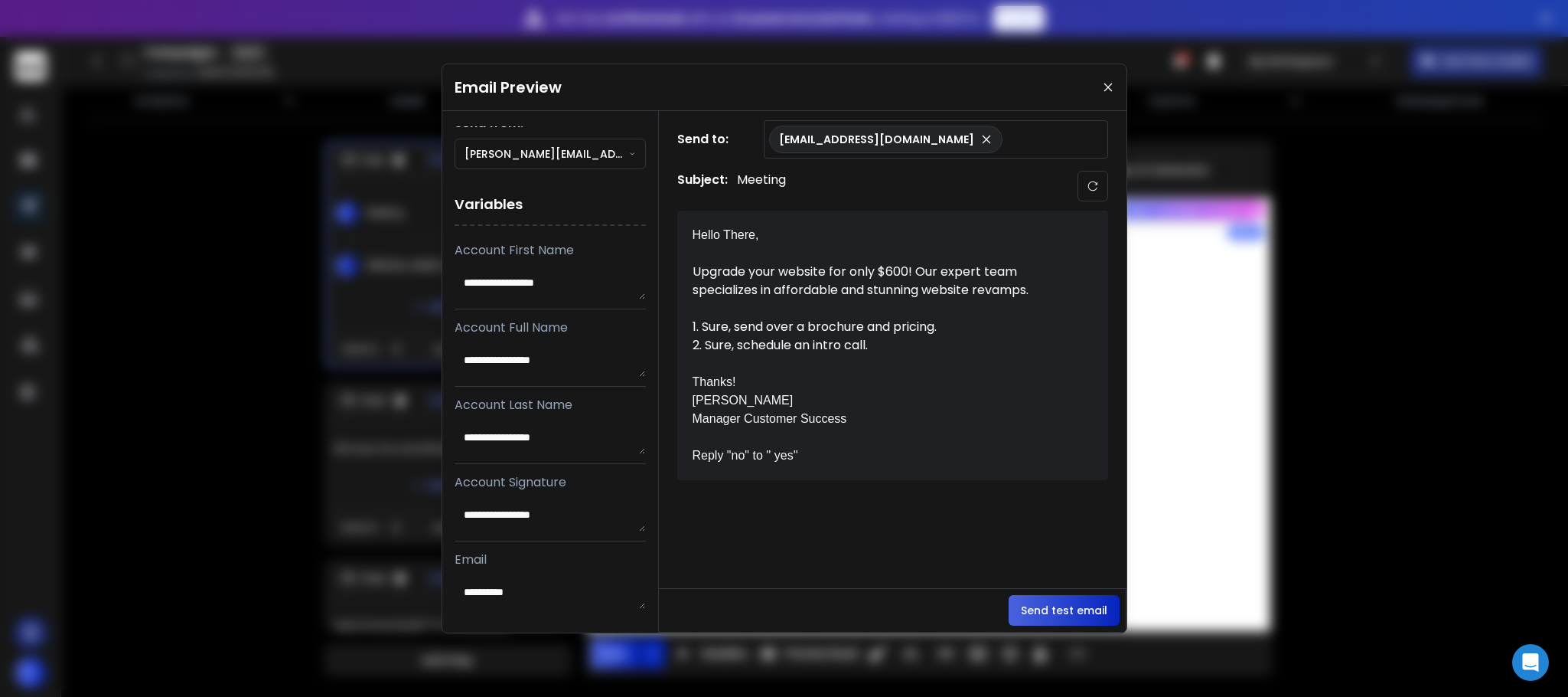
click at [1089, 609] on button "Send test email" at bounding box center [1063, 610] width 111 height 30
click at [592, 159] on p "[PERSON_NAME][EMAIL_ADDRESS][PERSON_NAME][DOMAIN_NAME]" at bounding box center [547, 154] width 165 height 15
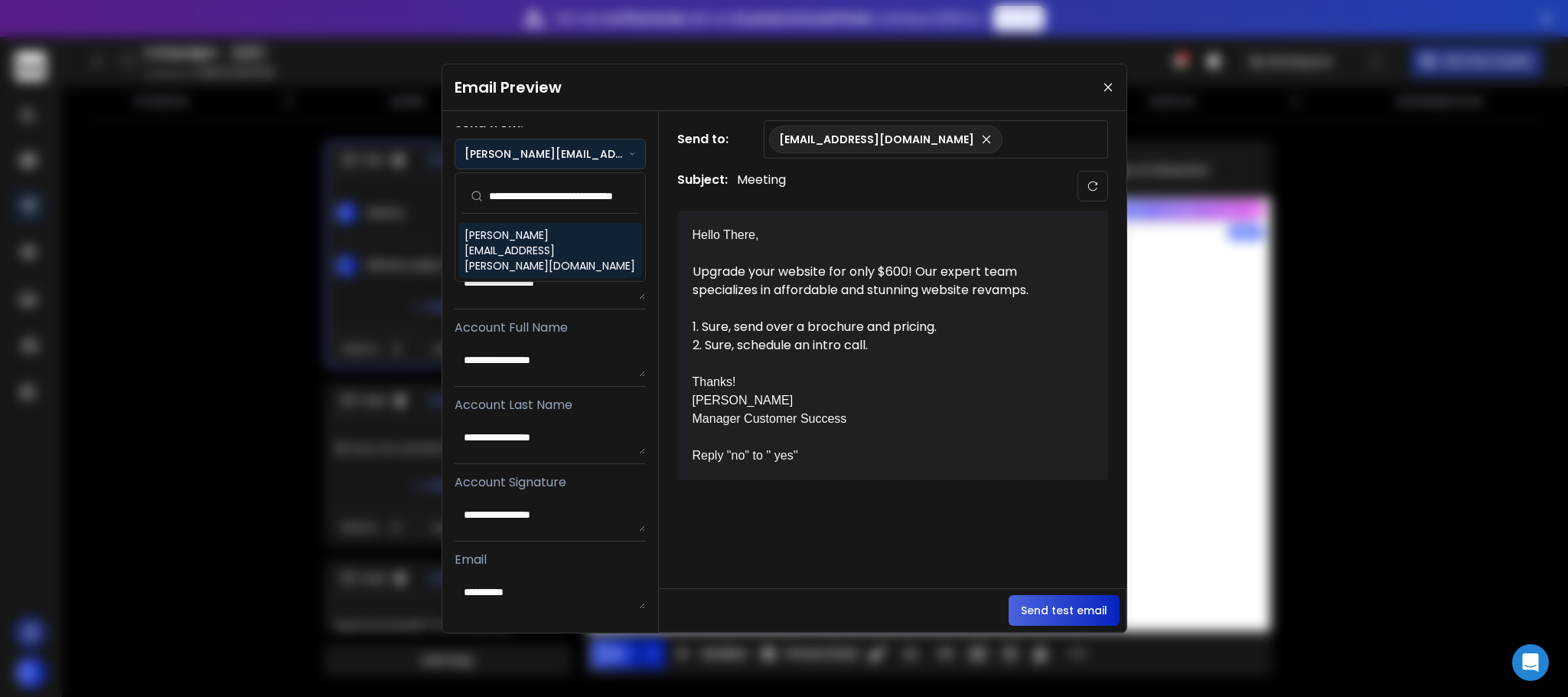
scroll to position [0, 45]
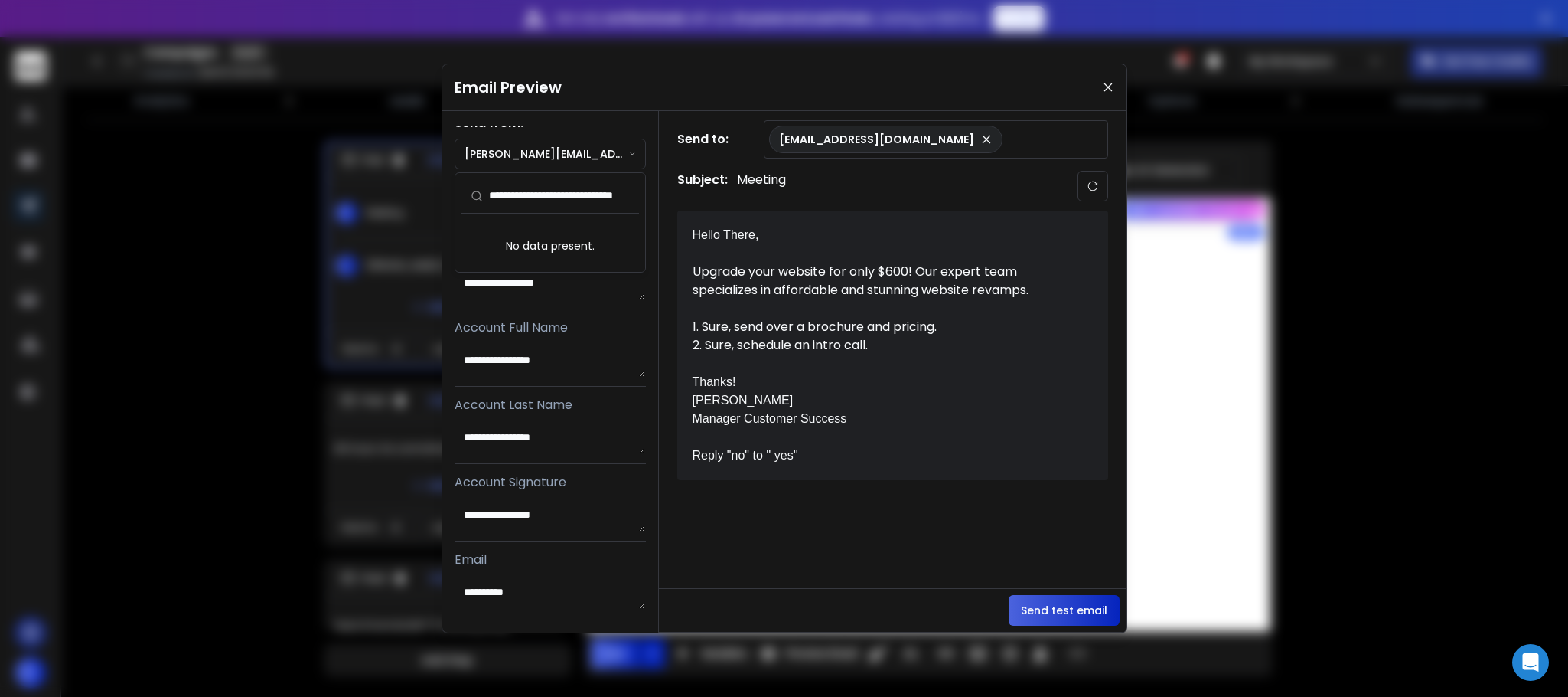
type input "**********"
click at [610, 102] on div "Email Preview" at bounding box center [784, 87] width 684 height 46
click at [595, 154] on p "[PERSON_NAME][EMAIL_ADDRESS][PERSON_NAME][DOMAIN_NAME]" at bounding box center [547, 154] width 165 height 15
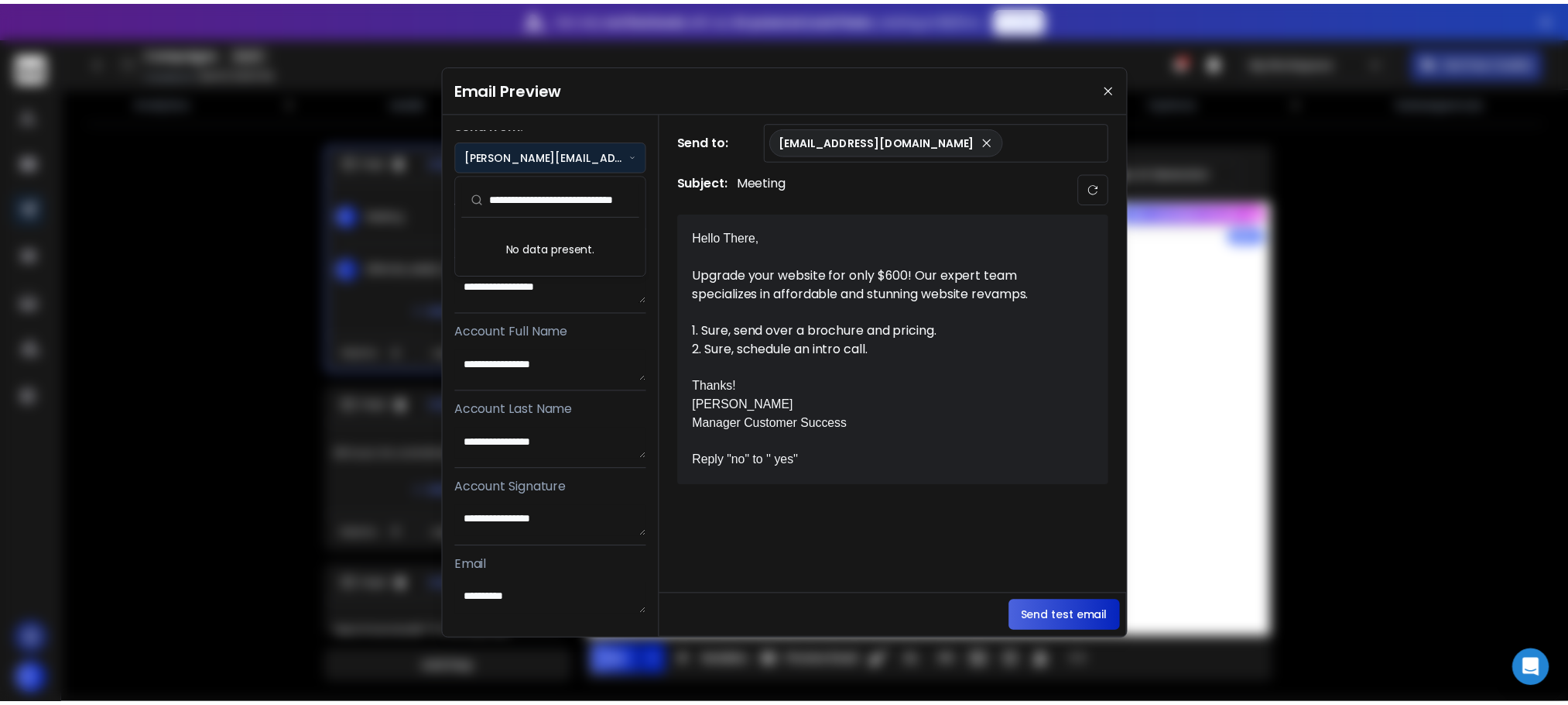
scroll to position [0, 45]
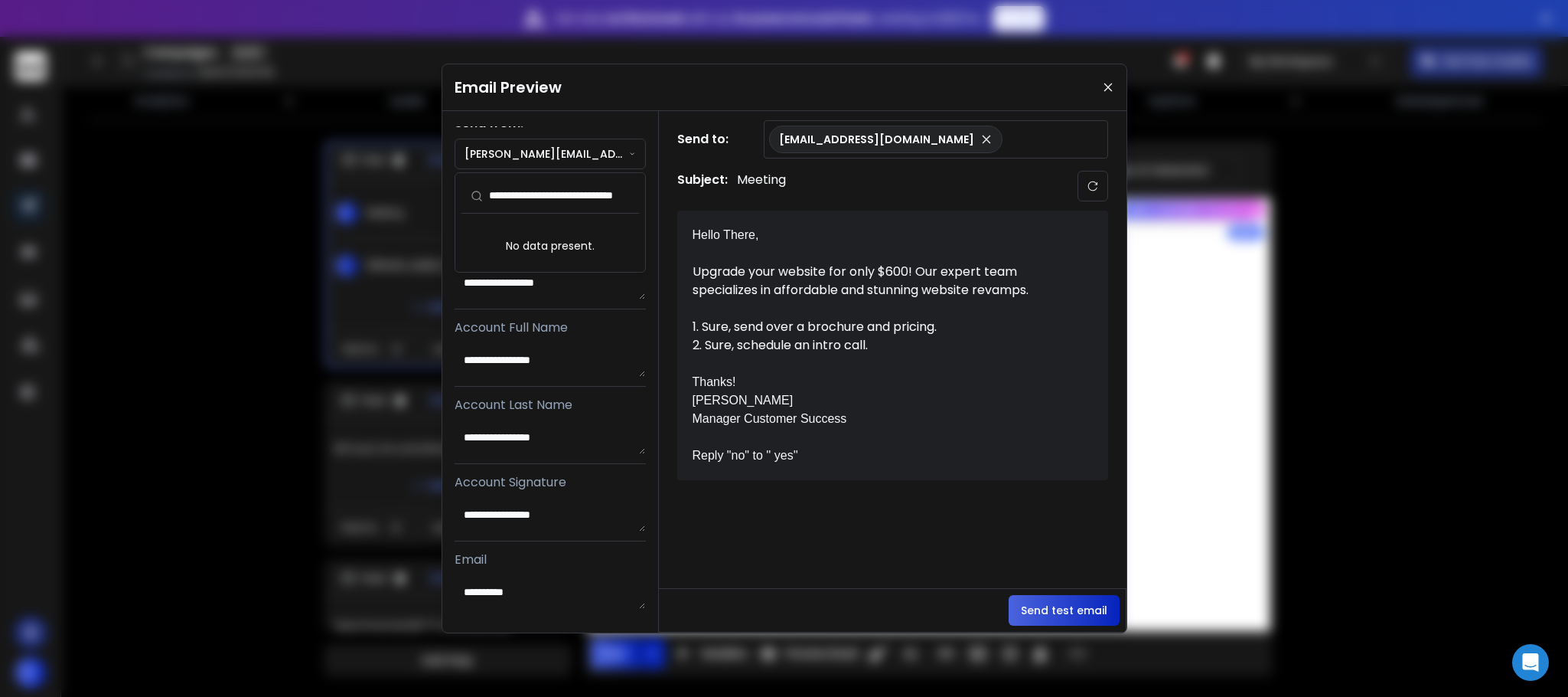
click at [1102, 83] on icon at bounding box center [1107, 87] width 12 height 12
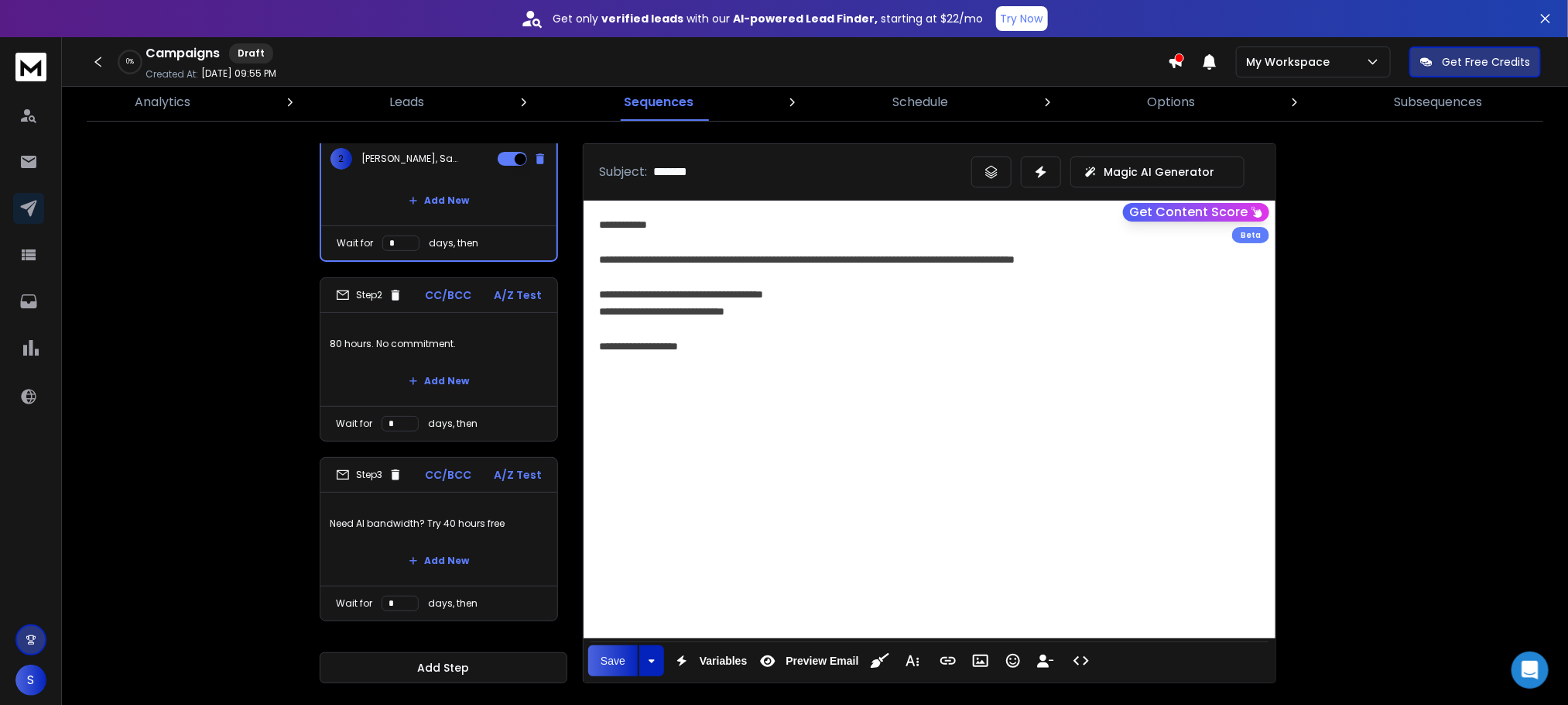
scroll to position [116, 0]
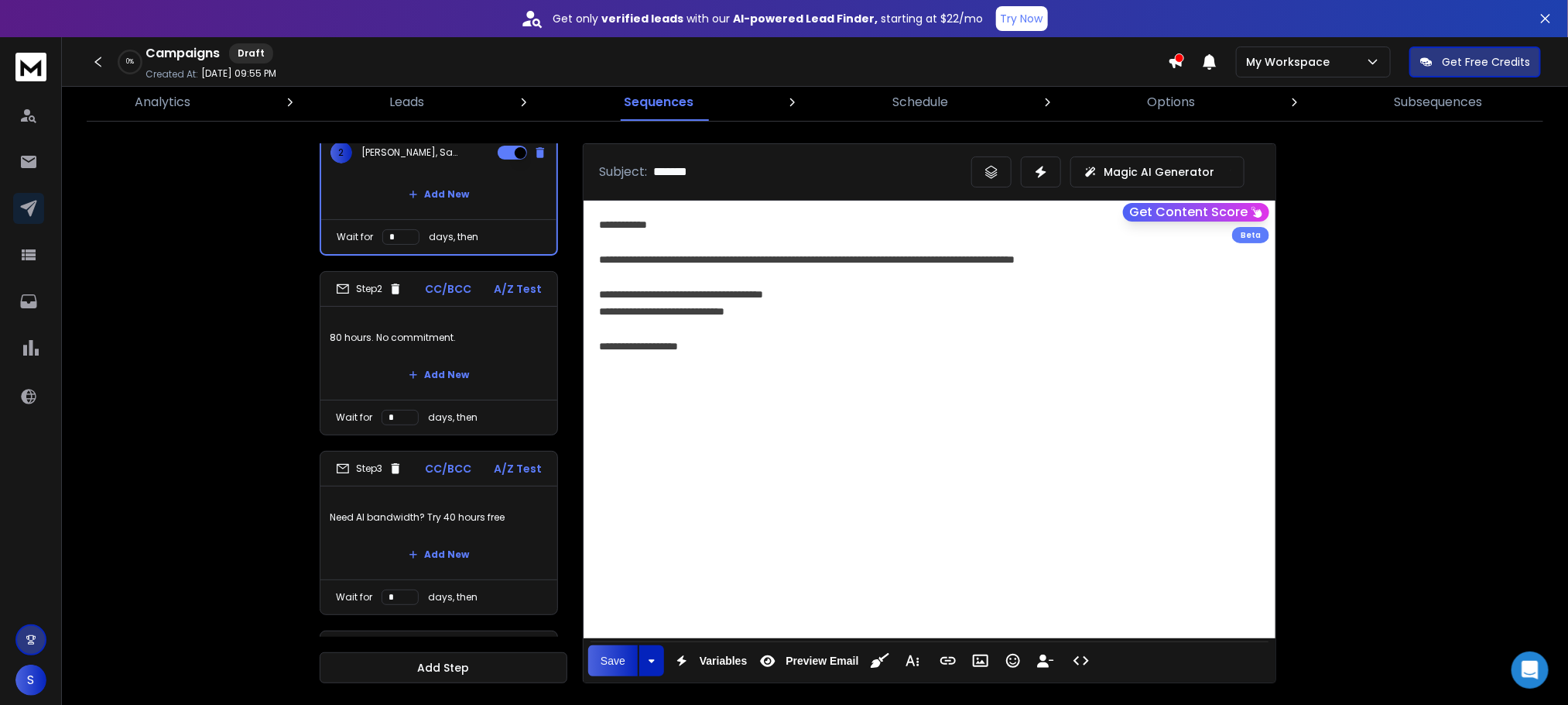
click at [479, 484] on div "Step 3 CC/BCC A/Z Test" at bounding box center [438, 468] width 236 height 35
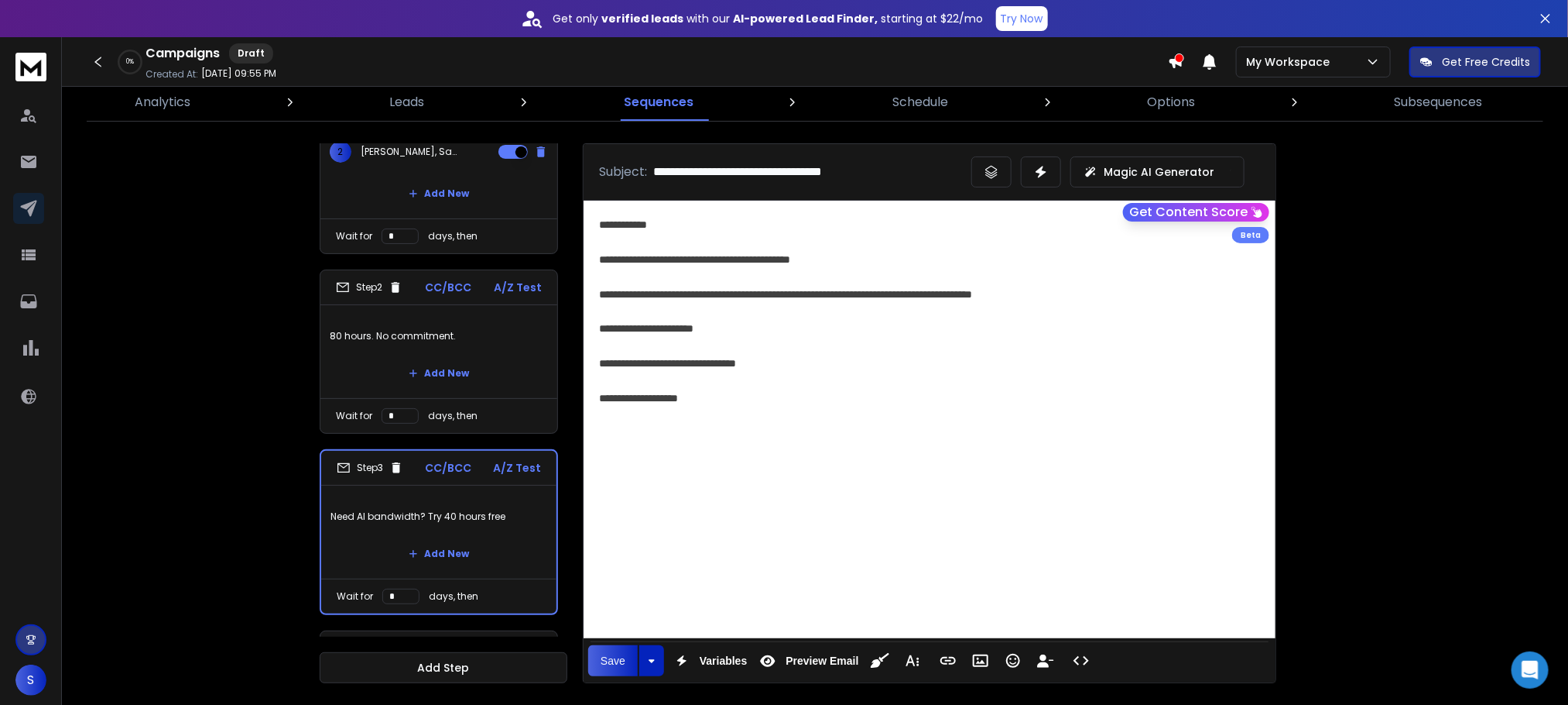
click at [447, 314] on div "80 hours. No commitment. Add New" at bounding box center [438, 351] width 236 height 93
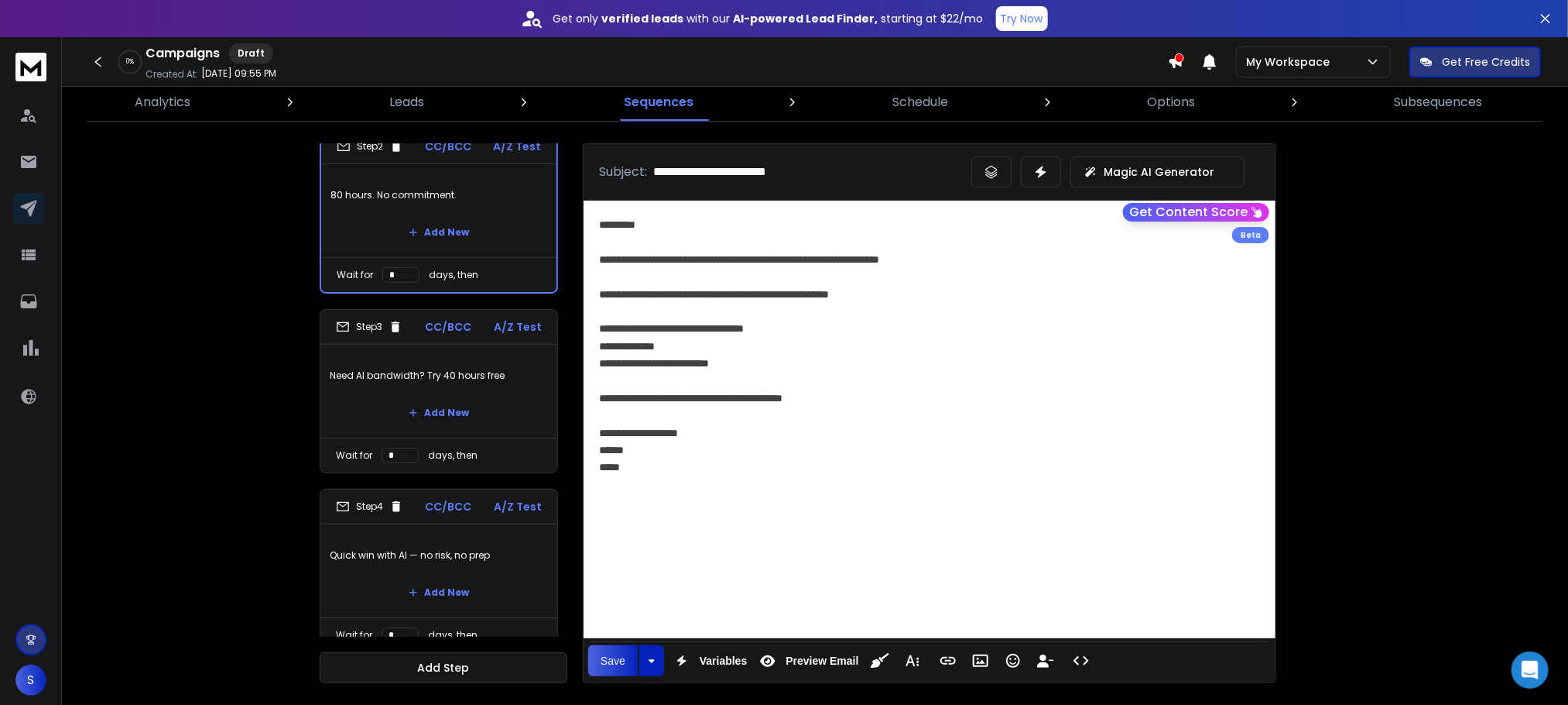
scroll to position [348, 0]
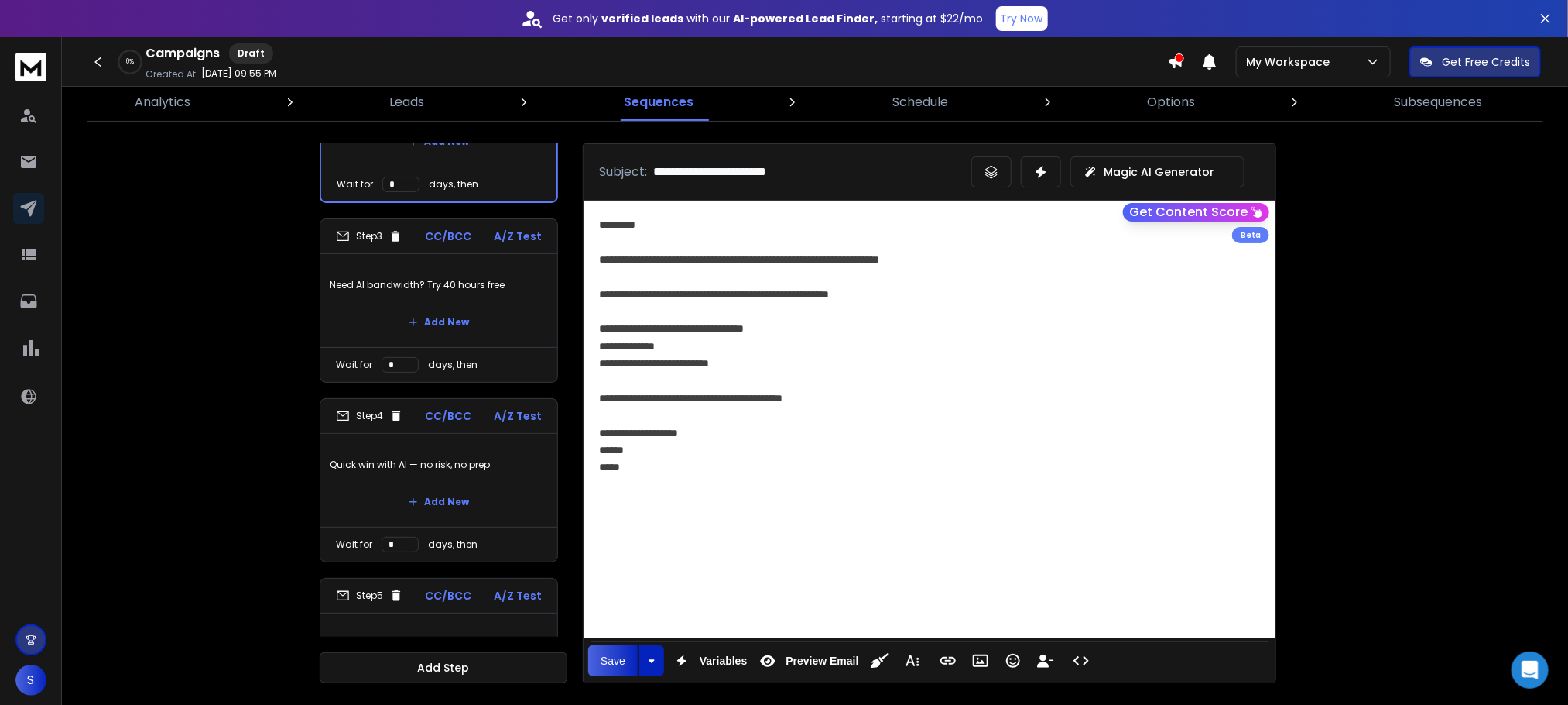
click at [492, 474] on p "Quick win with AI — no risk, no prep" at bounding box center [438, 465] width 218 height 43
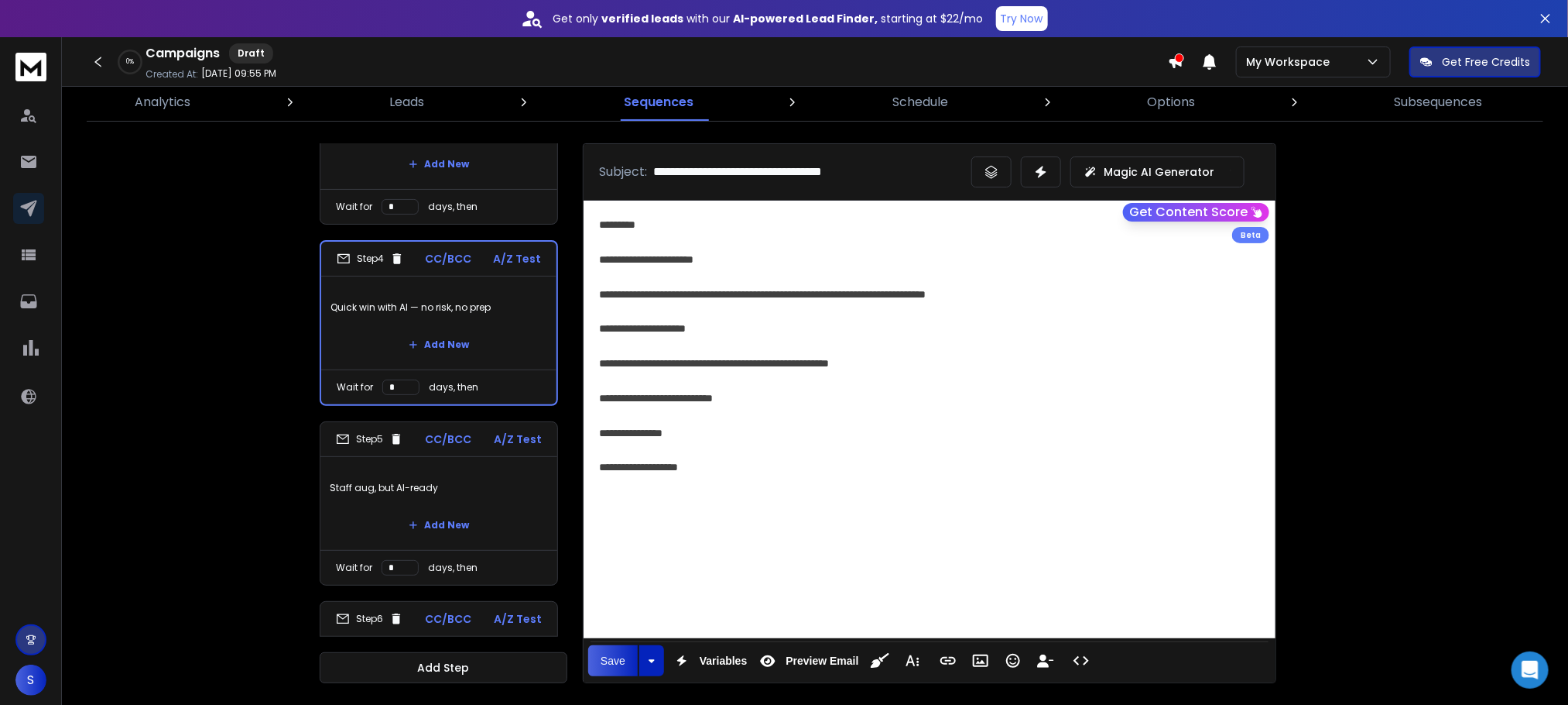
scroll to position [581, 0]
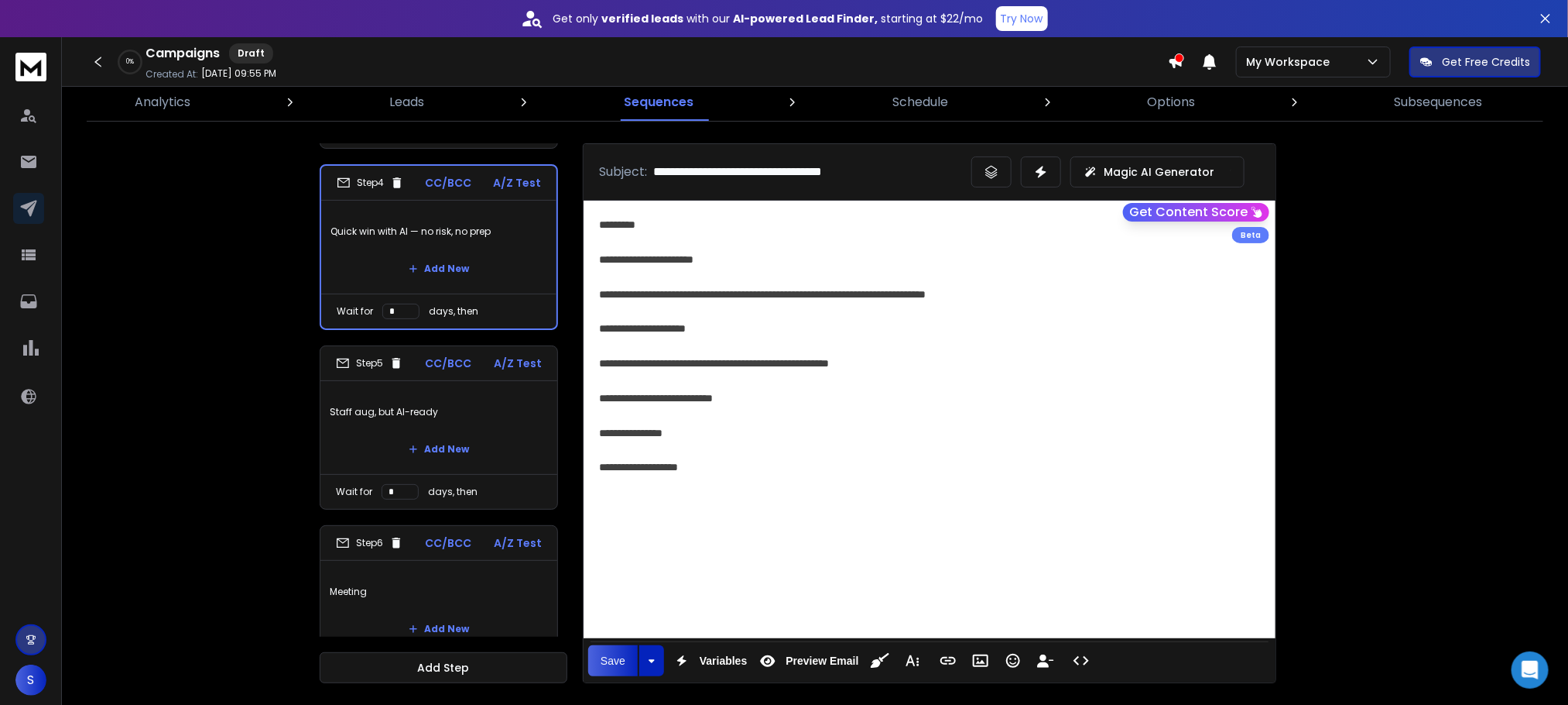
click at [482, 402] on p "Staff aug, but AI-ready" at bounding box center [438, 412] width 218 height 43
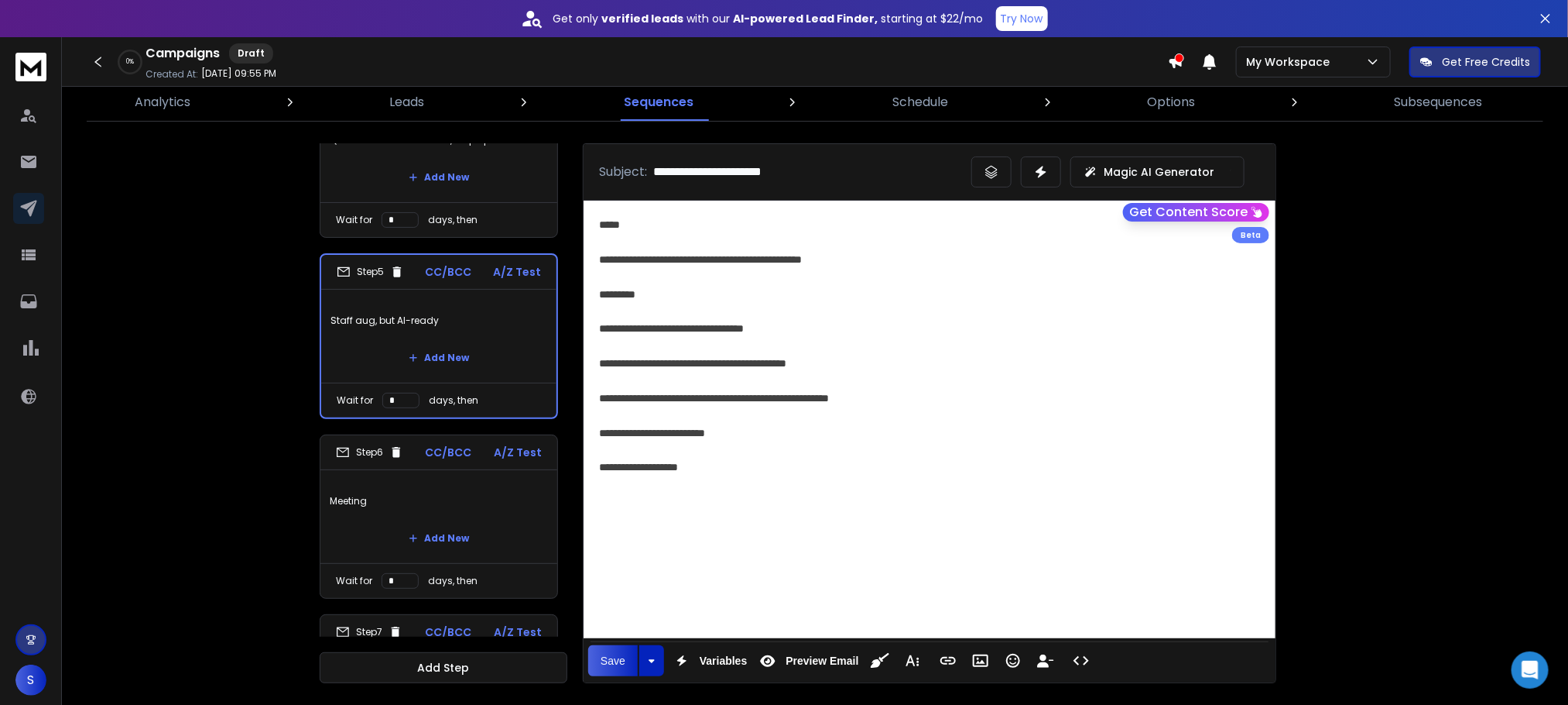
scroll to position [697, 0]
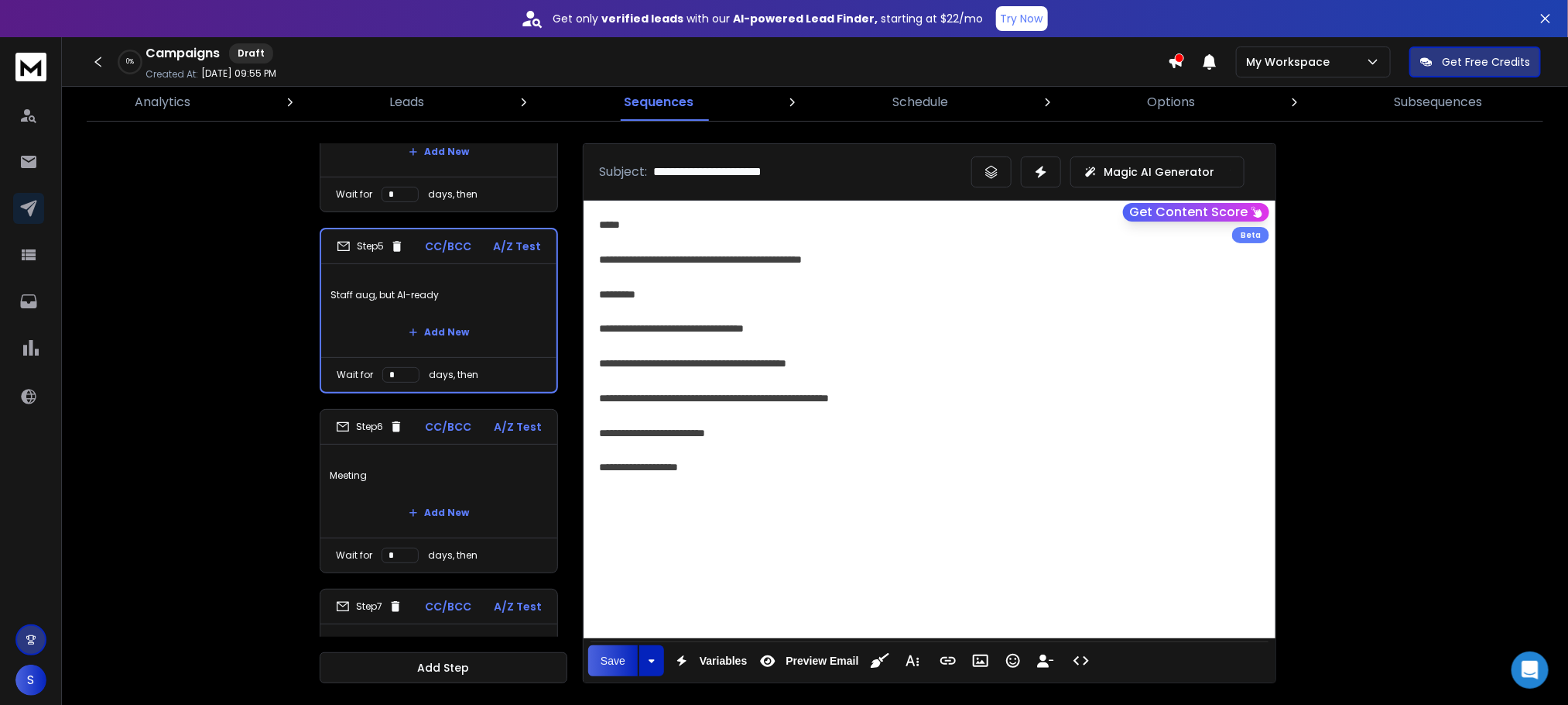
click at [487, 487] on p "Meeting" at bounding box center [438, 475] width 218 height 43
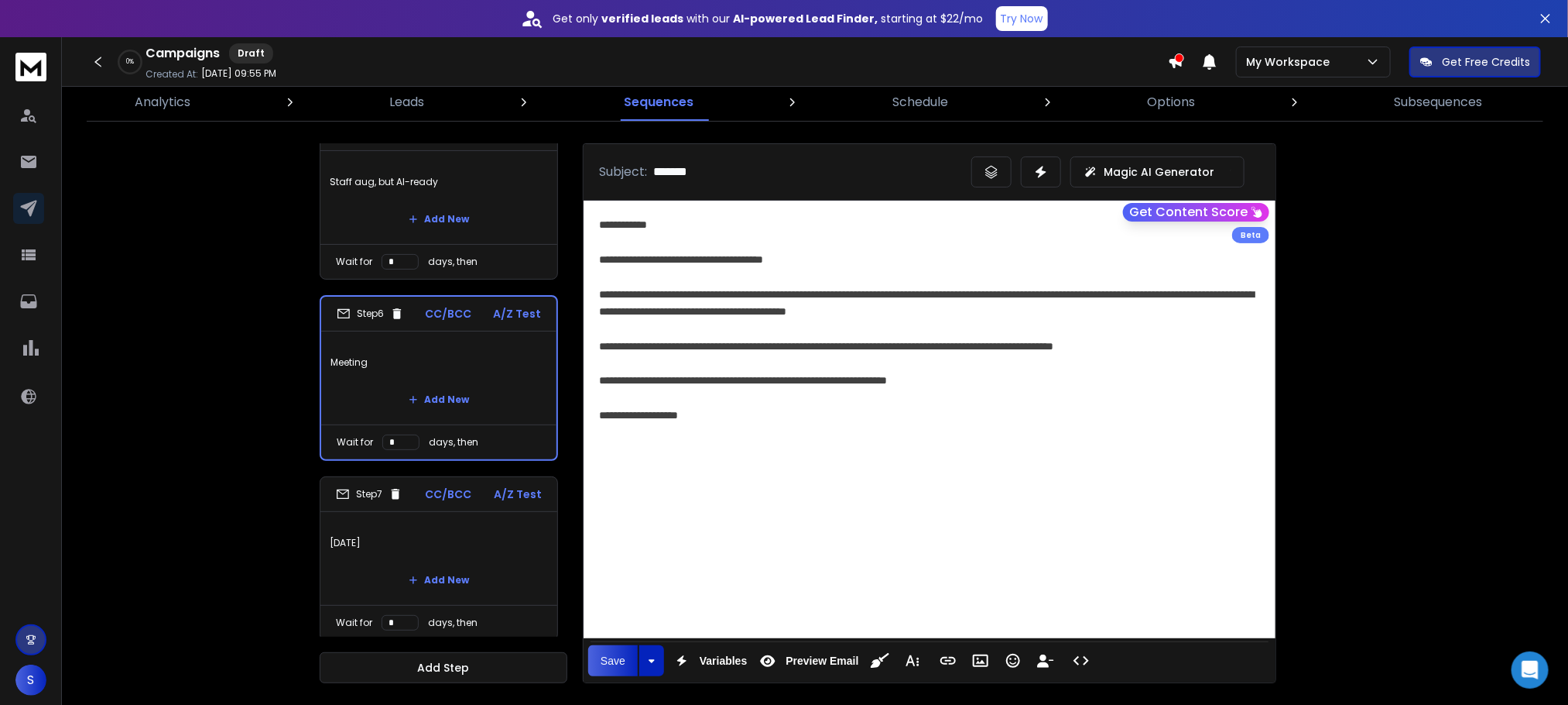
scroll to position [813, 0]
click at [498, 527] on p "Wednesday" at bounding box center [438, 539] width 218 height 43
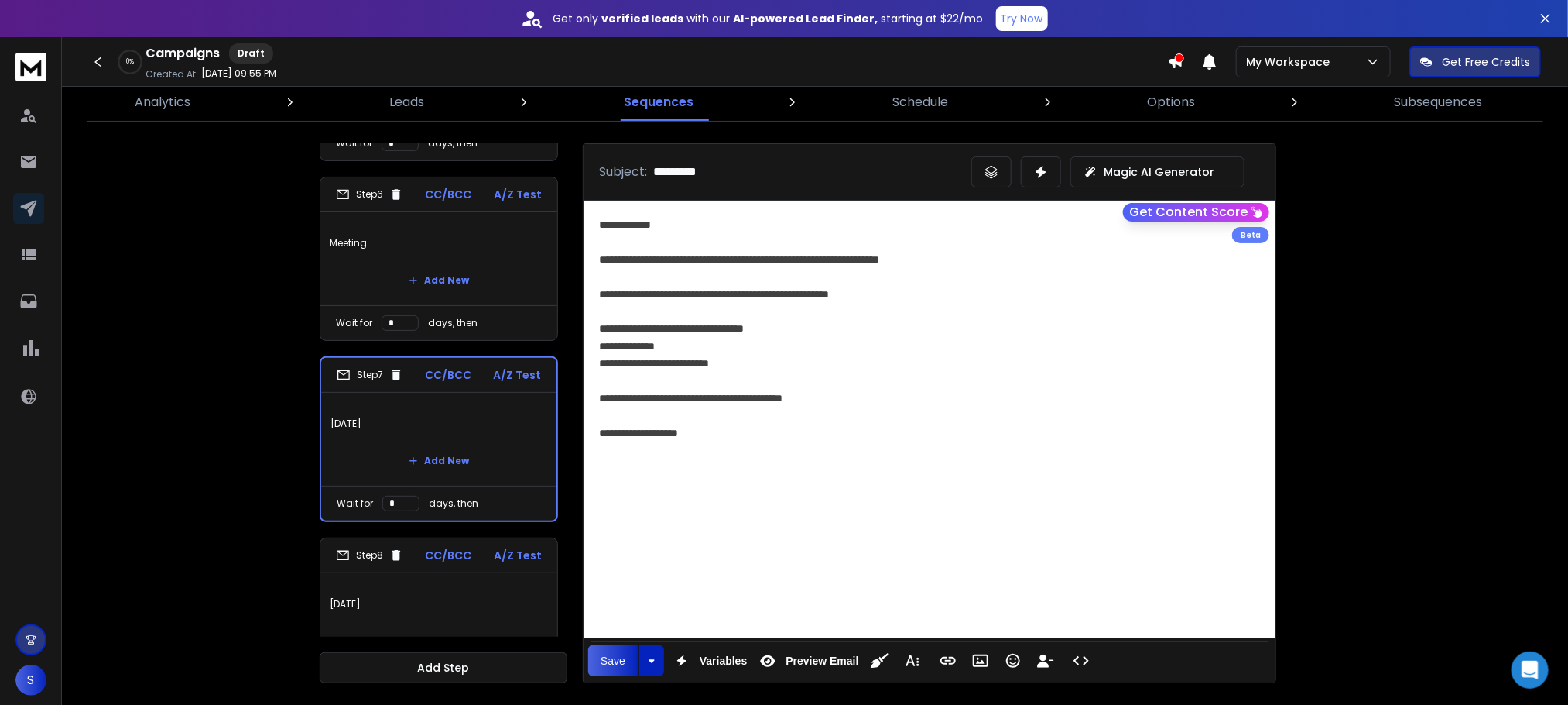
scroll to position [929, 0]
click at [505, 571] on div "Step 8 CC/BCC A/Z Test" at bounding box center [438, 554] width 236 height 35
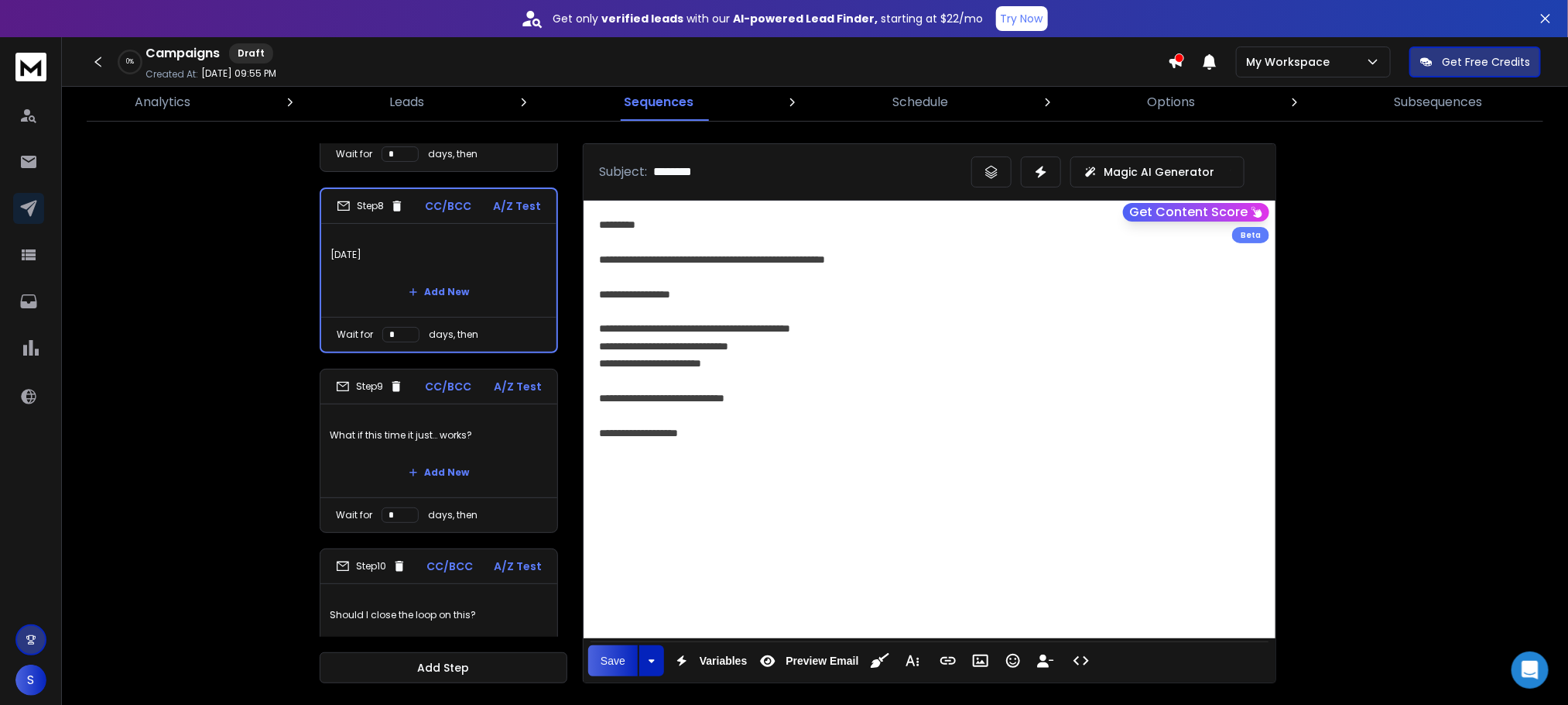
scroll to position [1277, 0]
click at [497, 430] on p "What if this time it just… works?" at bounding box center [438, 433] width 218 height 43
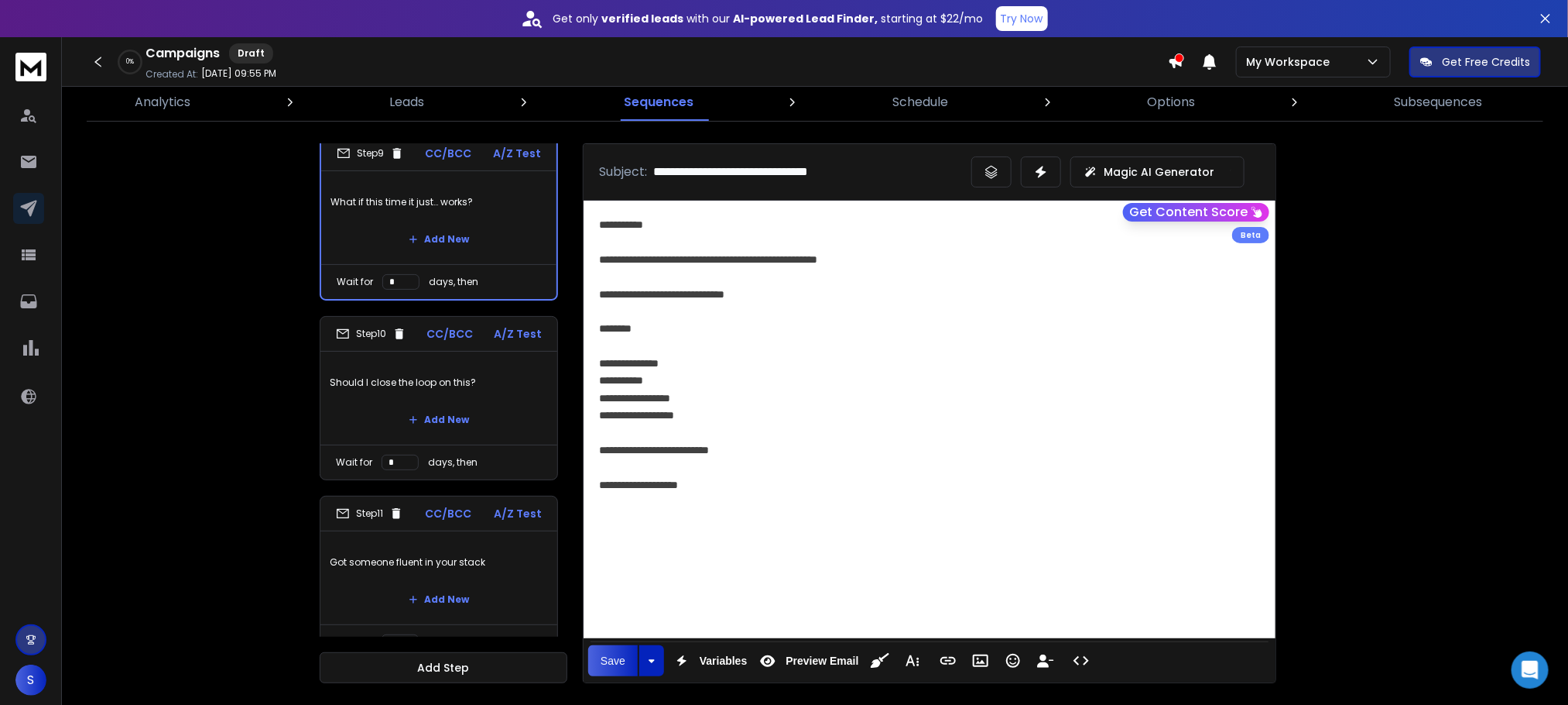
scroll to position [1510, 0]
click at [513, 433] on div "Add New" at bounding box center [438, 418] width 218 height 31
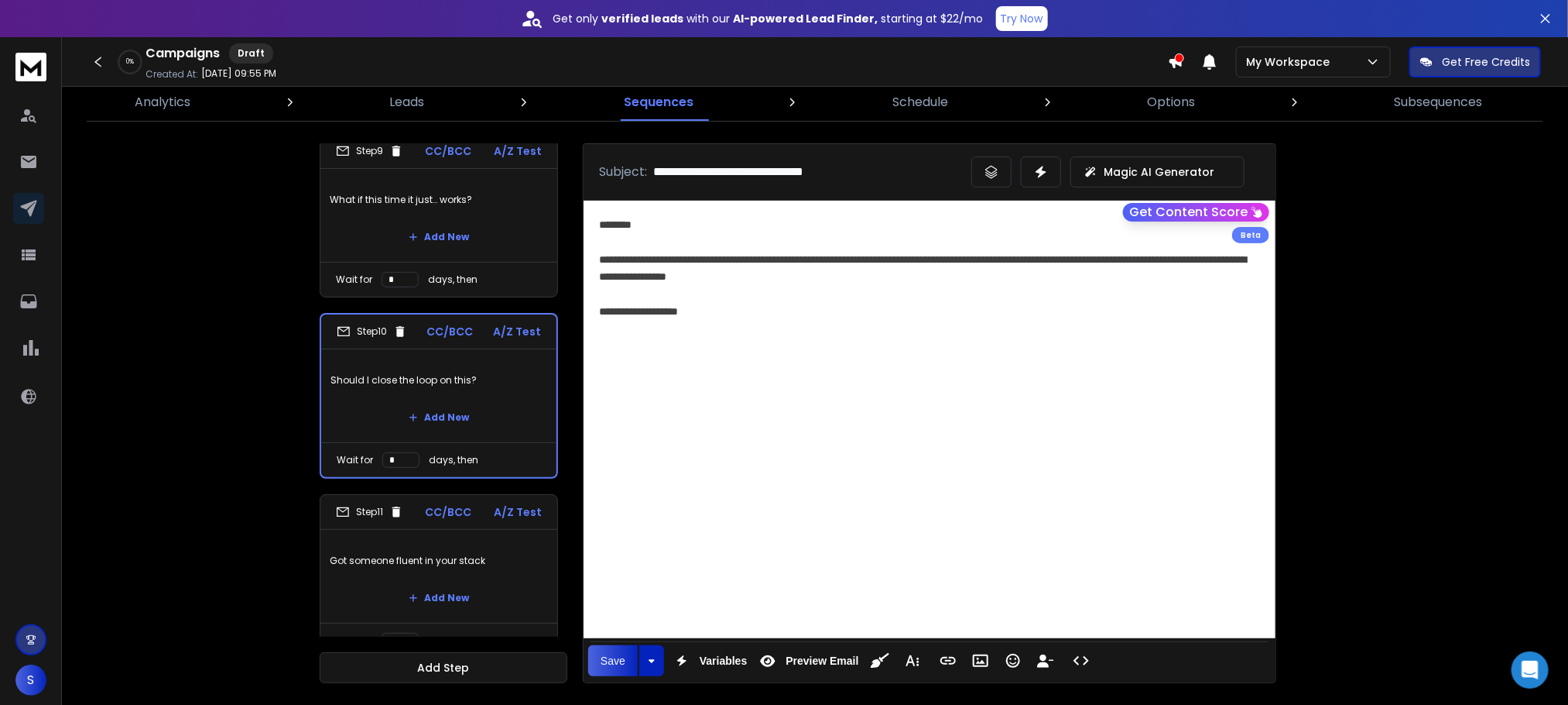
click at [522, 548] on div "Got someone fluent in your stack Add New" at bounding box center [438, 576] width 236 height 93
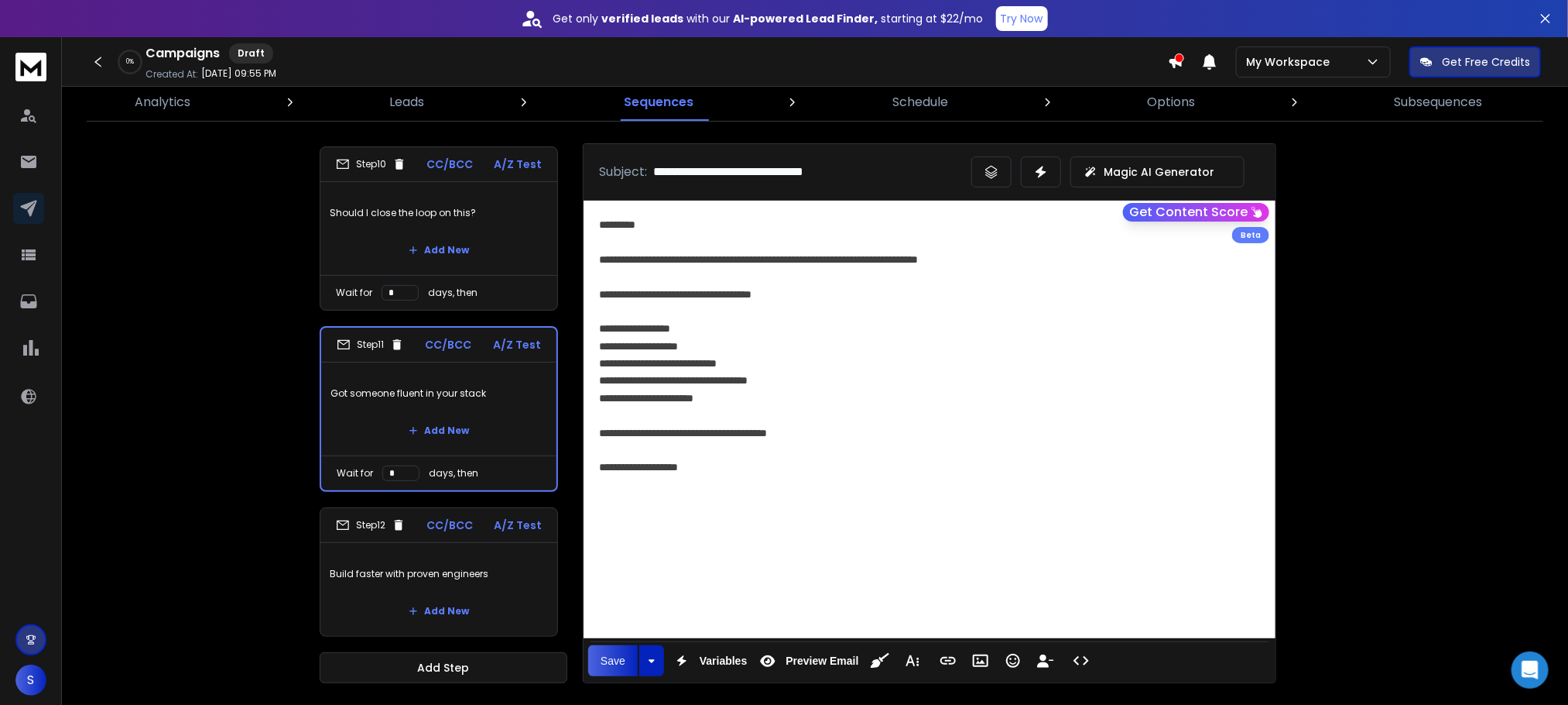
scroll to position [1692, 0]
click at [518, 550] on div "Build faster with proven engineers Add New" at bounding box center [438, 589] width 236 height 93
type input "**********"
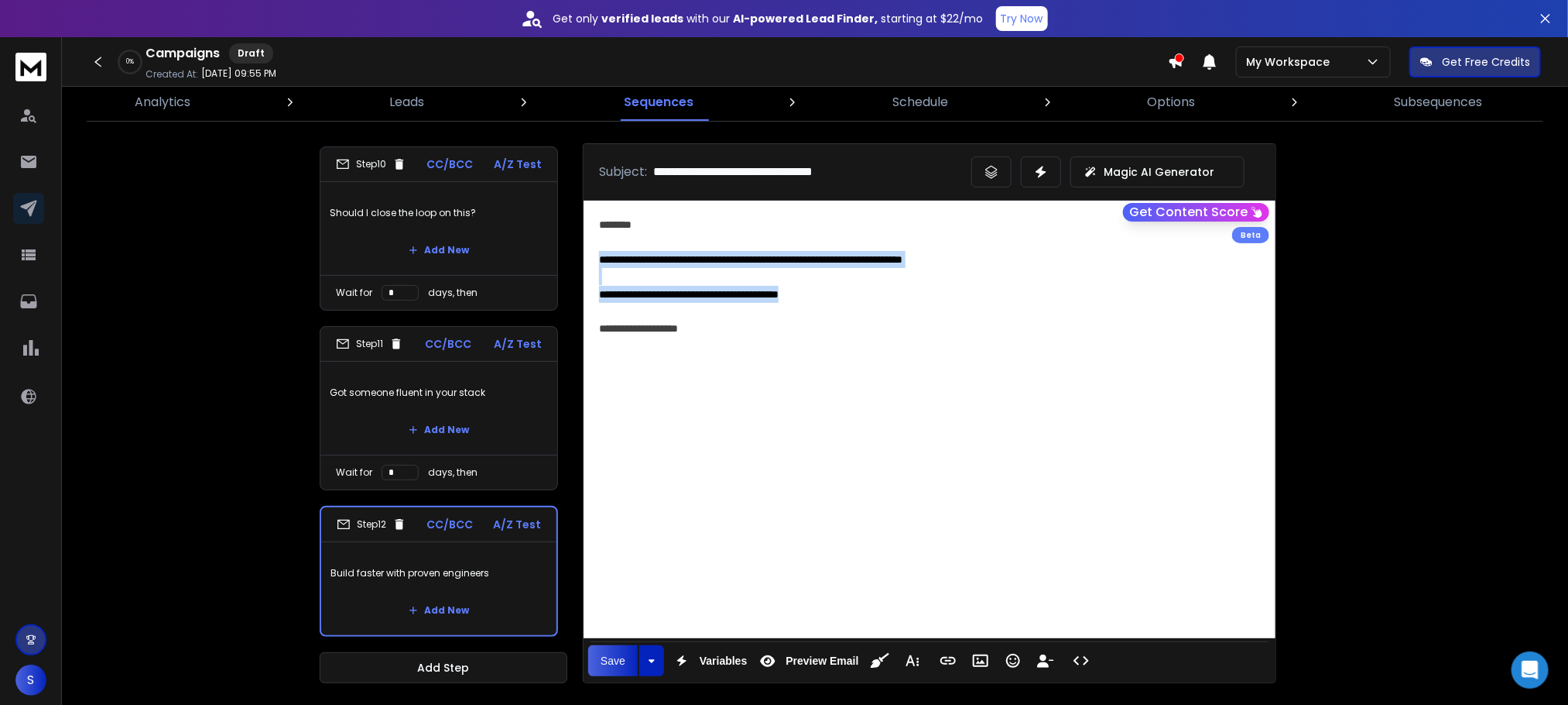
drag, startPoint x: 843, startPoint y: 300, endPoint x: 576, endPoint y: 254, distance: 270.9
click at [576, 254] on div "**********" at bounding box center [815, 413] width 991 height 540
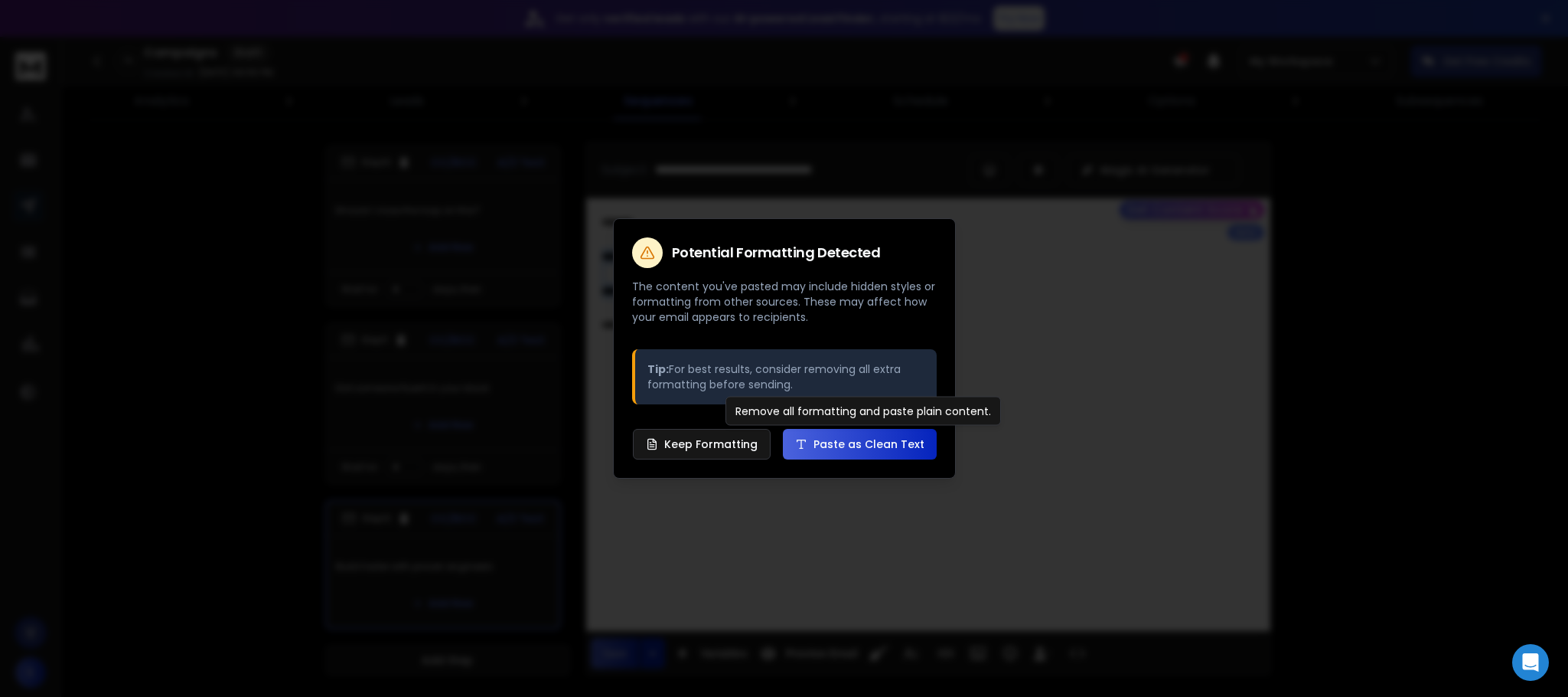
drag, startPoint x: 845, startPoint y: 439, endPoint x: 841, endPoint y: 430, distance: 9.8
click at [843, 439] on button "Paste as Clean Text" at bounding box center [860, 444] width 154 height 30
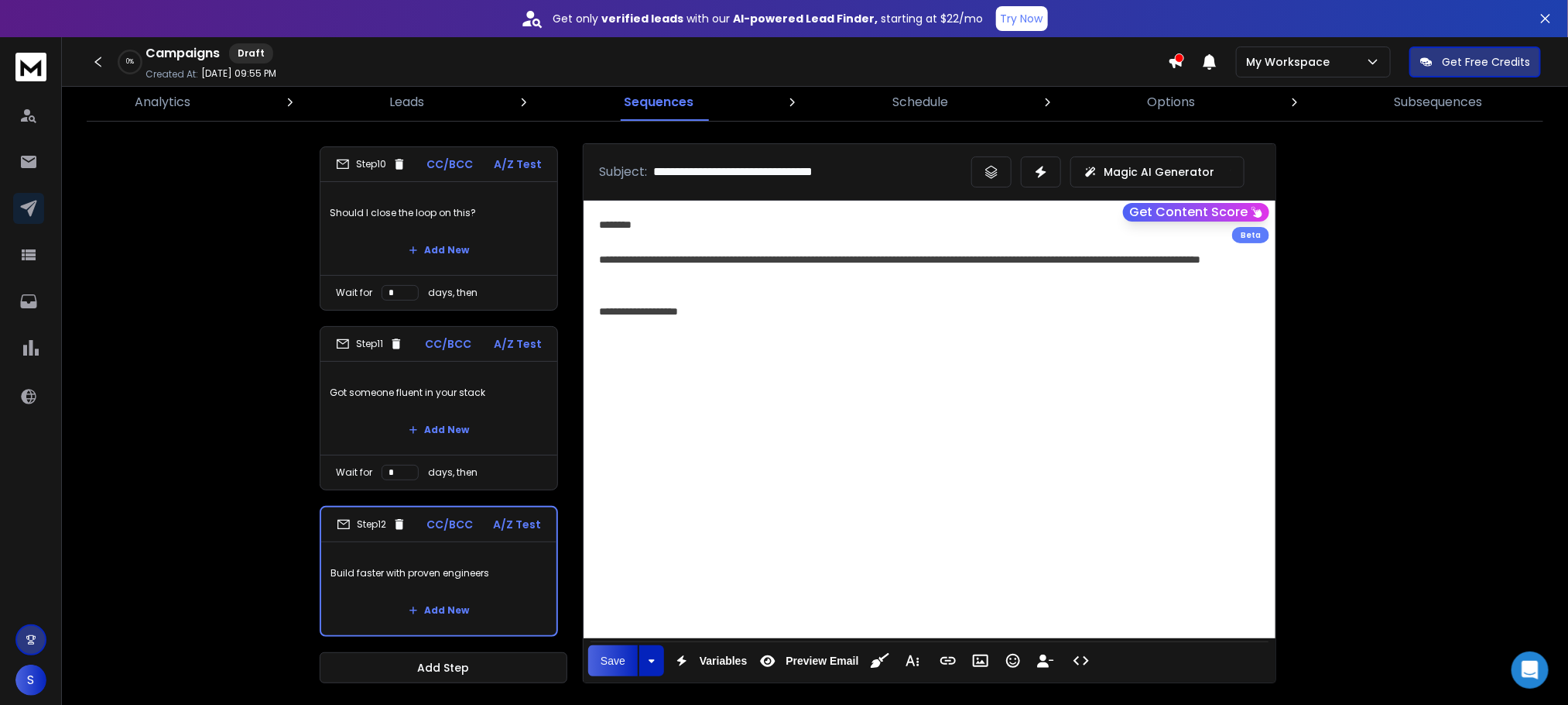
click at [630, 228] on div "********" at bounding box center [929, 225] width 660 height 17
click at [925, 384] on div at bounding box center [930, 380] width 661 height 17
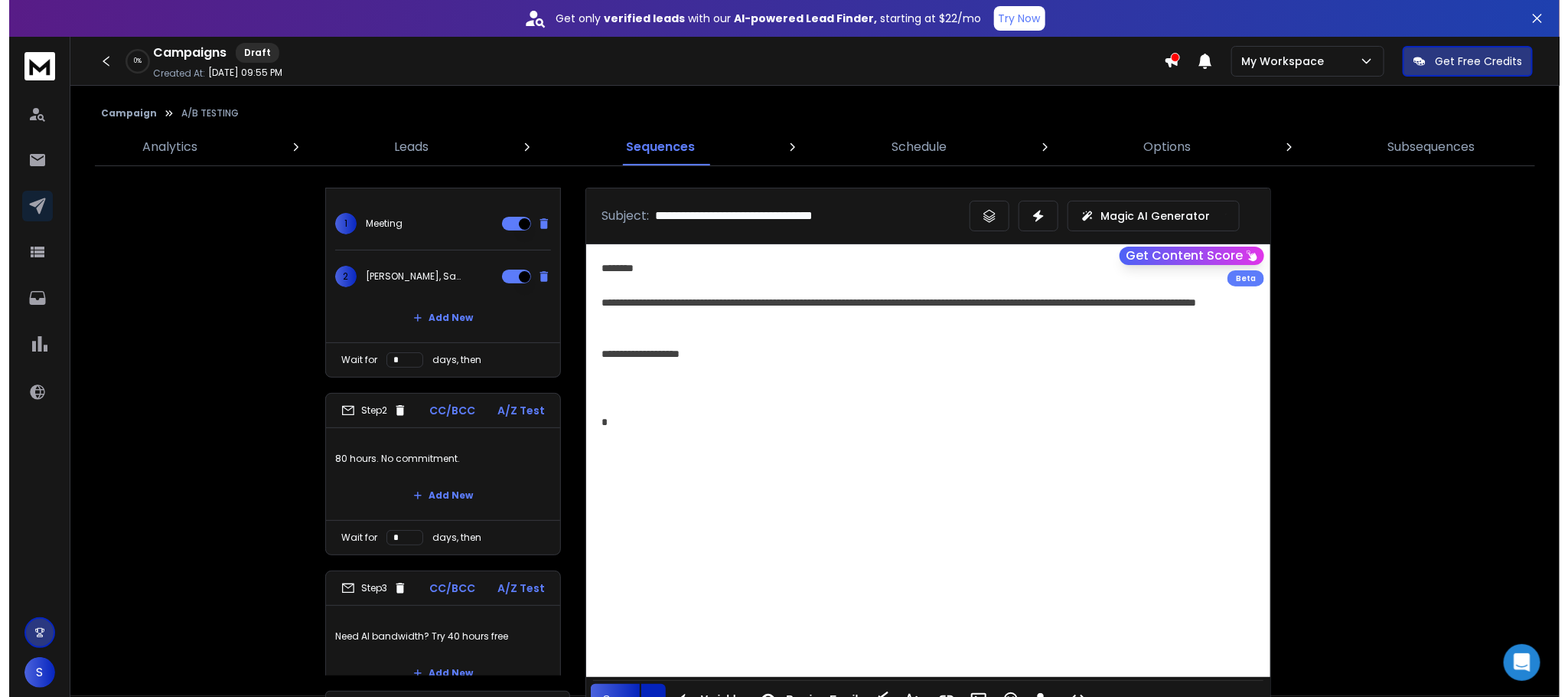
scroll to position [0, 0]
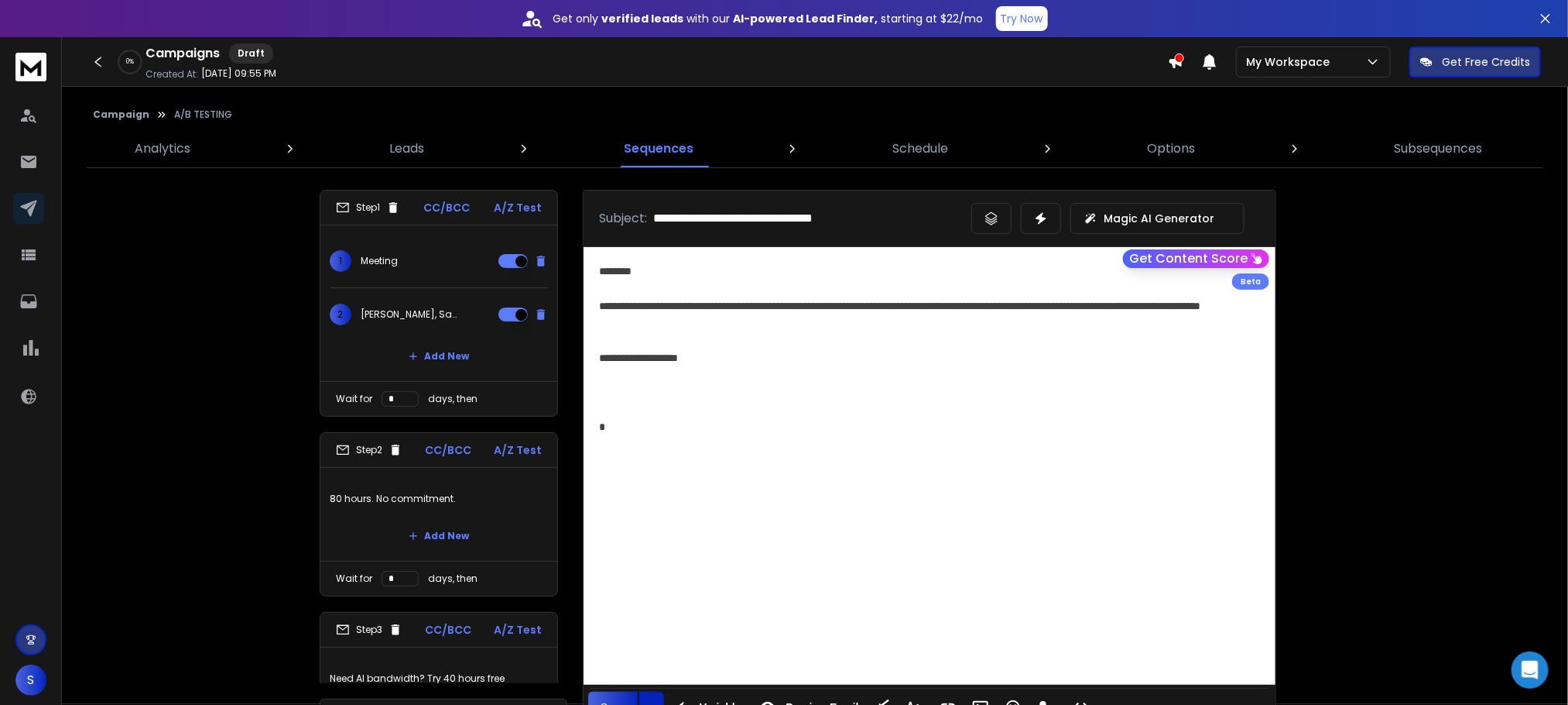
click at [433, 252] on div "1 Meeting" at bounding box center [438, 262] width 218 height 54
type input "*******"
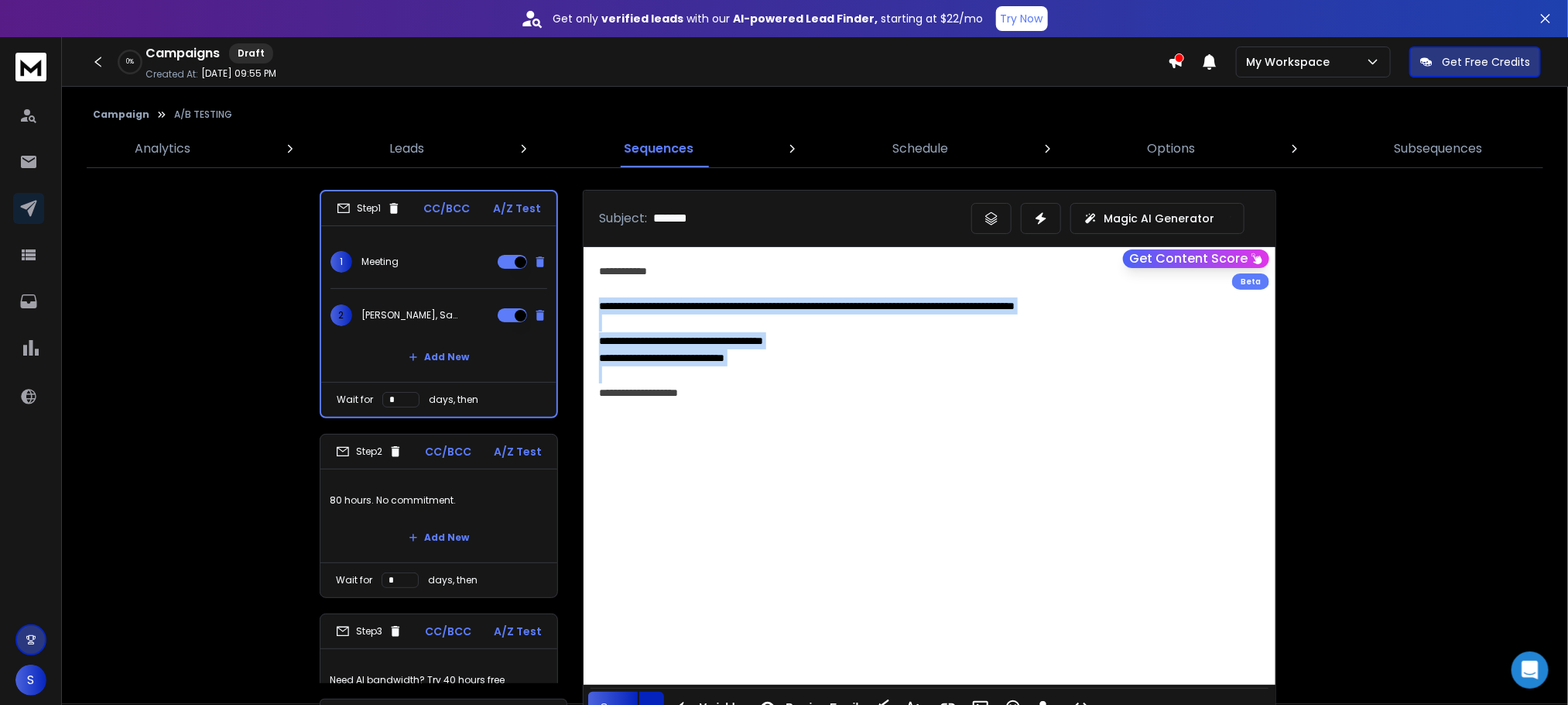
drag, startPoint x: 777, startPoint y: 367, endPoint x: 582, endPoint y: 312, distance: 202.6
click at [582, 314] on div "Step 1 CC/BCC A/Z Test 1 Meeting 2 Hussain, Say "yes" to connect Add New Wait f…" at bounding box center [815, 459] width 991 height 540
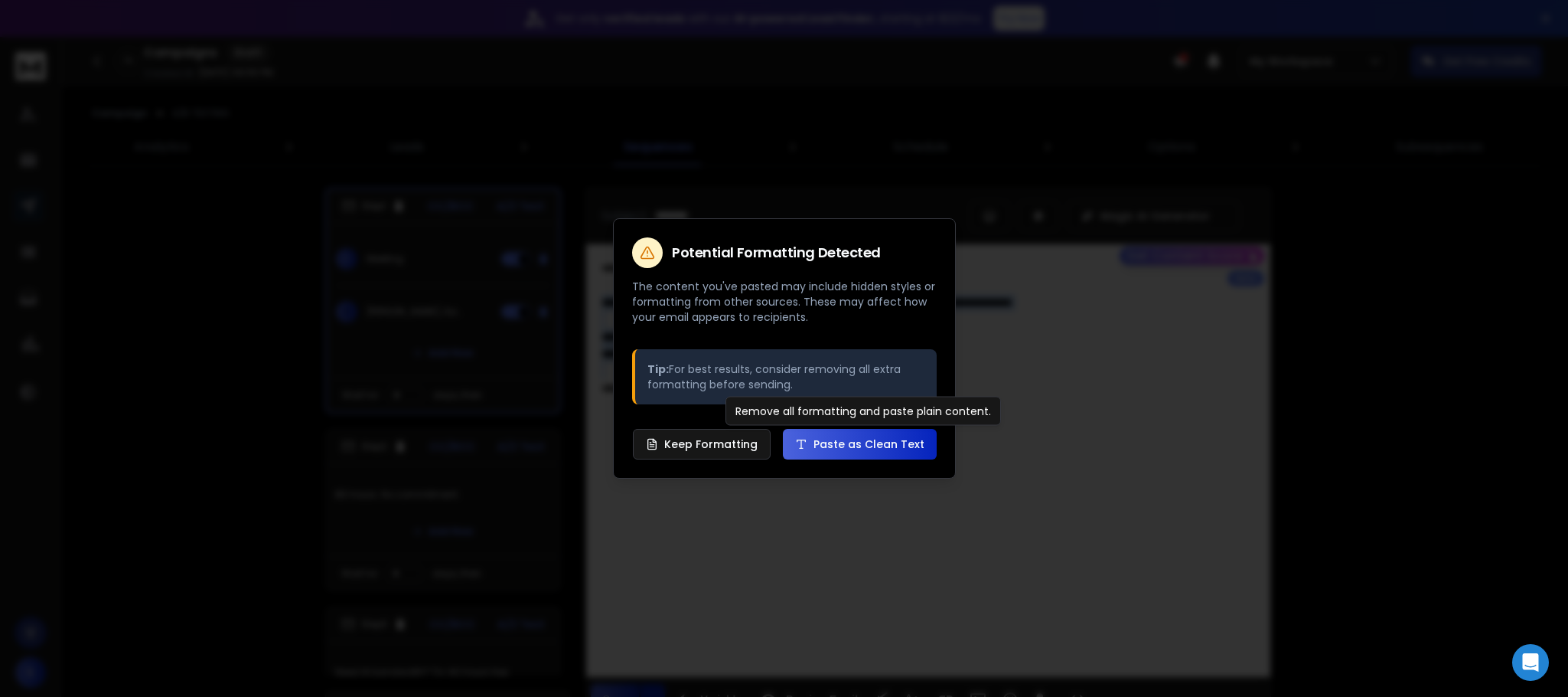
click at [845, 444] on button "Paste as Clean Text" at bounding box center [860, 444] width 154 height 30
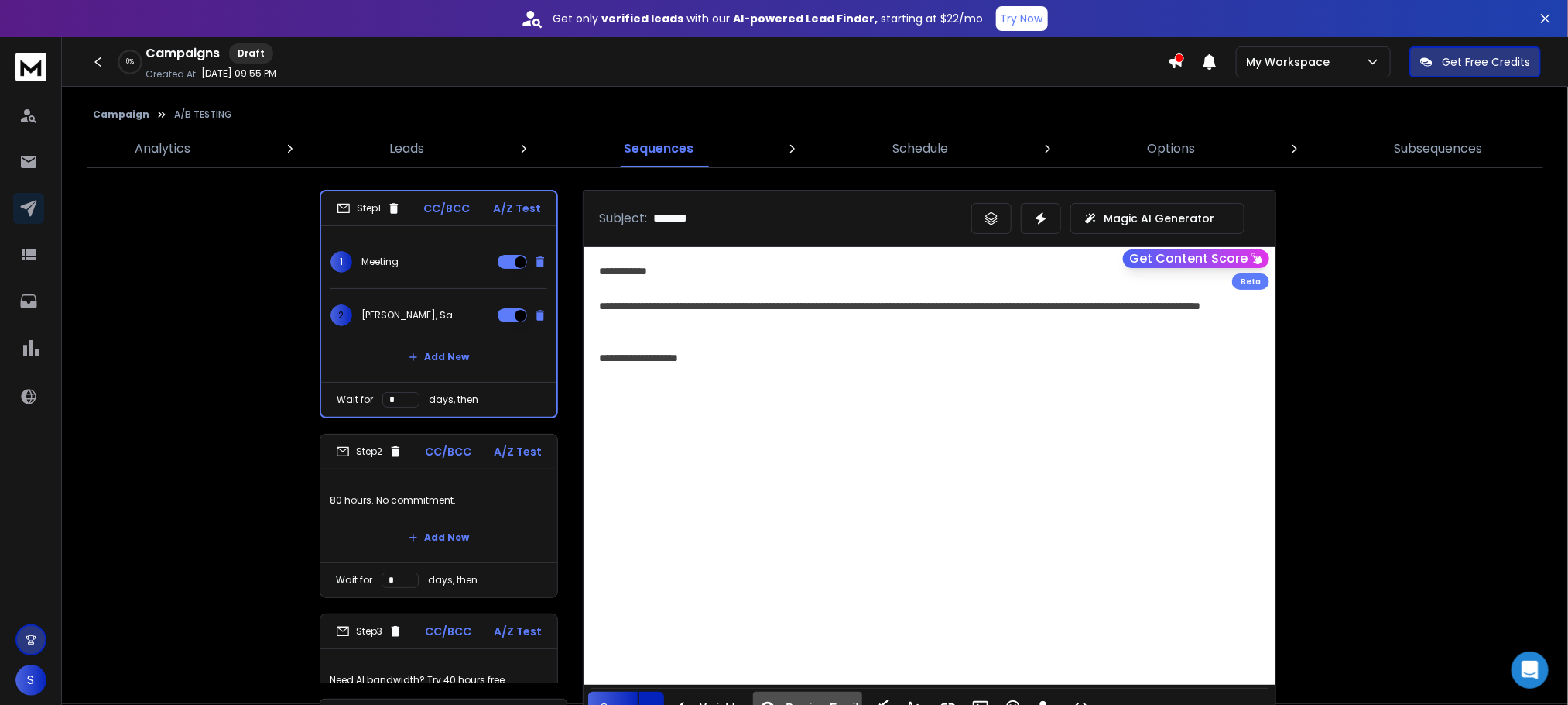
click at [823, 694] on div "Preview Email" at bounding box center [807, 707] width 109 height 26
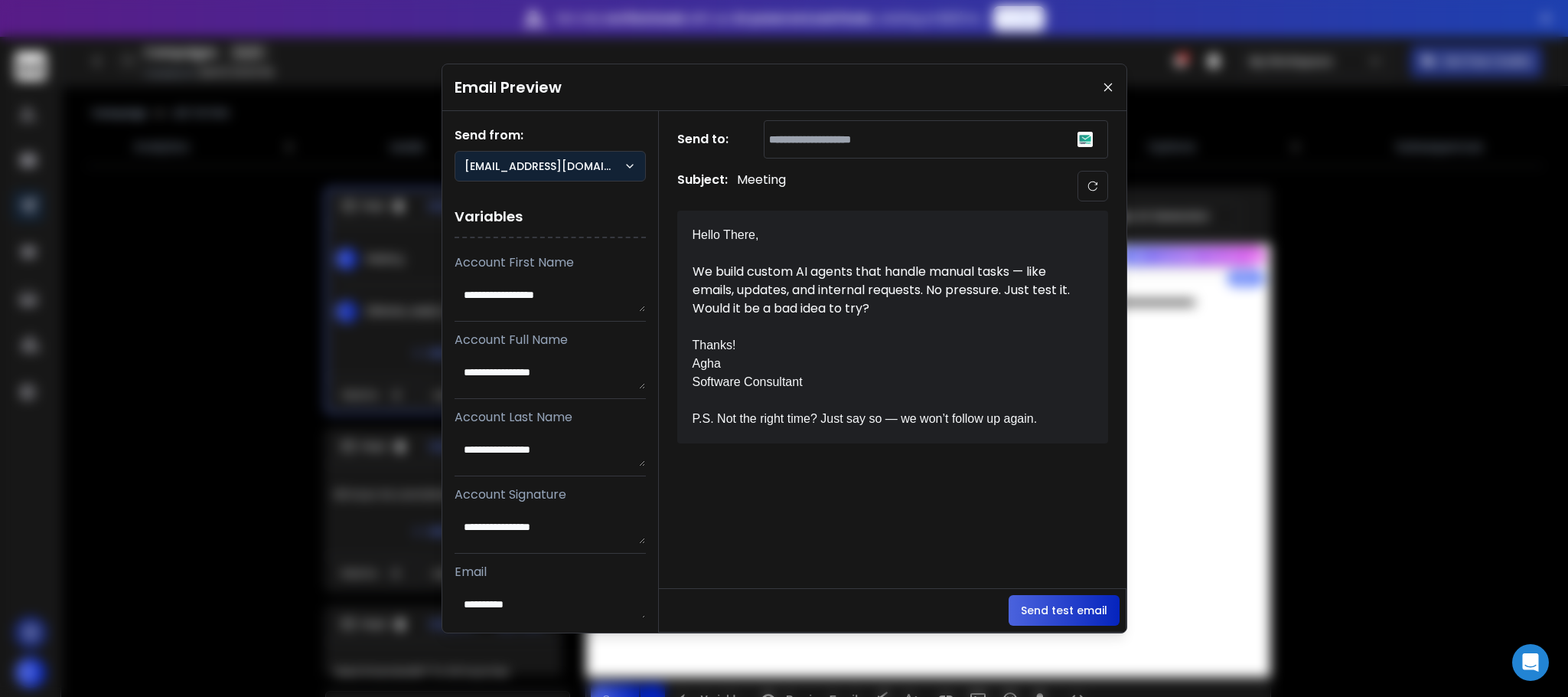
click at [543, 170] on p "[EMAIL_ADDRESS][DOMAIN_NAME]" at bounding box center [544, 166] width 159 height 15
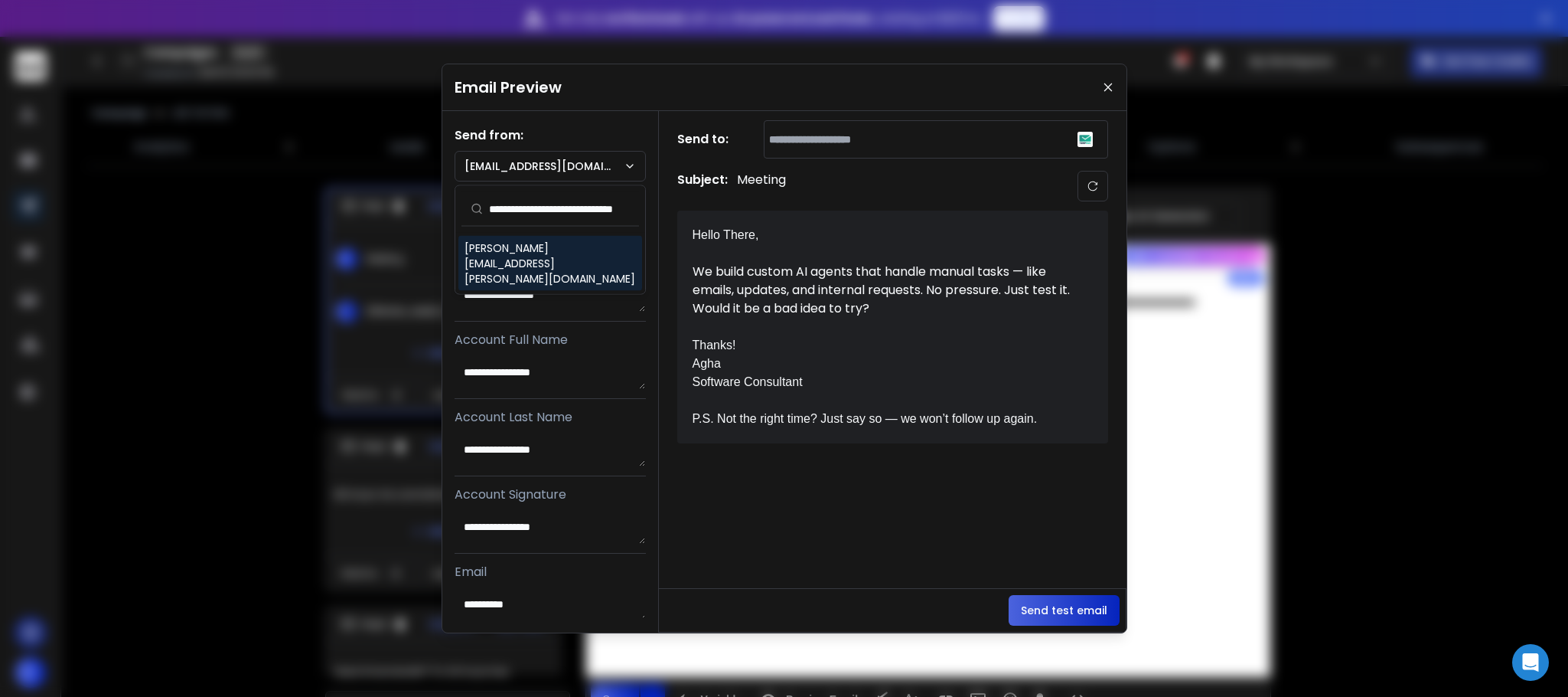
scroll to position [0, 40]
type input "**********"
click at [560, 258] on div "[PERSON_NAME][EMAIL_ADDRESS][PERSON_NAME][DOMAIN_NAME]" at bounding box center [549, 262] width 183 height 55
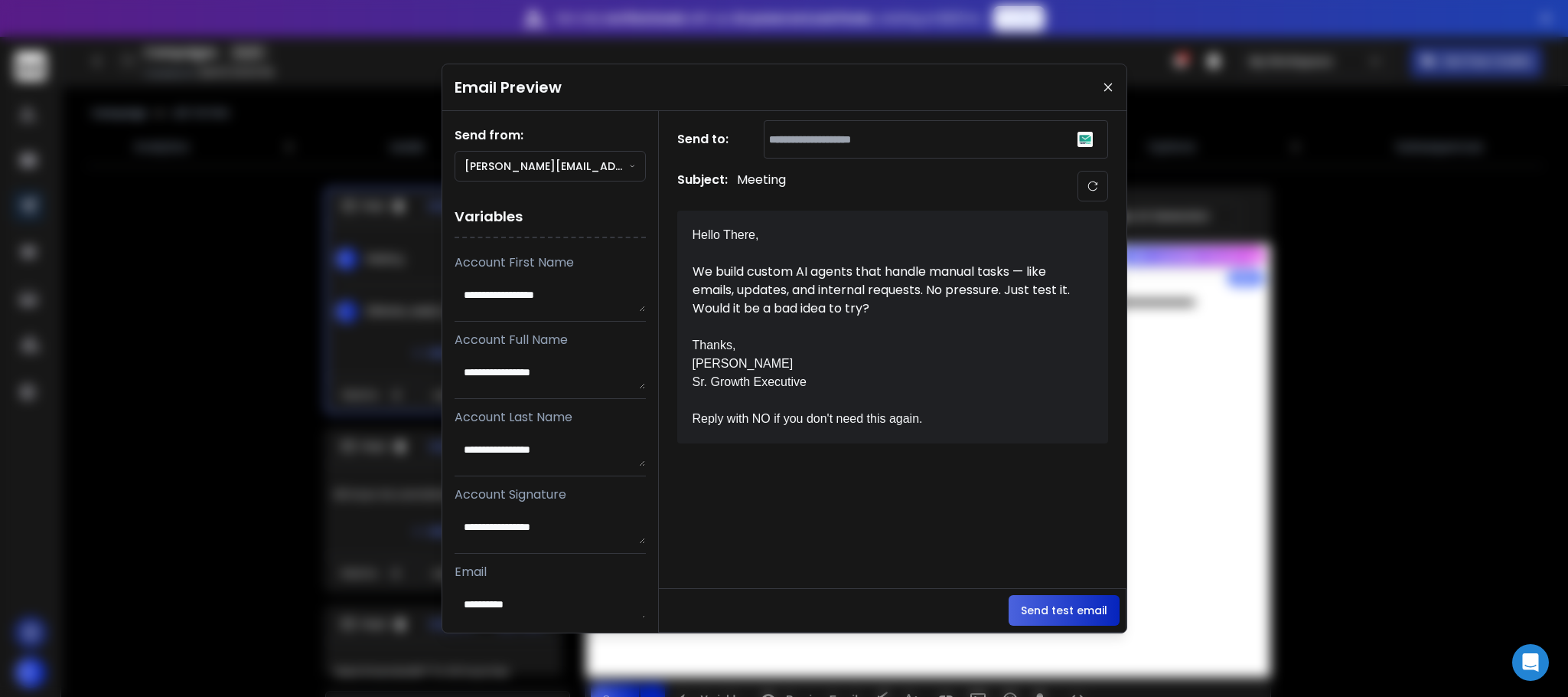
click at [893, 139] on input at bounding box center [935, 139] width 334 height 28
click at [1044, 611] on button "Send test email" at bounding box center [1063, 610] width 111 height 30
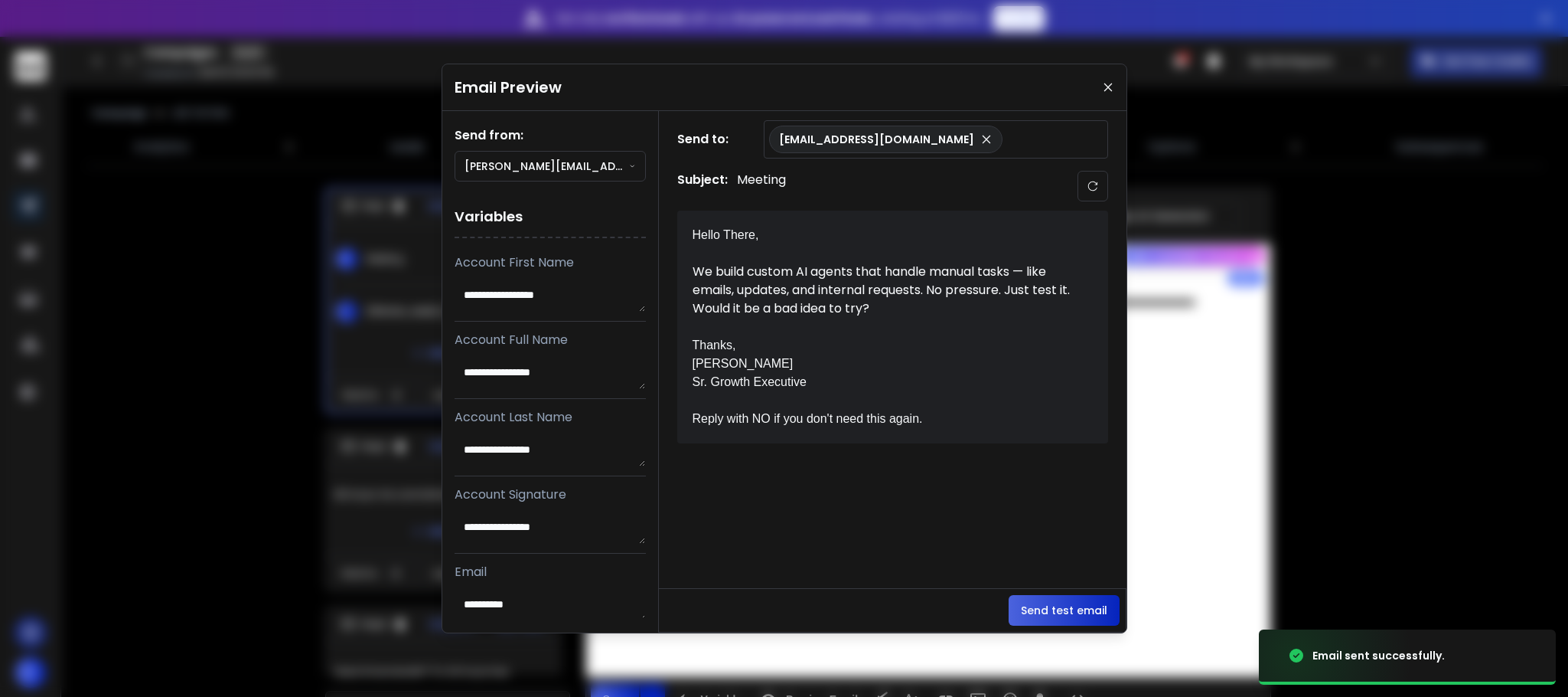
click at [980, 139] on icon at bounding box center [985, 139] width 12 height 12
click at [840, 138] on input at bounding box center [935, 139] width 334 height 28
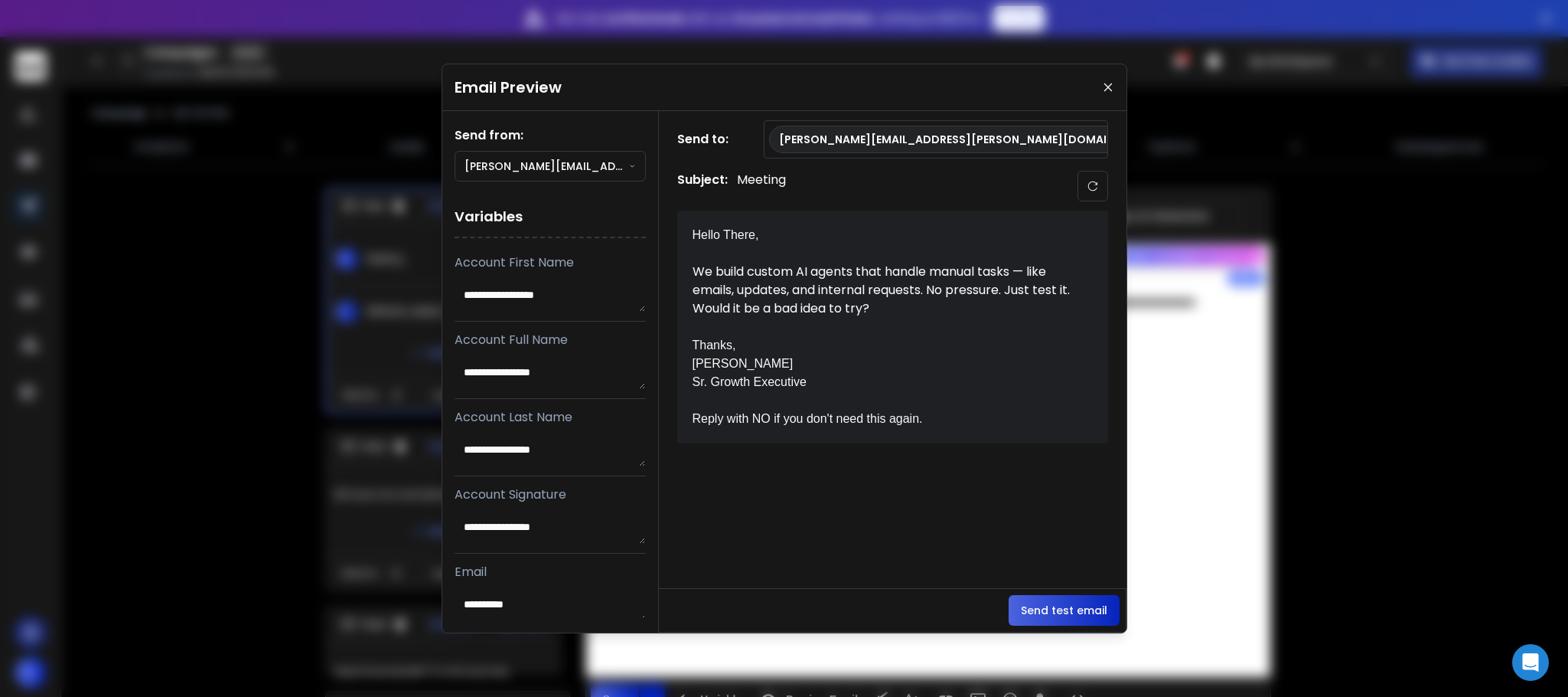
click at [1063, 609] on button "Send test email" at bounding box center [1063, 610] width 111 height 30
click at [1164, 140] on icon at bounding box center [1170, 139] width 12 height 12
click at [1192, 140] on input at bounding box center [1358, 139] width 334 height 28
click at [850, 139] on input at bounding box center [935, 139] width 334 height 28
click at [1054, 588] on div "Send test email" at bounding box center [892, 610] width 468 height 45
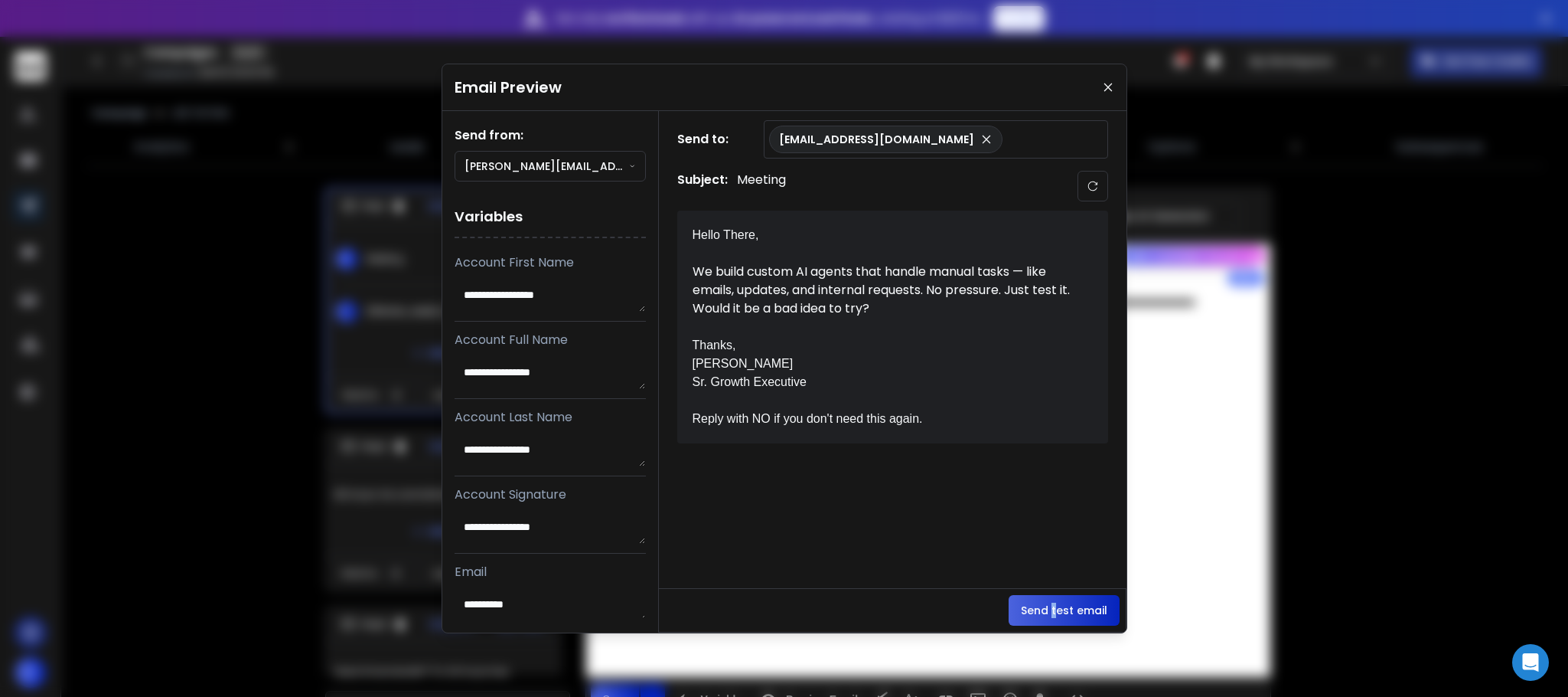
click at [1049, 597] on button "Send test email" at bounding box center [1063, 610] width 111 height 30
click at [980, 136] on icon at bounding box center [985, 139] width 12 height 12
click at [902, 136] on div "markb@inkcups.com" at bounding box center [936, 139] width 344 height 38
click at [1066, 618] on div "Send test email" at bounding box center [892, 610] width 468 height 45
click at [980, 140] on icon at bounding box center [985, 139] width 12 height 12
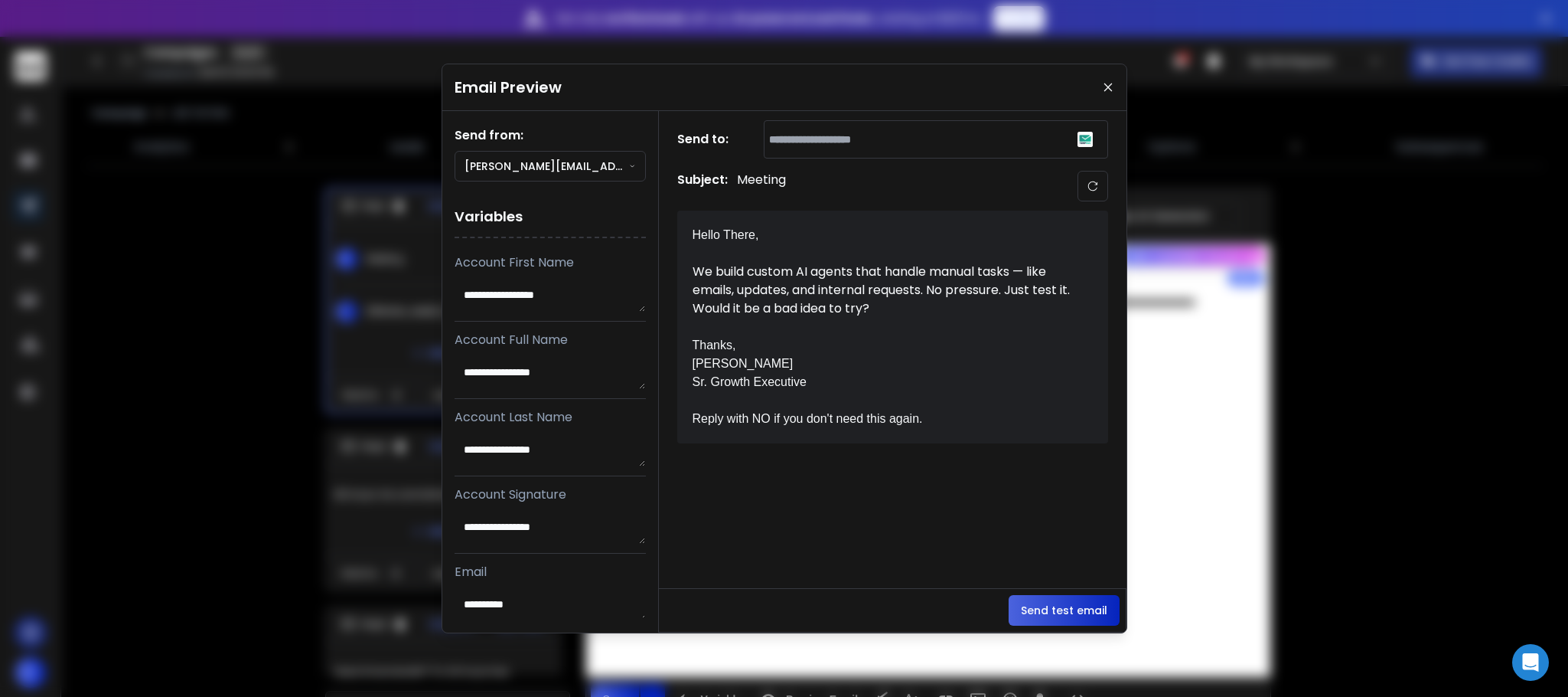
click at [967, 140] on input at bounding box center [935, 139] width 334 height 28
click at [1106, 605] on button "Send test email" at bounding box center [1063, 610] width 111 height 30
